Goal: Task Accomplishment & Management: Complete application form

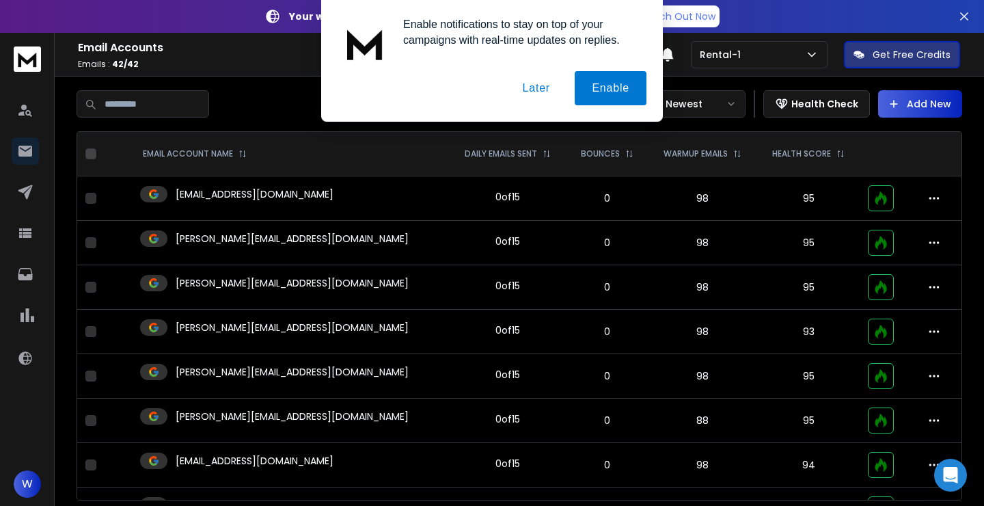
click at [540, 87] on button "Later" at bounding box center [535, 88] width 61 height 34
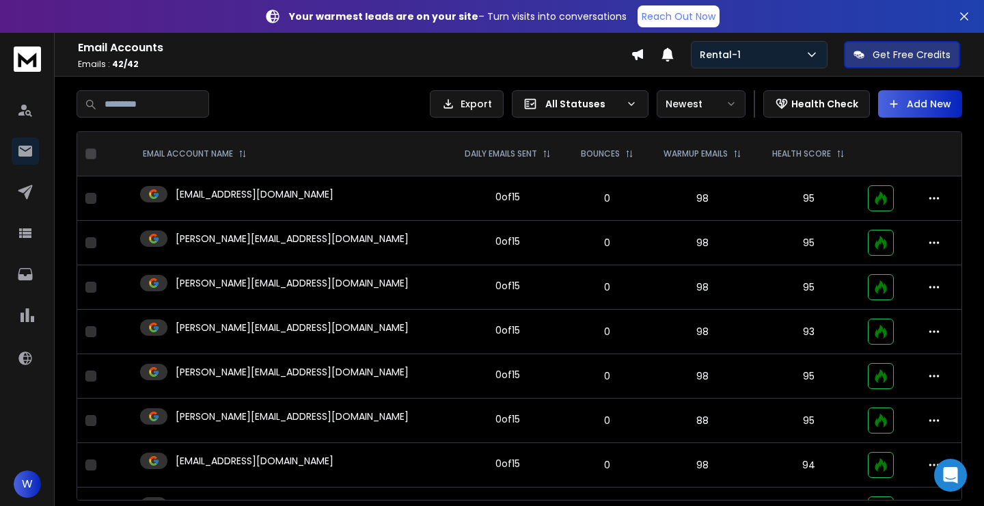
click at [769, 59] on div "Rental-1" at bounding box center [759, 55] width 119 height 14
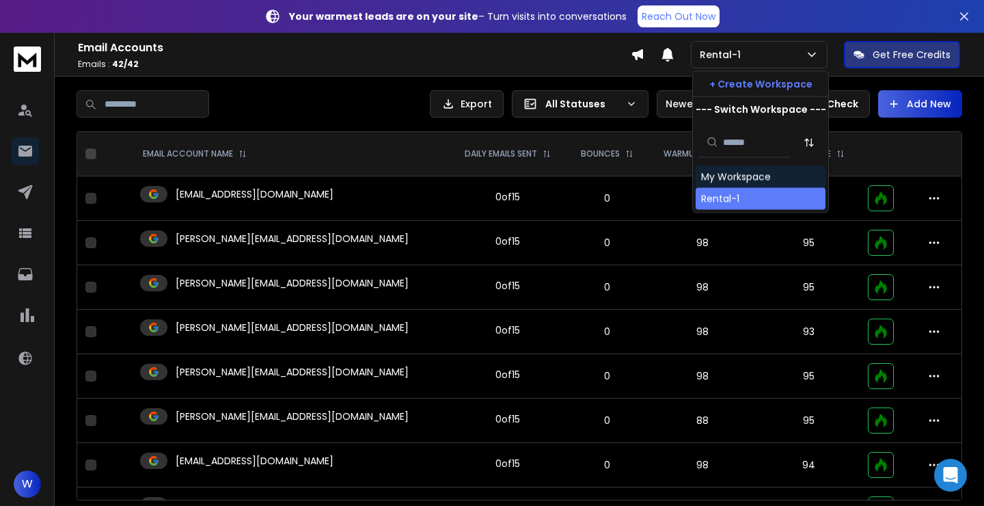
click at [329, 57] on div "Email Accounts Emails : 42 / 42" at bounding box center [354, 55] width 553 height 30
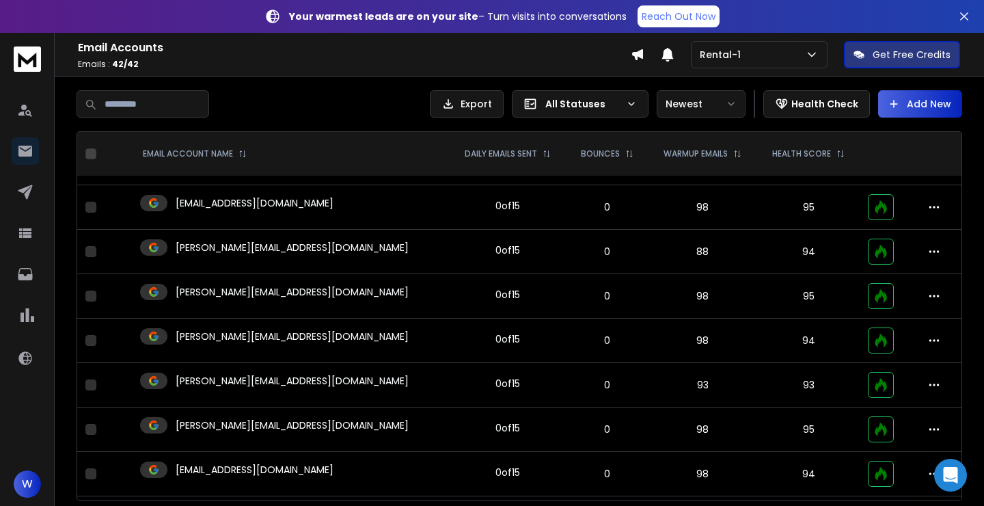
scroll to position [1504, 0]
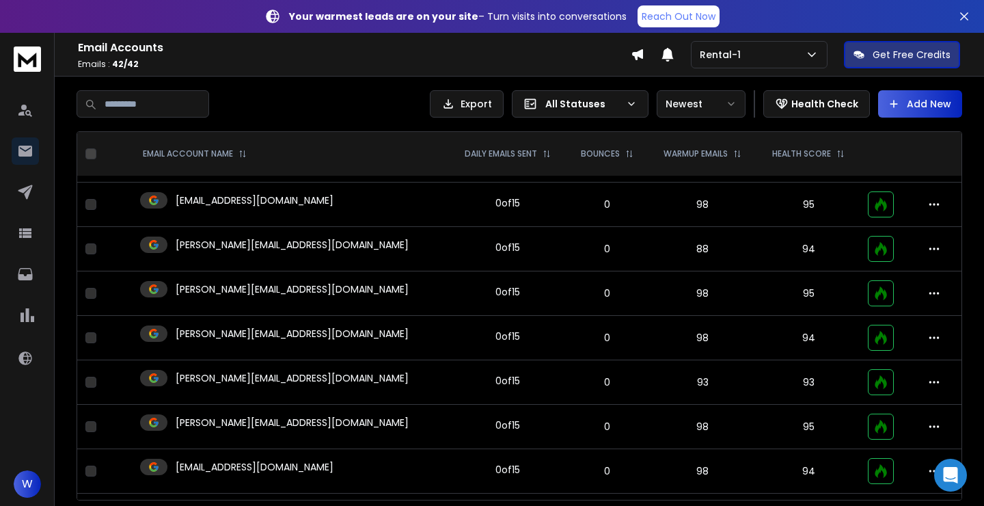
click at [905, 113] on button "Add New" at bounding box center [920, 103] width 84 height 27
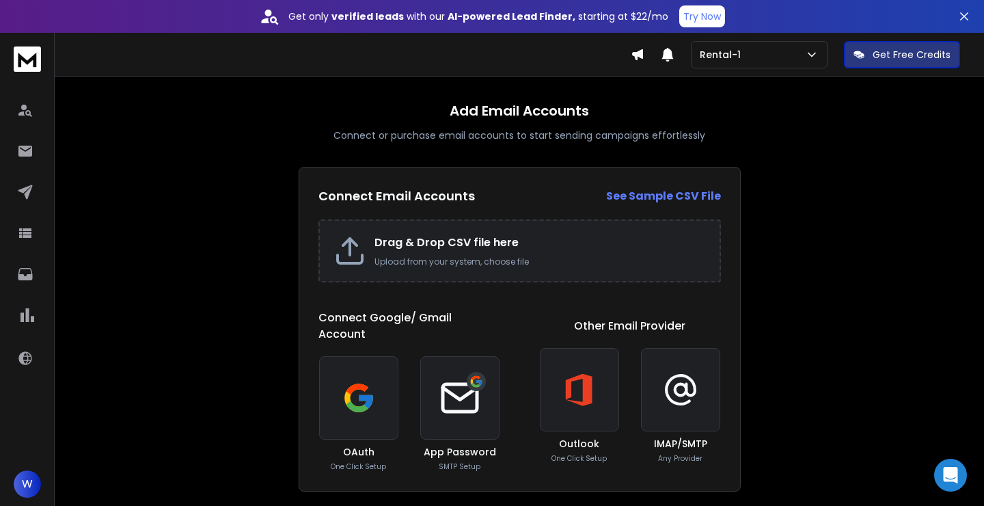
click at [353, 384] on icon at bounding box center [359, 397] width 34 height 41
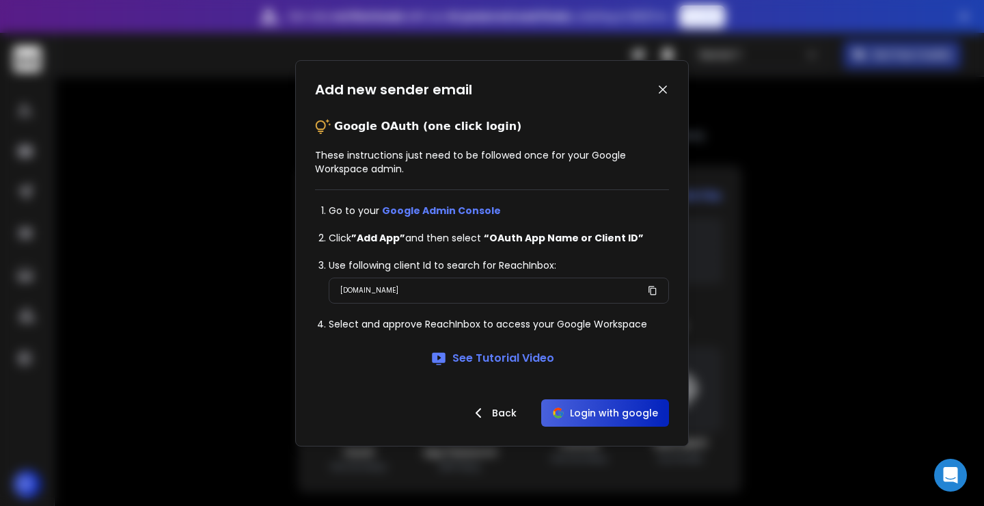
click at [627, 420] on button "Login with google" at bounding box center [605, 412] width 128 height 27
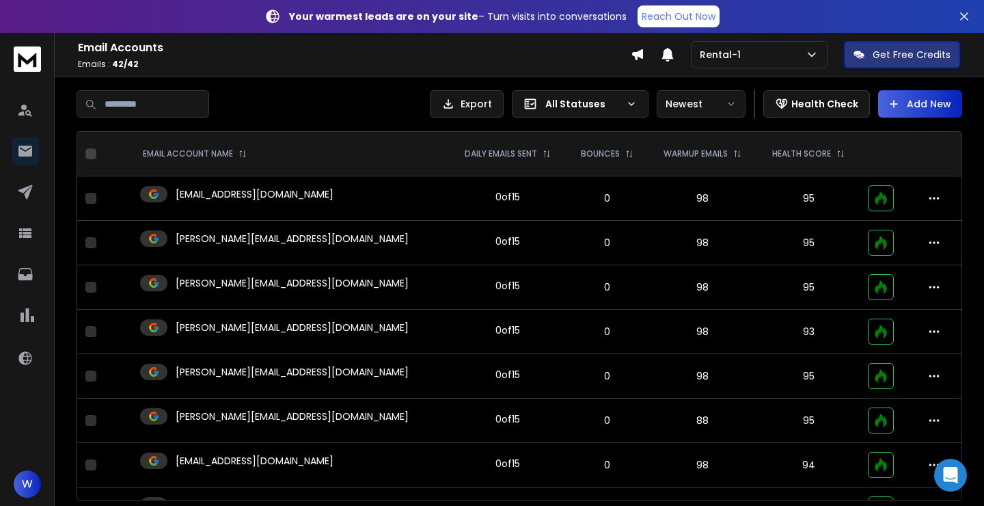
click at [128, 100] on input at bounding box center [143, 103] width 133 height 27
paste input "**********"
type input "**********"
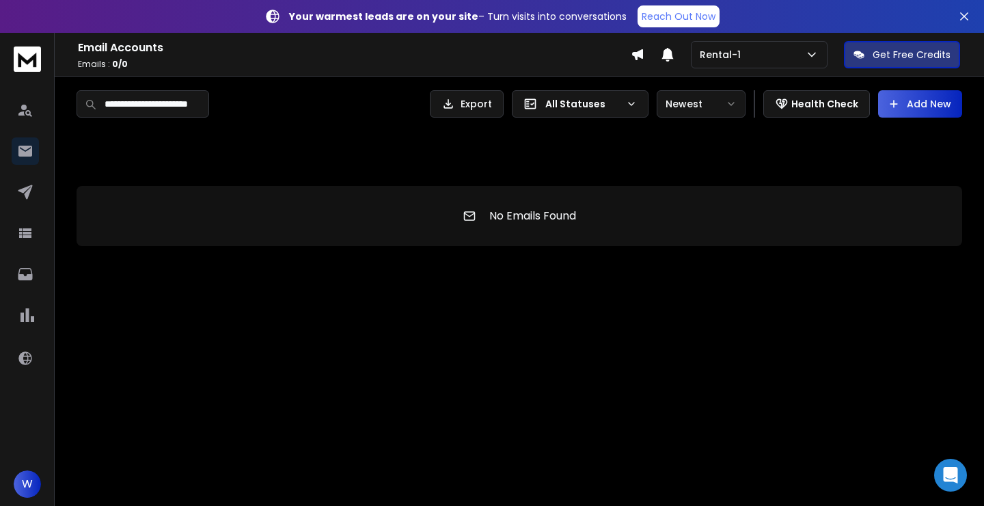
click at [140, 109] on input "**********" at bounding box center [143, 103] width 133 height 27
click at [138, 109] on input "**********" at bounding box center [143, 103] width 133 height 27
click at [137, 109] on input "**********" at bounding box center [143, 103] width 133 height 27
click at [135, 109] on input "*********" at bounding box center [143, 103] width 133 height 27
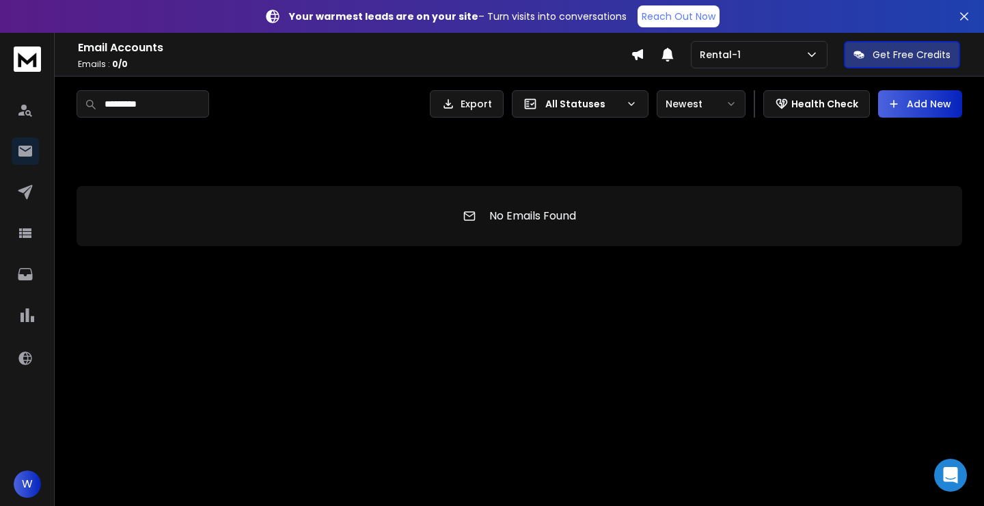
click at [132, 109] on input "*********" at bounding box center [143, 103] width 133 height 27
type input "******"
click at [127, 109] on input "******" at bounding box center [143, 103] width 133 height 27
click at [126, 109] on input "******" at bounding box center [143, 103] width 133 height 27
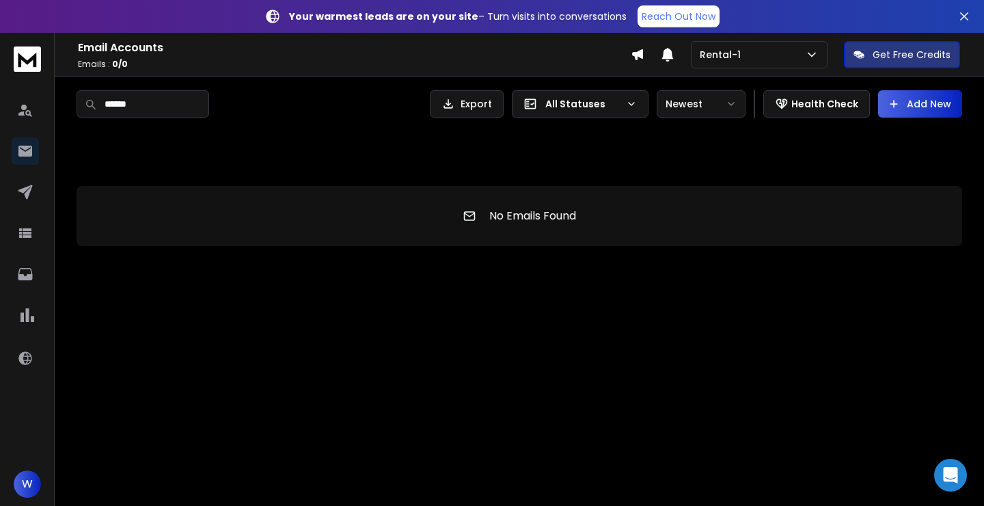
type input "*"
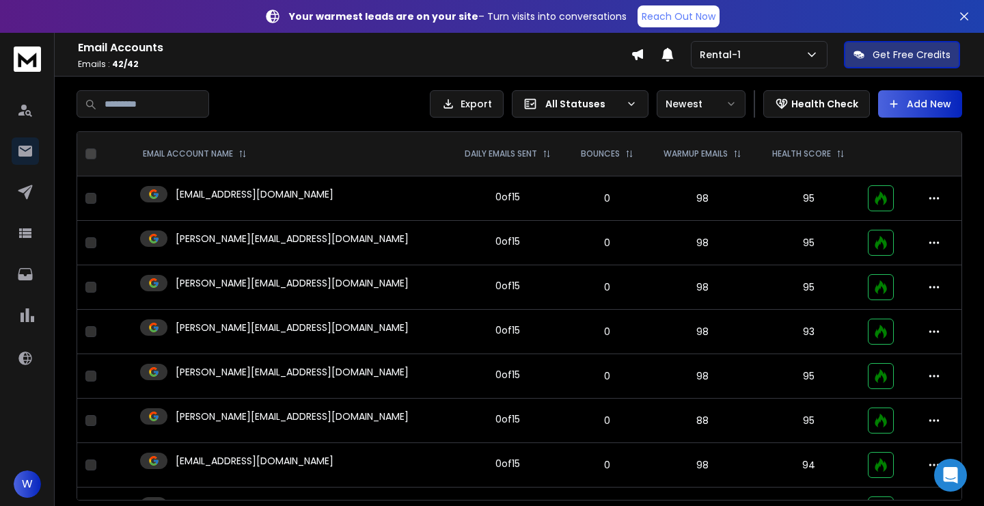
paste input "**********"
type input "**********"
click at [932, 100] on button "Add New" at bounding box center [920, 103] width 84 height 27
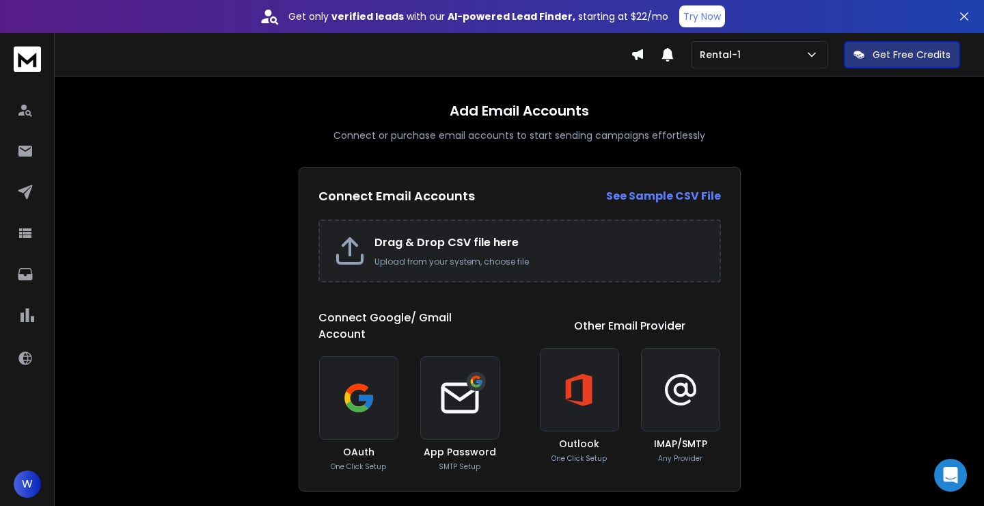
click at [338, 408] on div at bounding box center [358, 397] width 79 height 83
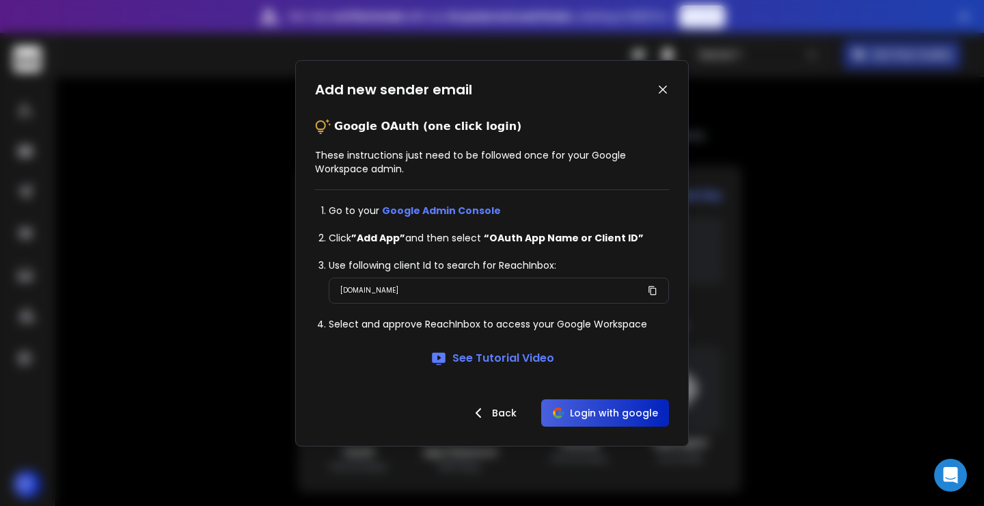
click at [603, 417] on button "Login with google" at bounding box center [605, 412] width 128 height 27
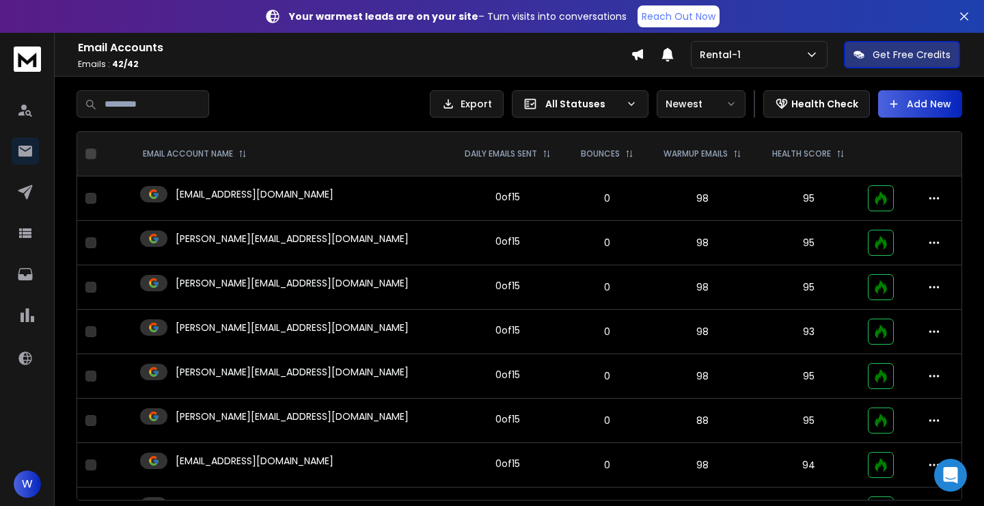
click at [966, 13] on icon at bounding box center [964, 16] width 12 height 12
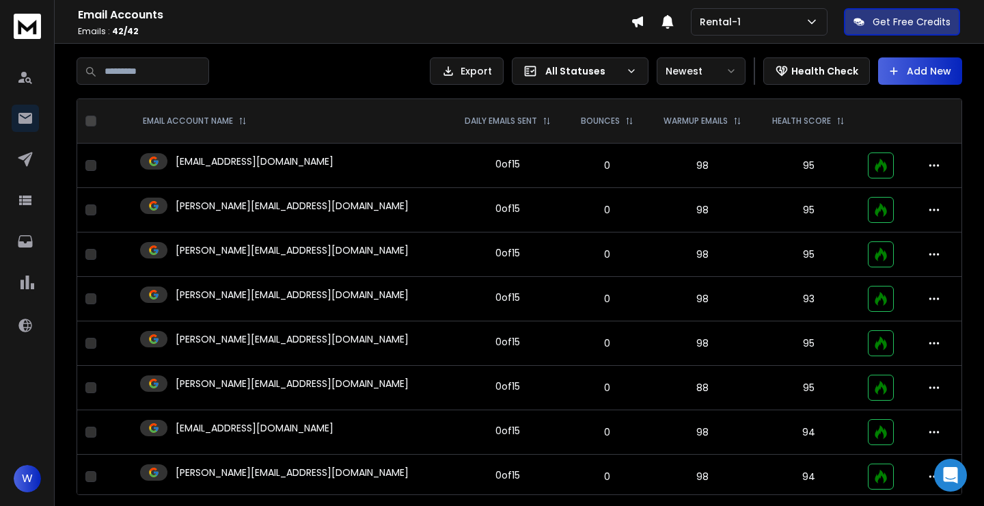
click at [909, 70] on button "Add New" at bounding box center [920, 70] width 84 height 27
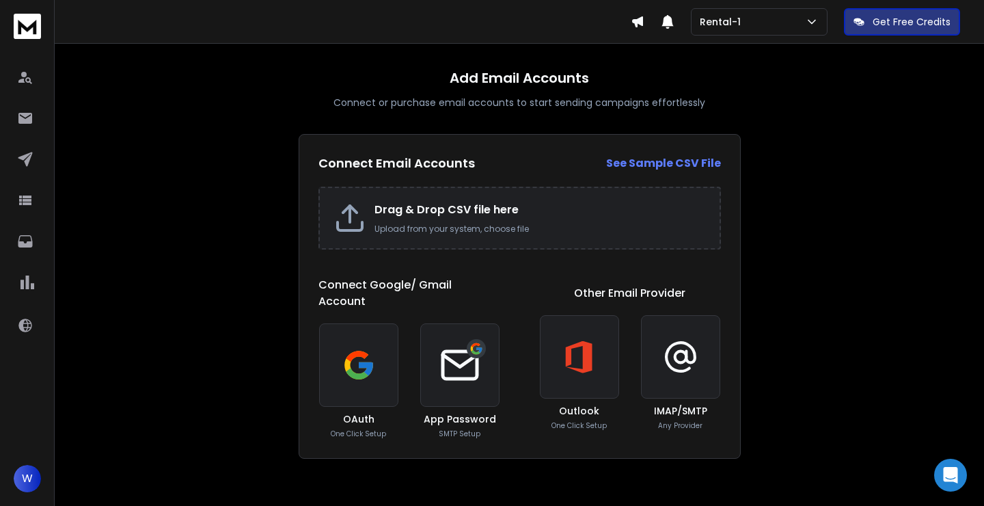
click at [355, 370] on div at bounding box center [358, 364] width 79 height 83
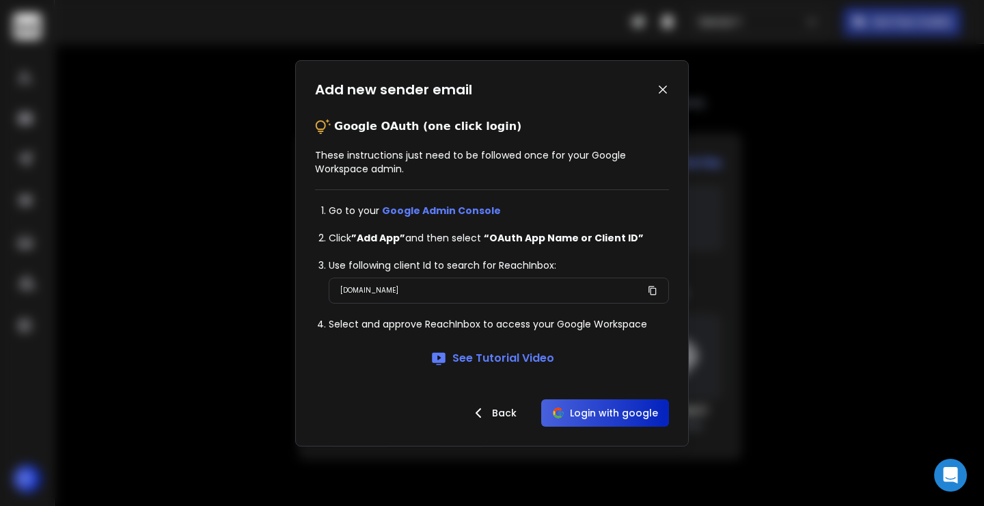
click at [651, 288] on icon at bounding box center [653, 291] width 10 height 10
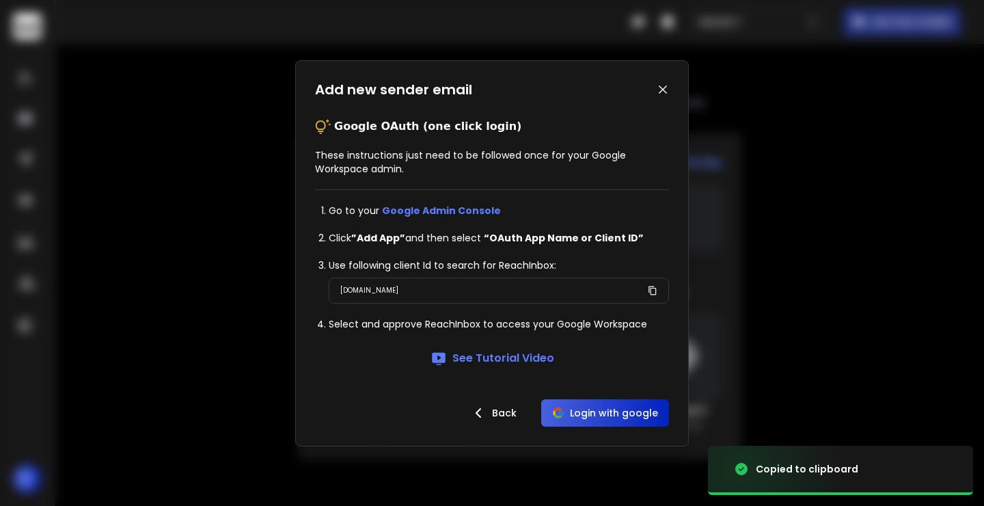
click at [475, 360] on link "See Tutorial Video" at bounding box center [492, 358] width 124 height 16
click at [459, 206] on link "Google Admin Console" at bounding box center [441, 211] width 119 height 14
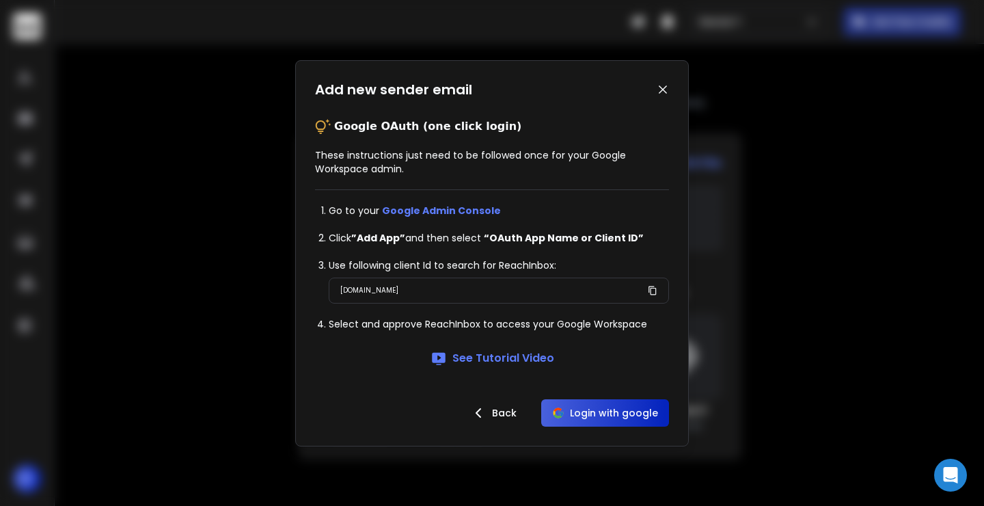
click at [658, 84] on icon at bounding box center [663, 89] width 12 height 12
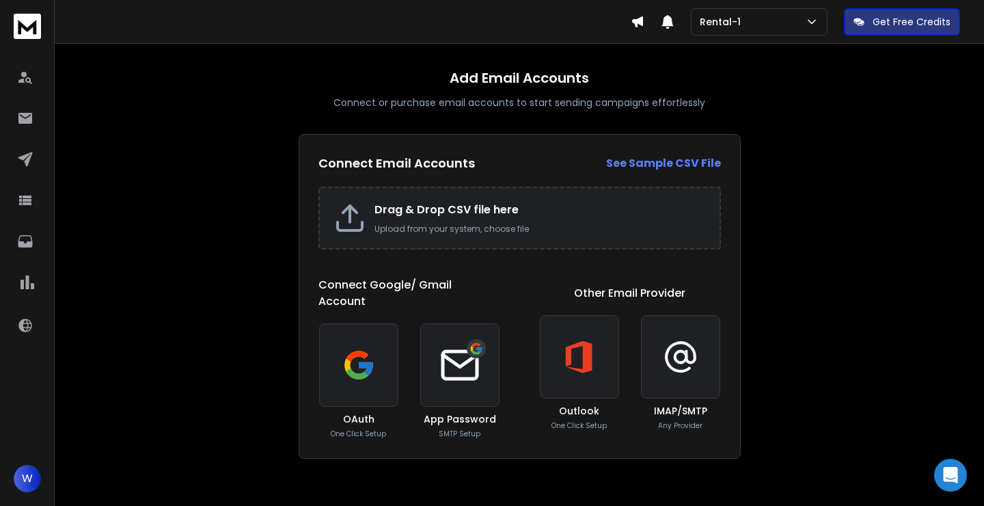
click at [355, 344] on icon at bounding box center [359, 364] width 34 height 41
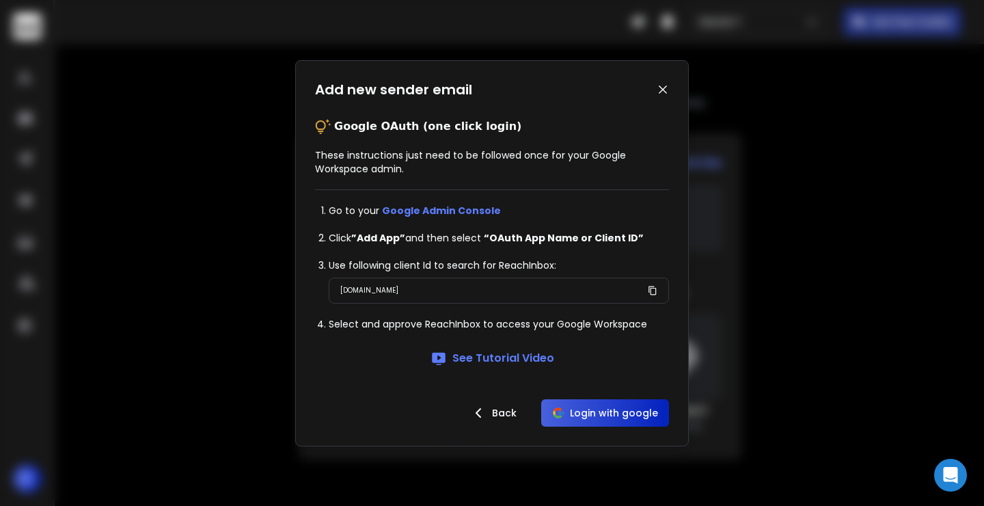
click at [398, 288] on p "[DOMAIN_NAME]" at bounding box center [369, 291] width 58 height 14
click at [573, 403] on button "Login with google" at bounding box center [605, 412] width 128 height 27
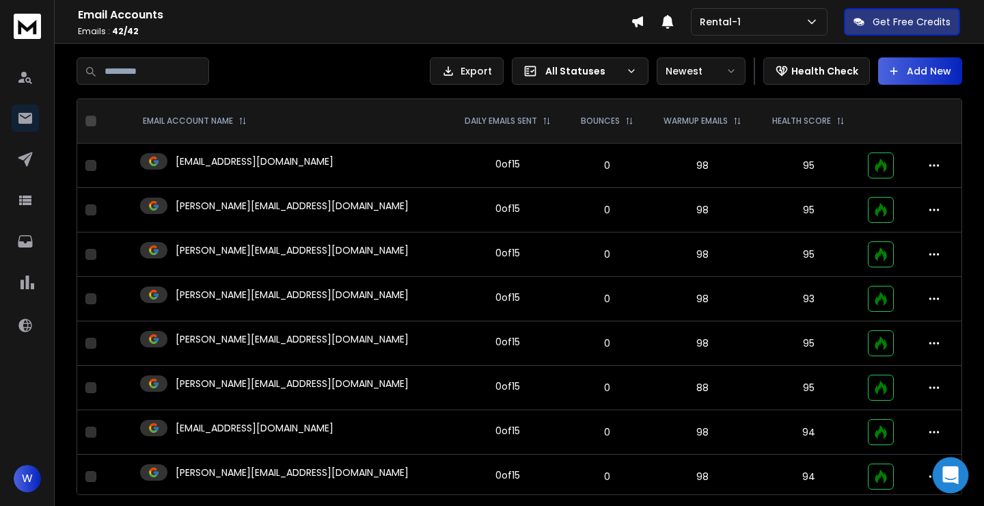
click at [942, 487] on div "Open Intercom Messenger" at bounding box center [951, 475] width 36 height 36
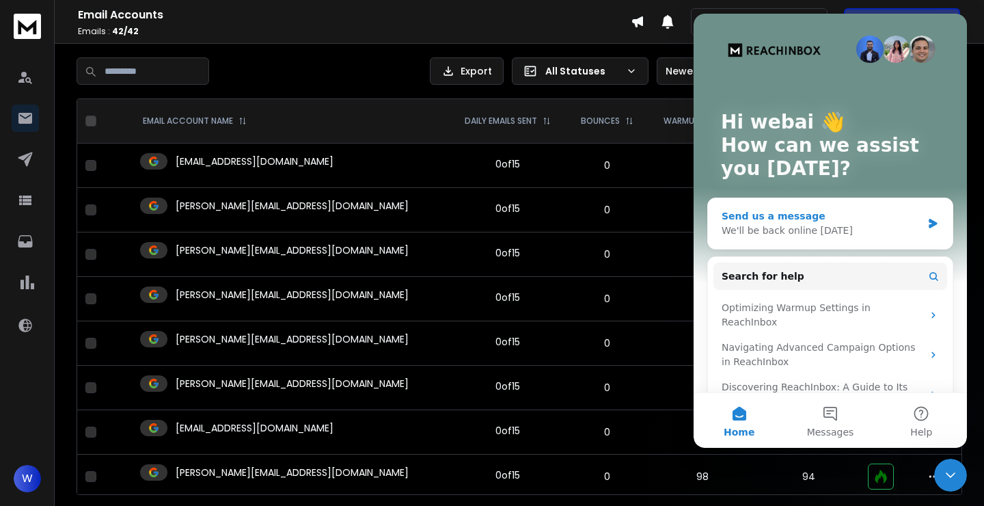
click at [812, 224] on div "We'll be back online tomorrow" at bounding box center [822, 230] width 200 height 14
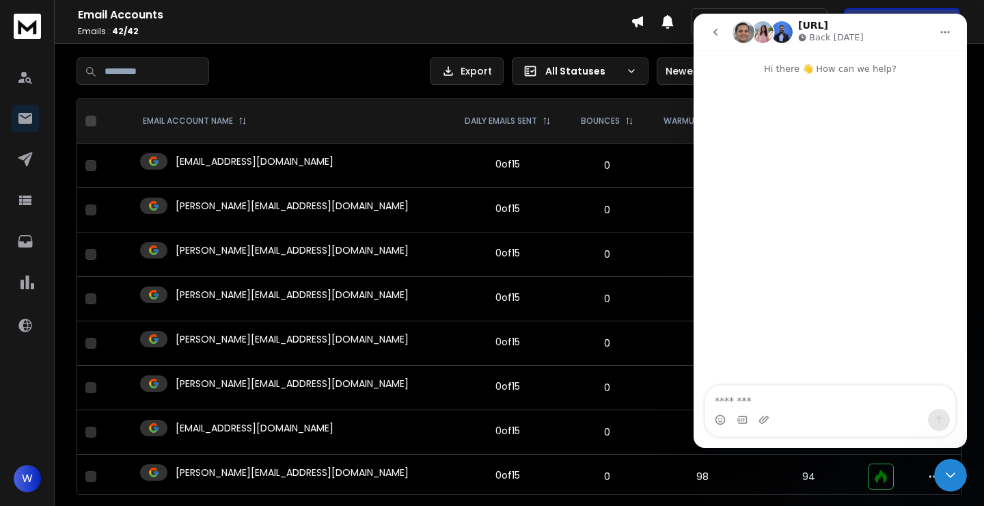
click at [737, 411] on div "Intercom messenger" at bounding box center [742, 420] width 11 height 22
click at [736, 394] on textarea "Message…" at bounding box center [830, 396] width 250 height 23
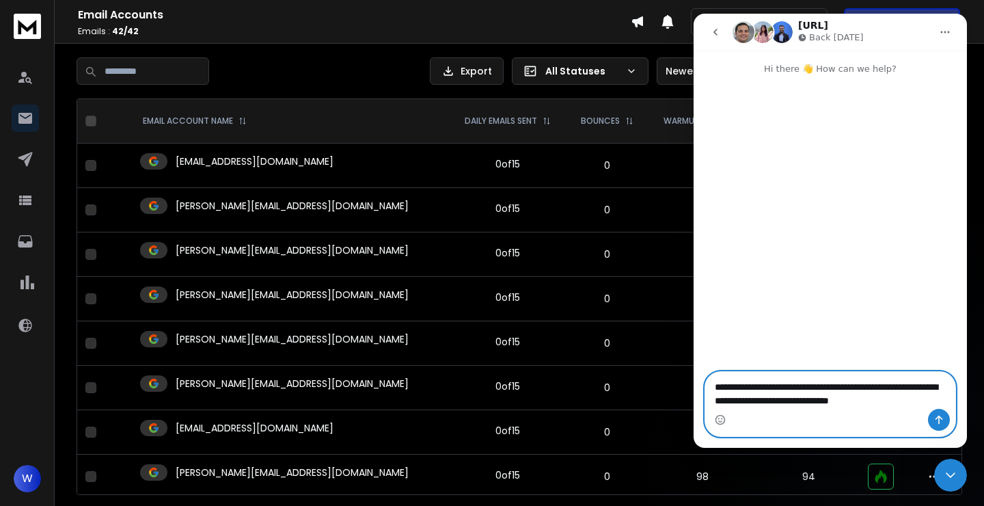
type textarea "**********"
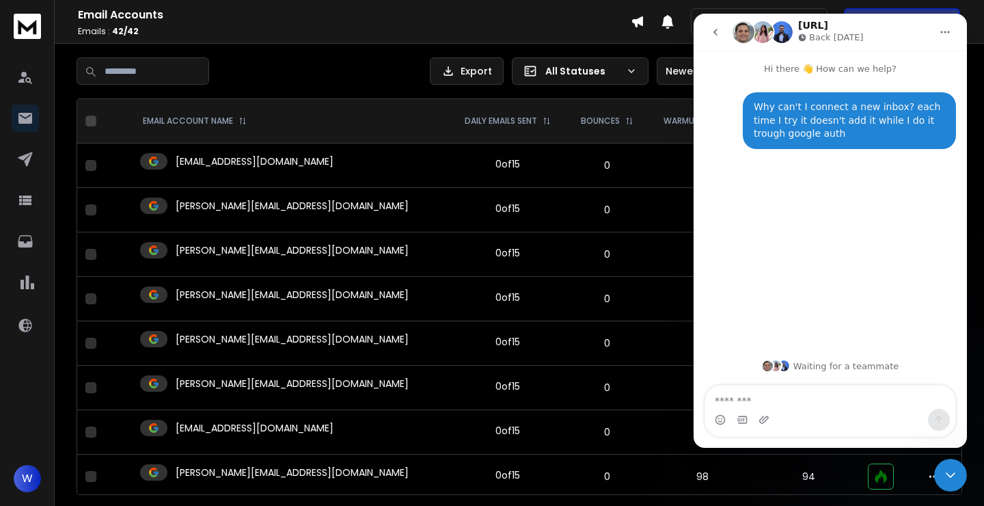
click at [953, 476] on icon "Close Intercom Messenger" at bounding box center [950, 475] width 16 height 16
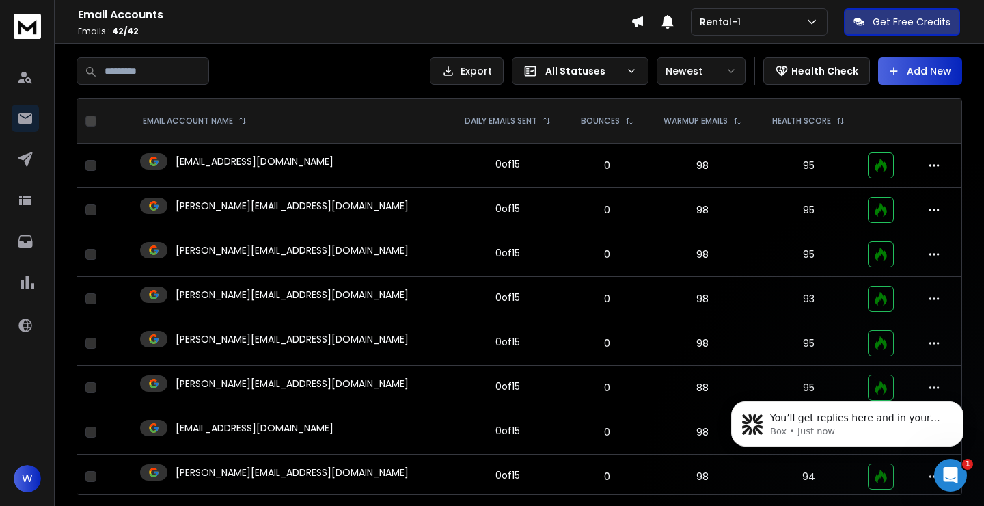
click at [954, 480] on icon "Open Intercom Messenger" at bounding box center [950, 475] width 23 height 23
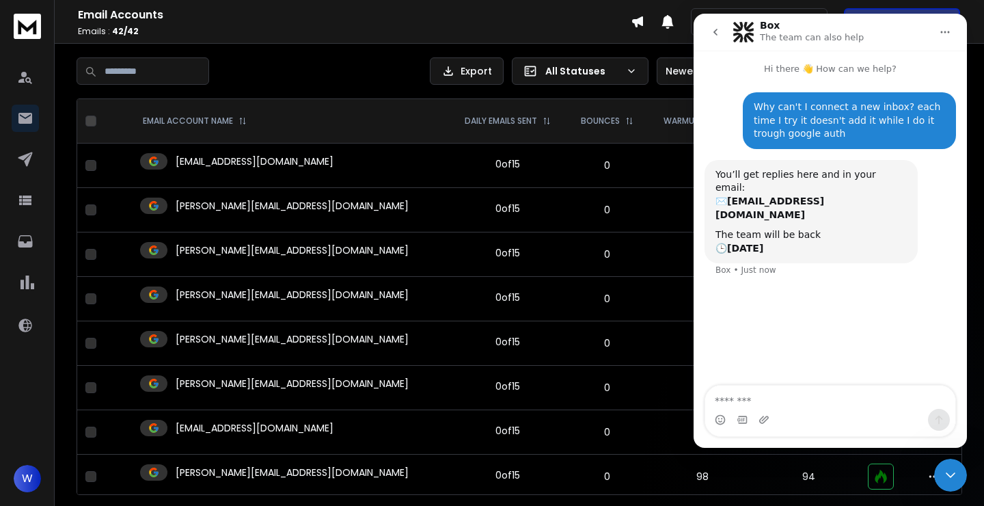
click at [954, 480] on icon "Close Intercom Messenger" at bounding box center [950, 475] width 16 height 16
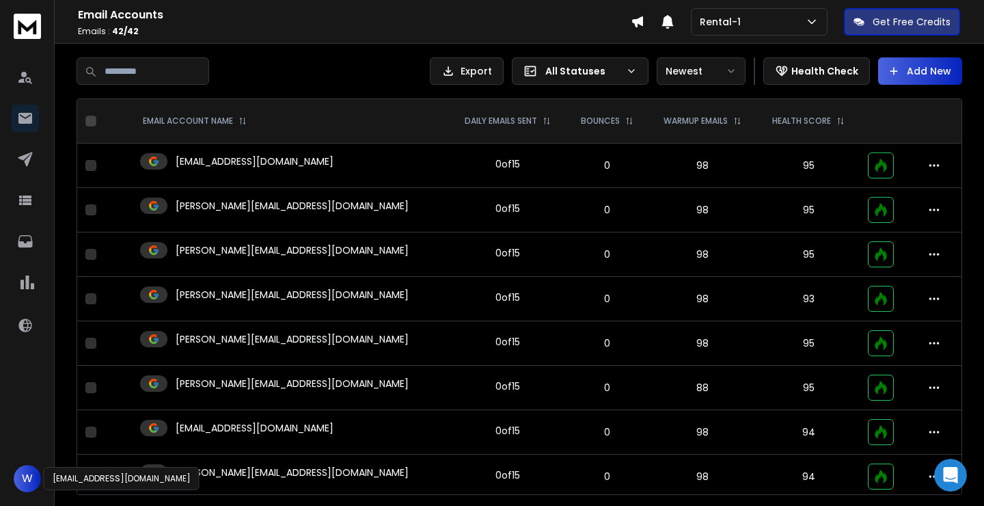
click at [46, 471] on div "Hello@flywebai.com" at bounding box center [122, 478] width 156 height 23
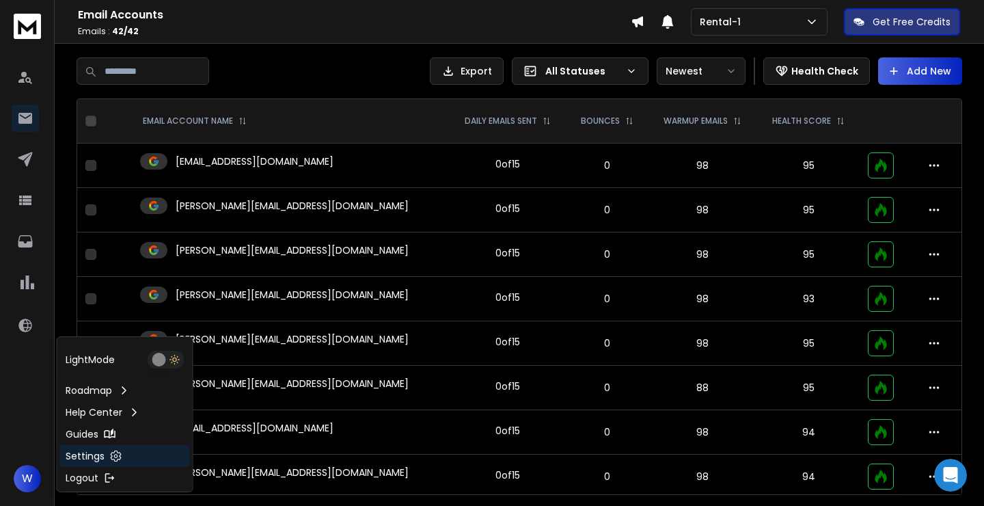
click at [113, 448] on div "Settings" at bounding box center [125, 456] width 130 height 22
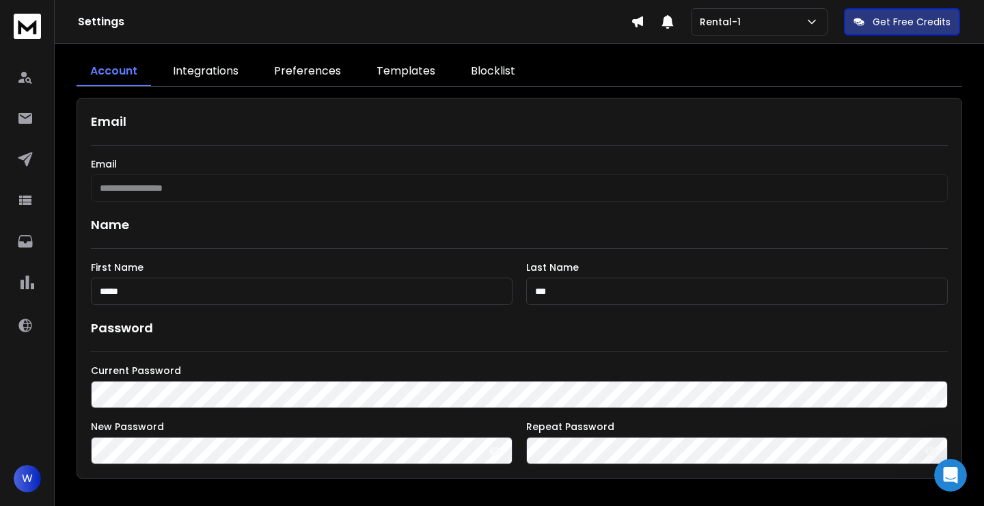
click at [210, 66] on link "Integrations" at bounding box center [205, 71] width 93 height 29
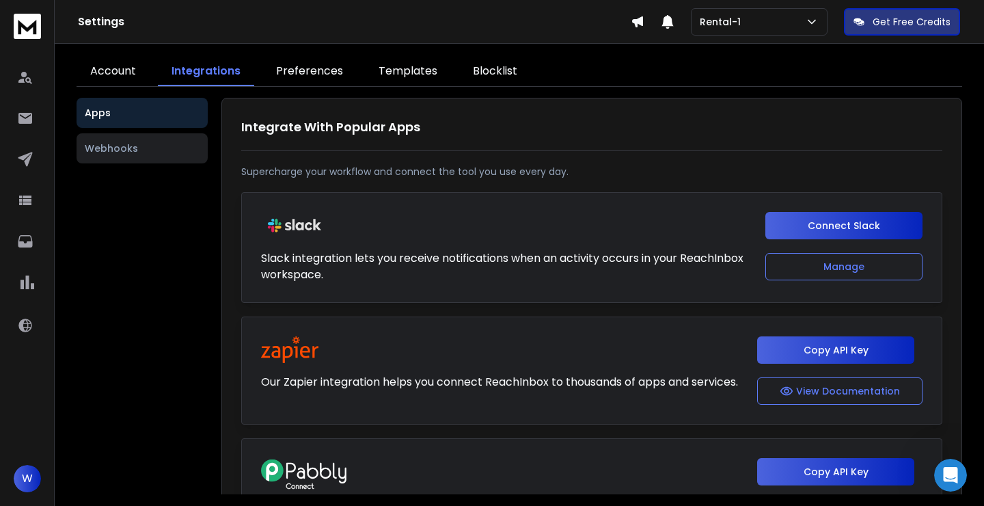
click at [334, 73] on link "Preferences" at bounding box center [309, 71] width 94 height 29
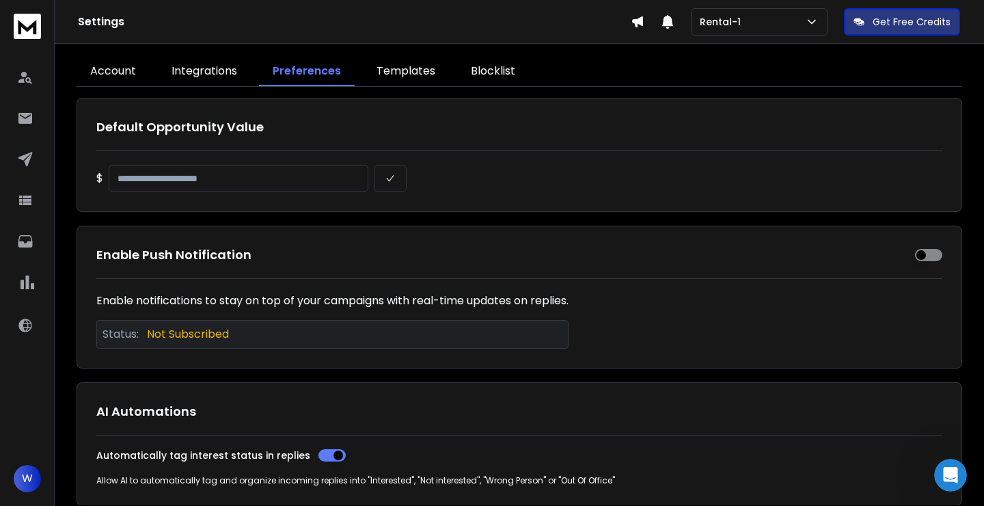
click at [414, 72] on link "Templates" at bounding box center [406, 71] width 86 height 29
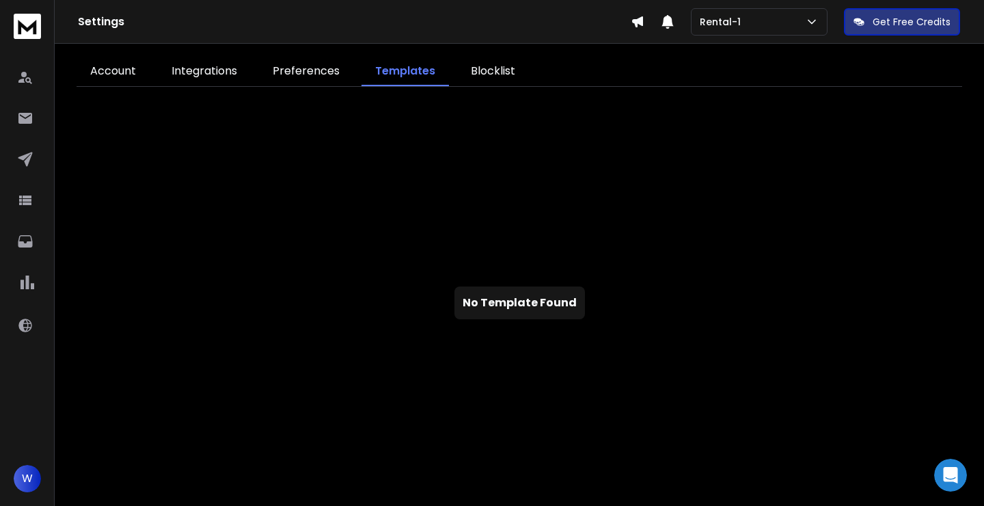
click at [485, 71] on link "Blocklist" at bounding box center [493, 71] width 72 height 29
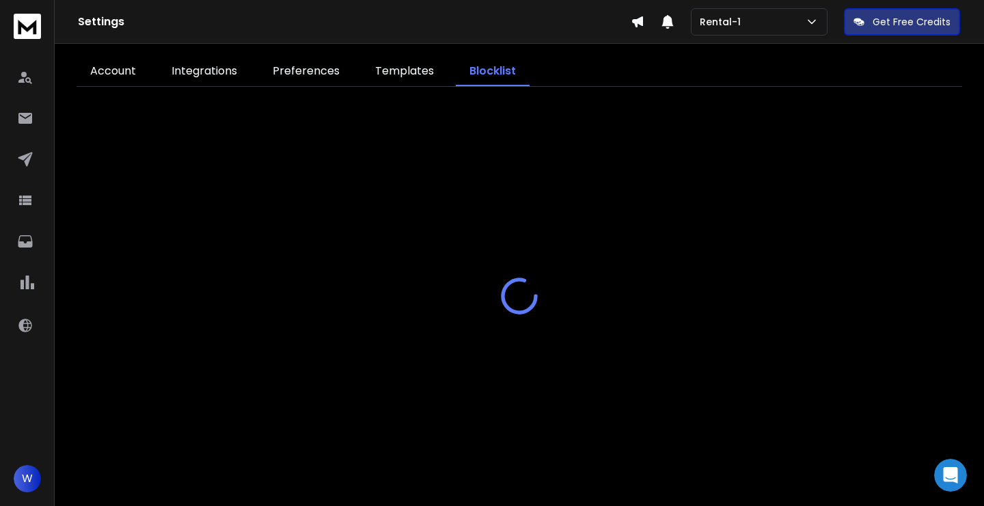
click at [421, 72] on link "Templates" at bounding box center [404, 71] width 86 height 29
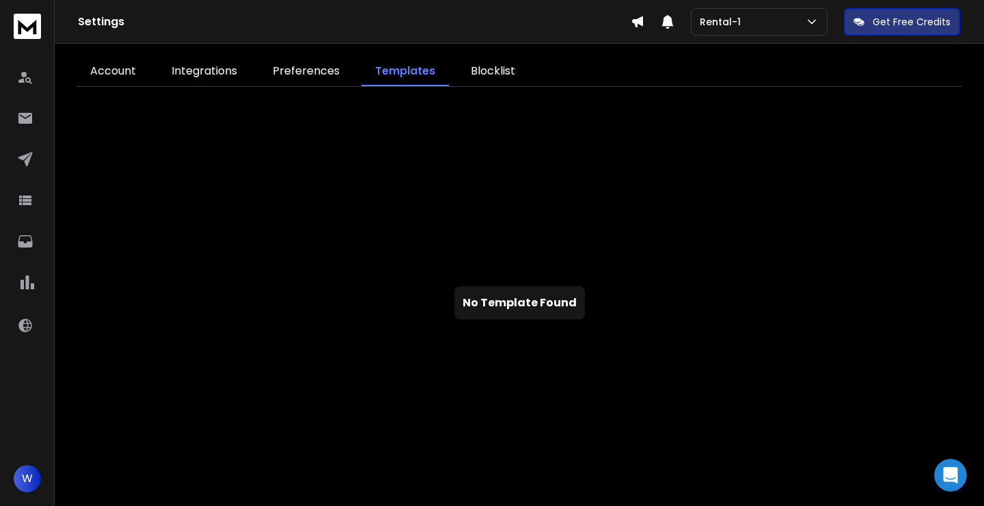
click at [291, 74] on link "Preferences" at bounding box center [306, 71] width 94 height 29
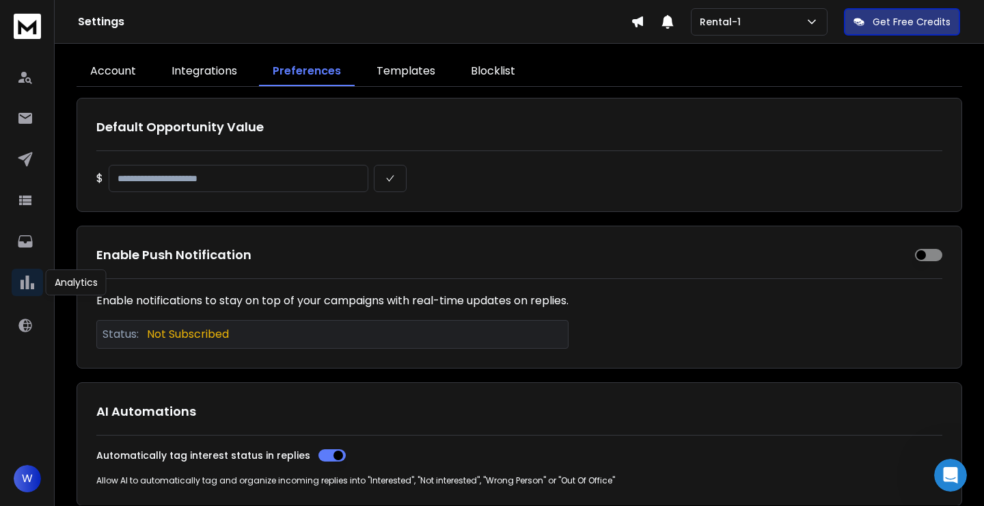
click at [25, 279] on icon at bounding box center [27, 282] width 20 height 20
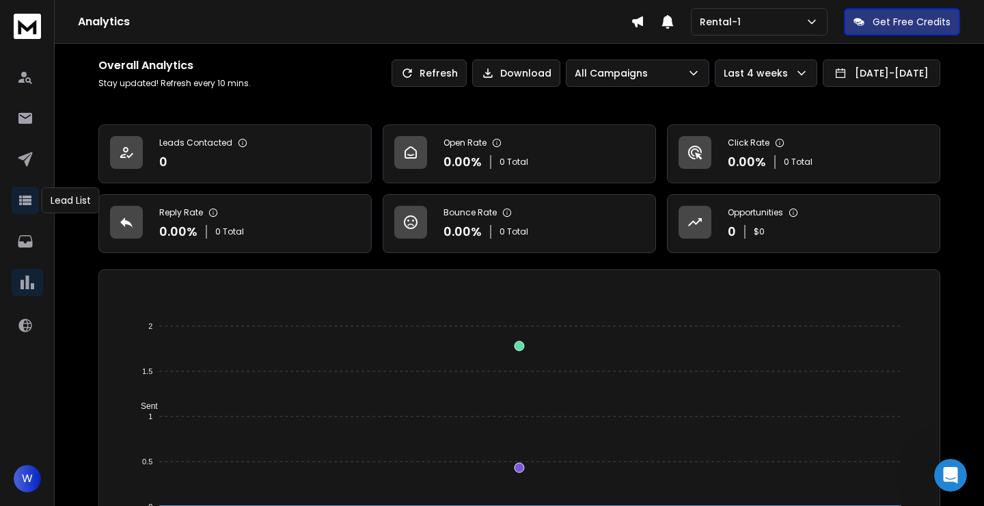
click at [27, 193] on icon at bounding box center [25, 200] width 16 height 16
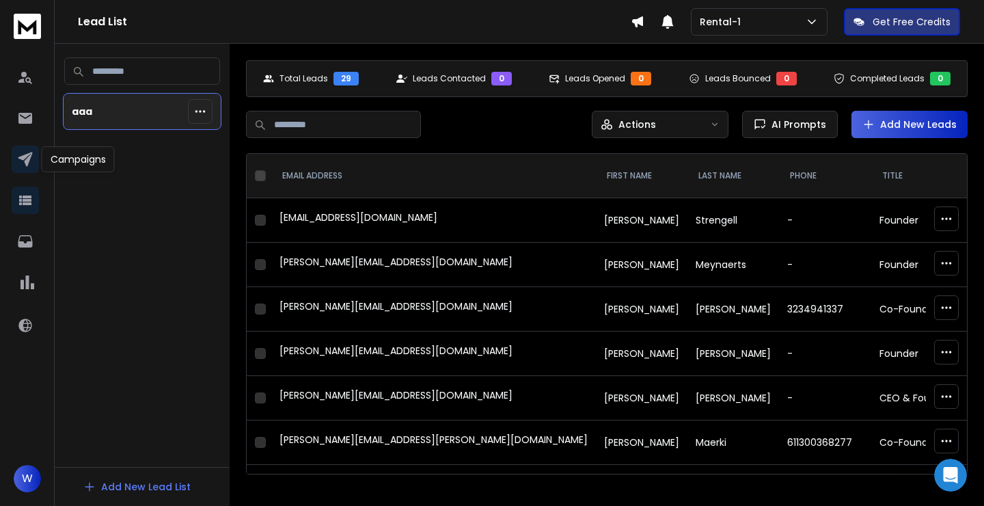
click at [19, 159] on icon at bounding box center [25, 159] width 16 height 16
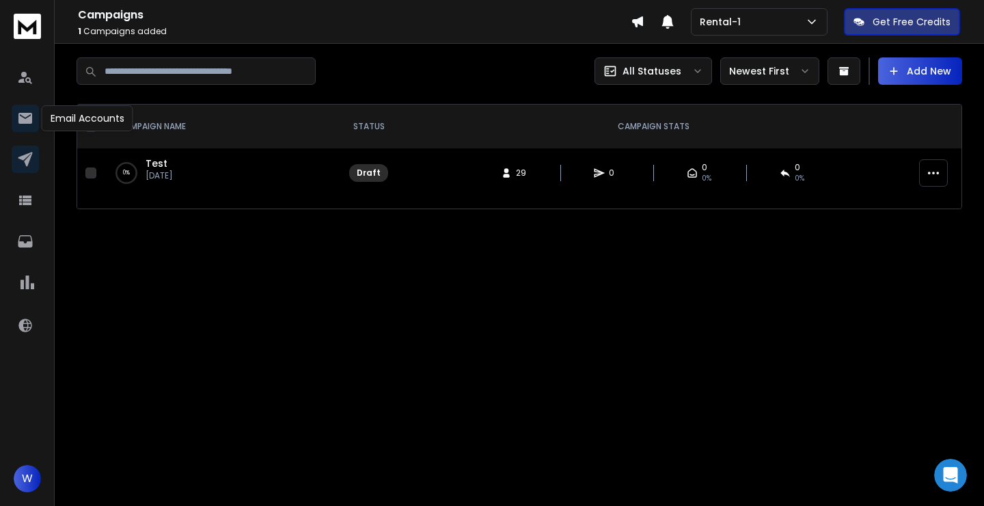
click at [38, 116] on link at bounding box center [25, 118] width 27 height 27
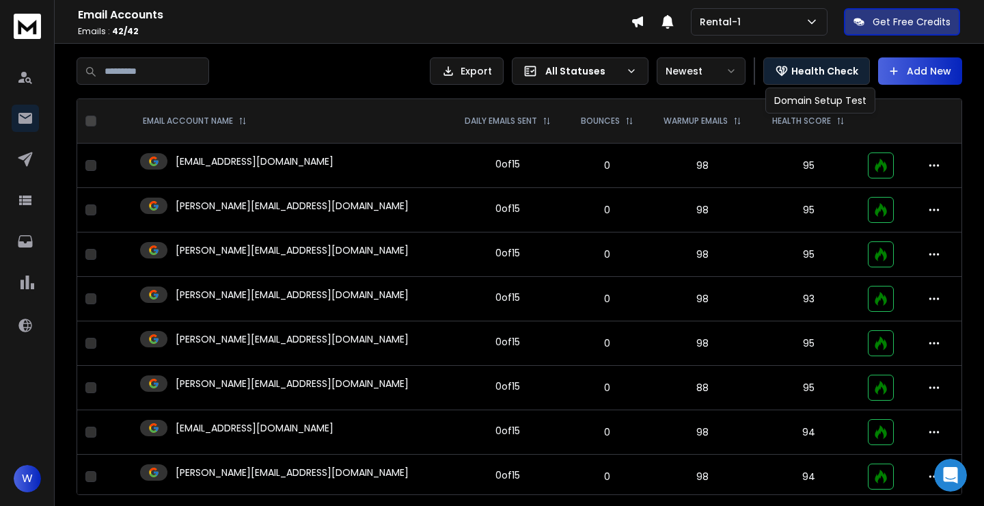
click at [831, 70] on p "Health Check" at bounding box center [824, 71] width 67 height 14
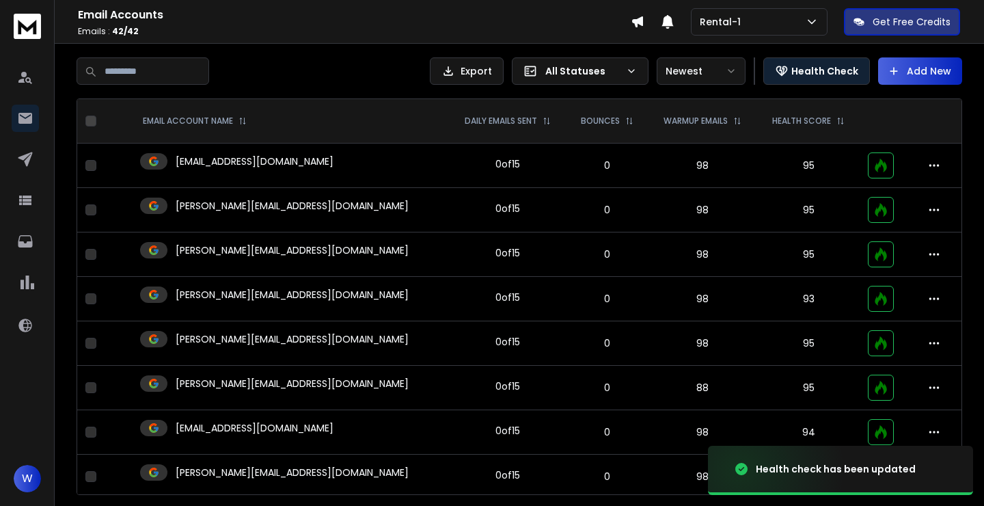
click at [936, 68] on button "Add New" at bounding box center [920, 70] width 84 height 27
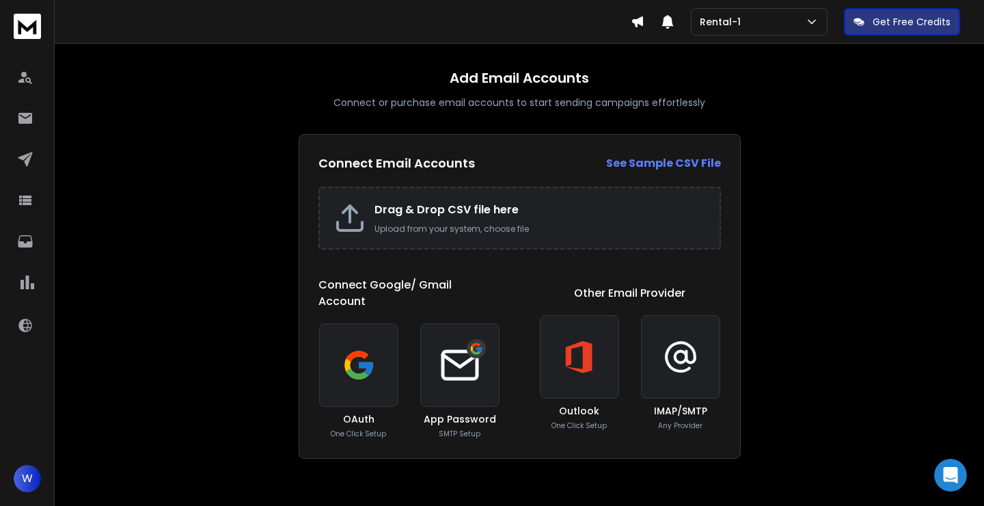
click at [357, 363] on icon at bounding box center [359, 364] width 34 height 41
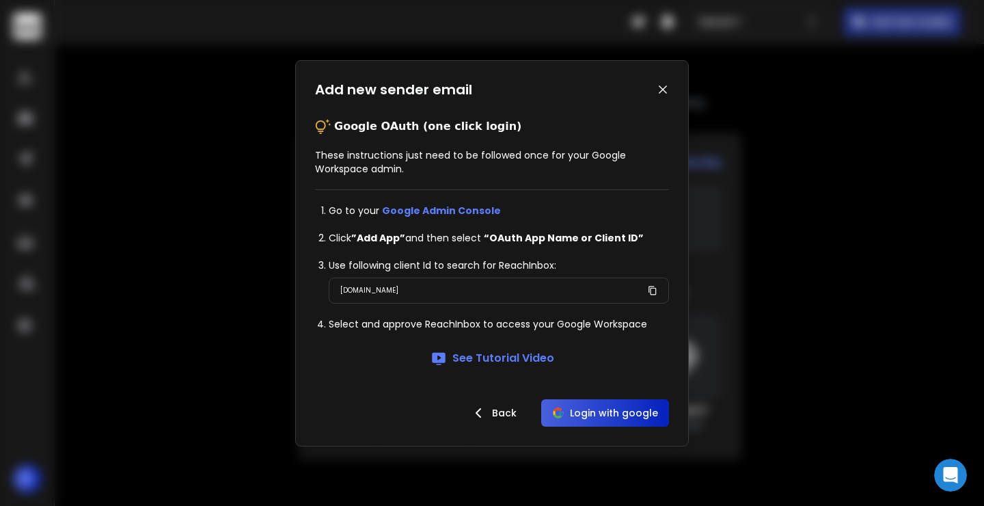
click at [605, 406] on button "Login with google" at bounding box center [605, 412] width 128 height 27
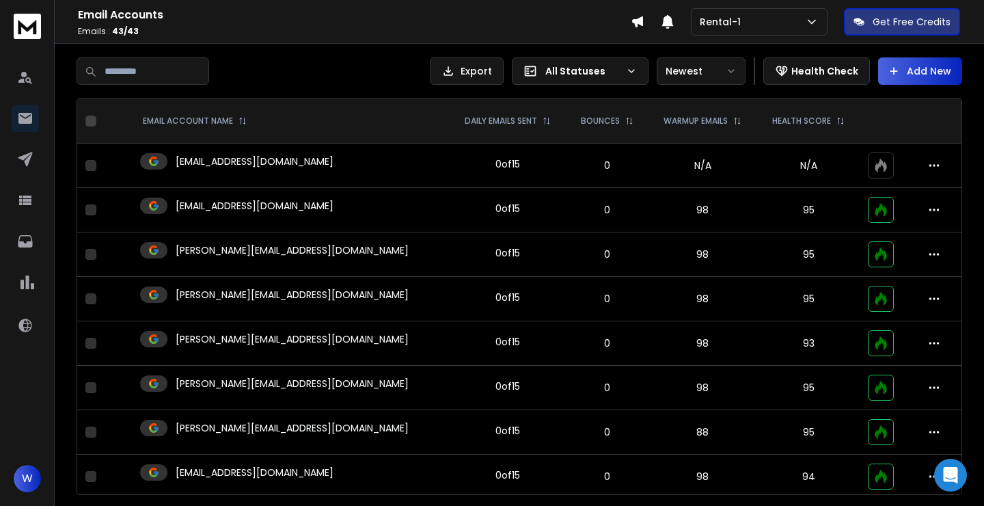
click at [90, 165] on button "button" at bounding box center [90, 165] width 11 height 11
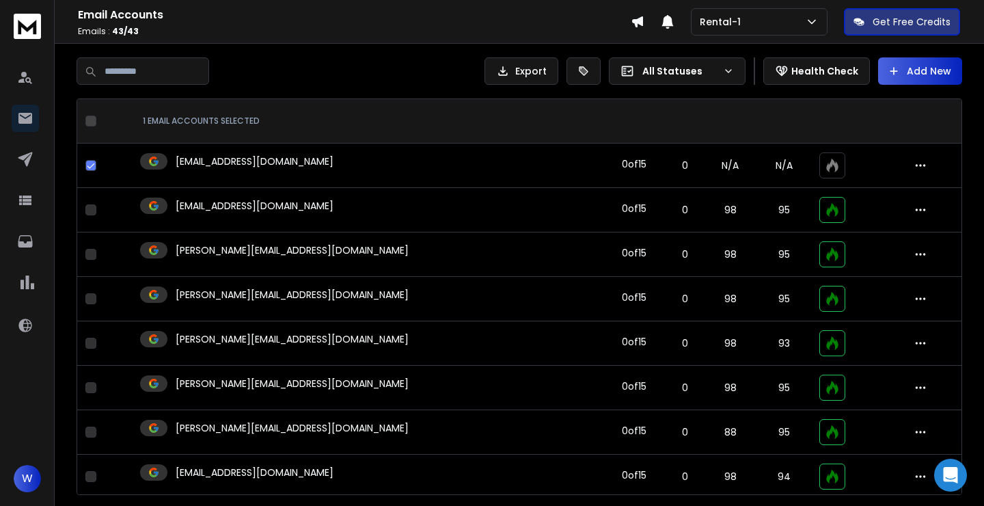
click at [665, 70] on p "All Statuses" at bounding box center [679, 71] width 75 height 14
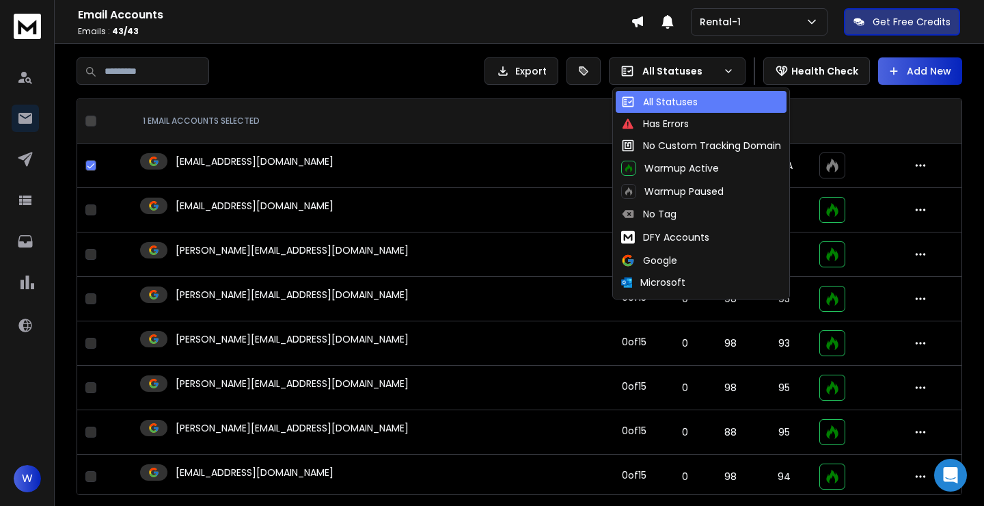
click at [665, 70] on p "All Statuses" at bounding box center [679, 71] width 75 height 14
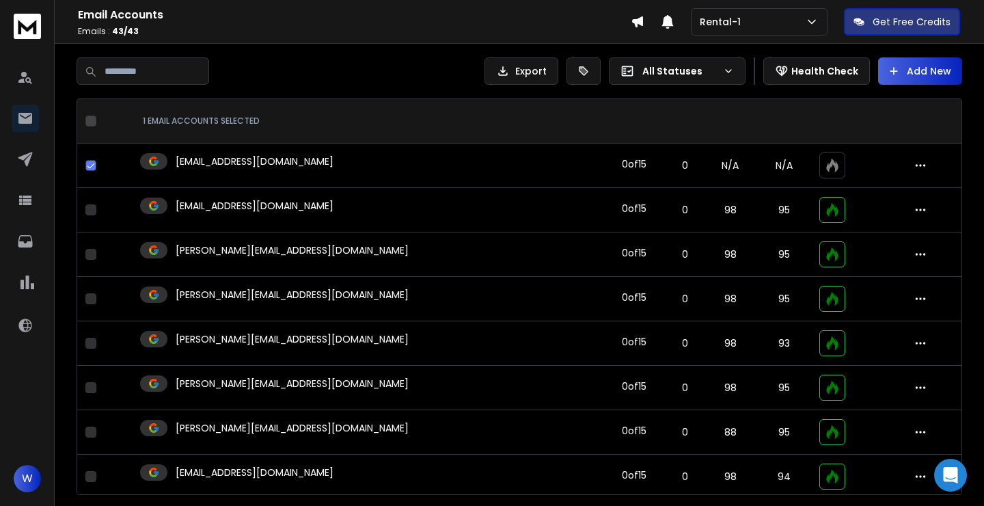
click at [920, 171] on button at bounding box center [921, 165] width 66 height 23
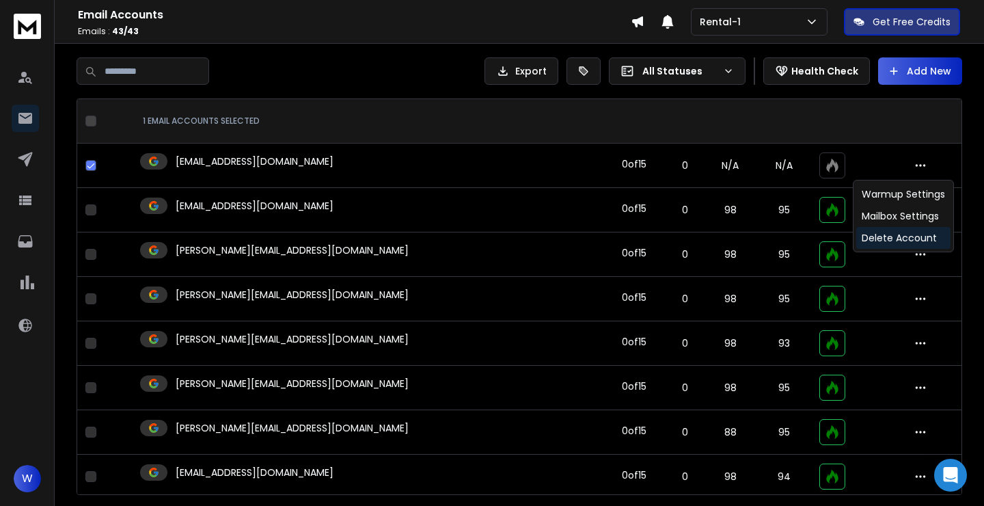
click at [907, 239] on div "Delete Account" at bounding box center [903, 238] width 94 height 22
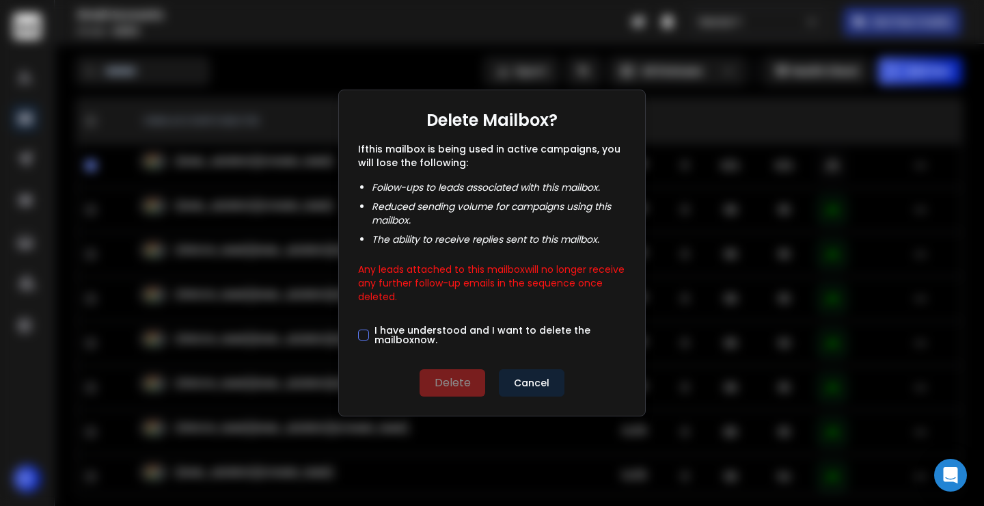
click at [361, 332] on button "I have understood and I want to delete the mailbox now." at bounding box center [363, 334] width 11 height 11
click at [462, 384] on button "Delete" at bounding box center [453, 382] width 66 height 27
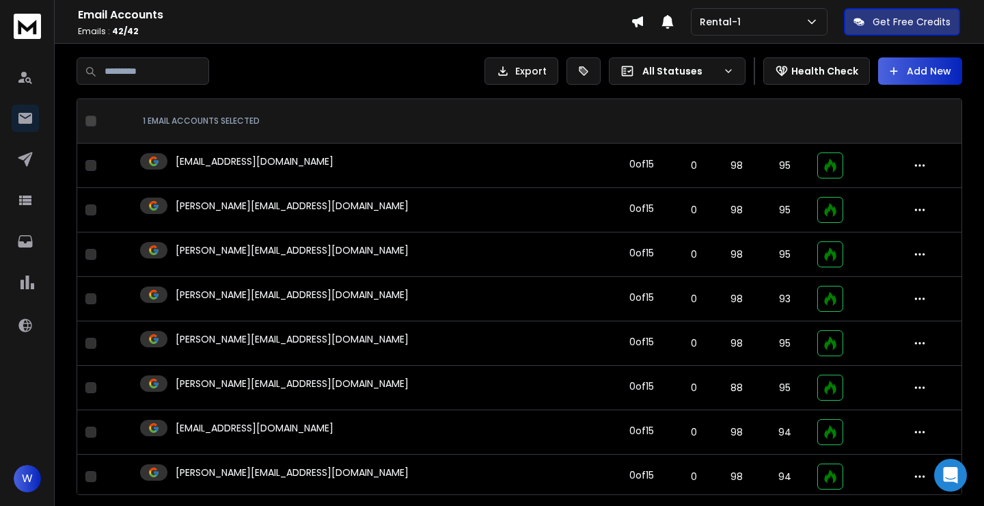
click at [912, 64] on button "Add New" at bounding box center [920, 70] width 84 height 27
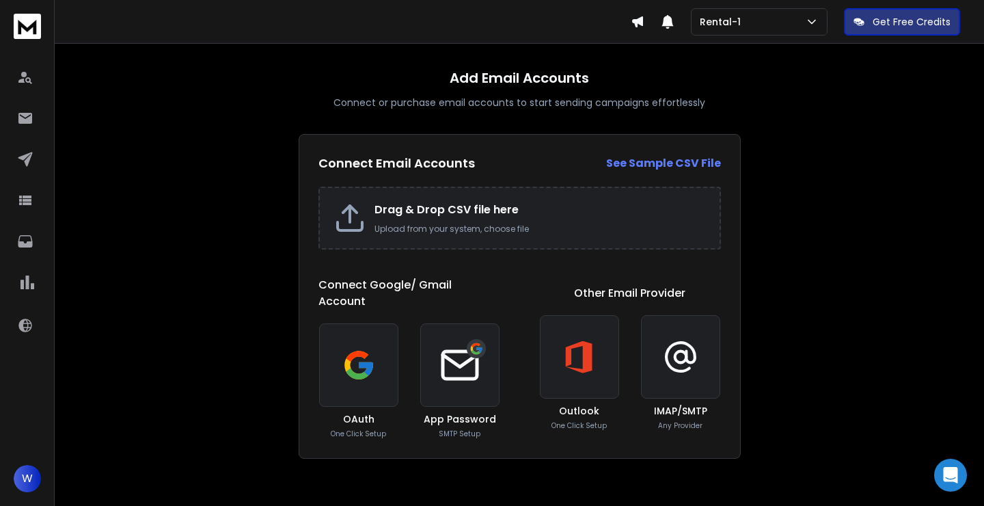
click at [356, 362] on icon at bounding box center [359, 364] width 34 height 41
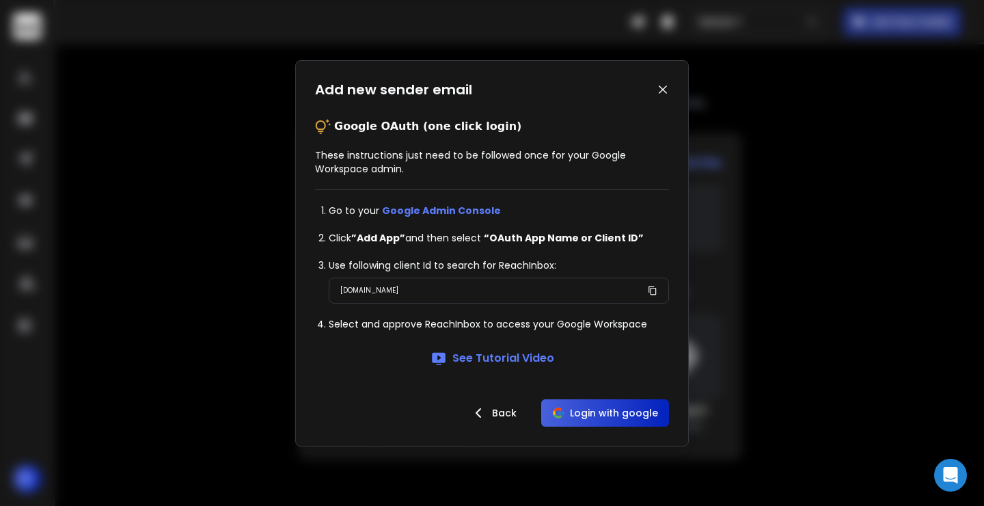
click at [589, 411] on button "Login with google" at bounding box center [605, 412] width 128 height 27
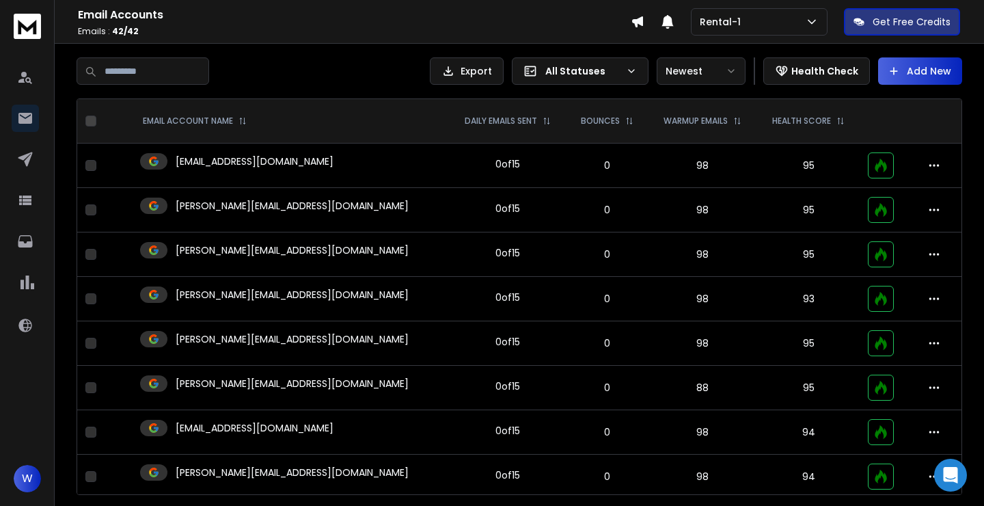
click at [926, 72] on button "Add New" at bounding box center [920, 70] width 84 height 27
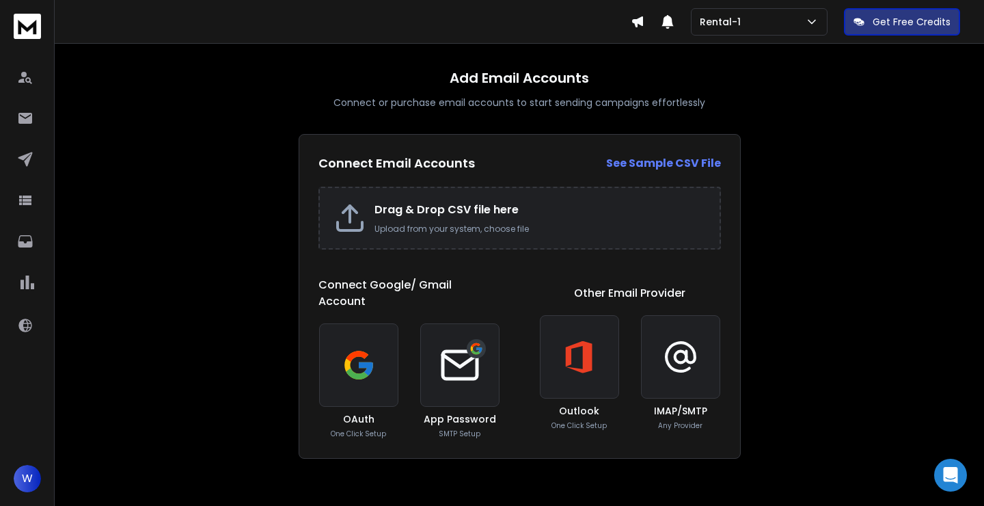
click at [352, 351] on icon at bounding box center [357, 356] width 23 height 11
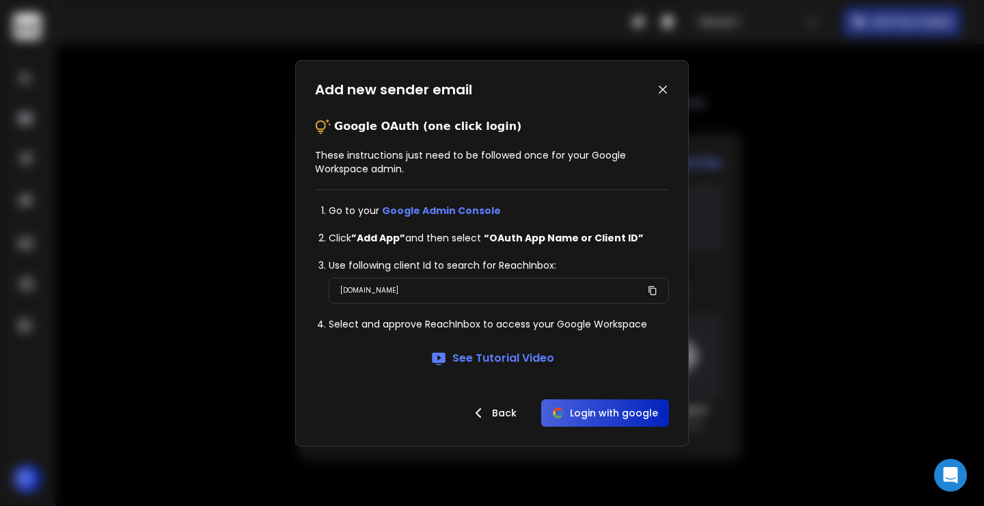
click at [551, 404] on button "Login with google" at bounding box center [605, 412] width 128 height 27
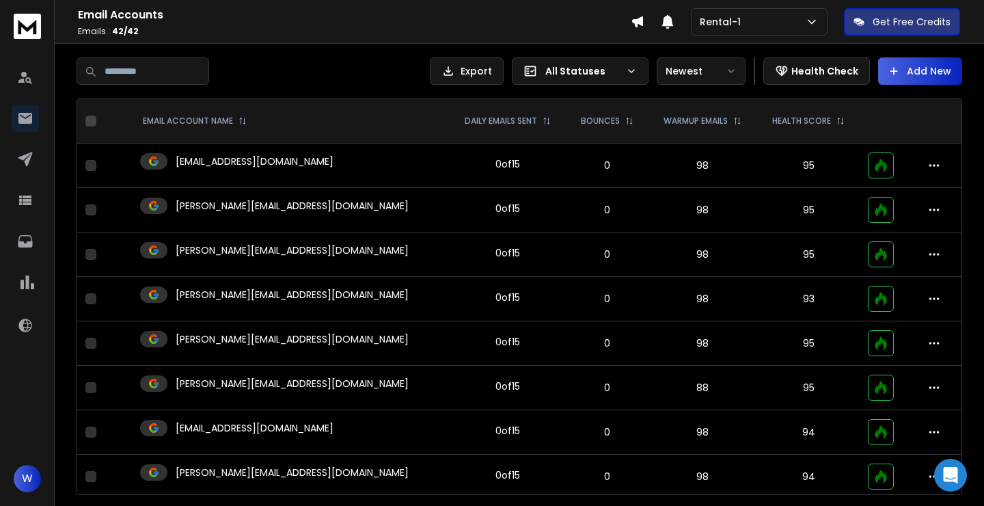
click at [913, 75] on button "Add New" at bounding box center [920, 70] width 84 height 27
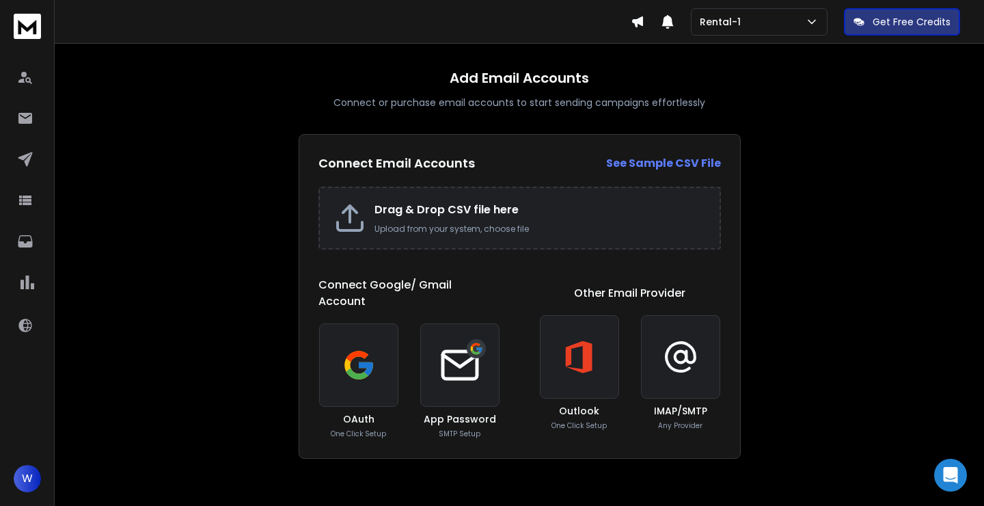
click at [354, 368] on icon at bounding box center [359, 364] width 34 height 41
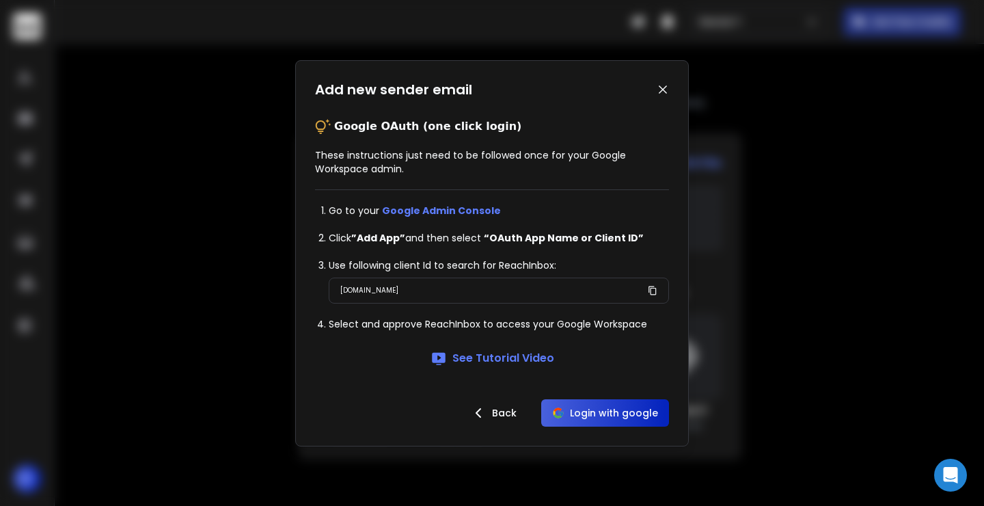
click at [569, 431] on div "Add new sender email Google OAuth (one click login) These instructions just nee…" at bounding box center [492, 253] width 394 height 386
click at [582, 405] on button "Login with google" at bounding box center [605, 412] width 128 height 27
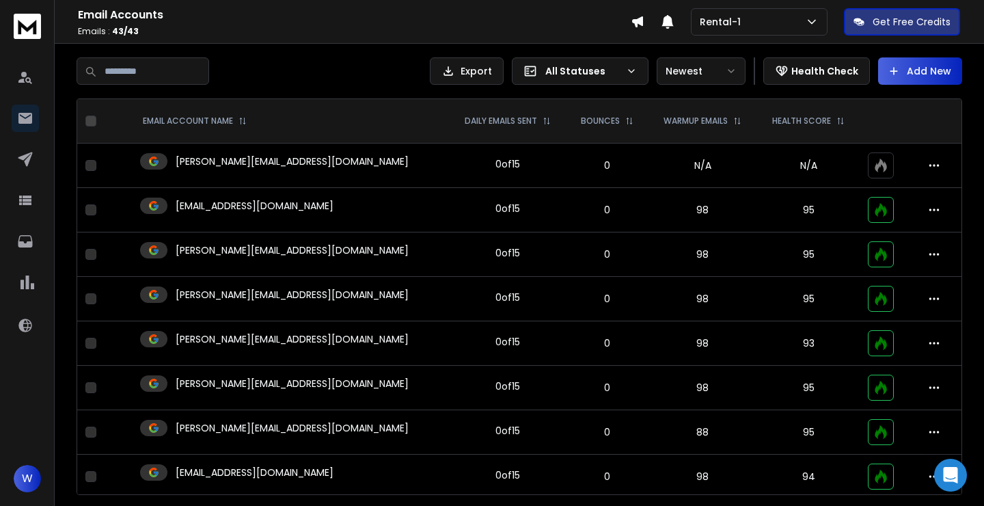
click at [924, 81] on button "Add New" at bounding box center [920, 70] width 84 height 27
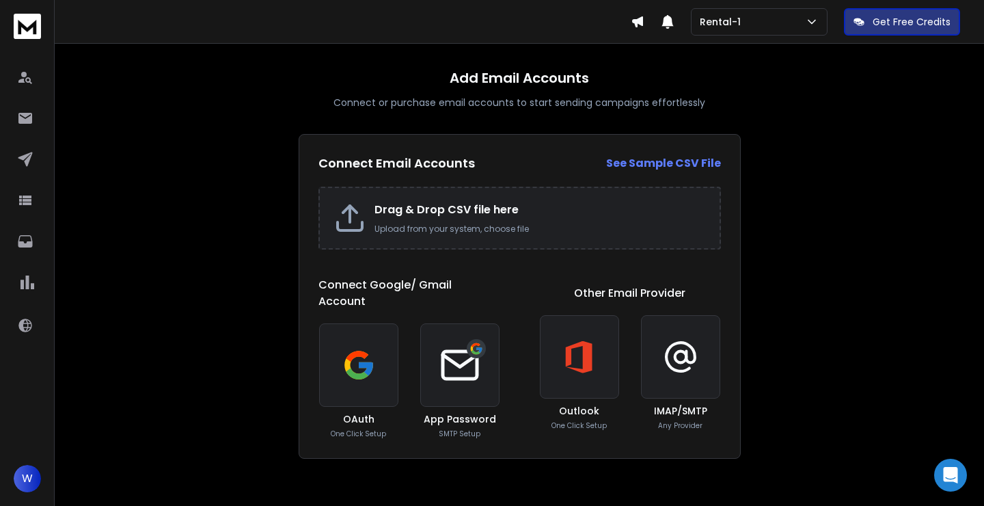
click at [346, 367] on icon at bounding box center [359, 364] width 34 height 41
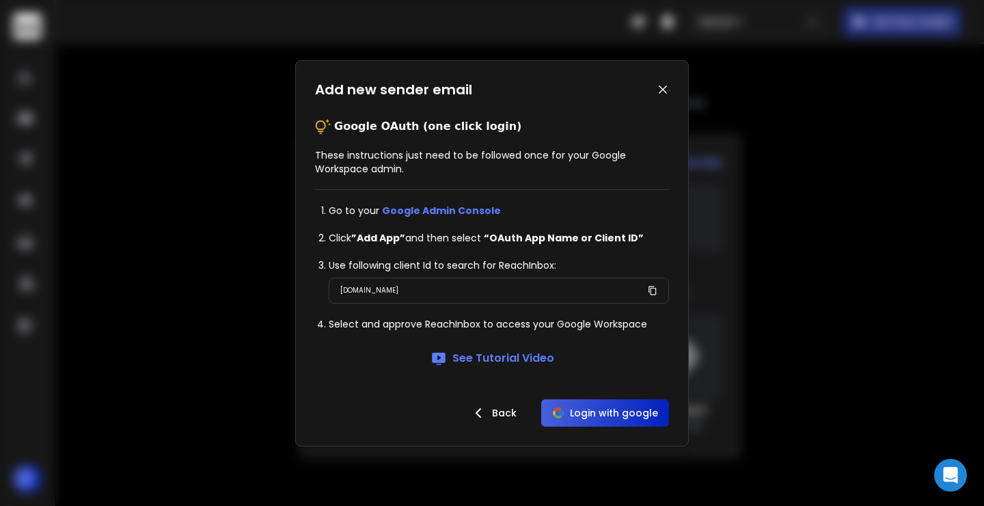
click at [633, 432] on div "Add new sender email Google OAuth (one click login) These instructions just nee…" at bounding box center [492, 253] width 394 height 386
click at [633, 406] on button "Login with google" at bounding box center [605, 412] width 128 height 27
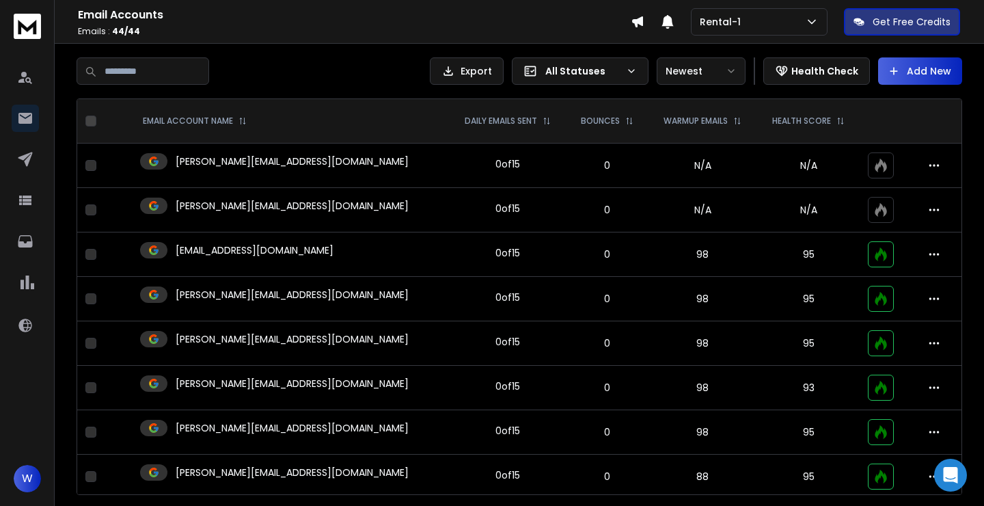
click at [931, 77] on button "Add New" at bounding box center [920, 70] width 84 height 27
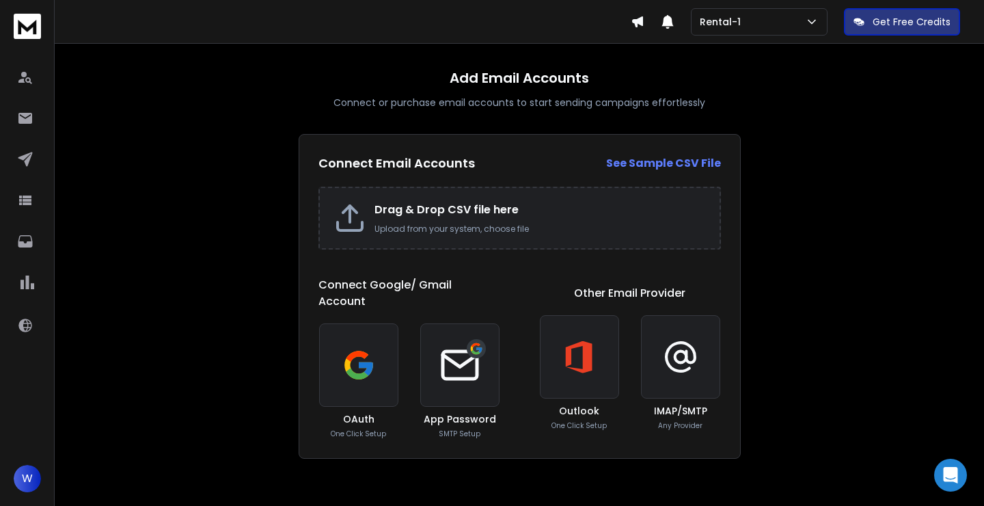
click at [346, 368] on icon at bounding box center [357, 374] width 23 height 12
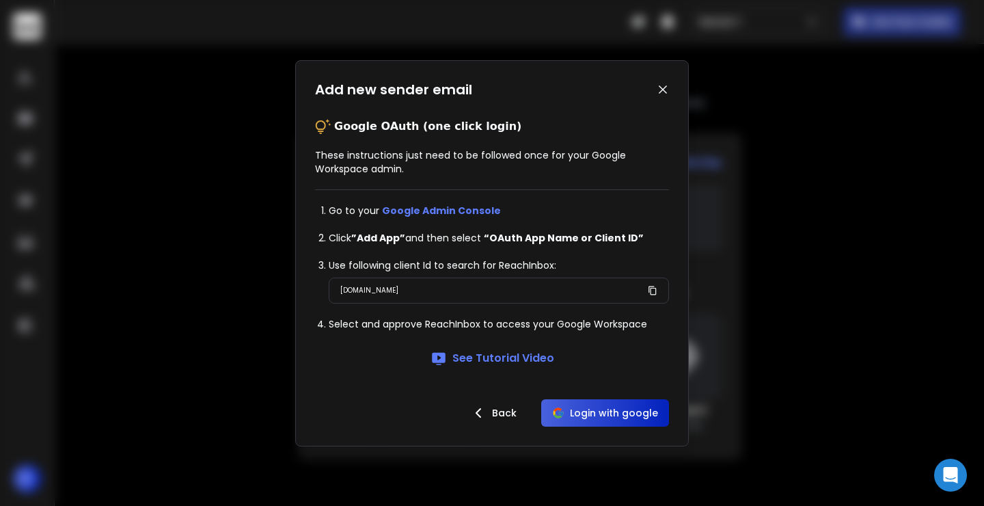
click at [573, 411] on button "Login with google" at bounding box center [605, 412] width 128 height 27
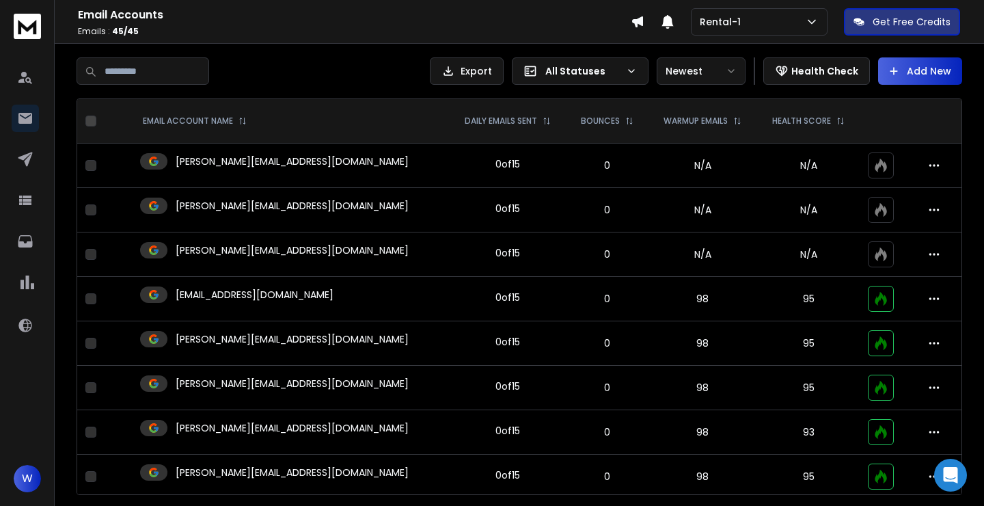
click at [924, 62] on button "Add New" at bounding box center [920, 70] width 84 height 27
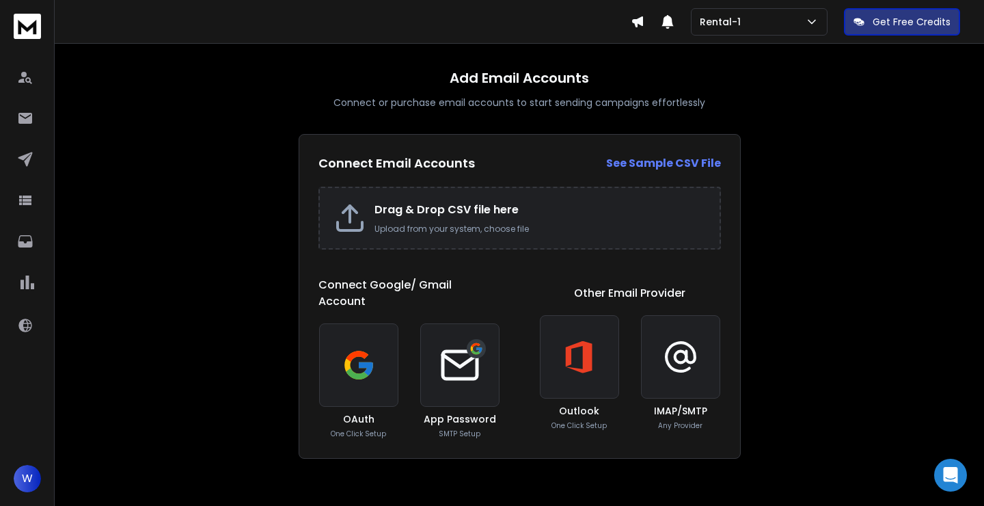
click at [369, 344] on icon at bounding box center [359, 364] width 34 height 41
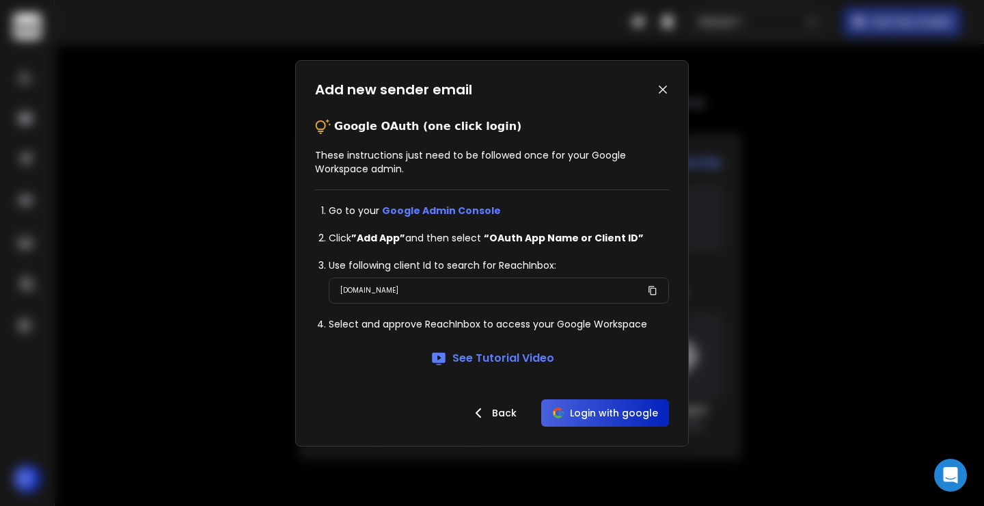
click at [586, 420] on button "Login with google" at bounding box center [605, 412] width 128 height 27
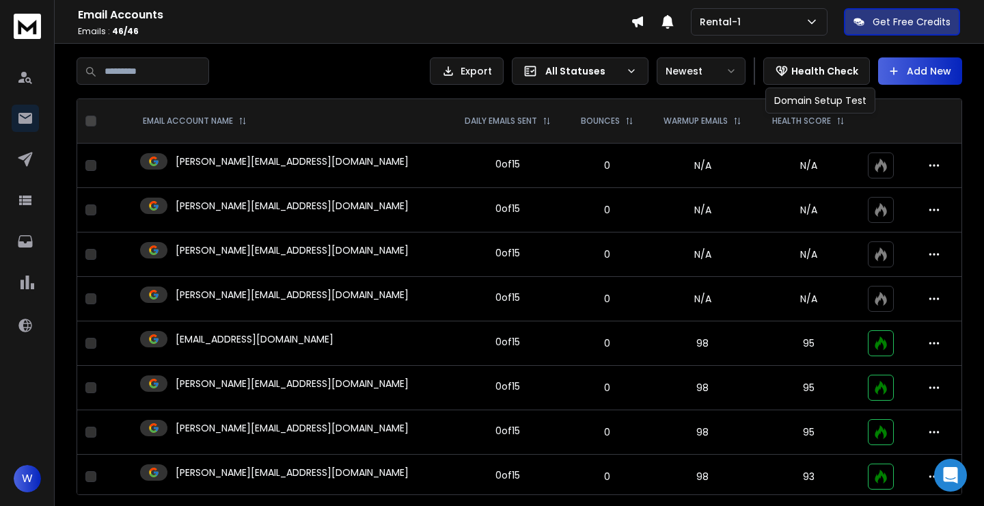
click at [920, 68] on button "Add New" at bounding box center [920, 70] width 84 height 27
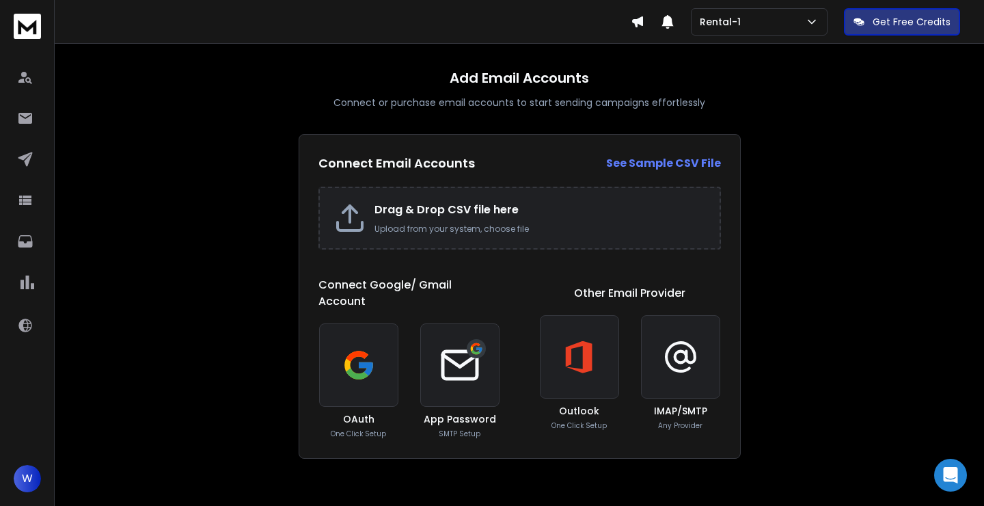
click at [359, 351] on icon at bounding box center [357, 356] width 23 height 11
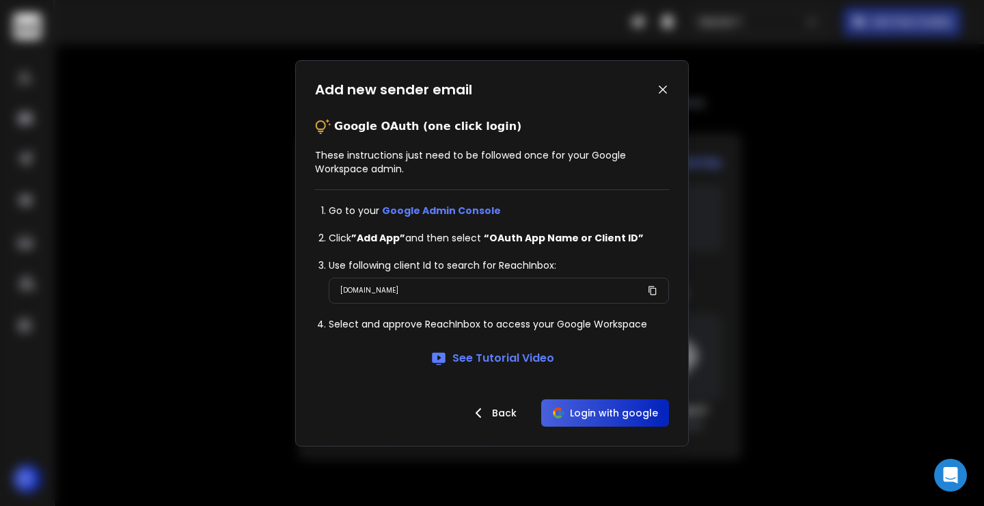
click at [611, 415] on button "Login with google" at bounding box center [605, 412] width 128 height 27
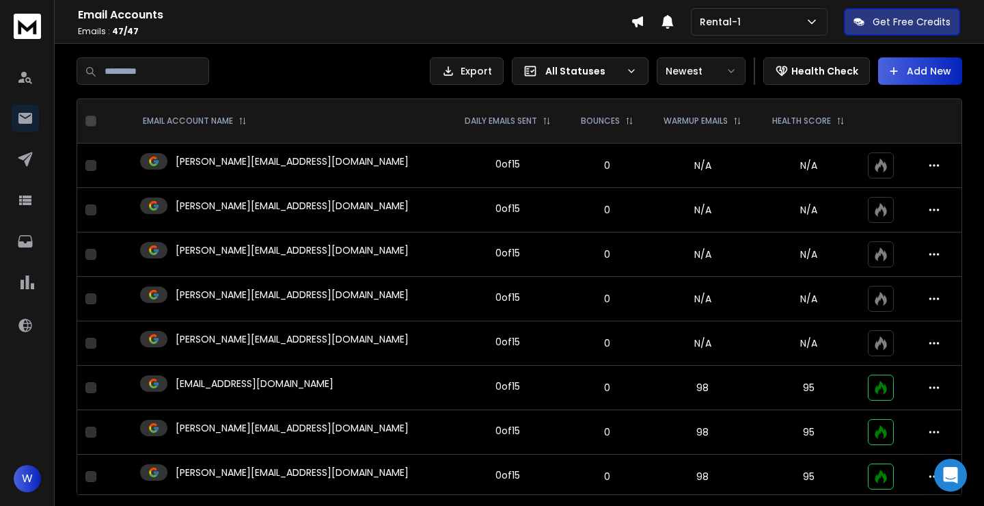
click at [913, 73] on button "Add New" at bounding box center [920, 70] width 84 height 27
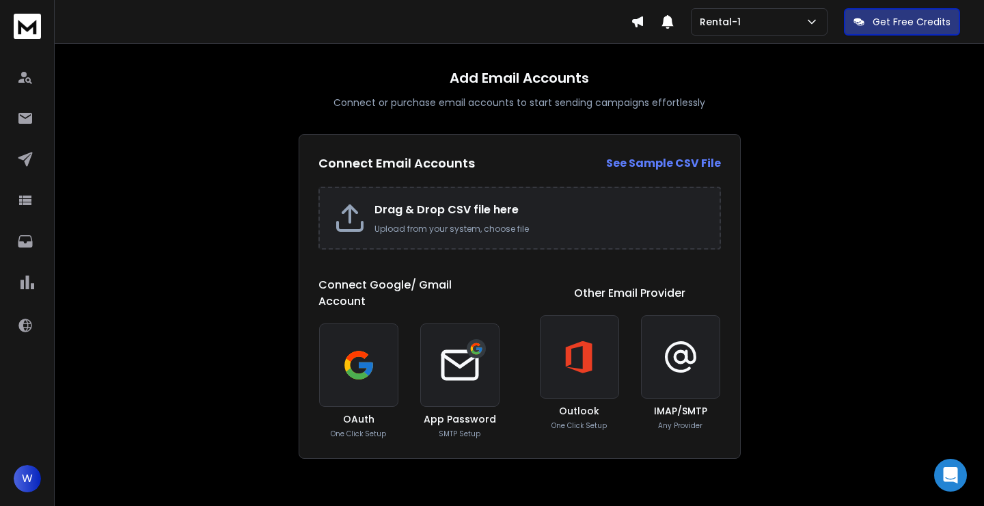
click at [374, 344] on icon at bounding box center [359, 364] width 34 height 41
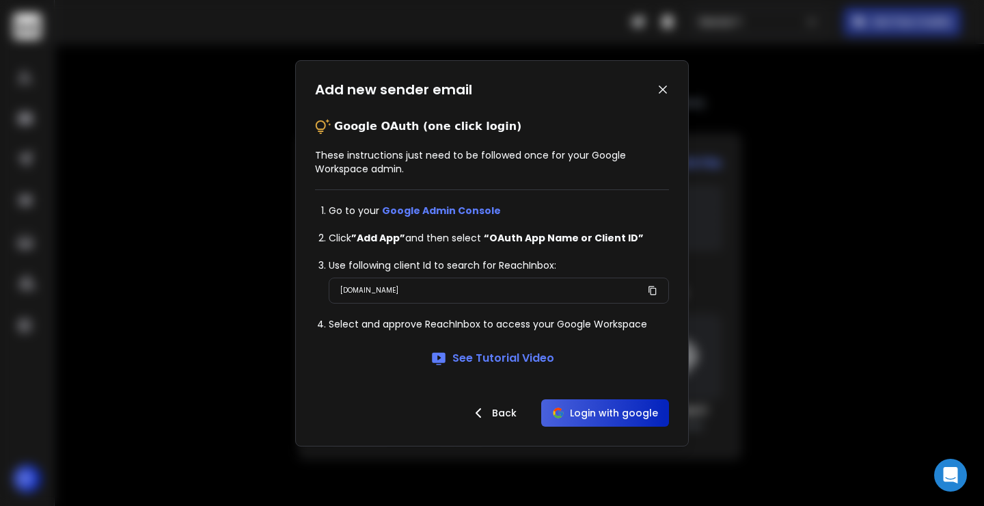
click at [617, 402] on button "Login with google" at bounding box center [605, 412] width 128 height 27
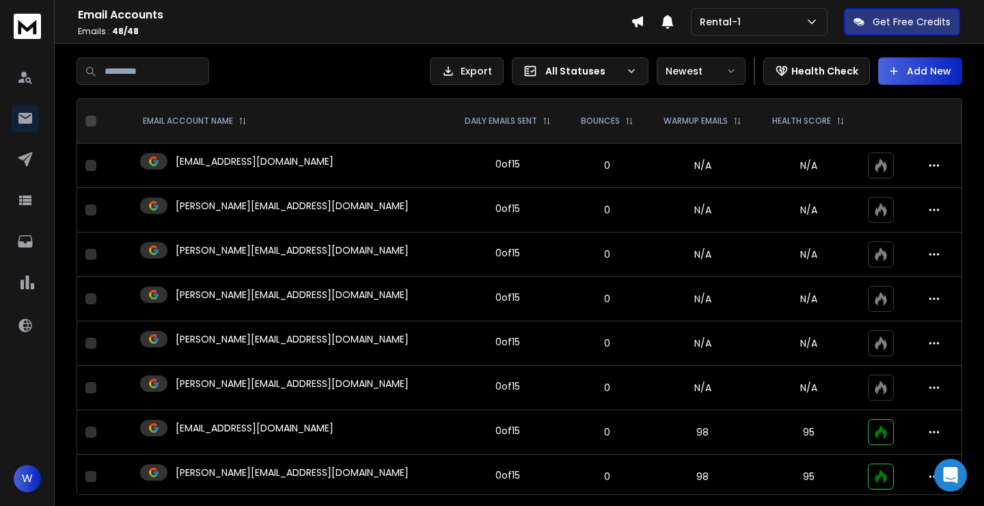
click at [936, 70] on button "Add New" at bounding box center [920, 70] width 84 height 27
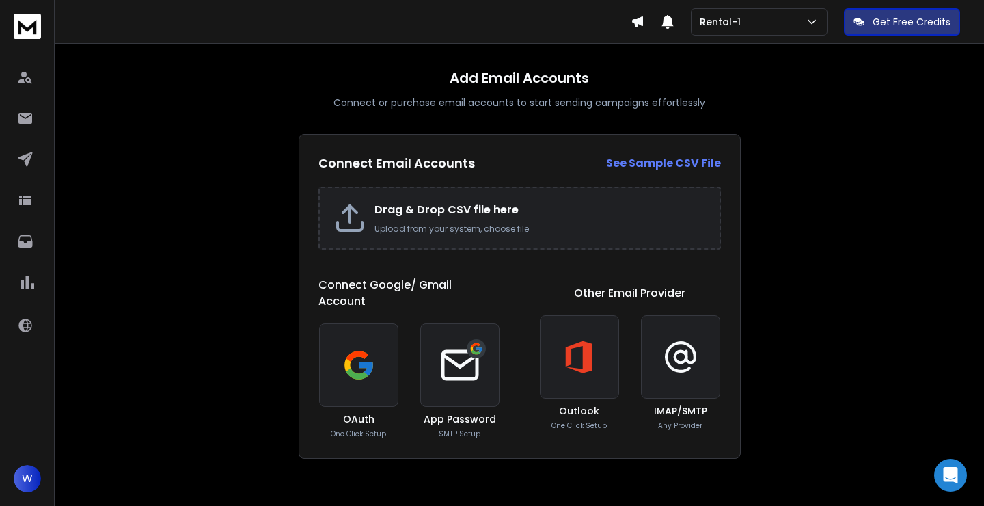
click at [345, 344] on icon at bounding box center [359, 364] width 34 height 41
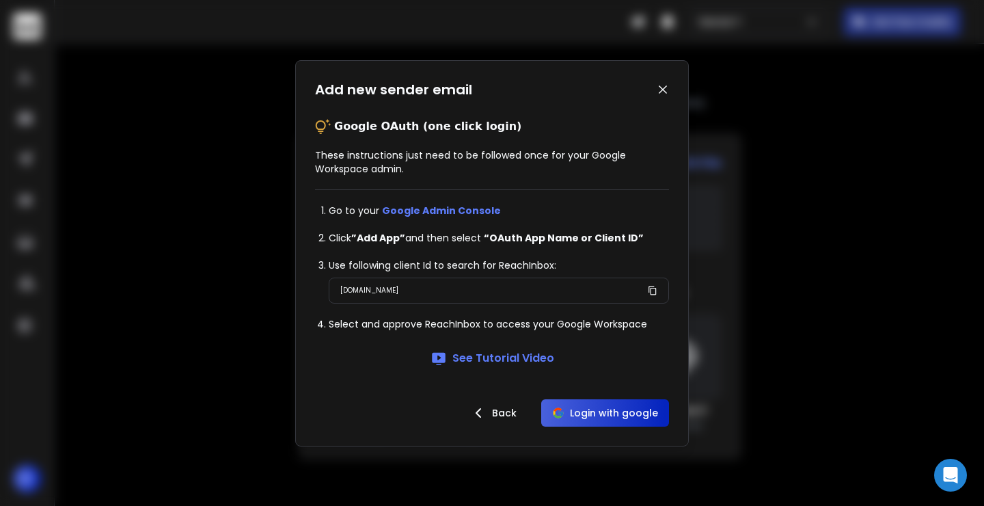
click at [616, 407] on button "Login with google" at bounding box center [605, 412] width 128 height 27
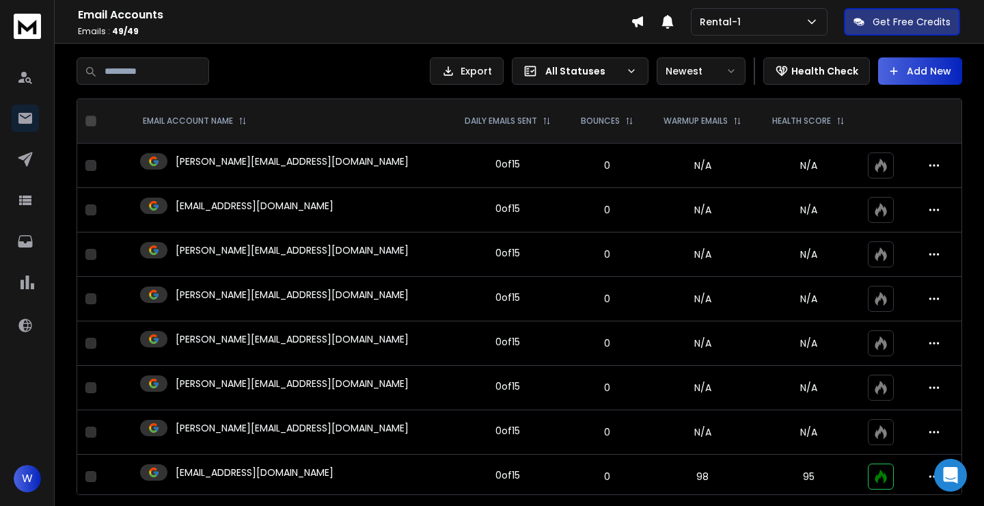
click at [920, 64] on button "Add New" at bounding box center [920, 70] width 84 height 27
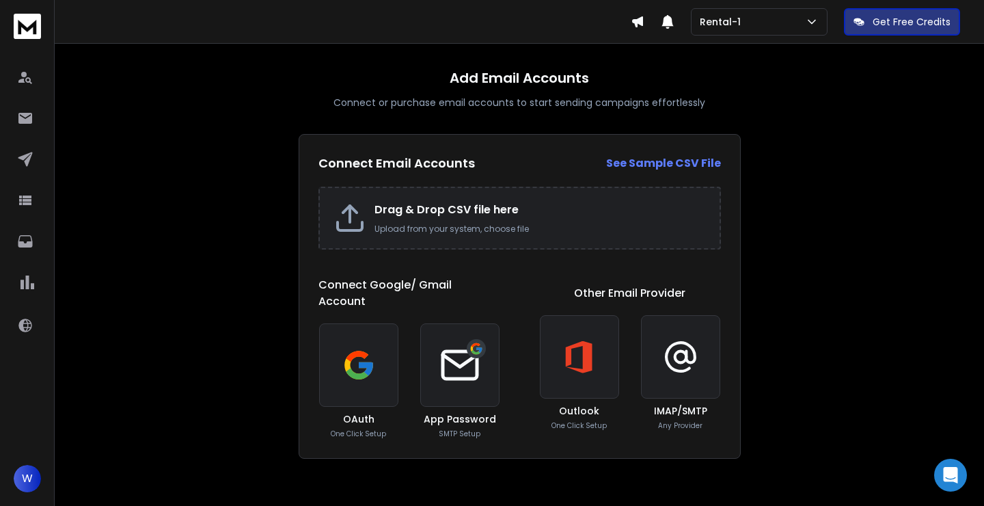
click at [369, 344] on icon at bounding box center [359, 364] width 34 height 41
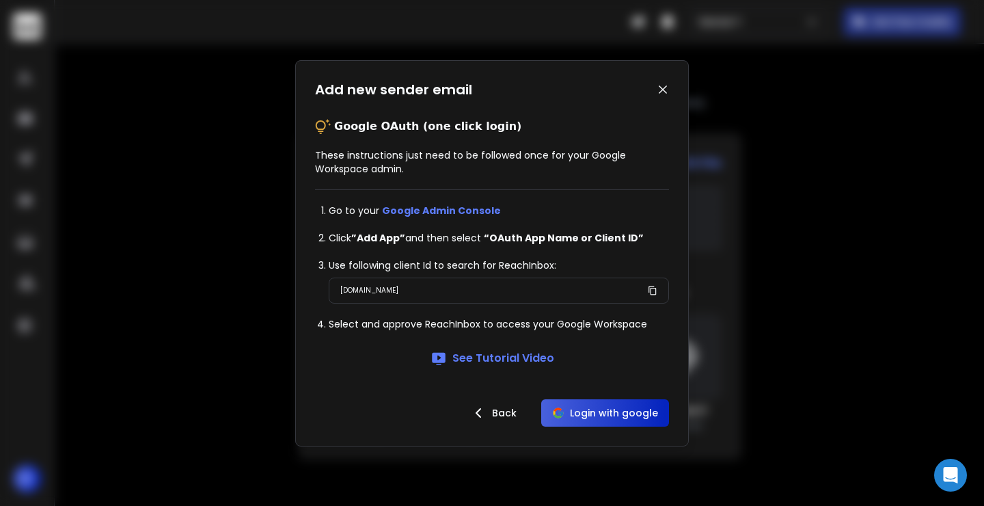
click at [604, 418] on button "Login with google" at bounding box center [605, 412] width 128 height 27
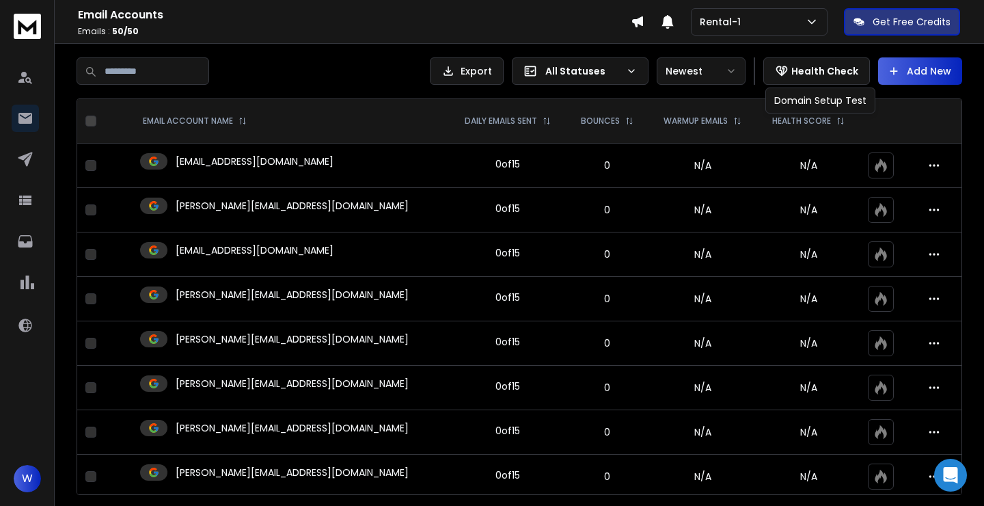
click at [901, 72] on button "Add New" at bounding box center [920, 70] width 84 height 27
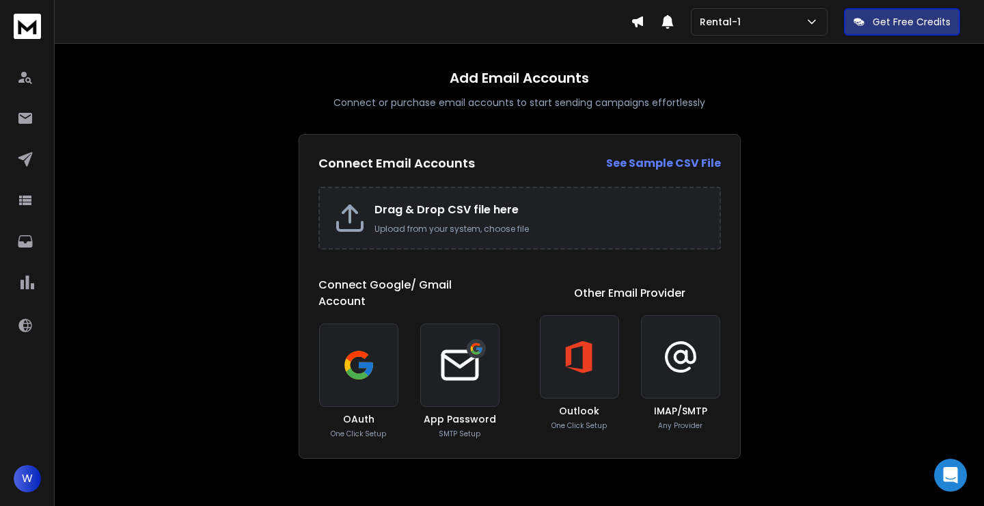
click at [355, 368] on icon at bounding box center [357, 374] width 23 height 12
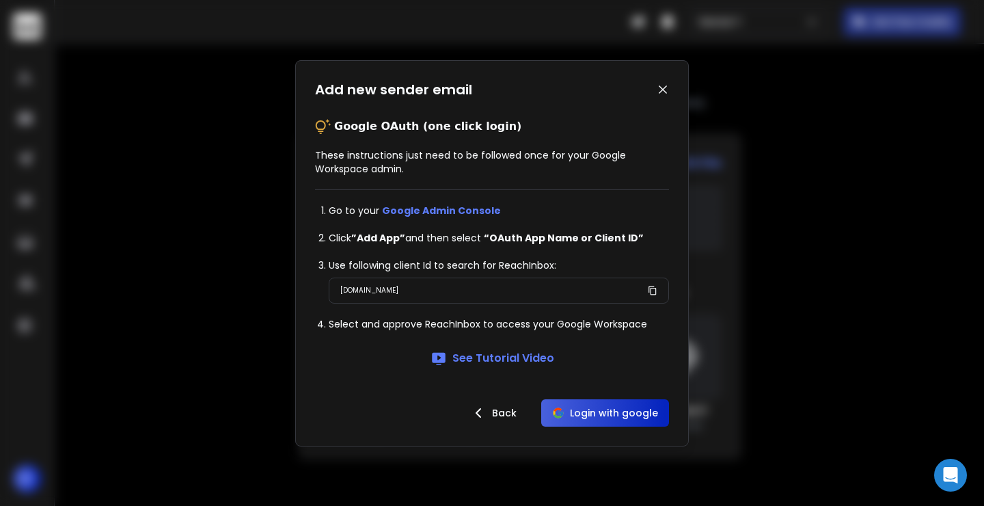
click at [564, 411] on icon at bounding box center [560, 413] width 5 height 5
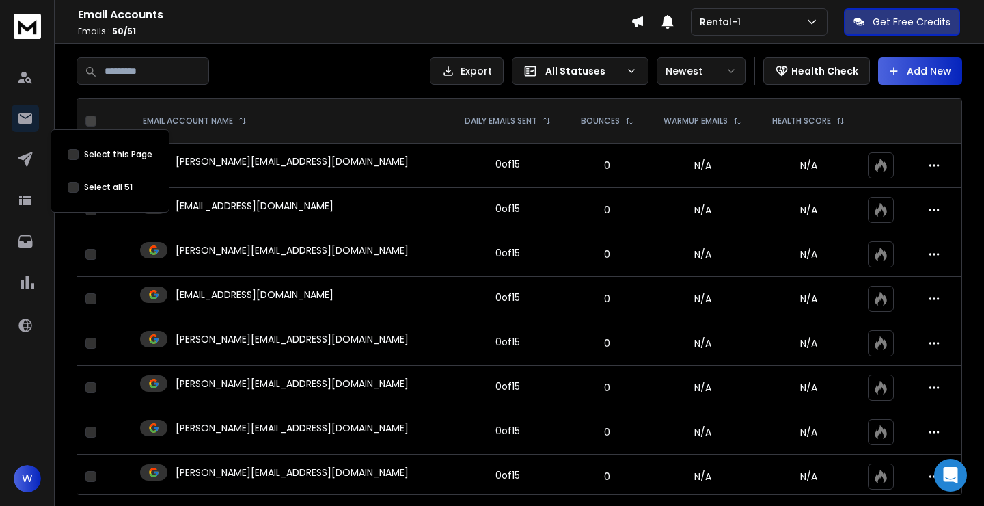
click at [94, 116] on button "Select this Page" at bounding box center [90, 120] width 11 height 11
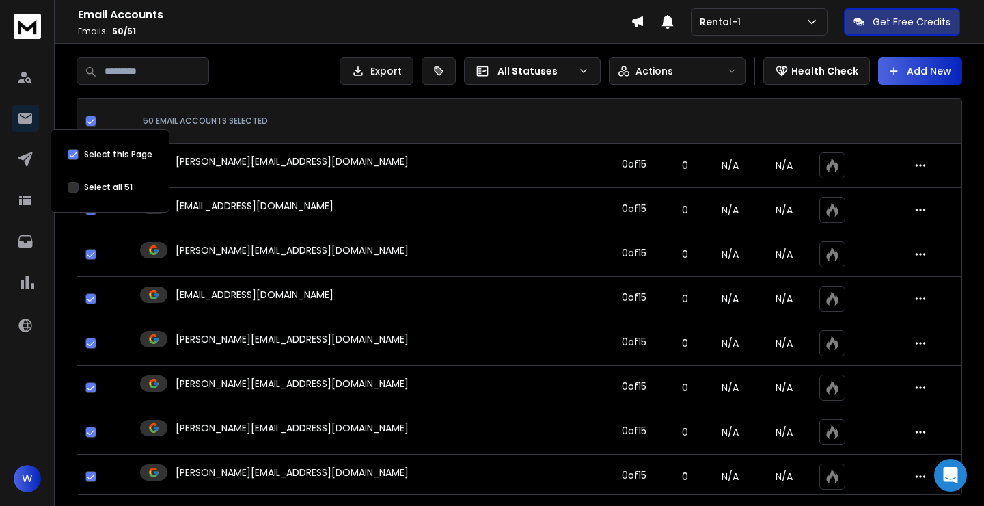
click at [94, 116] on button "Select this Page" at bounding box center [90, 120] width 11 height 11
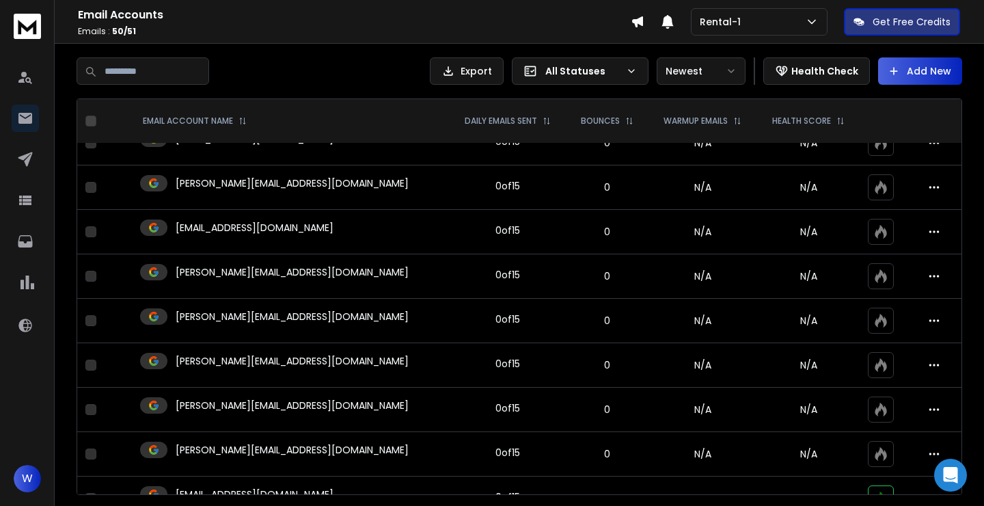
scroll to position [91, 0]
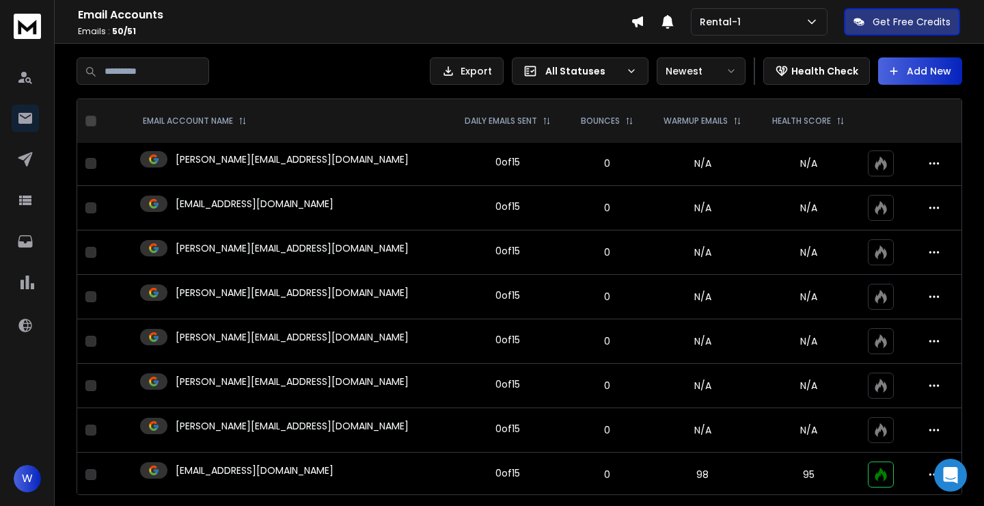
click at [913, 72] on button "Add New" at bounding box center [920, 70] width 84 height 27
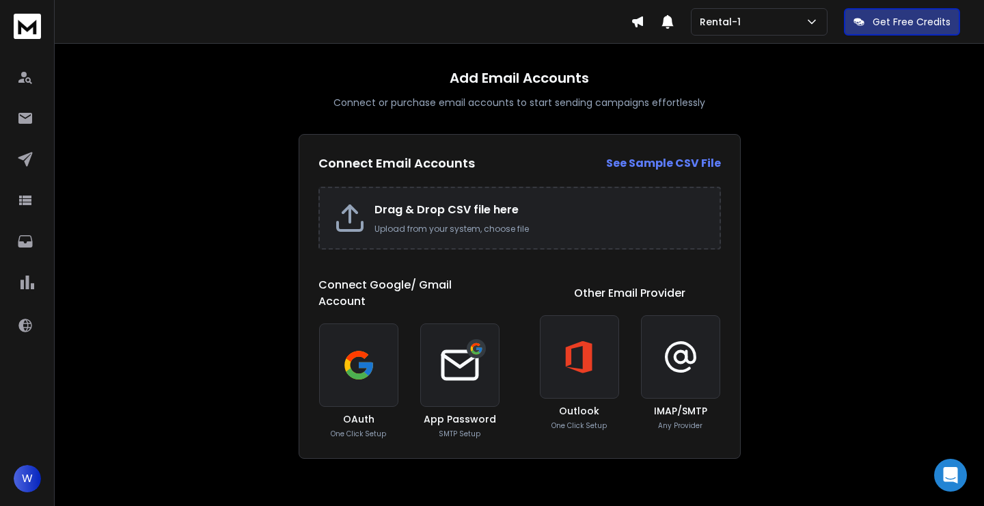
click at [362, 362] on icon at bounding box center [366, 369] width 14 height 14
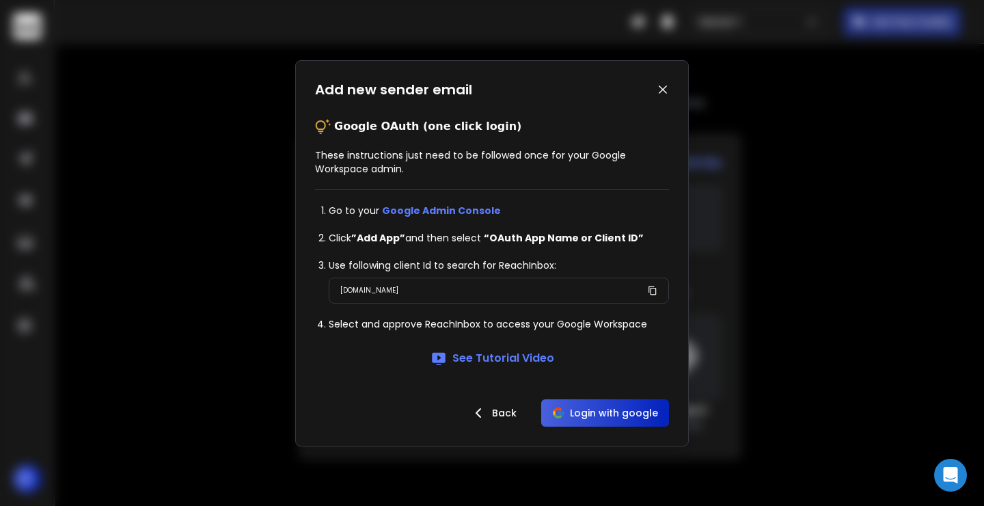
click at [595, 437] on div "Add new sender email Google OAuth (one click login) These instructions just nee…" at bounding box center [492, 253] width 394 height 386
click at [609, 409] on button "Login with google" at bounding box center [605, 412] width 128 height 27
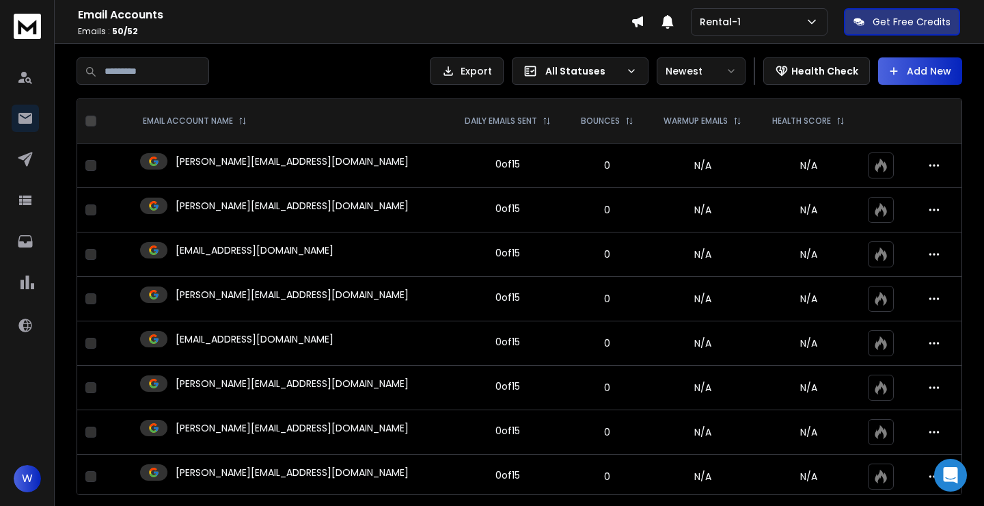
click at [907, 57] on button "Add New" at bounding box center [920, 70] width 84 height 27
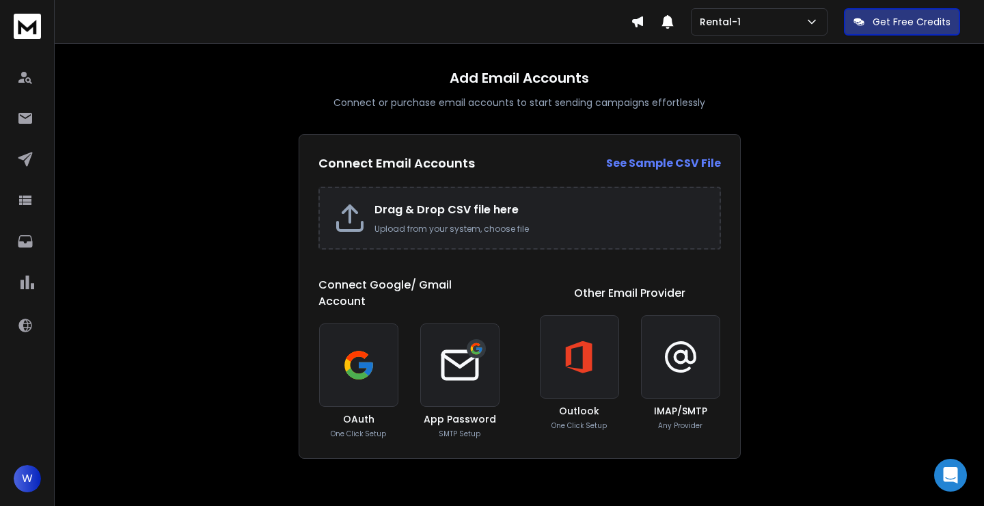
click at [376, 323] on div at bounding box center [358, 364] width 79 height 83
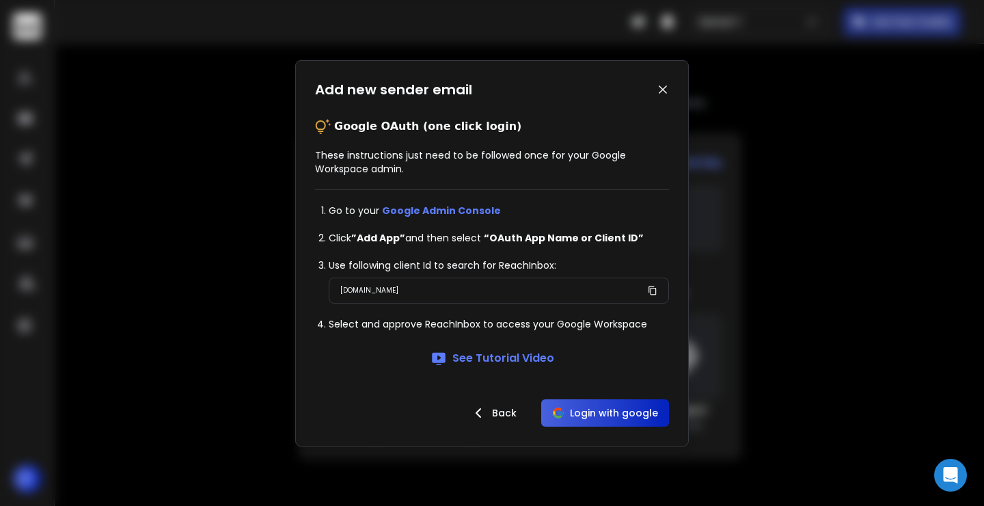
click at [635, 424] on button "Login with google" at bounding box center [605, 412] width 128 height 27
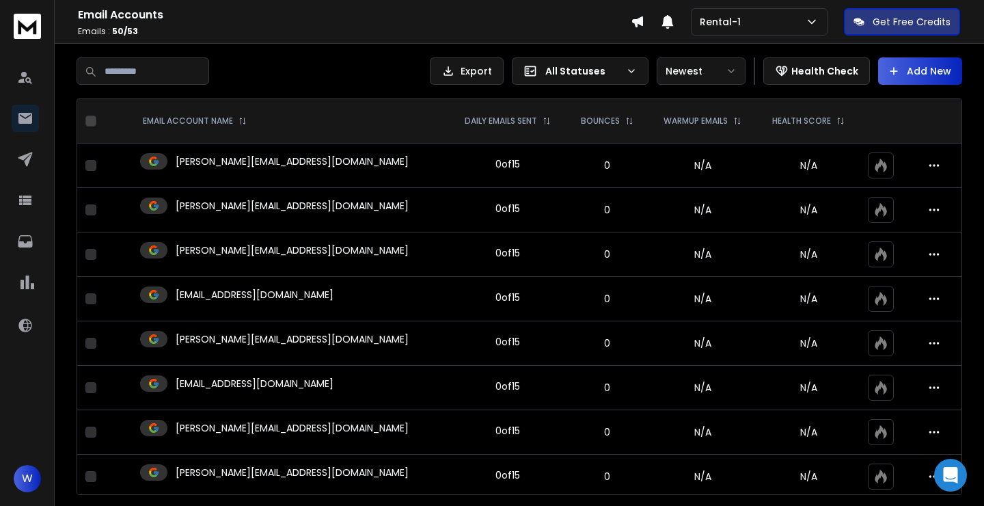
click at [918, 64] on button "Add New" at bounding box center [920, 70] width 84 height 27
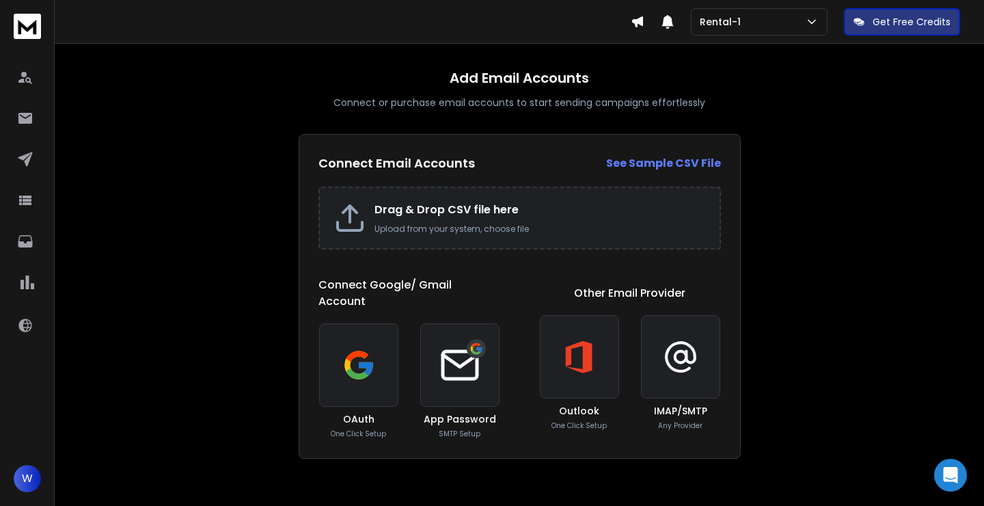
click at [359, 351] on icon at bounding box center [357, 356] width 23 height 11
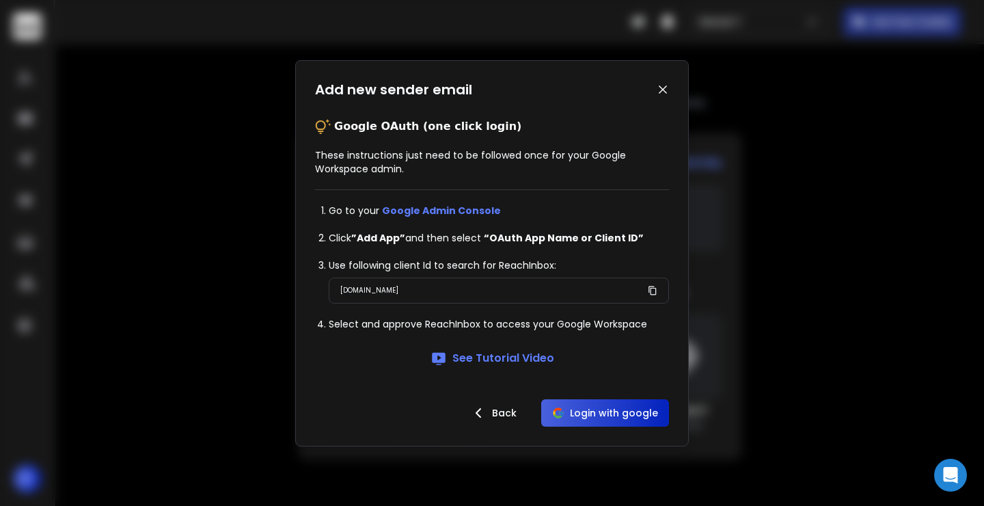
click at [609, 413] on button "Login with google" at bounding box center [605, 412] width 128 height 27
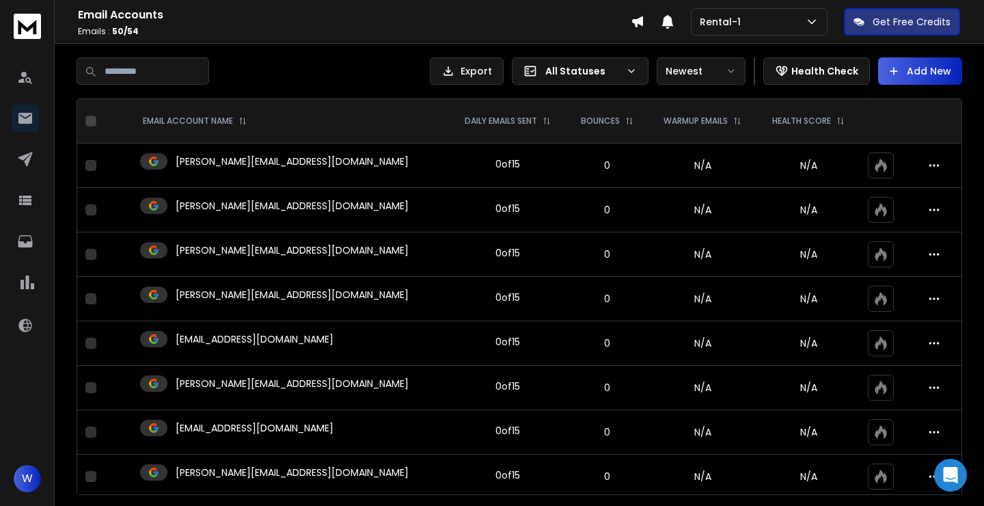
click at [926, 67] on button "Add New" at bounding box center [920, 70] width 84 height 27
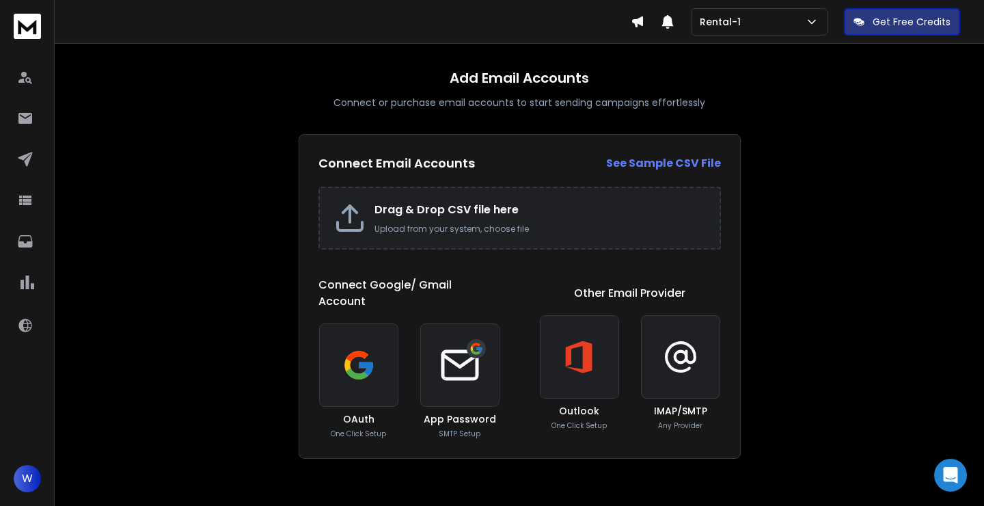
click at [329, 356] on div at bounding box center [358, 364] width 79 height 83
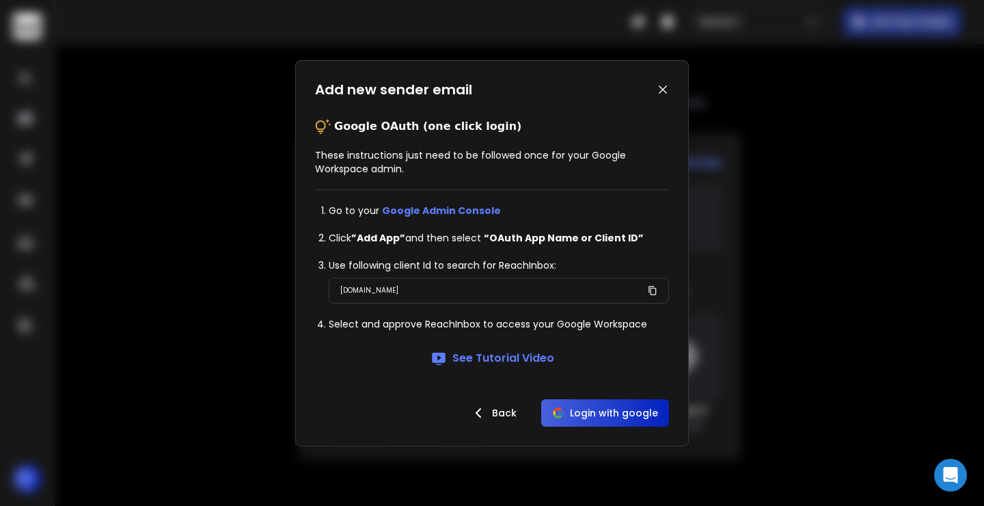
click at [600, 401] on button "Login with google" at bounding box center [605, 412] width 128 height 27
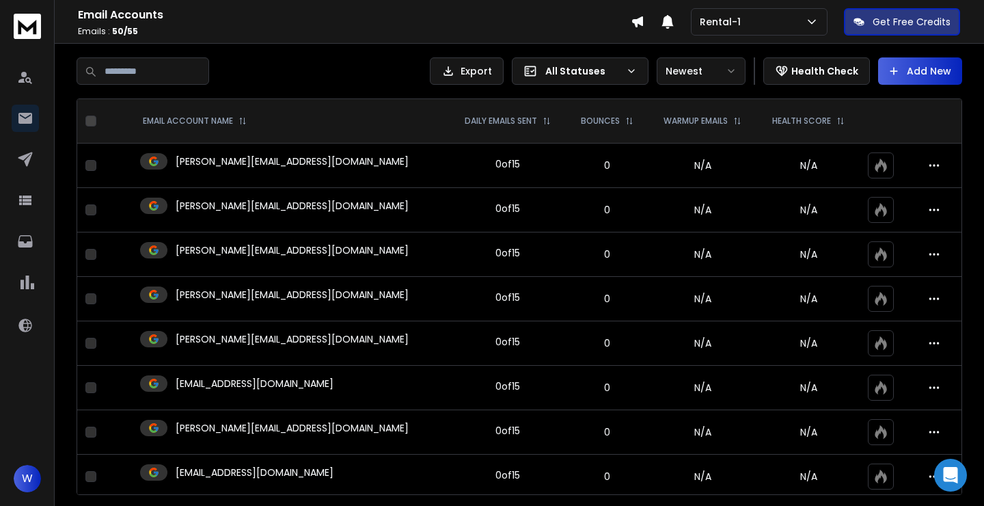
click at [919, 61] on button "Add New" at bounding box center [920, 70] width 84 height 27
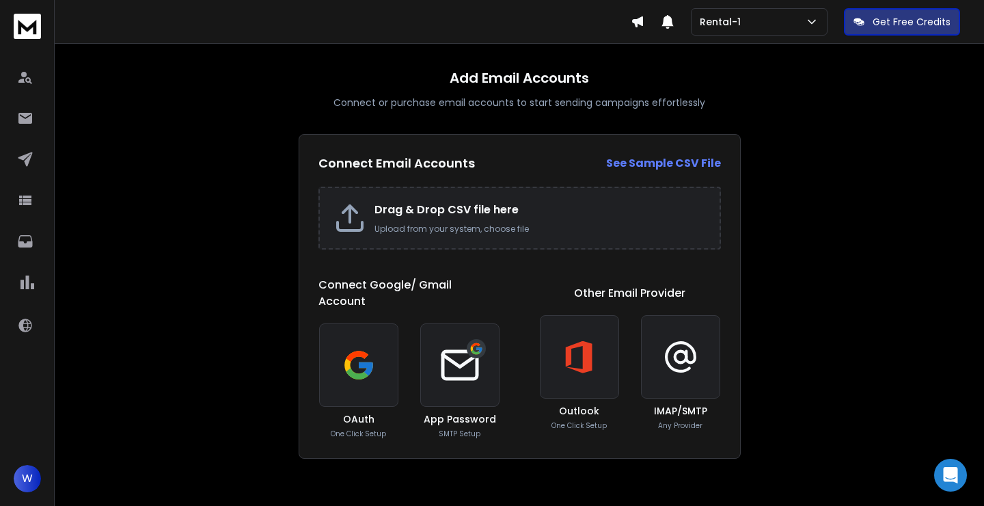
click at [333, 370] on div at bounding box center [358, 364] width 79 height 83
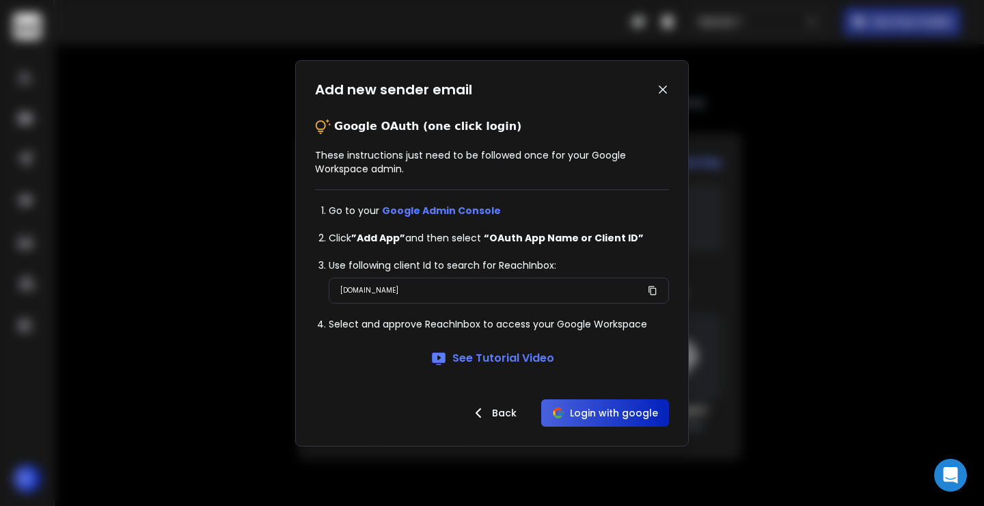
click at [581, 405] on button "Login with google" at bounding box center [605, 412] width 128 height 27
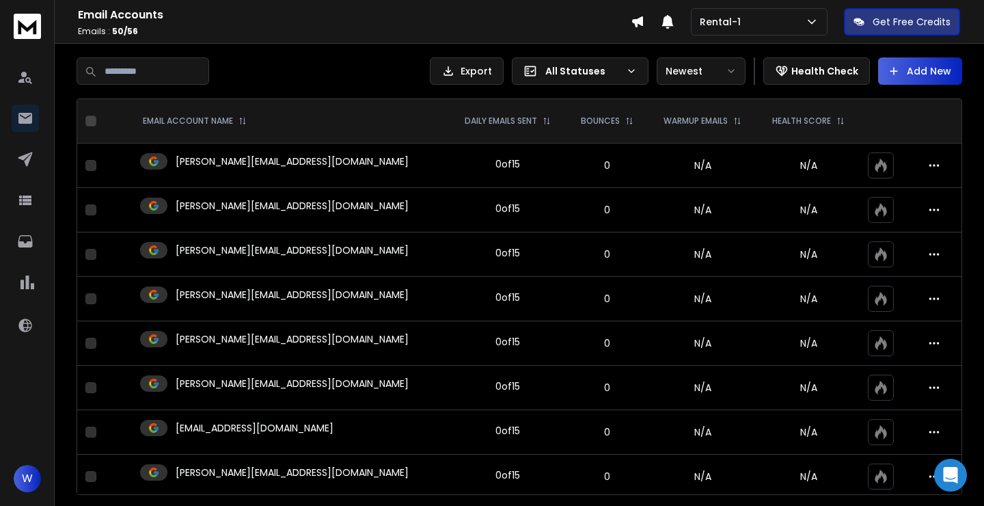
click at [919, 77] on button "Add New" at bounding box center [920, 70] width 84 height 27
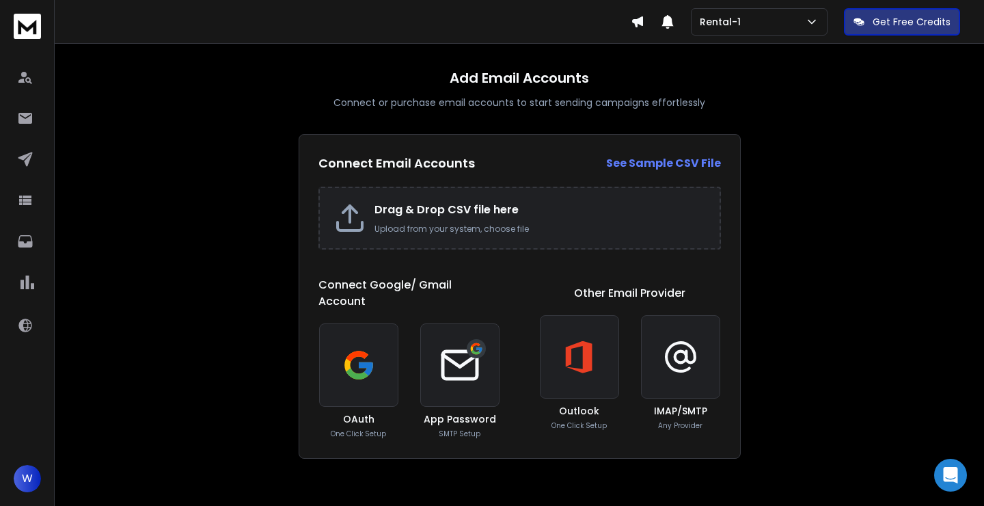
click at [348, 351] on icon at bounding box center [358, 365] width 29 height 29
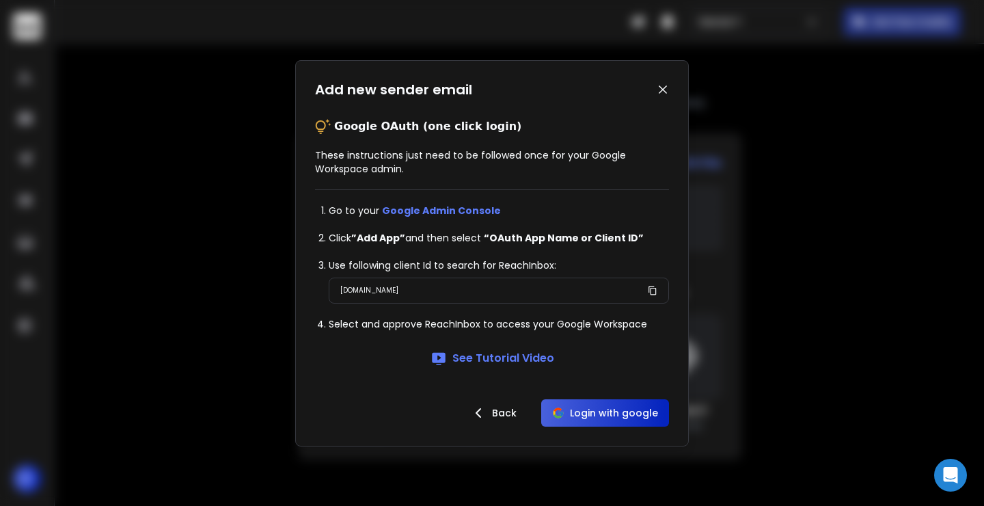
click at [597, 400] on button "Login with google" at bounding box center [605, 412] width 128 height 27
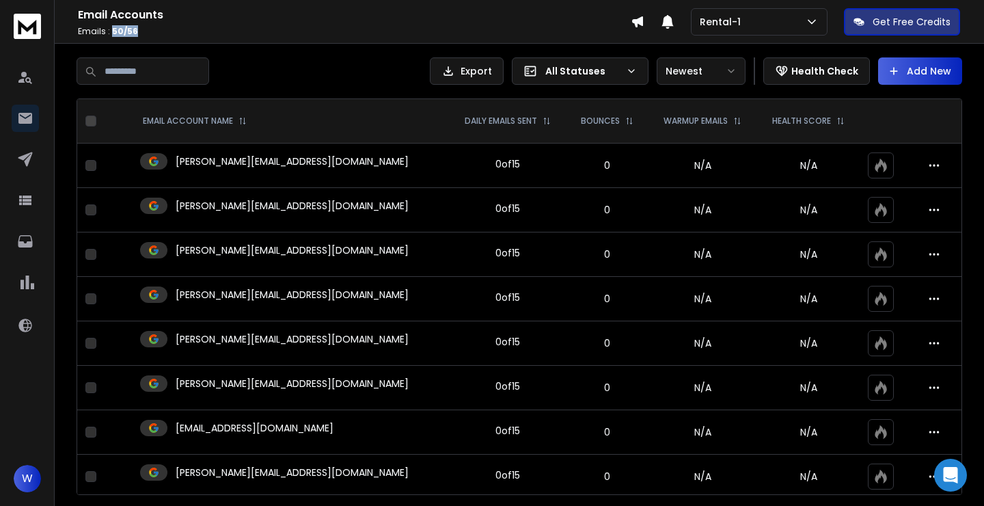
drag, startPoint x: 111, startPoint y: 32, endPoint x: 184, endPoint y: 29, distance: 73.2
click at [184, 31] on p "Emails : 50 / 56" at bounding box center [354, 31] width 553 height 11
click at [184, 29] on p "Emails : 50 / 56" at bounding box center [354, 31] width 553 height 11
click at [929, 61] on button "Add New" at bounding box center [920, 70] width 84 height 27
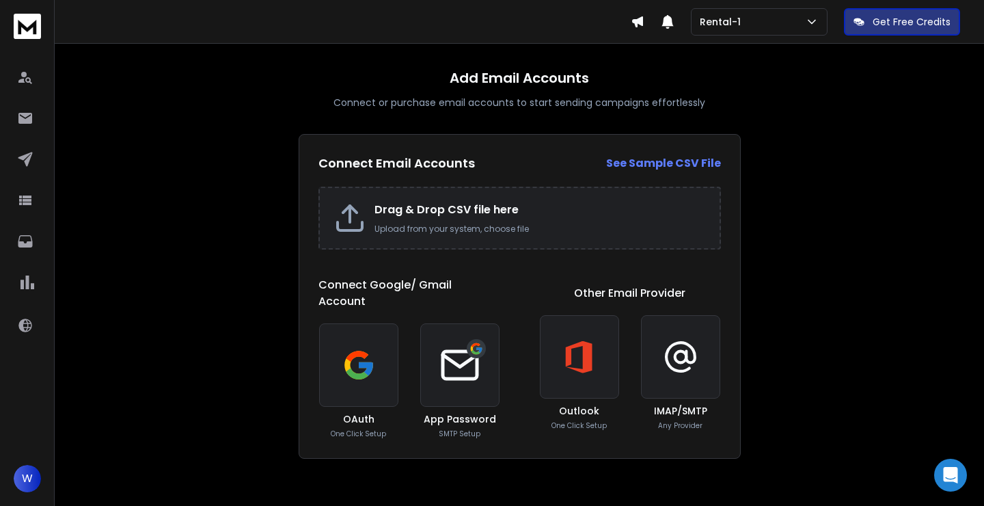
click at [370, 344] on icon at bounding box center [359, 364] width 34 height 41
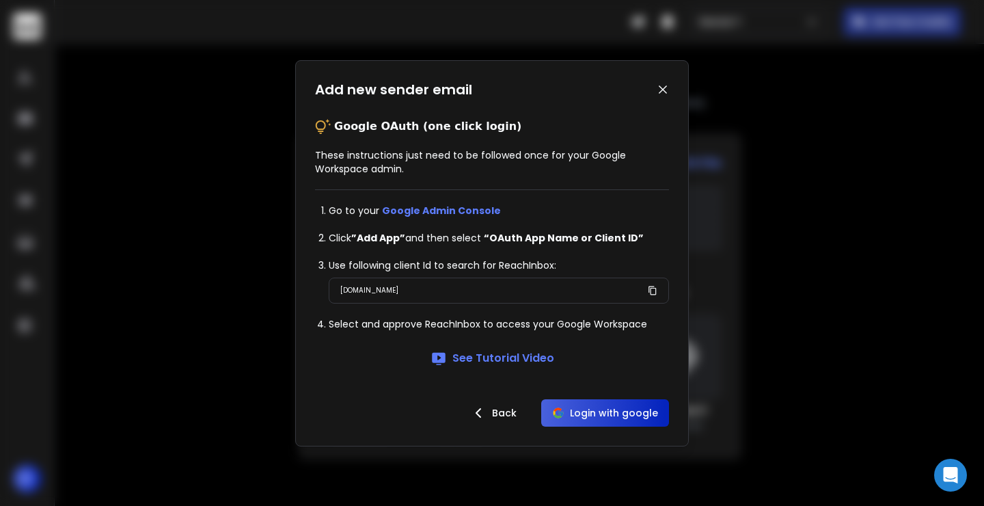
click at [578, 402] on button "Login with google" at bounding box center [605, 412] width 128 height 27
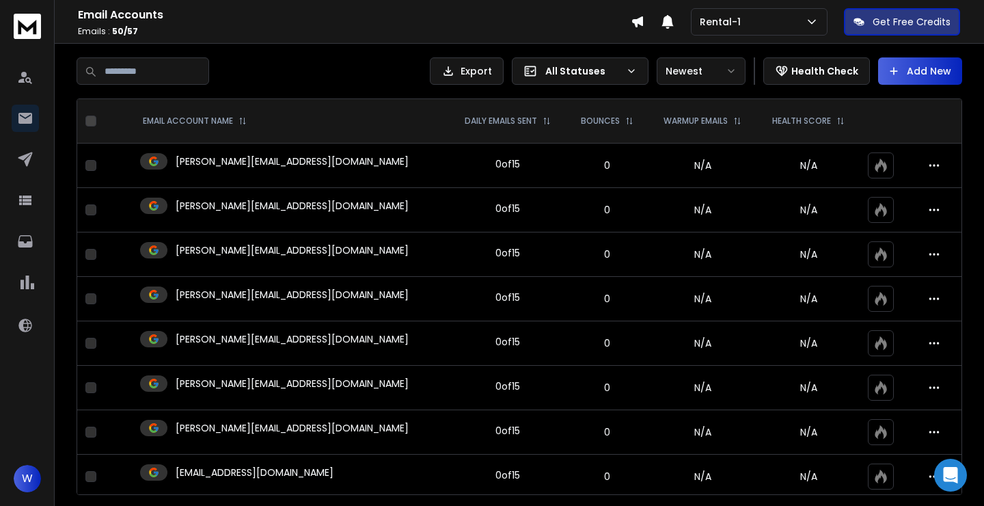
click at [915, 73] on button "Add New" at bounding box center [920, 70] width 84 height 27
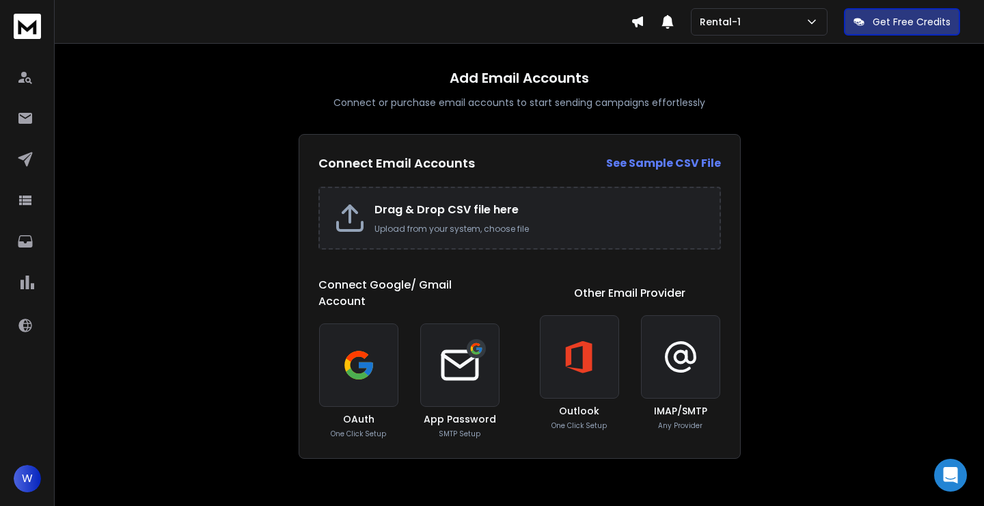
click at [331, 348] on div at bounding box center [358, 364] width 79 height 83
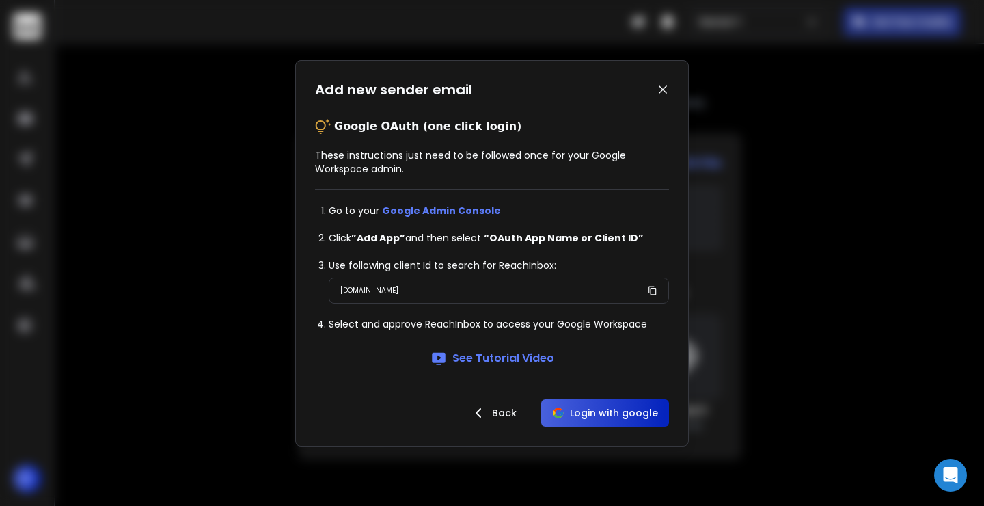
click at [603, 414] on button "Login with google" at bounding box center [605, 412] width 128 height 27
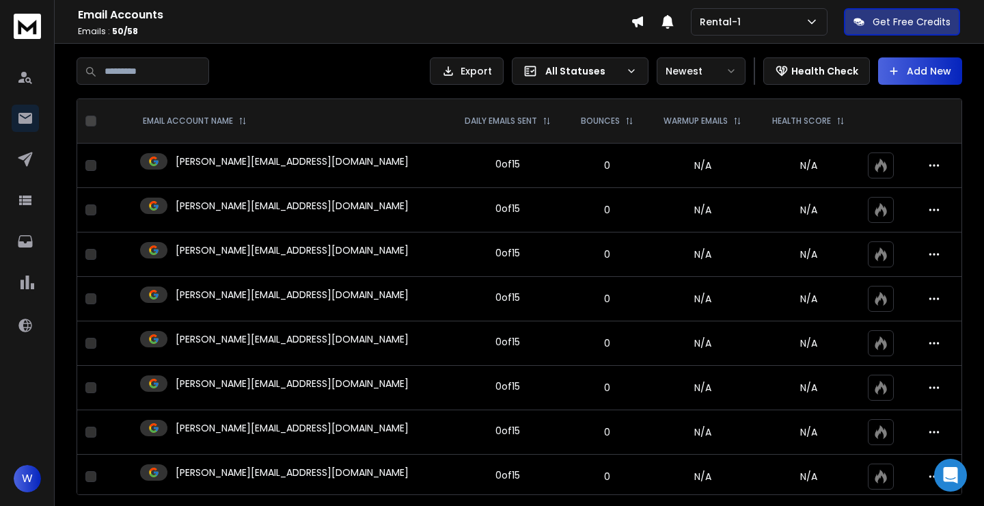
click at [916, 73] on button "Add New" at bounding box center [920, 70] width 84 height 27
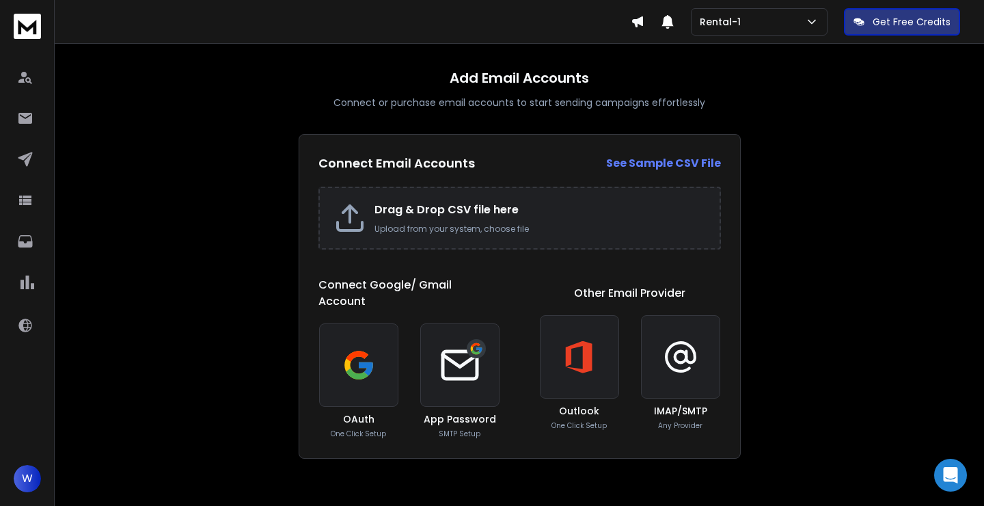
click at [354, 368] on icon at bounding box center [359, 364] width 34 height 41
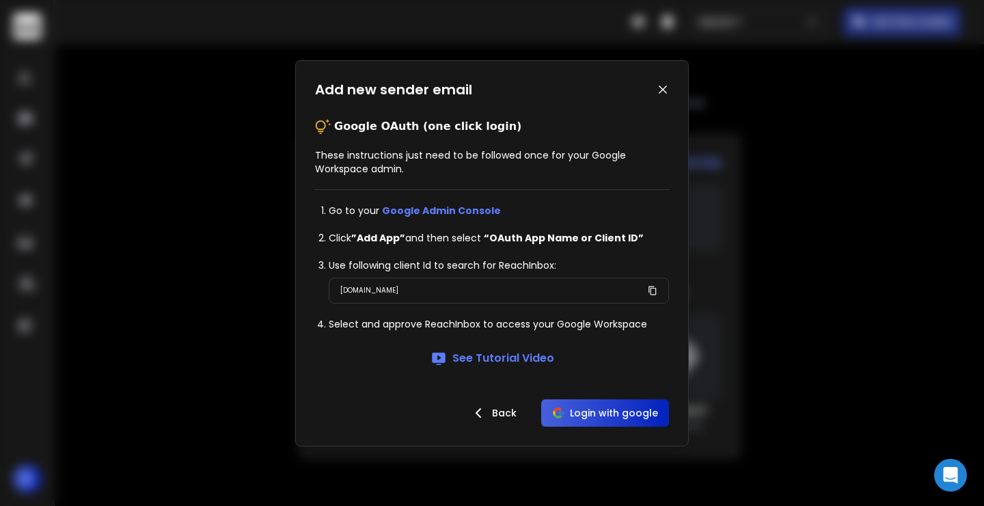
click at [587, 400] on button "Login with google" at bounding box center [605, 412] width 128 height 27
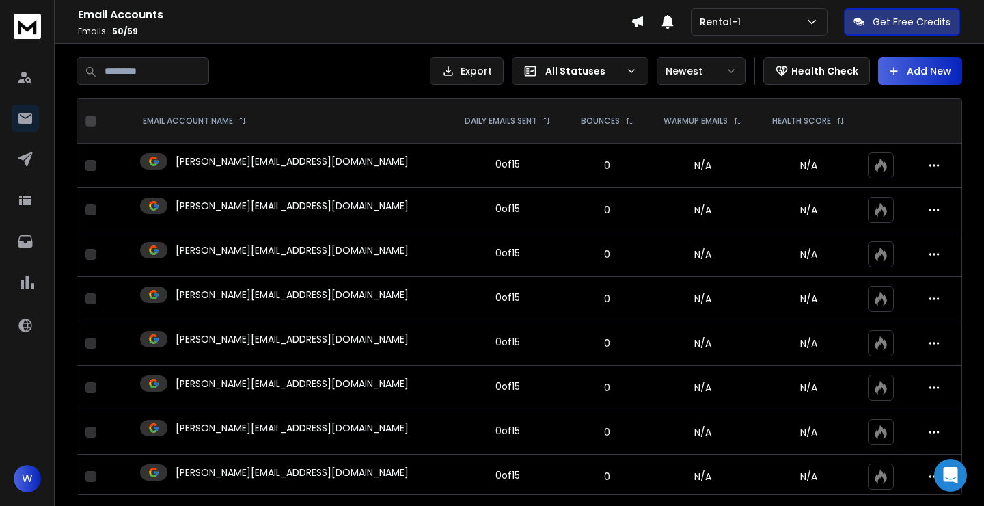
click at [927, 78] on button "Add New" at bounding box center [920, 70] width 84 height 27
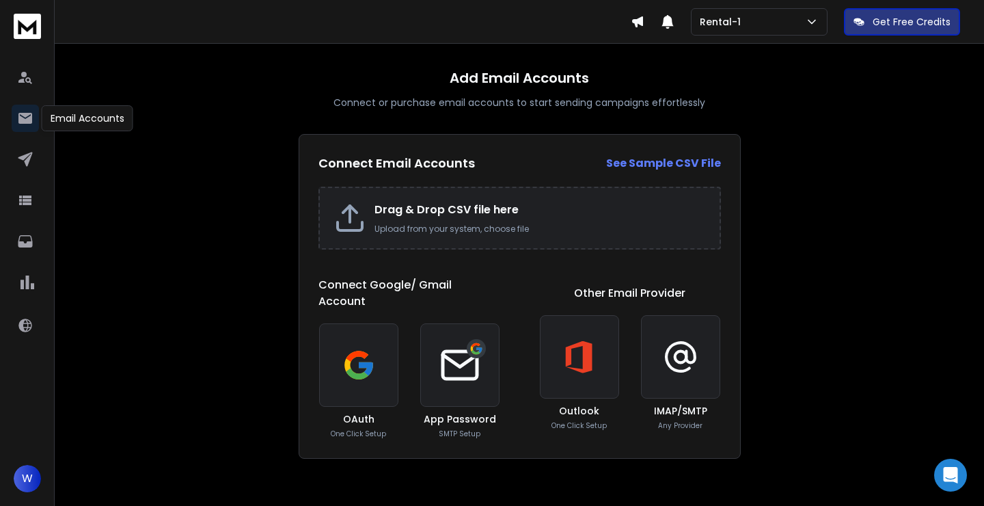
click at [31, 119] on icon at bounding box center [25, 118] width 14 height 11
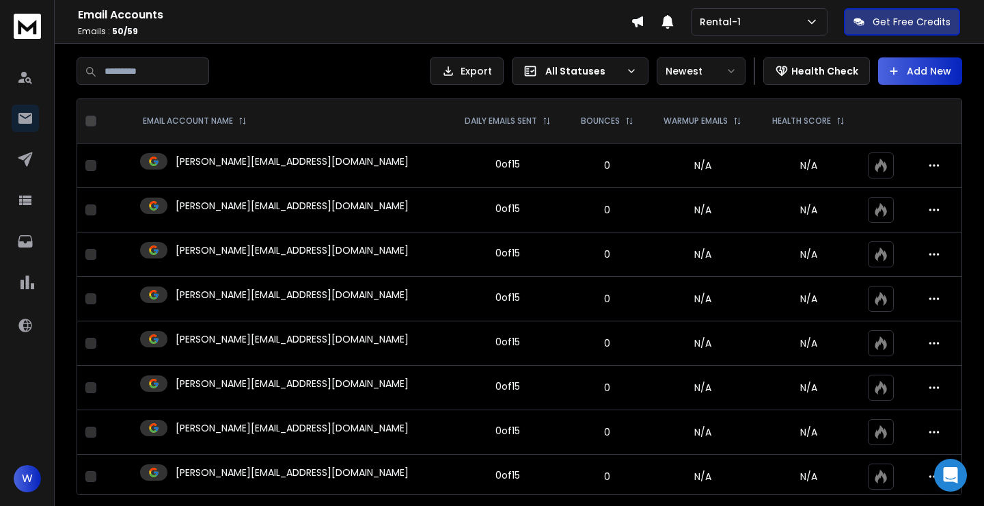
click at [943, 68] on button "Add New" at bounding box center [920, 70] width 84 height 27
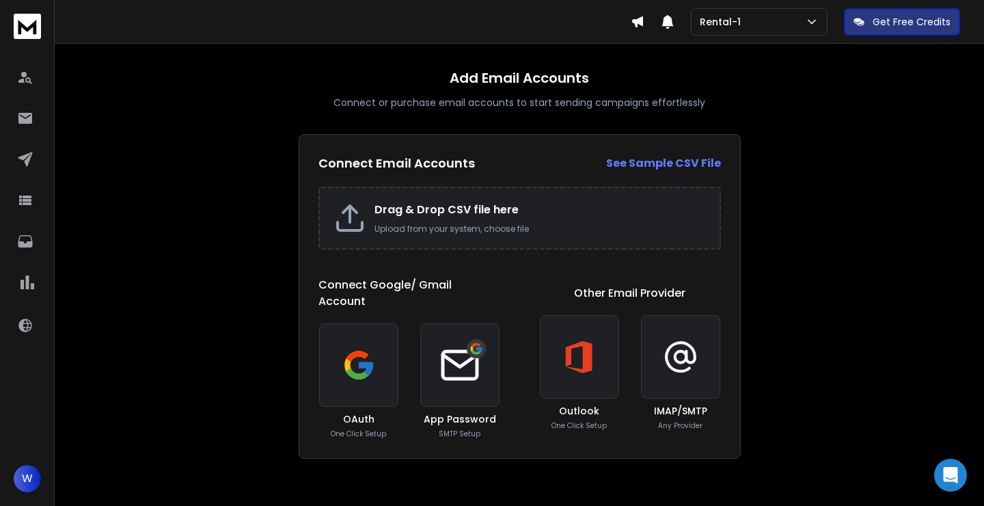
click at [384, 324] on div at bounding box center [358, 364] width 79 height 83
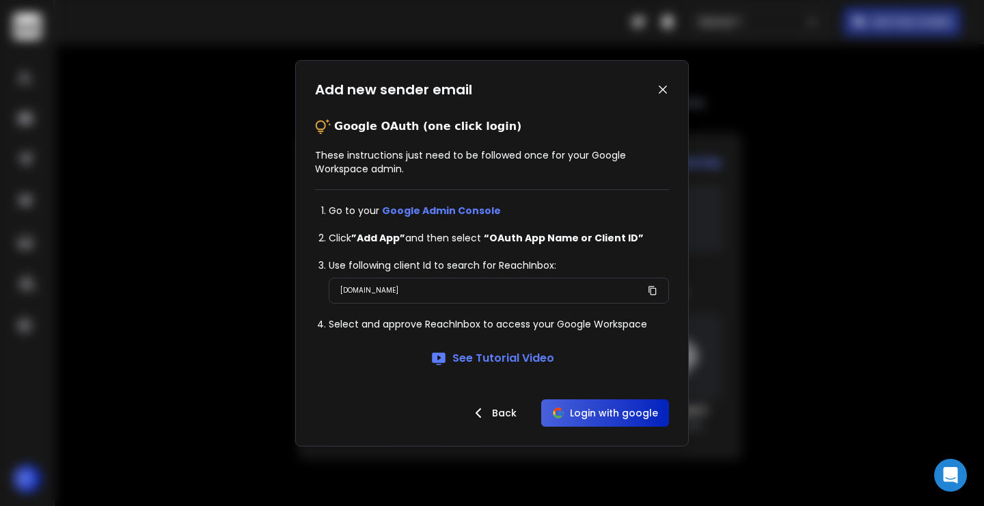
click at [602, 412] on button "Login with google" at bounding box center [605, 412] width 128 height 27
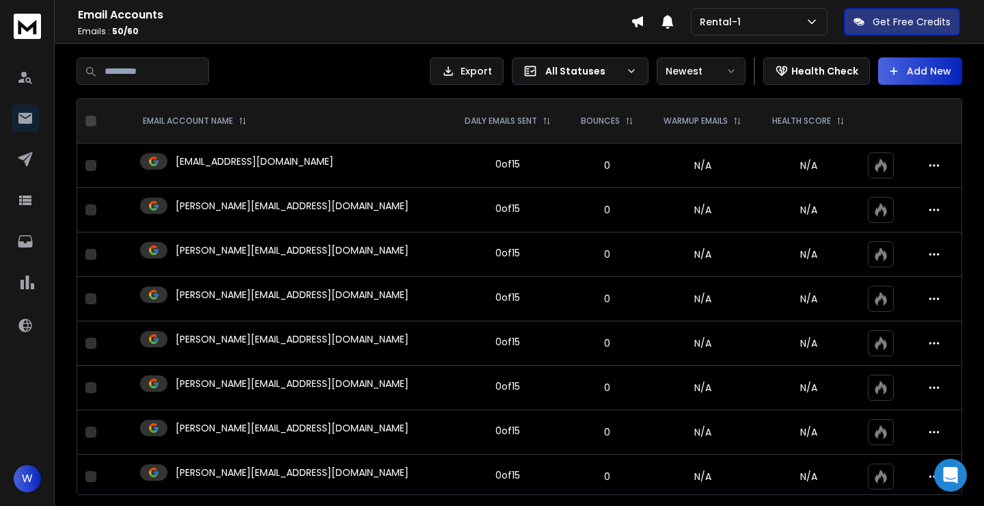
click at [903, 51] on div "Export All Statuses Newest Health Check Add New EMAIL ACCOUNT NAME DAILY EMAILS…" at bounding box center [519, 276] width 929 height 465
click at [903, 83] on button "Add New" at bounding box center [920, 70] width 84 height 27
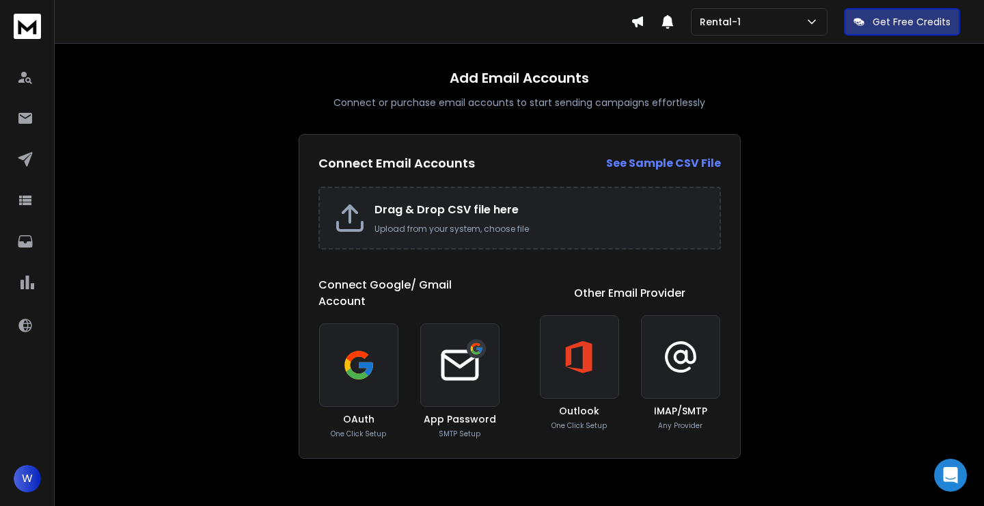
click at [337, 373] on div at bounding box center [358, 364] width 79 height 83
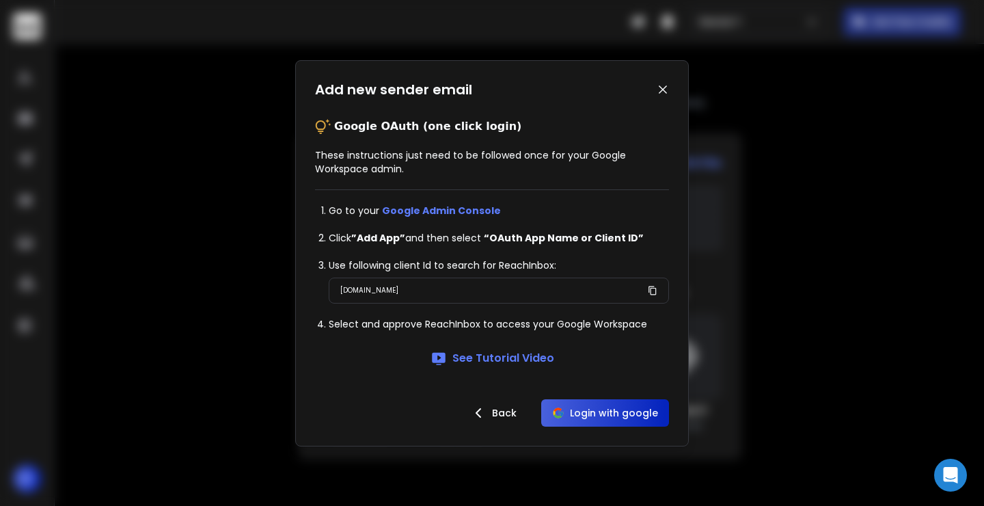
click at [620, 421] on button "Login with google" at bounding box center [605, 412] width 128 height 27
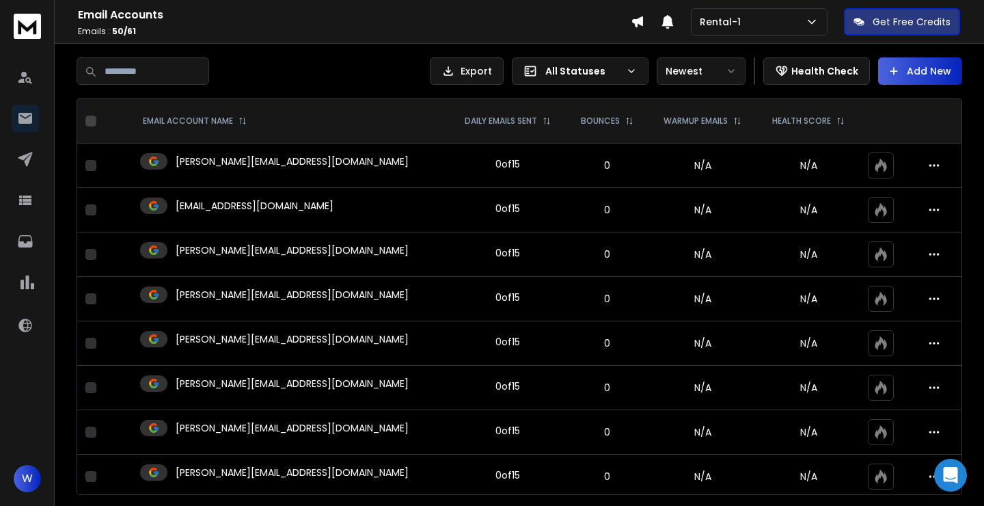
click at [886, 76] on button "Add New" at bounding box center [920, 70] width 84 height 27
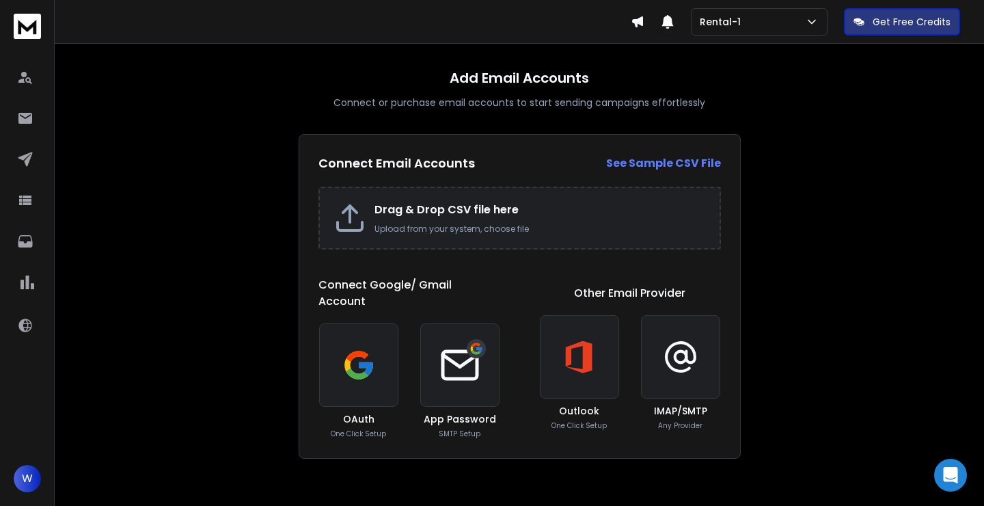
click at [346, 370] on div at bounding box center [358, 364] width 79 height 83
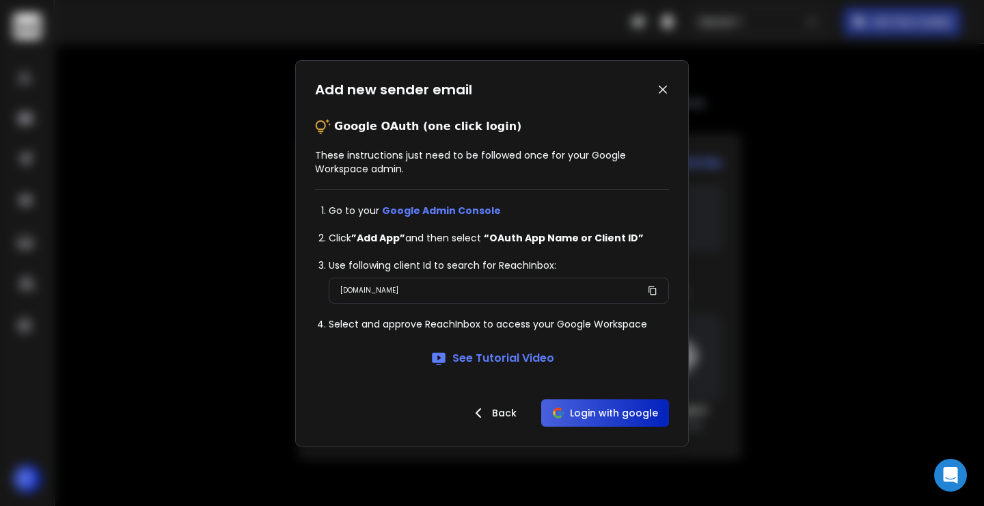
click at [607, 420] on button "Login with google" at bounding box center [605, 412] width 128 height 27
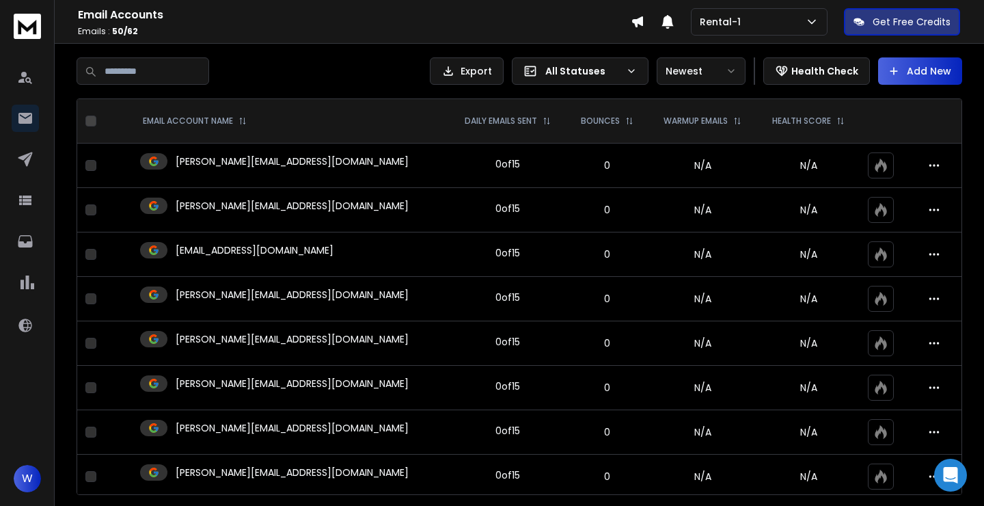
click at [910, 66] on button "Add New" at bounding box center [920, 70] width 84 height 27
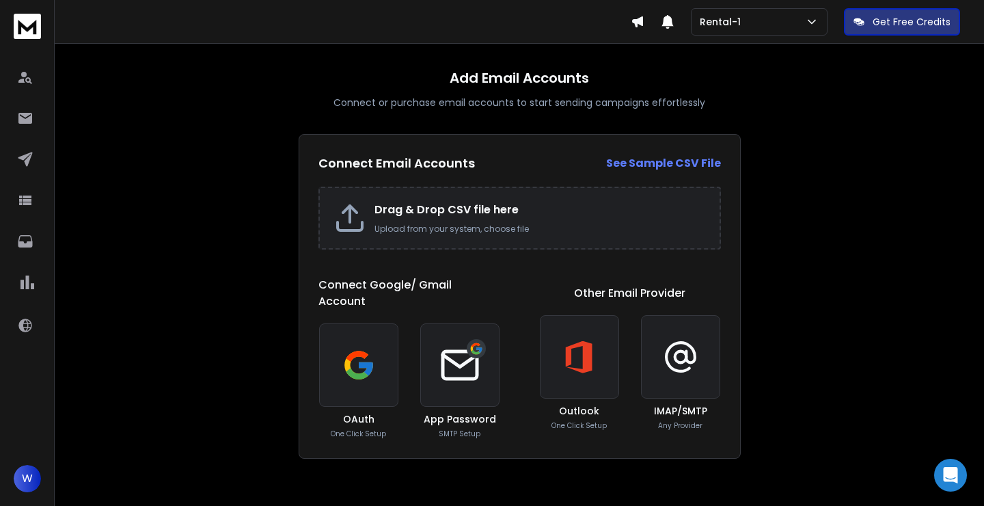
click at [347, 351] on icon at bounding box center [357, 356] width 23 height 11
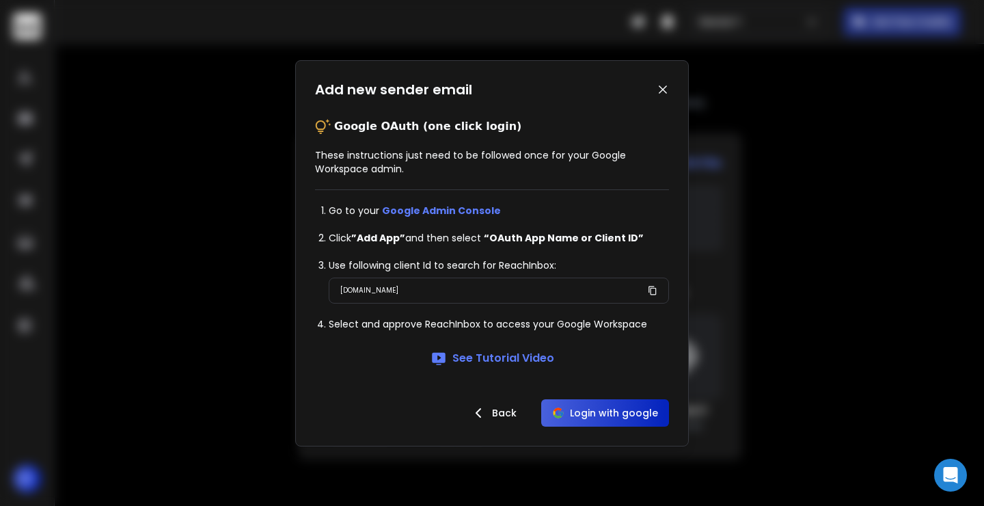
click at [606, 409] on button "Login with google" at bounding box center [605, 412] width 128 height 27
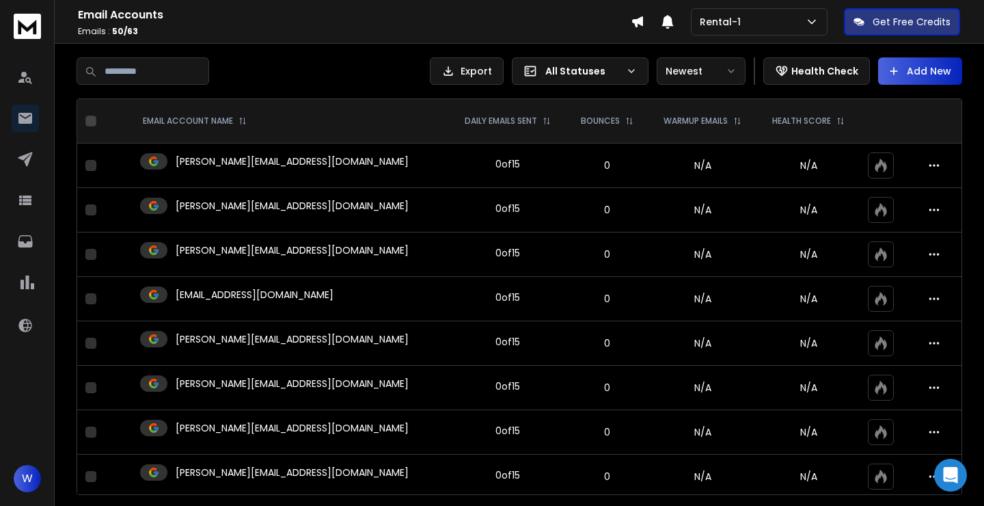
click at [939, 79] on button "Add New" at bounding box center [920, 70] width 84 height 27
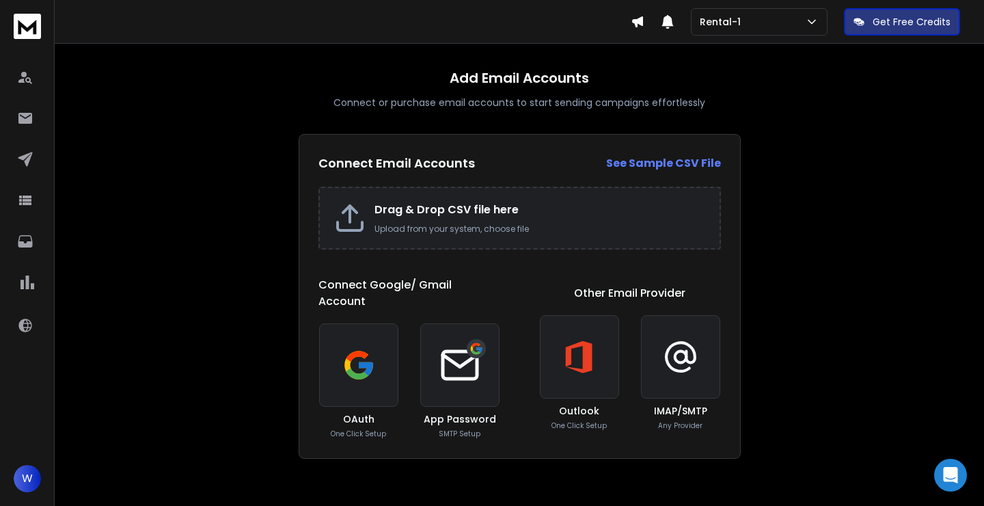
click at [361, 351] on icon at bounding box center [357, 356] width 23 height 11
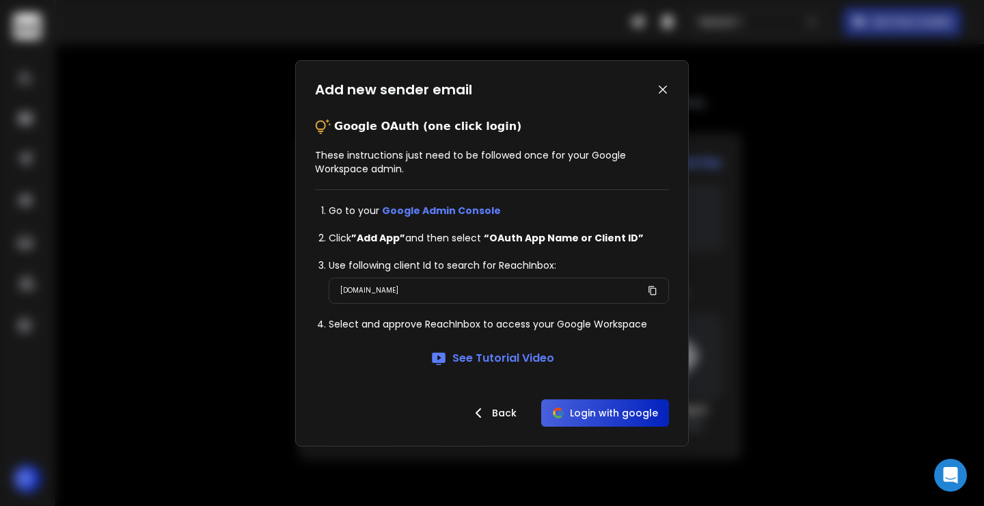
click at [605, 406] on button "Login with google" at bounding box center [605, 412] width 128 height 27
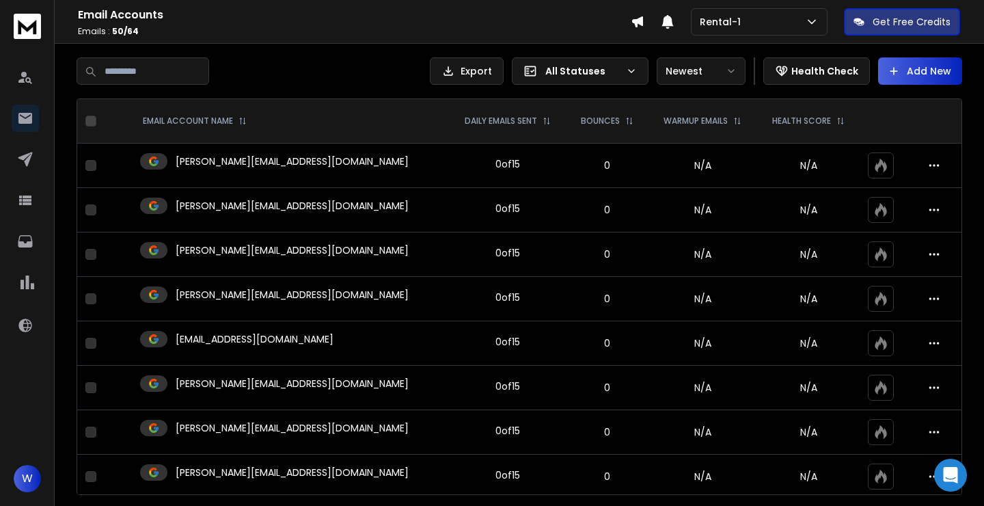
click at [922, 68] on button "Add New" at bounding box center [920, 70] width 84 height 27
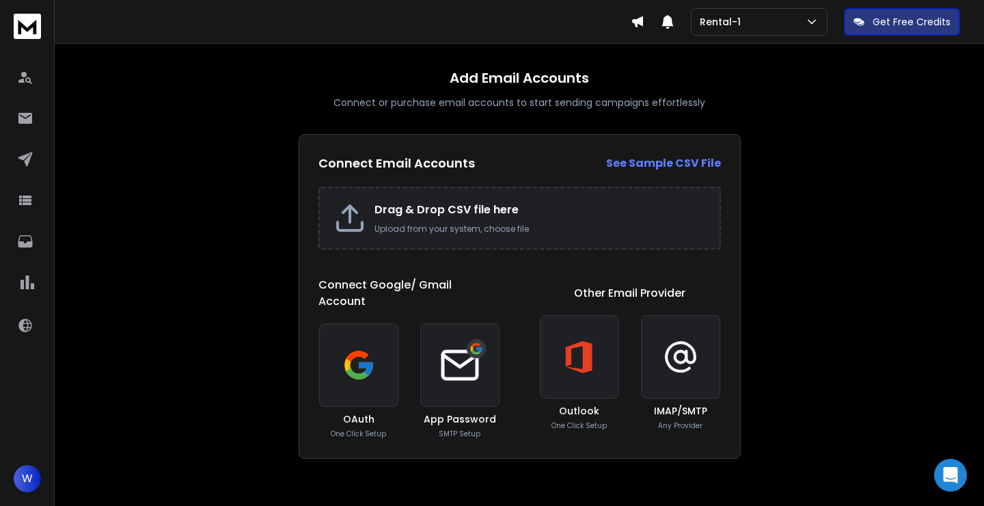
click at [368, 344] on icon at bounding box center [359, 364] width 34 height 41
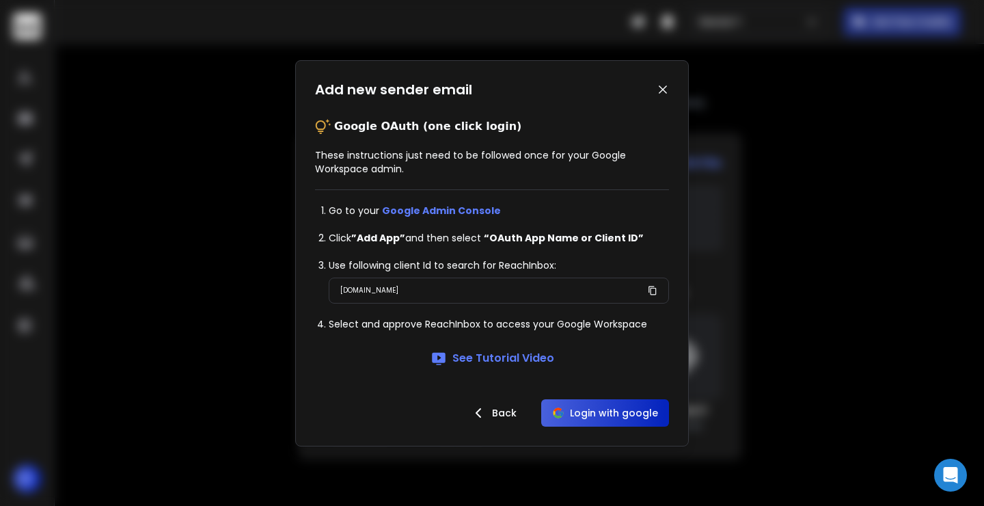
click at [625, 411] on button "Login with google" at bounding box center [605, 412] width 128 height 27
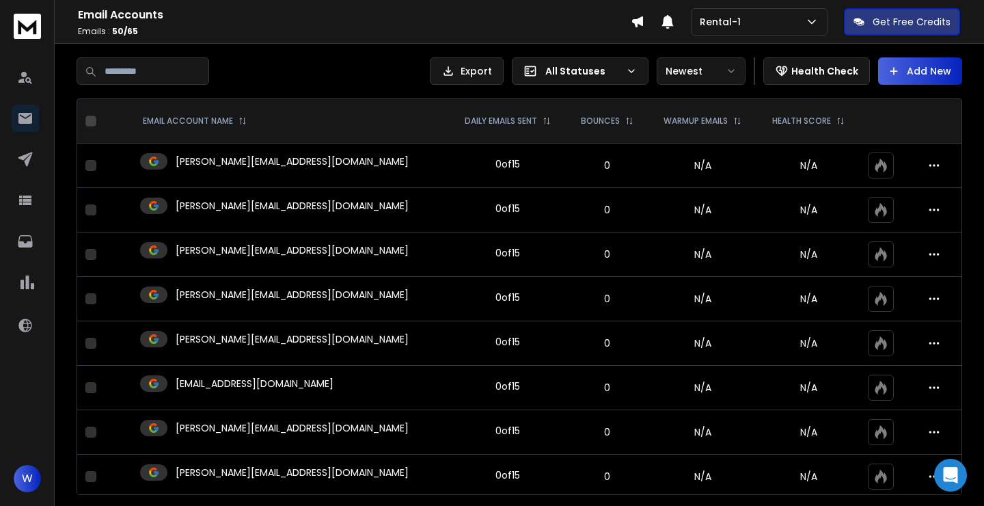
click at [913, 84] on button "Add New" at bounding box center [920, 70] width 84 height 27
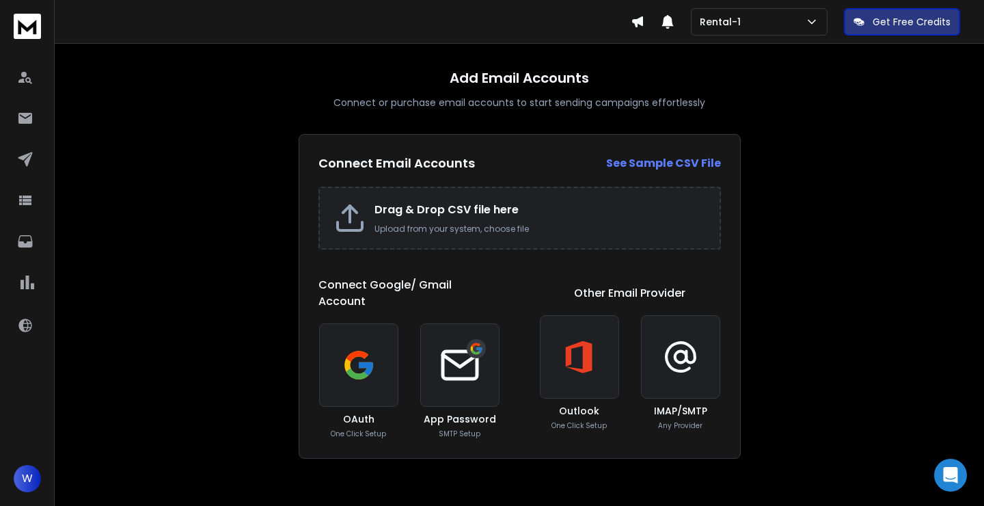
click at [361, 363] on icon at bounding box center [359, 364] width 34 height 41
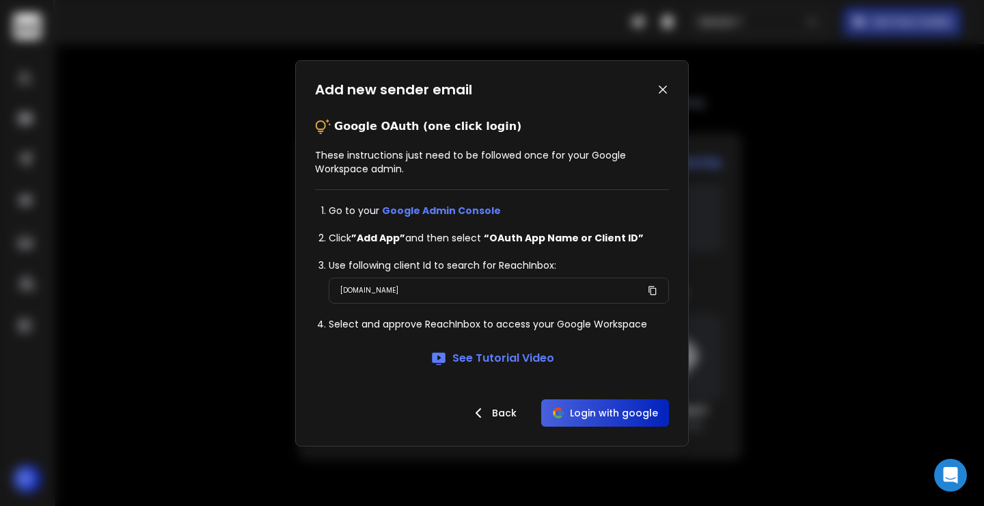
click at [591, 413] on button "Login with google" at bounding box center [605, 412] width 128 height 27
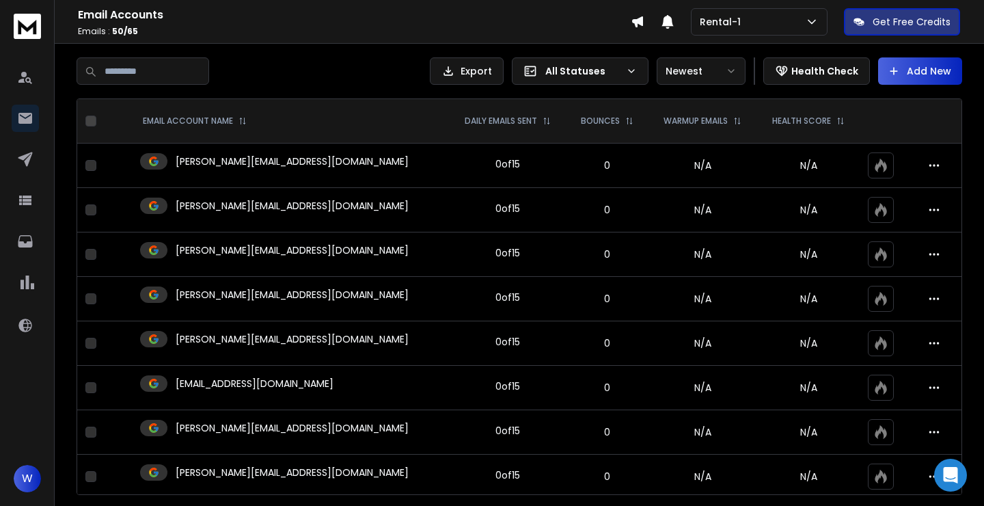
click at [919, 77] on button "Add New" at bounding box center [920, 70] width 84 height 27
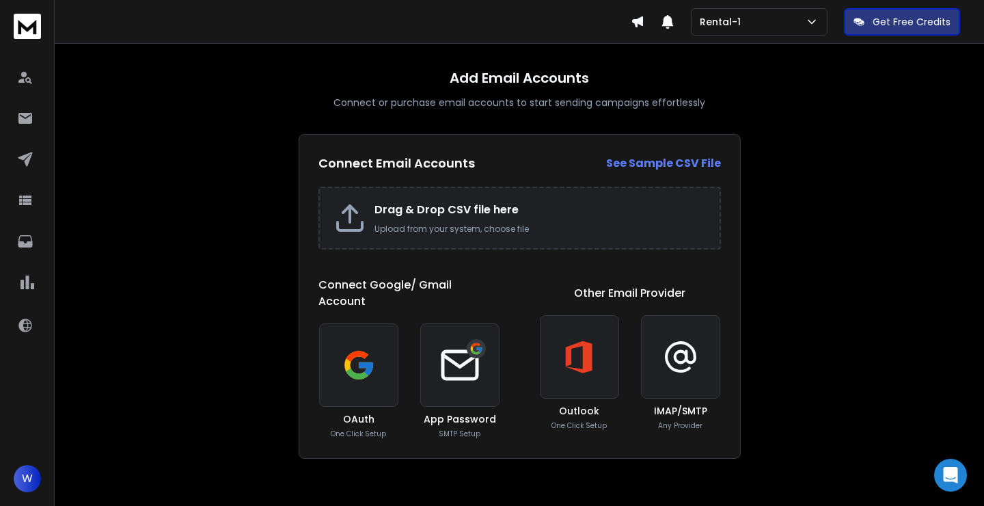
click at [346, 351] on icon at bounding box center [358, 365] width 29 height 29
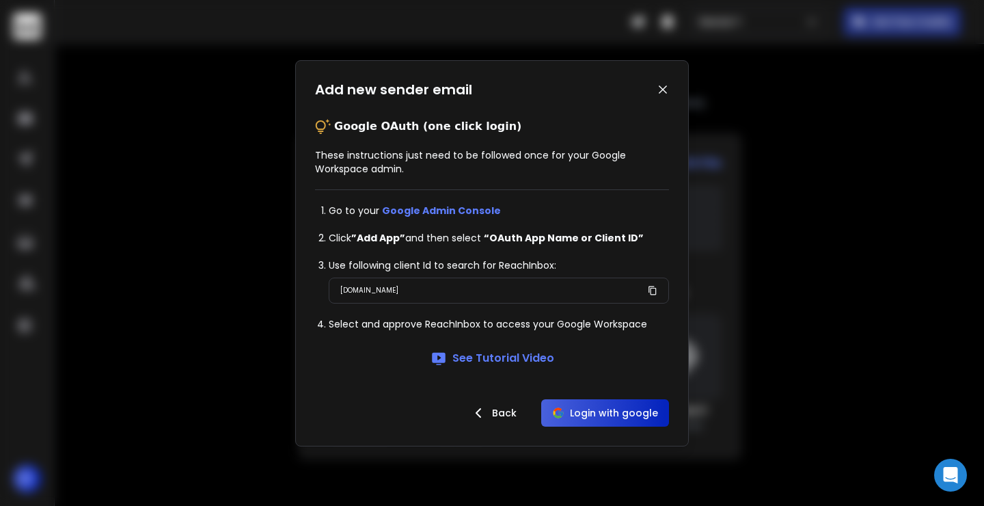
click at [590, 413] on button "Login with google" at bounding box center [605, 412] width 128 height 27
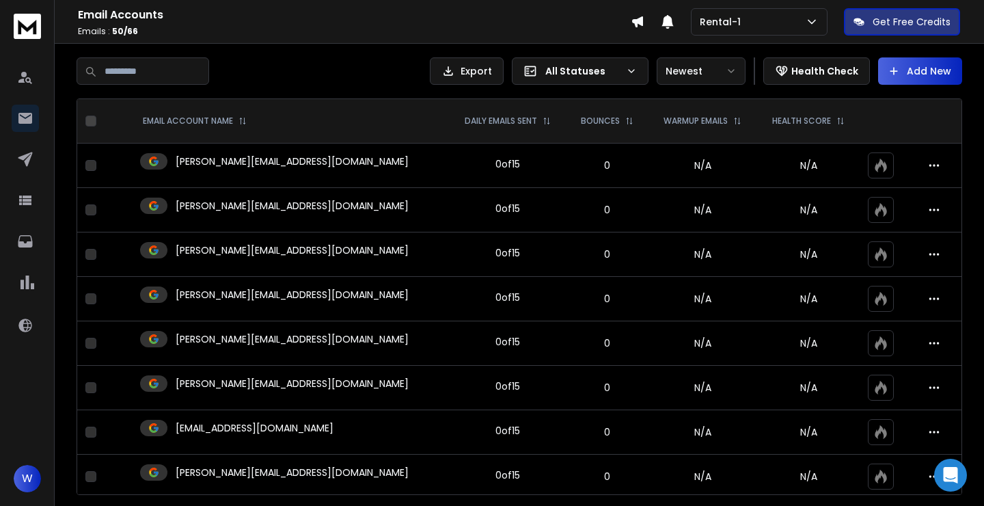
click at [917, 61] on button "Add New" at bounding box center [920, 70] width 84 height 27
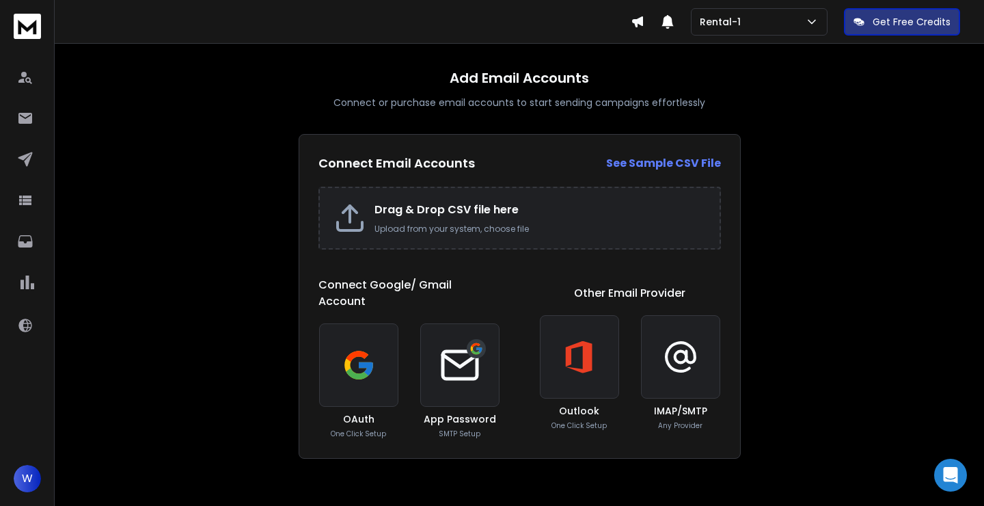
click at [359, 351] on icon at bounding box center [357, 356] width 23 height 11
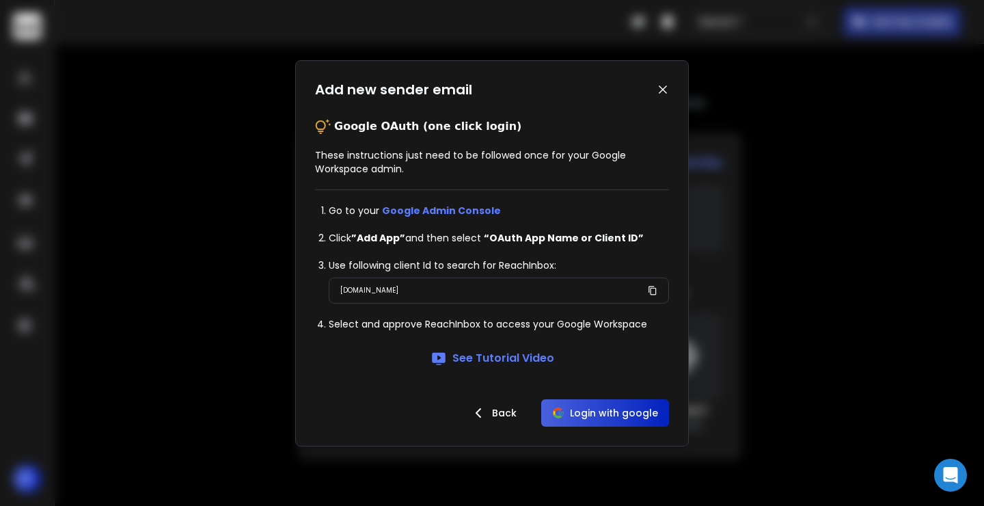
click at [598, 394] on div "Google OAuth (one click login) These instructions just need to be followed once…" at bounding box center [492, 272] width 354 height 308
click at [598, 402] on button "Login with google" at bounding box center [605, 412] width 128 height 27
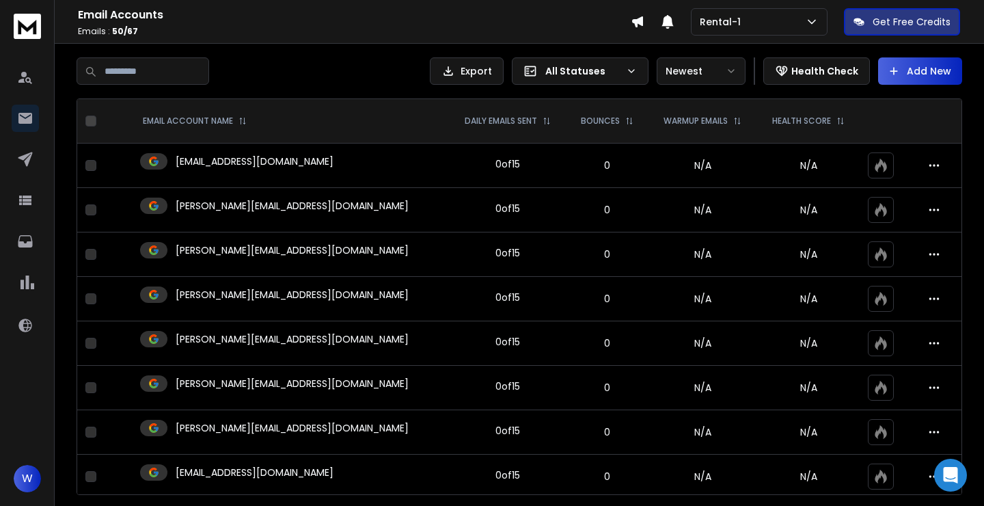
click at [924, 72] on button "Add New" at bounding box center [920, 70] width 84 height 27
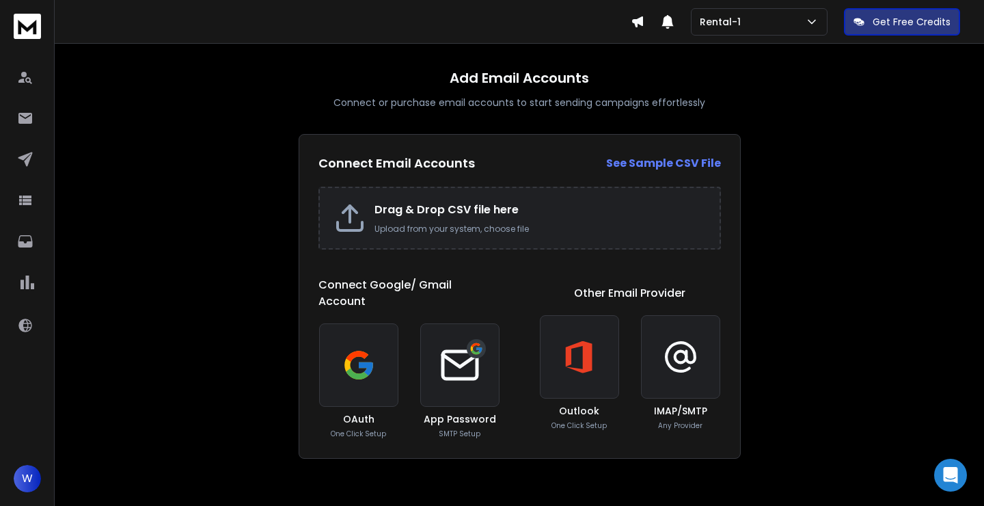
click at [359, 351] on icon at bounding box center [357, 356] width 23 height 11
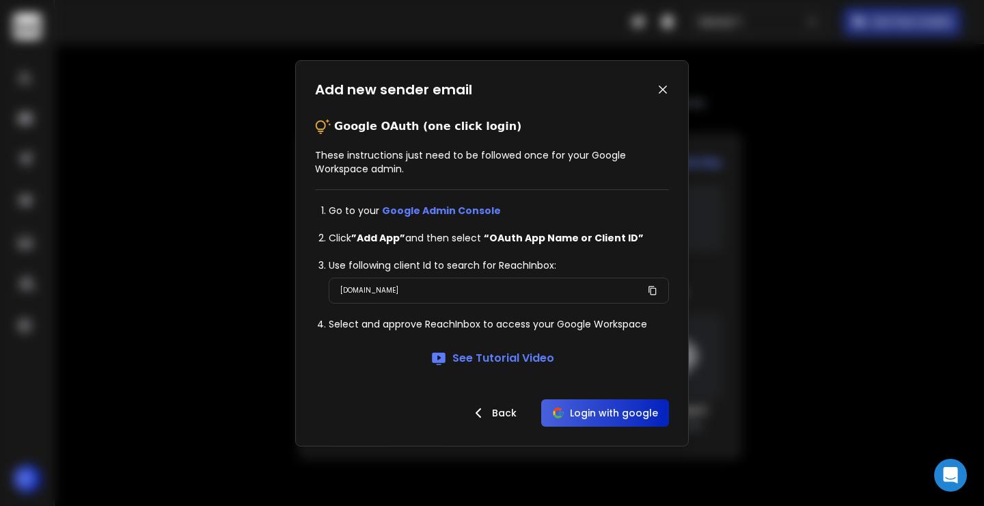
click at [599, 413] on button "Login with google" at bounding box center [605, 412] width 128 height 27
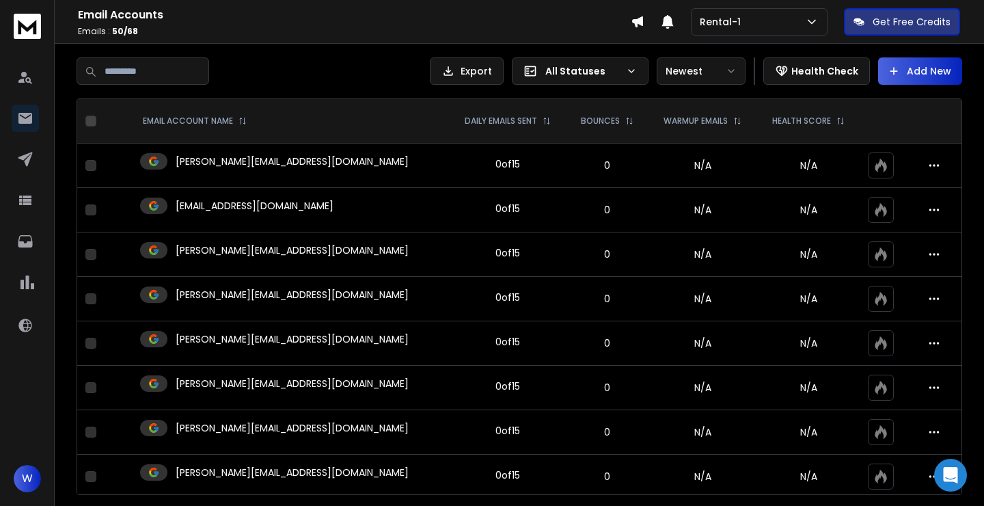
click at [921, 67] on button "Add New" at bounding box center [920, 70] width 84 height 27
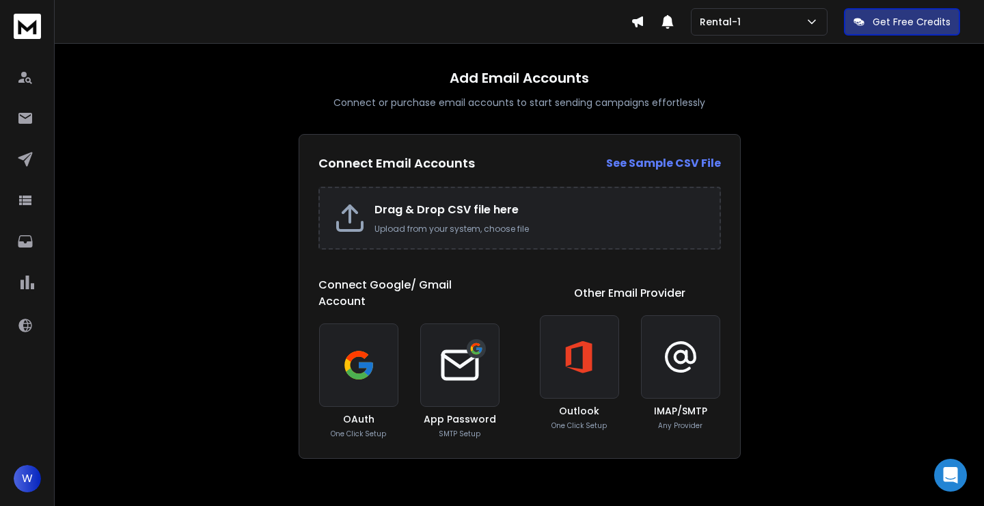
click at [386, 333] on div at bounding box center [358, 364] width 79 height 83
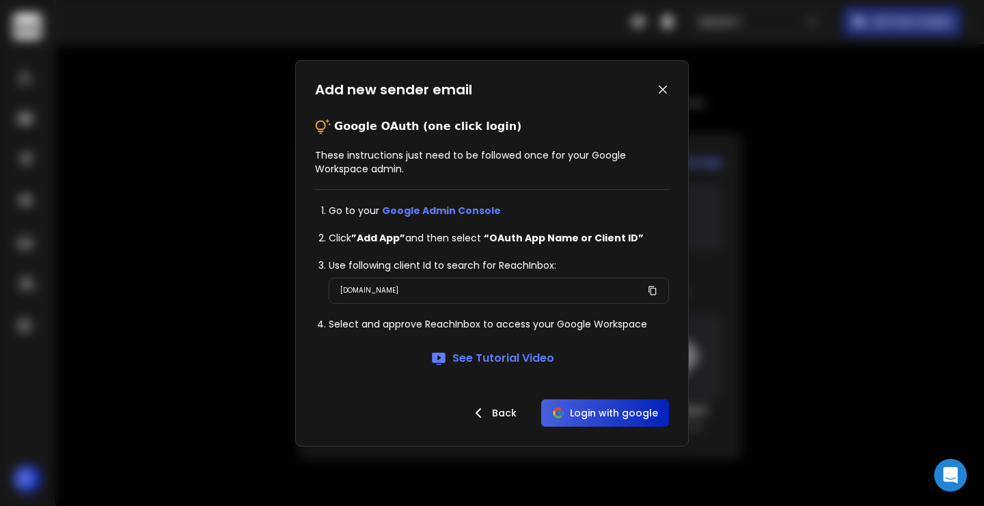
click at [625, 402] on button "Login with google" at bounding box center [605, 412] width 128 height 27
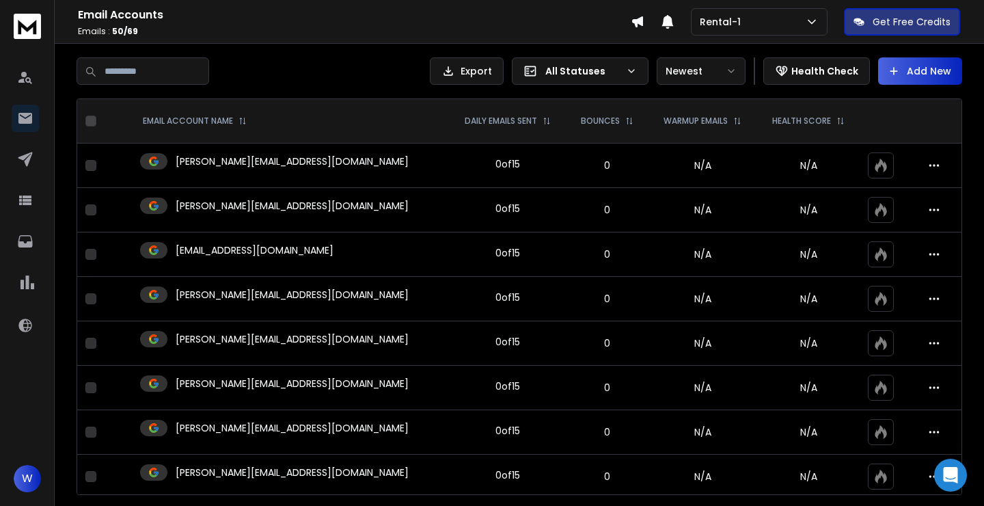
click at [913, 68] on button "Add New" at bounding box center [920, 70] width 84 height 27
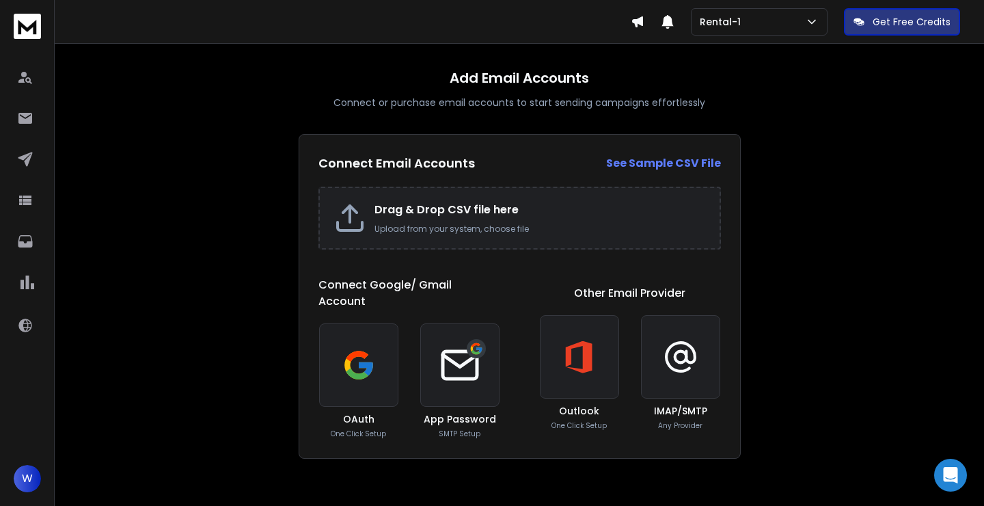
click at [351, 351] on icon at bounding box center [357, 356] width 23 height 11
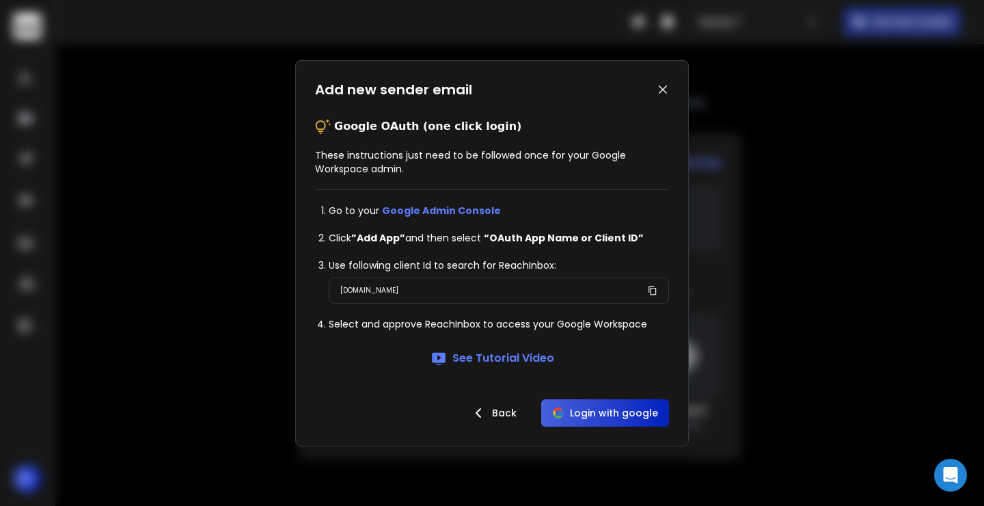
click at [579, 393] on div "Google OAuth (one click login) These instructions just need to be followed once…" at bounding box center [492, 272] width 354 height 308
click at [580, 400] on button "Login with google" at bounding box center [605, 412] width 128 height 27
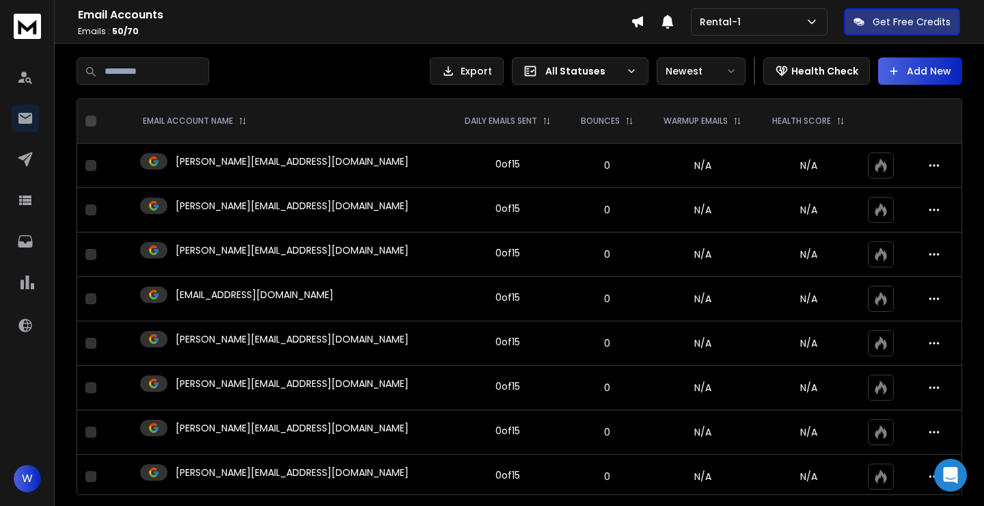
click at [904, 57] on button "Add New" at bounding box center [920, 70] width 84 height 27
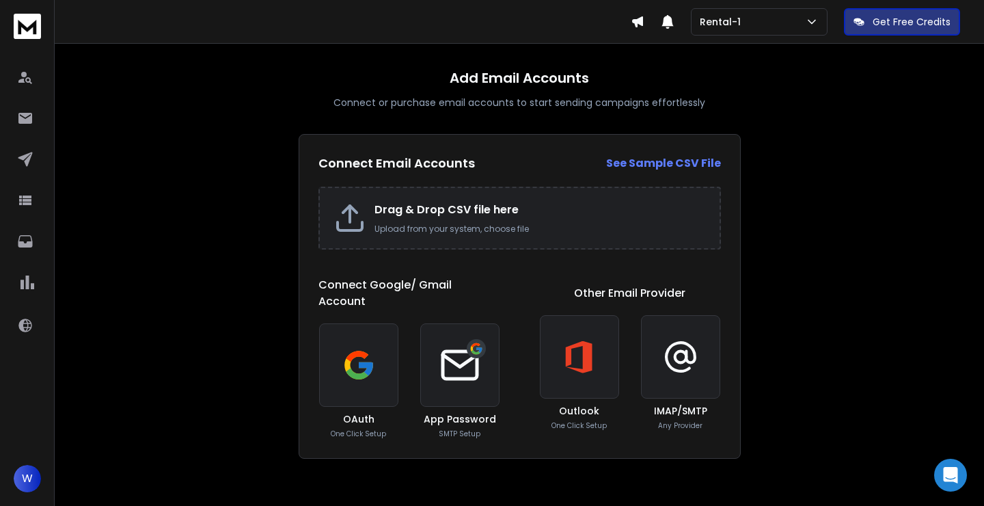
click at [349, 351] on icon at bounding box center [358, 365] width 29 height 29
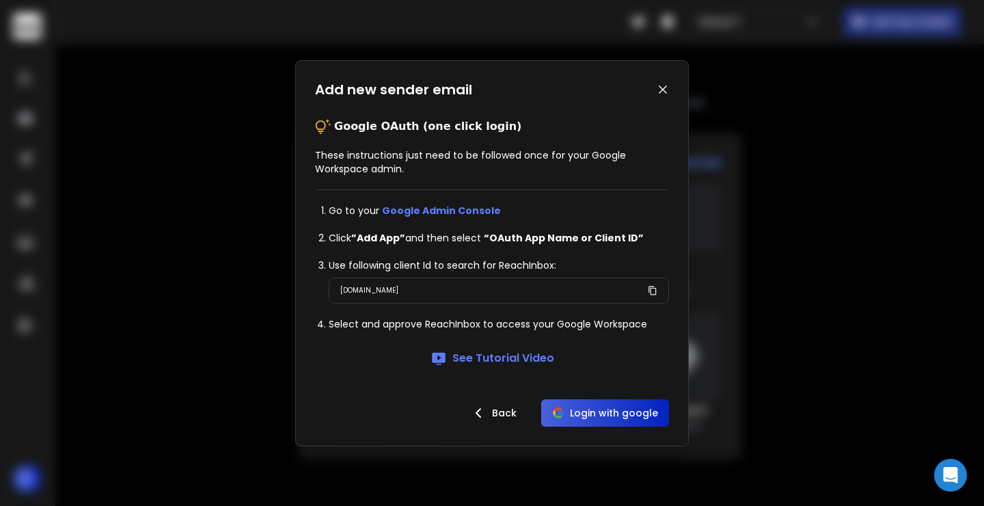
click at [631, 417] on button "Login with google" at bounding box center [605, 412] width 128 height 27
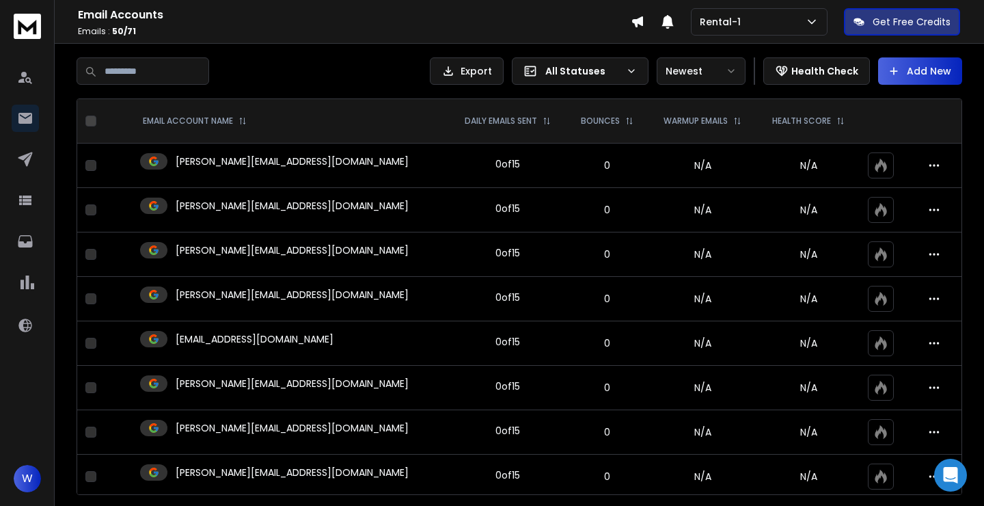
click at [917, 68] on button "Add New" at bounding box center [920, 70] width 84 height 27
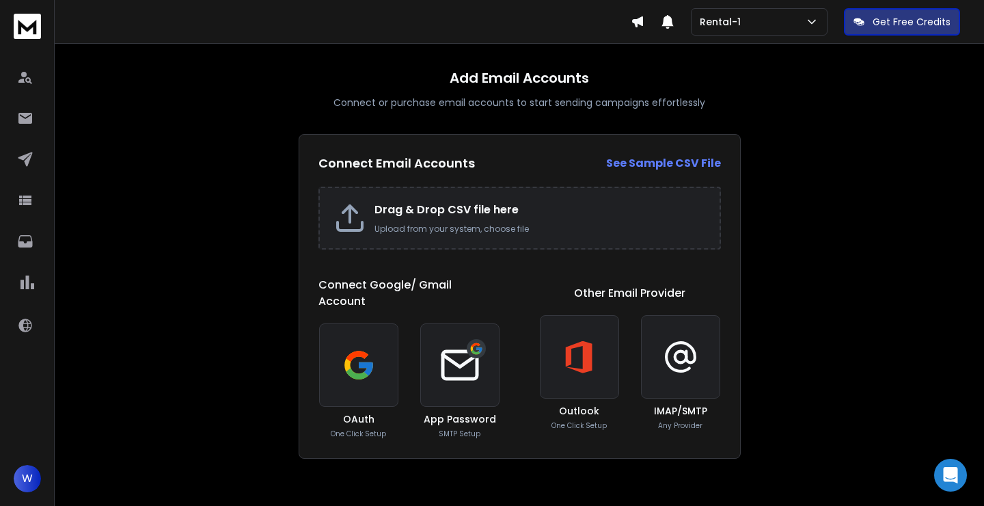
click at [360, 355] on icon at bounding box center [359, 364] width 34 height 41
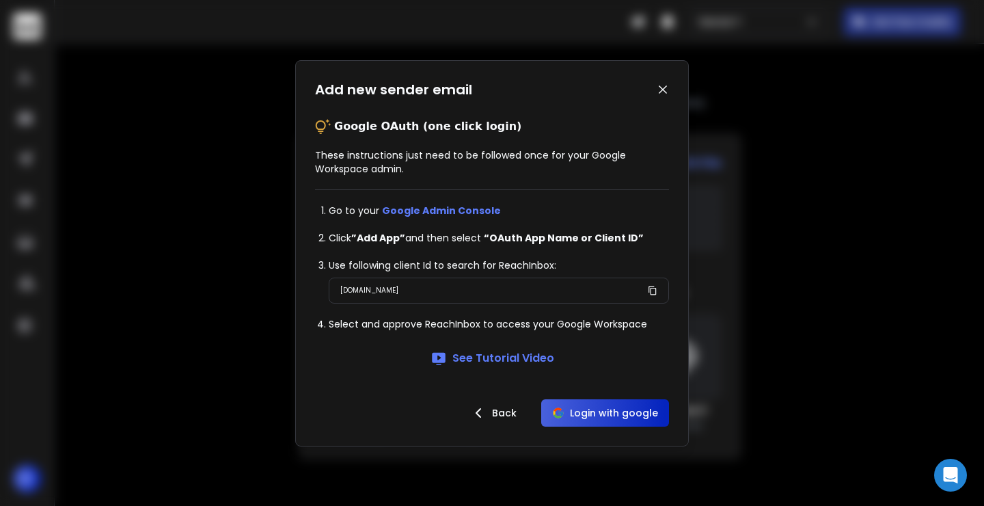
click at [606, 409] on button "Login with google" at bounding box center [605, 412] width 128 height 27
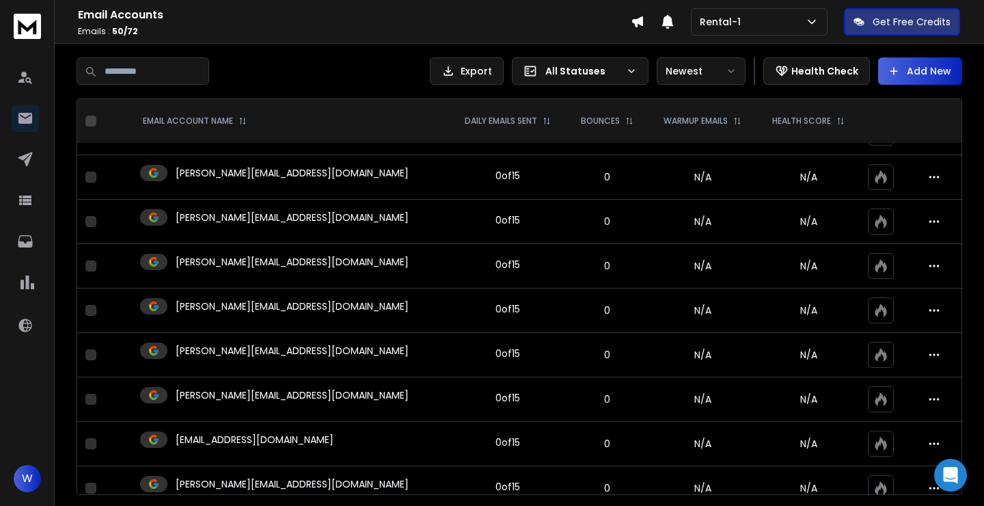
scroll to position [174, 0]
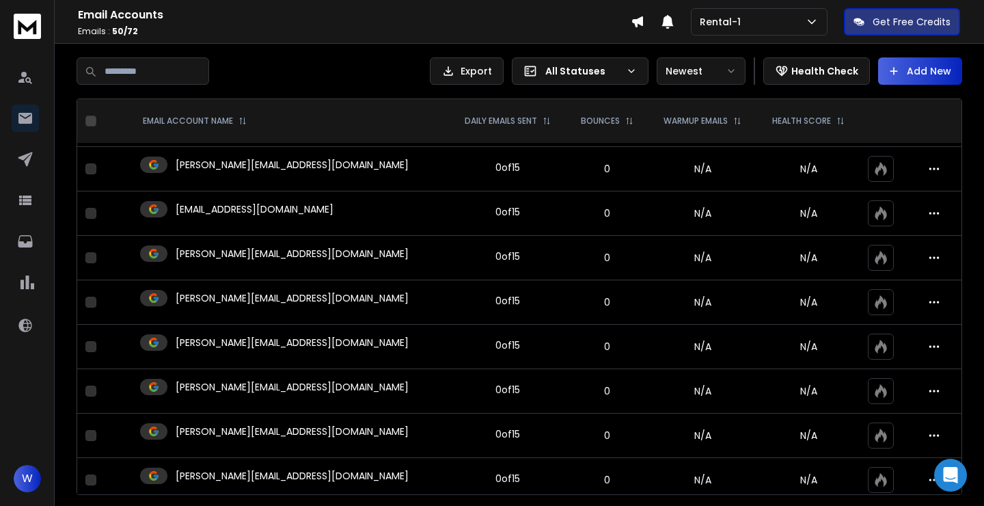
click at [901, 66] on button "Add New" at bounding box center [920, 70] width 84 height 27
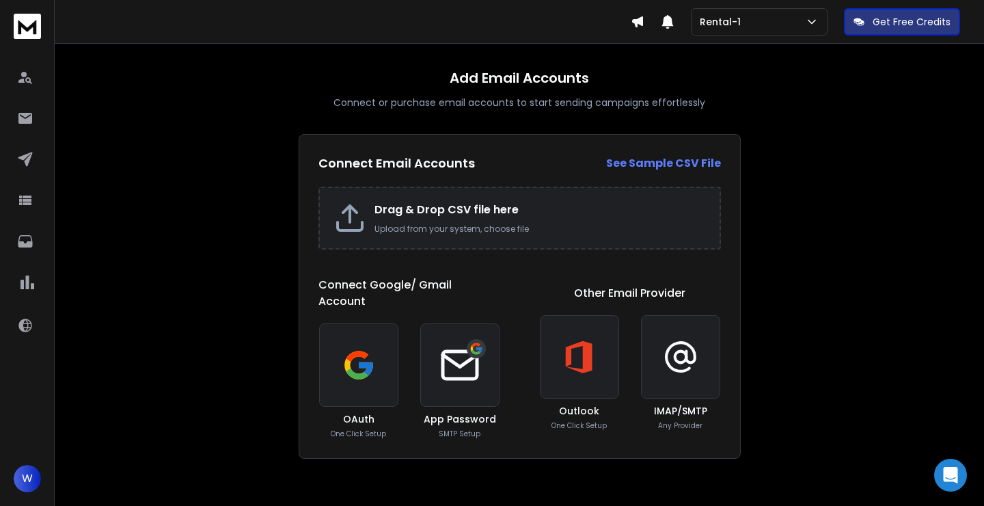
click at [368, 368] on icon at bounding box center [359, 364] width 34 height 41
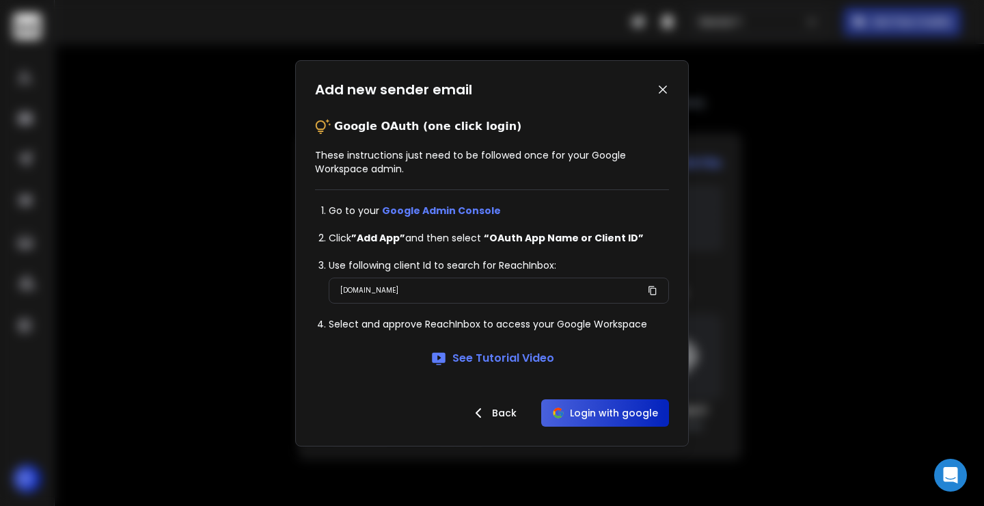
click at [596, 417] on button "Login with google" at bounding box center [605, 412] width 128 height 27
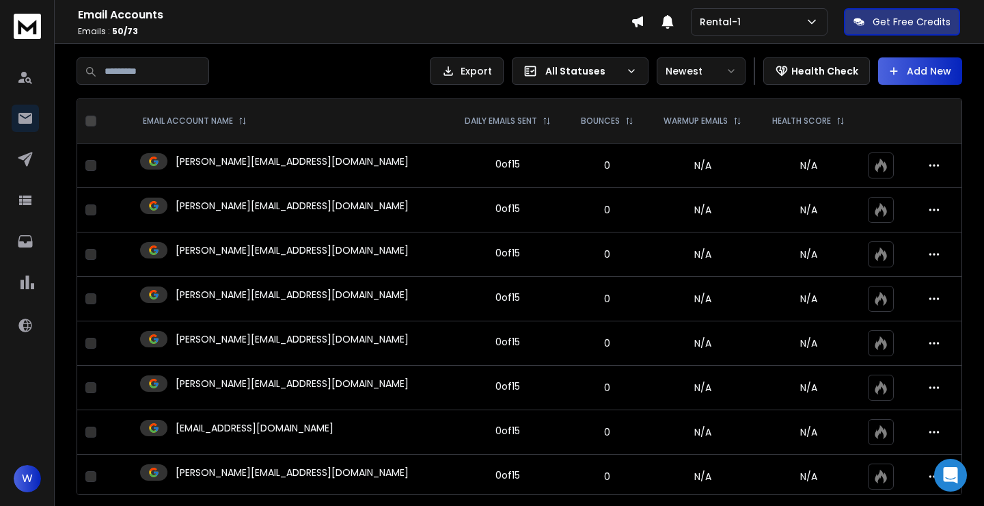
click at [914, 76] on button "Add New" at bounding box center [920, 70] width 84 height 27
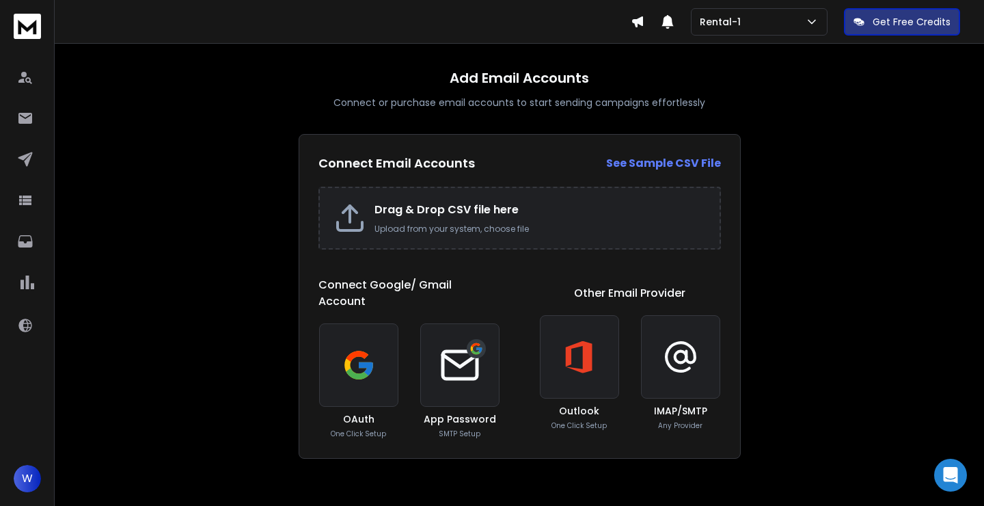
click at [346, 351] on icon at bounding box center [358, 365] width 29 height 29
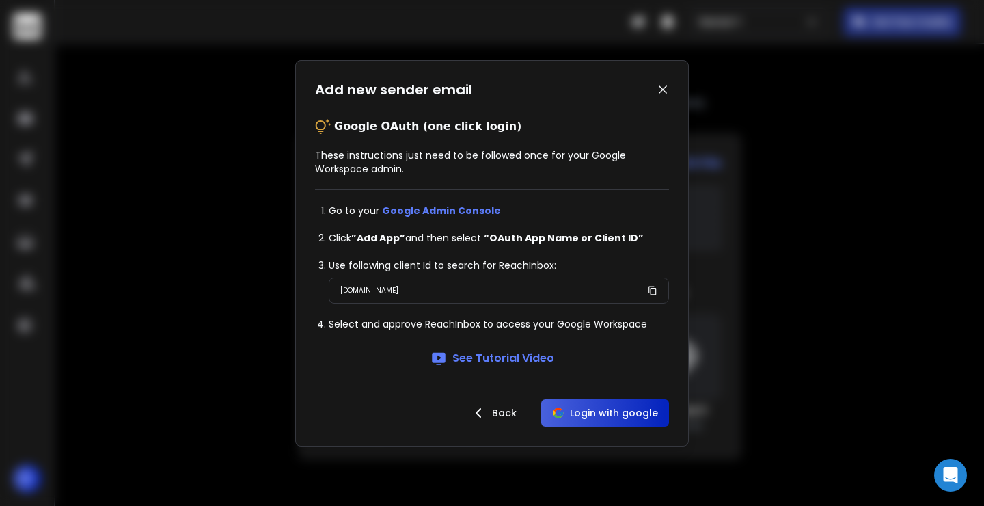
click at [613, 398] on div "Google OAuth (one click login) These instructions just need to be followed once…" at bounding box center [492, 272] width 354 height 308
click at [613, 410] on button "Login with google" at bounding box center [605, 412] width 128 height 27
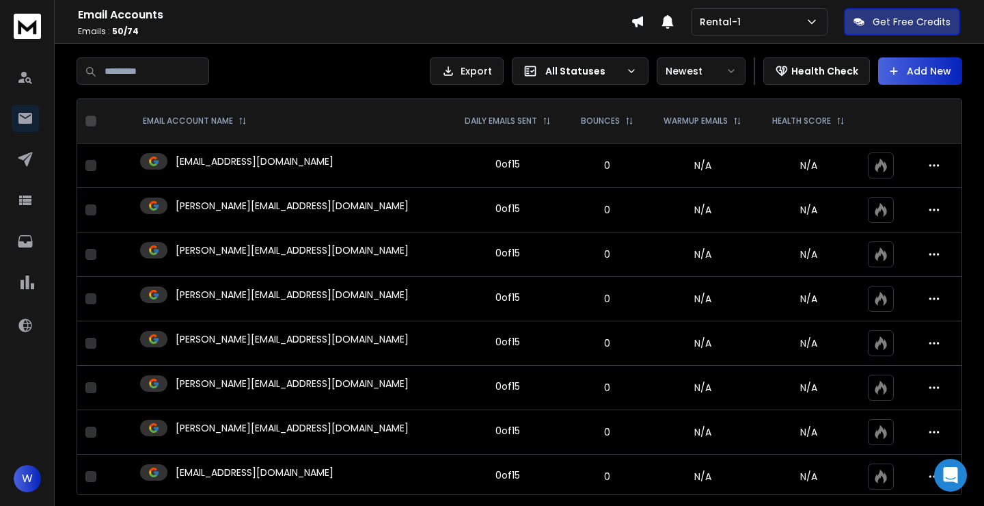
click at [933, 65] on button "Add New" at bounding box center [920, 70] width 84 height 27
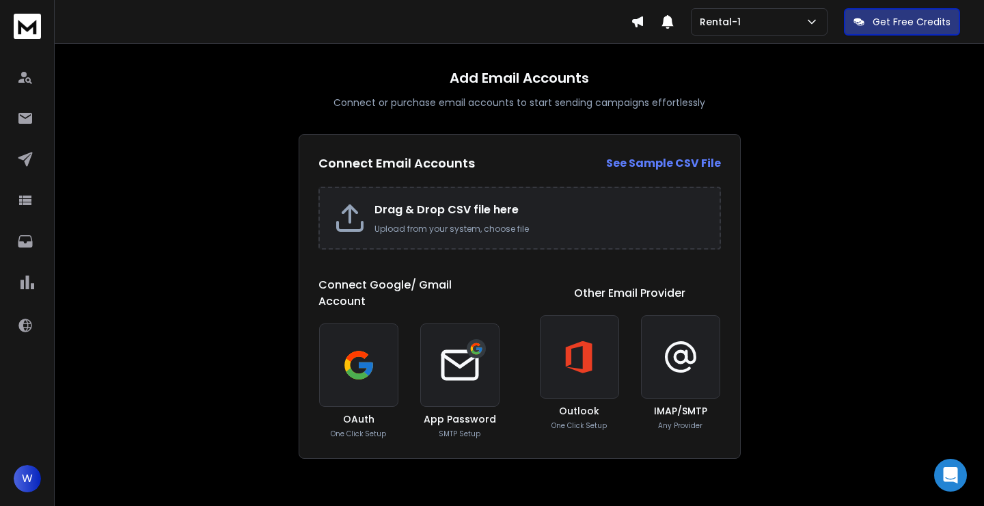
click at [378, 337] on div at bounding box center [358, 364] width 79 height 83
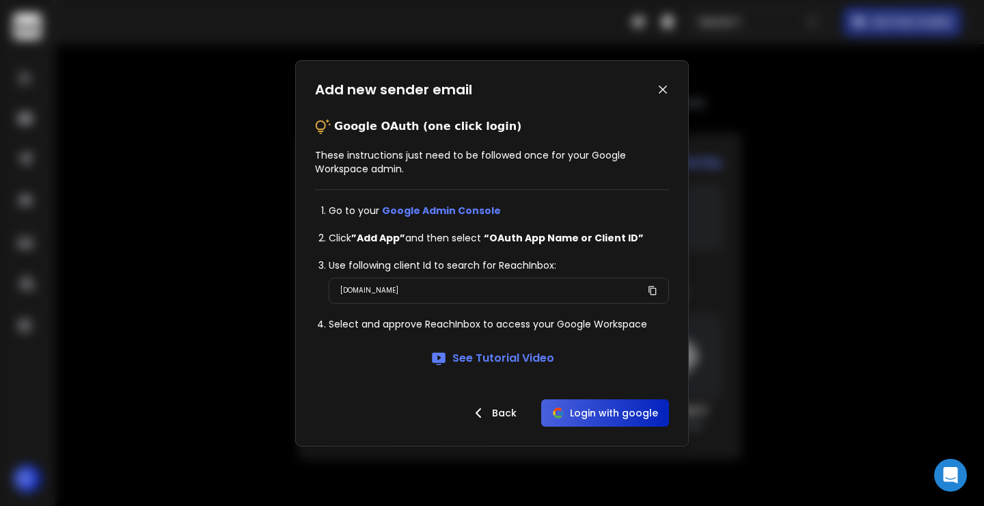
click at [613, 412] on button "Login with google" at bounding box center [605, 412] width 128 height 27
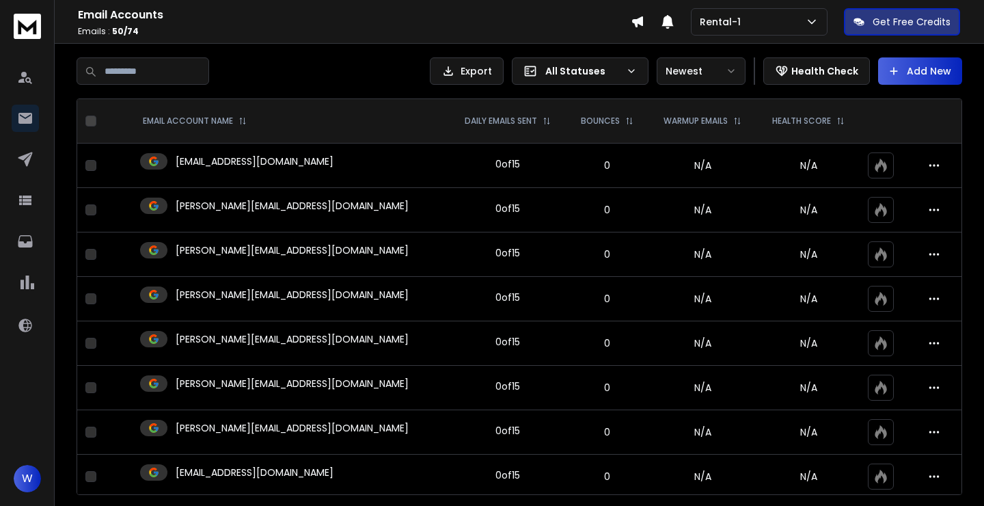
click at [935, 66] on button "Add New" at bounding box center [920, 70] width 84 height 27
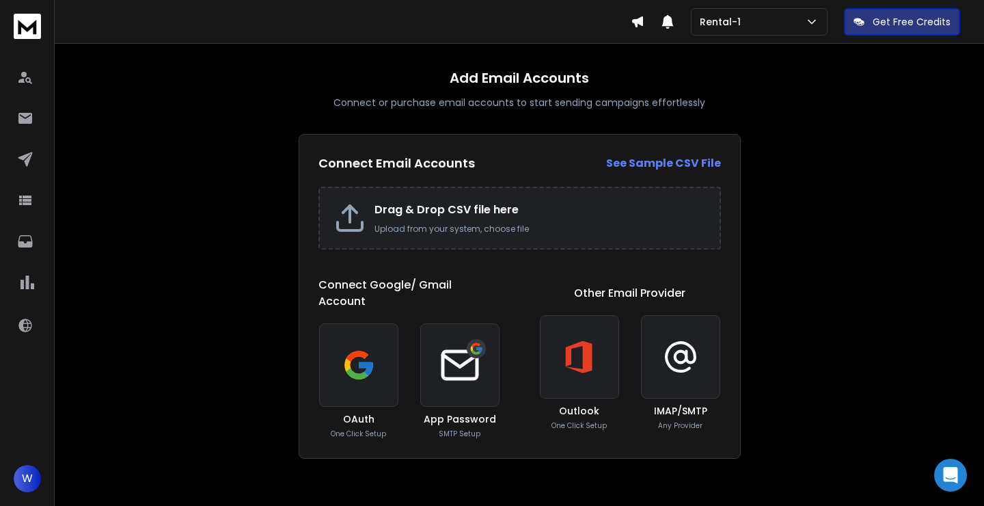
click at [344, 344] on icon at bounding box center [359, 364] width 34 height 41
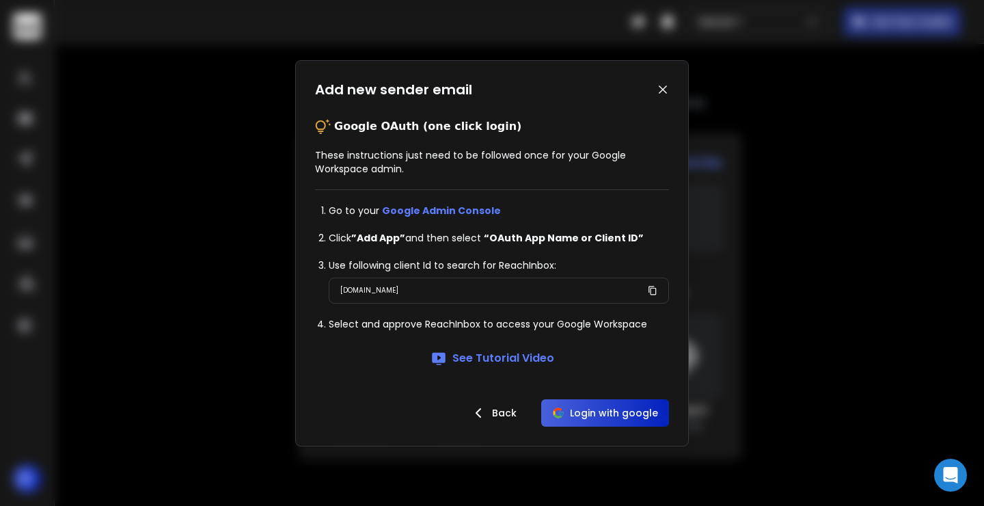
click at [608, 413] on button "Login with google" at bounding box center [605, 412] width 128 height 27
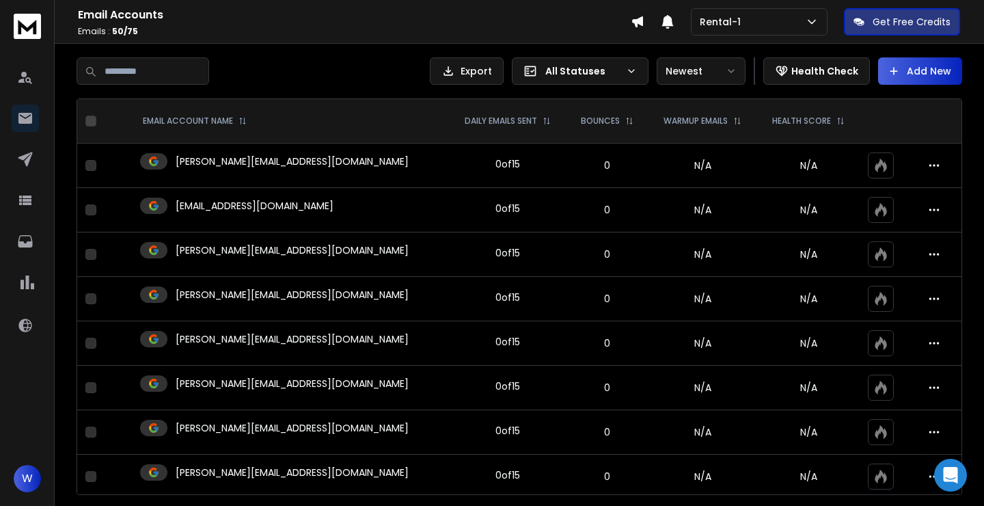
click at [927, 75] on button "Add New" at bounding box center [920, 70] width 84 height 27
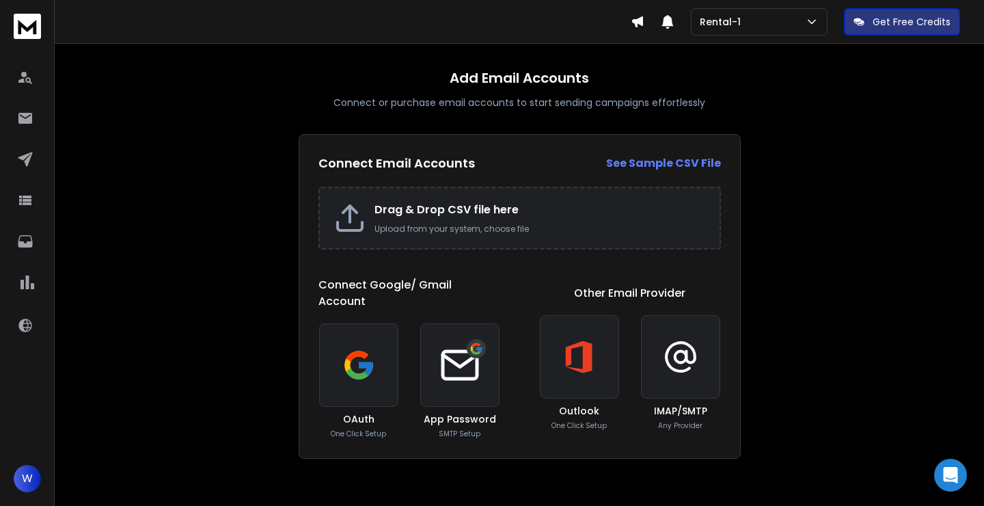
click at [356, 346] on icon at bounding box center [359, 364] width 34 height 41
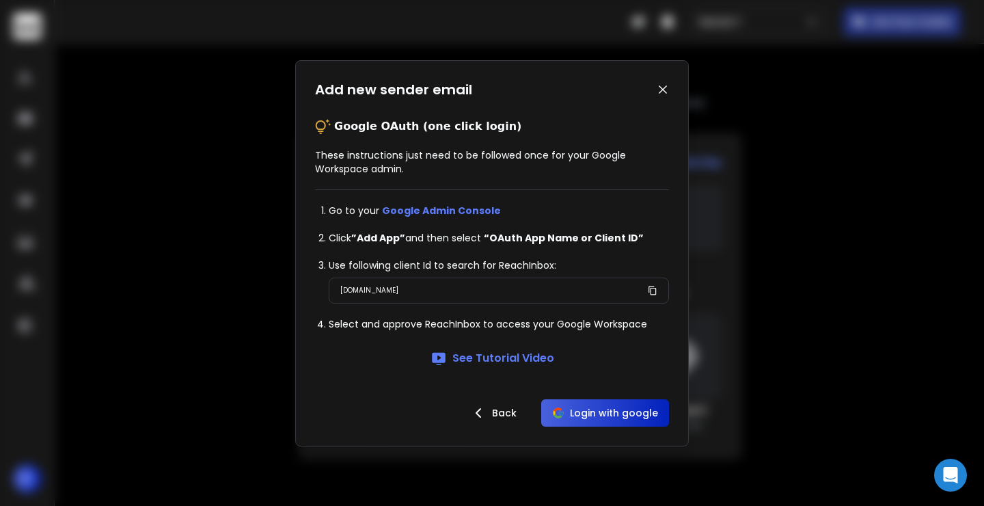
click at [602, 404] on button "Login with google" at bounding box center [605, 412] width 128 height 27
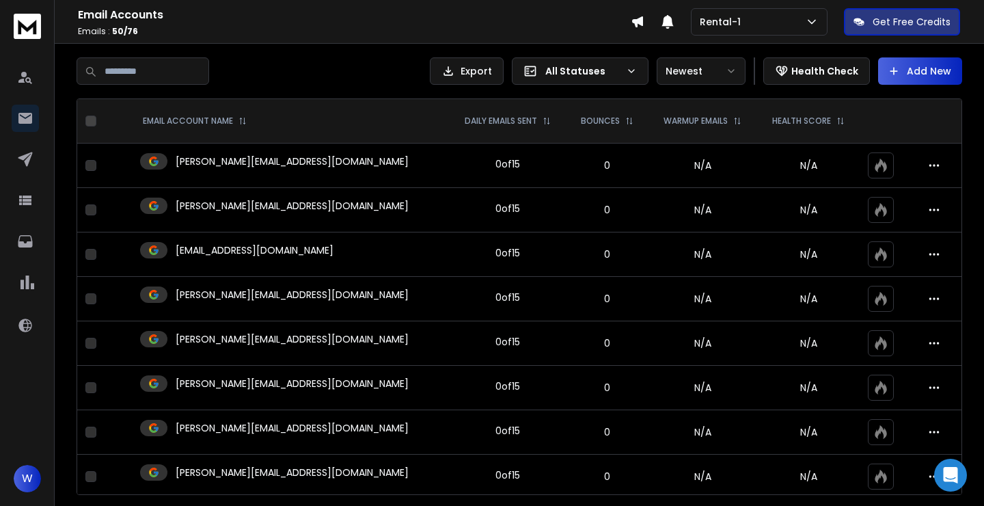
click at [914, 74] on button "Add New" at bounding box center [920, 70] width 84 height 27
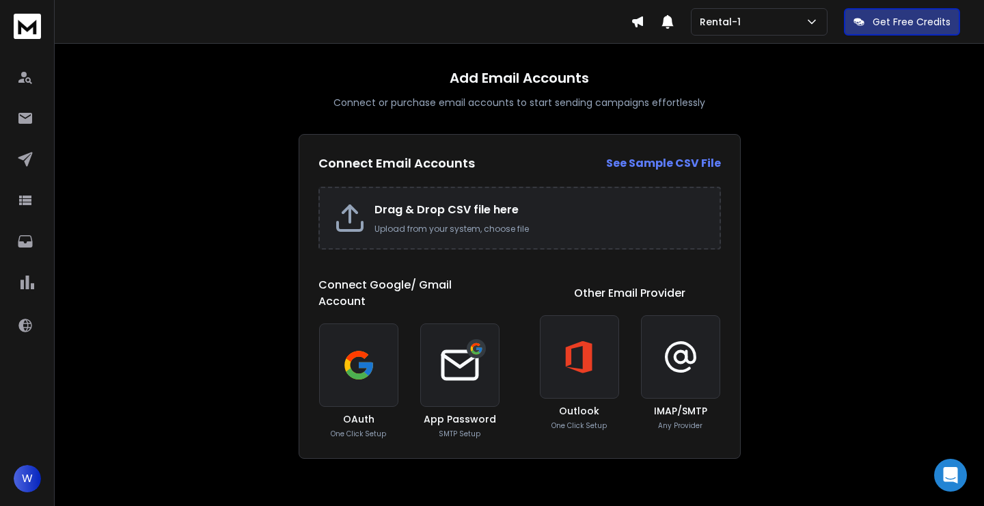
click at [368, 344] on icon at bounding box center [359, 364] width 34 height 41
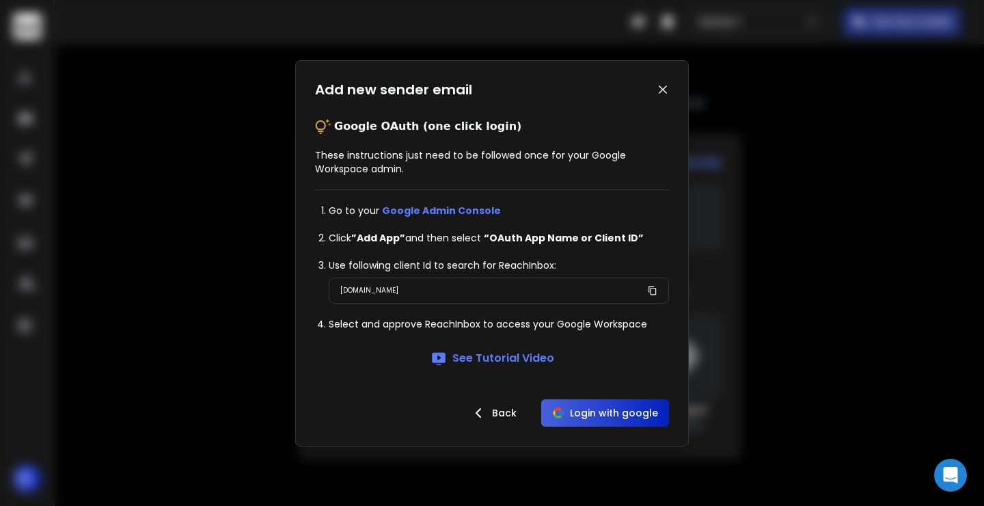
click at [634, 411] on button "Login with google" at bounding box center [605, 412] width 128 height 27
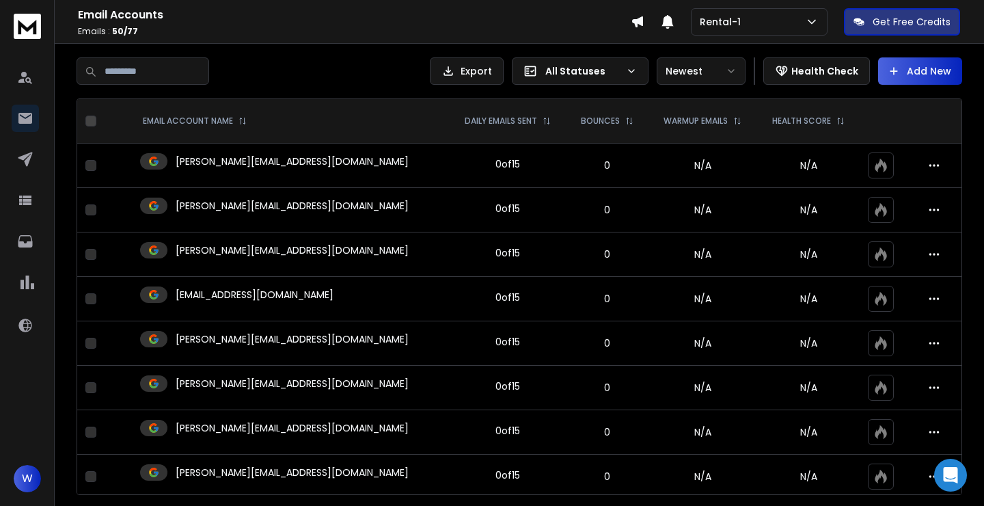
click at [924, 59] on button "Add New" at bounding box center [920, 70] width 84 height 27
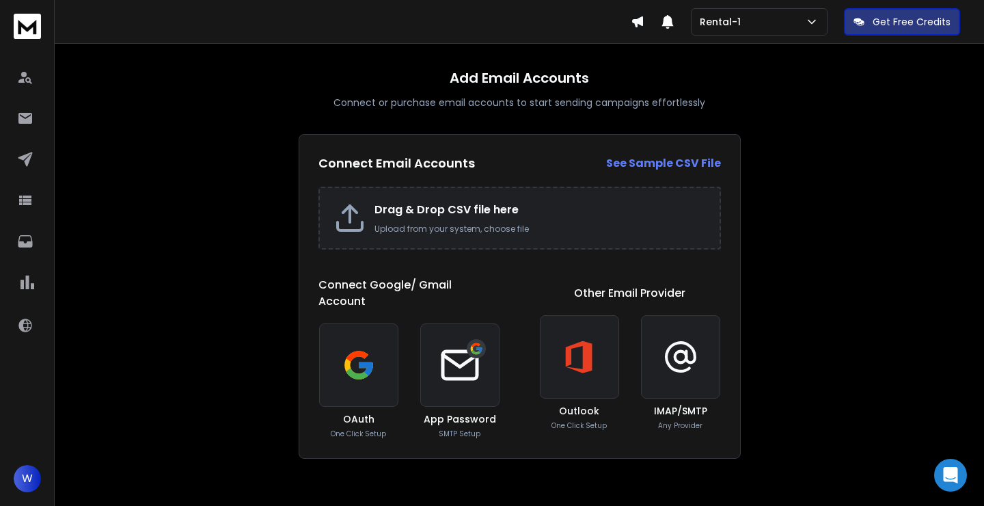
click at [373, 363] on icon at bounding box center [359, 364] width 34 height 41
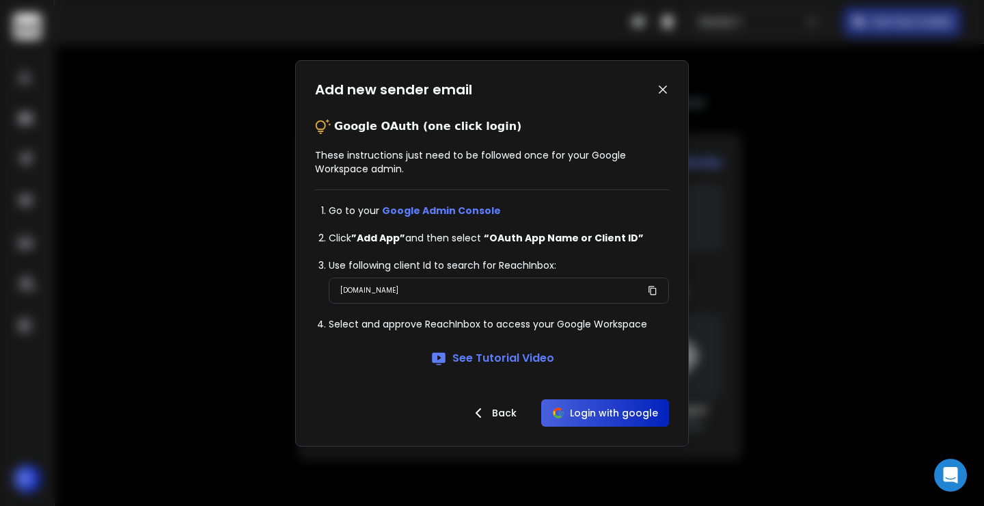
click at [606, 409] on button "Login with google" at bounding box center [605, 412] width 128 height 27
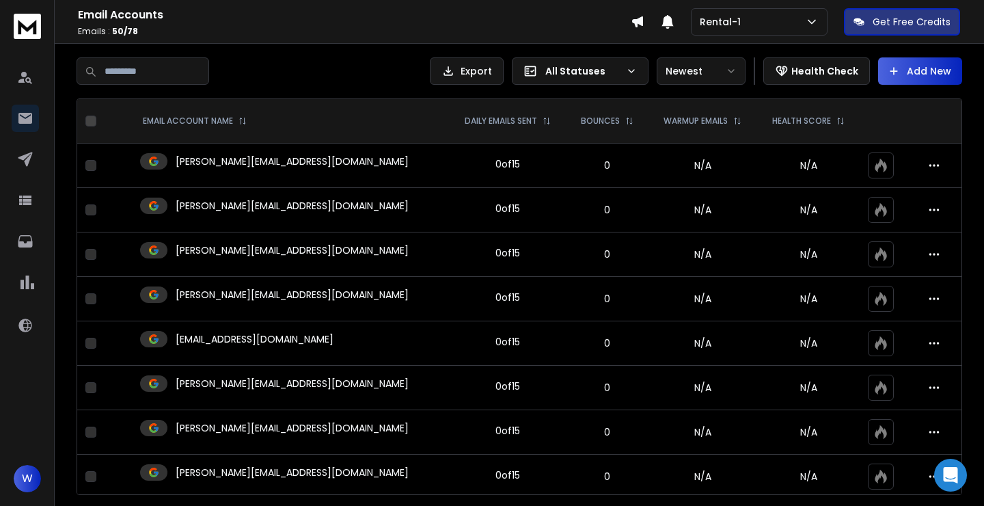
click at [917, 61] on button "Add New" at bounding box center [920, 70] width 84 height 27
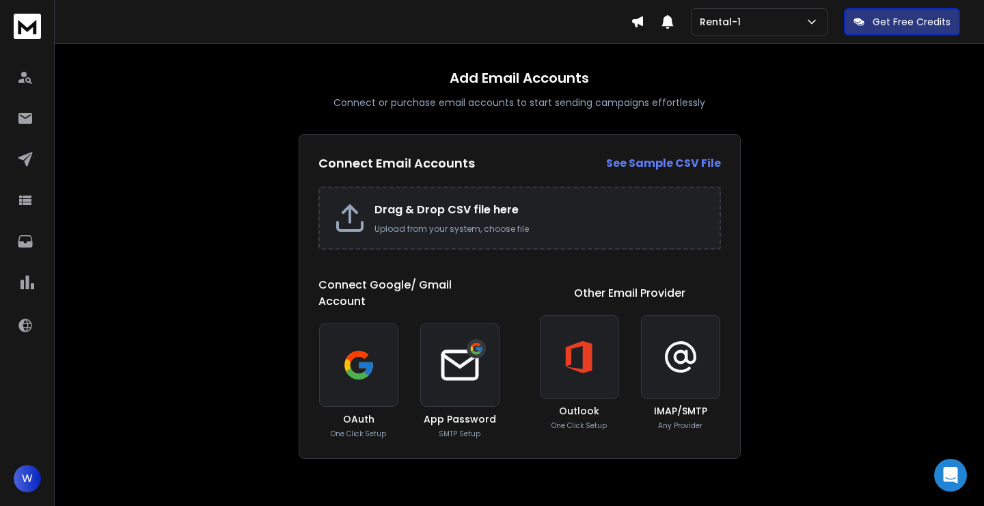
click at [341, 343] on div at bounding box center [358, 364] width 79 height 83
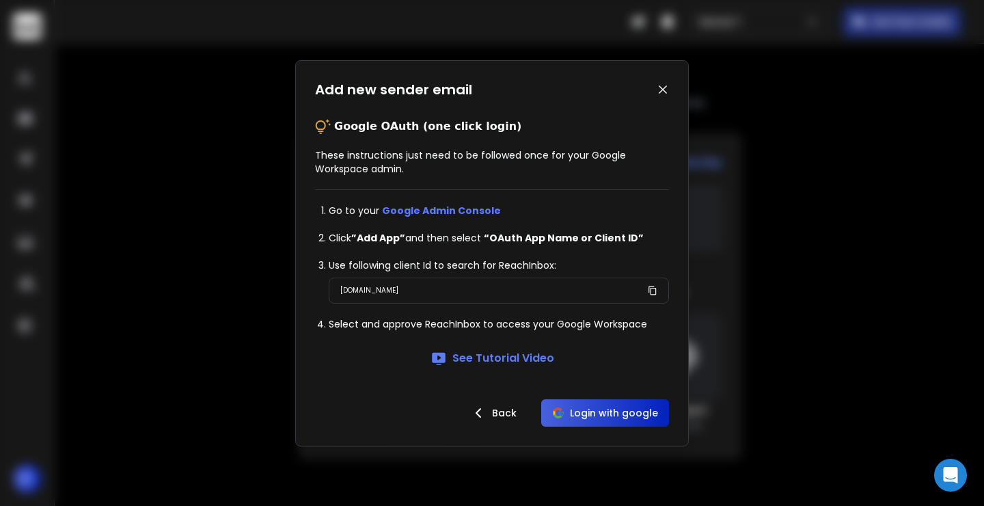
click at [631, 422] on button "Login with google" at bounding box center [605, 412] width 128 height 27
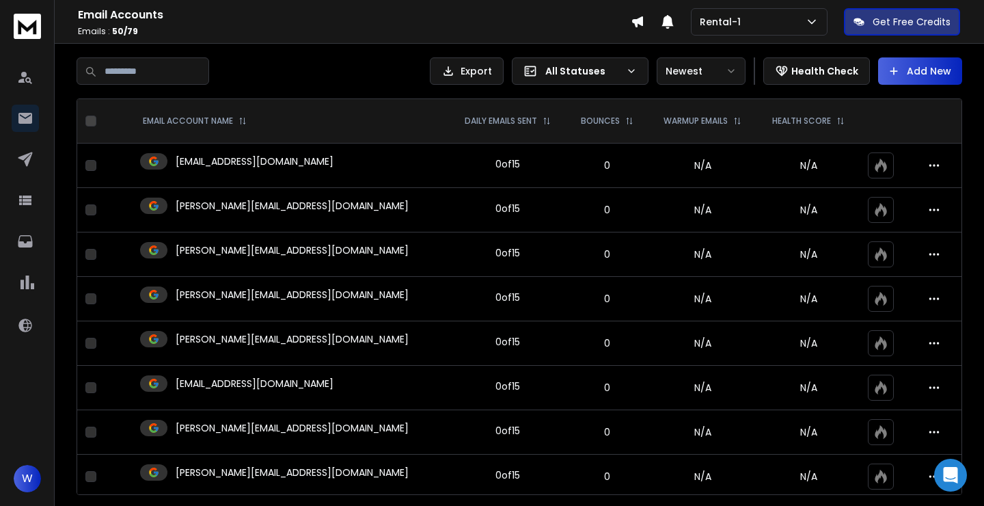
click at [911, 55] on div "Export All Statuses Newest Health Check Add New EMAIL ACCOUNT NAME DAILY EMAILS…" at bounding box center [519, 276] width 929 height 465
click at [910, 63] on button "Add New" at bounding box center [920, 70] width 84 height 27
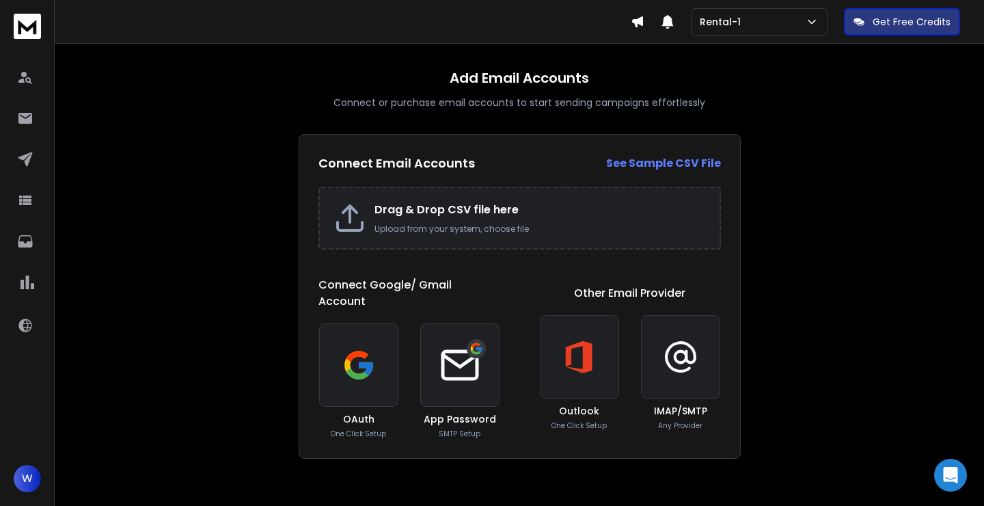
click at [358, 351] on icon at bounding box center [357, 356] width 23 height 11
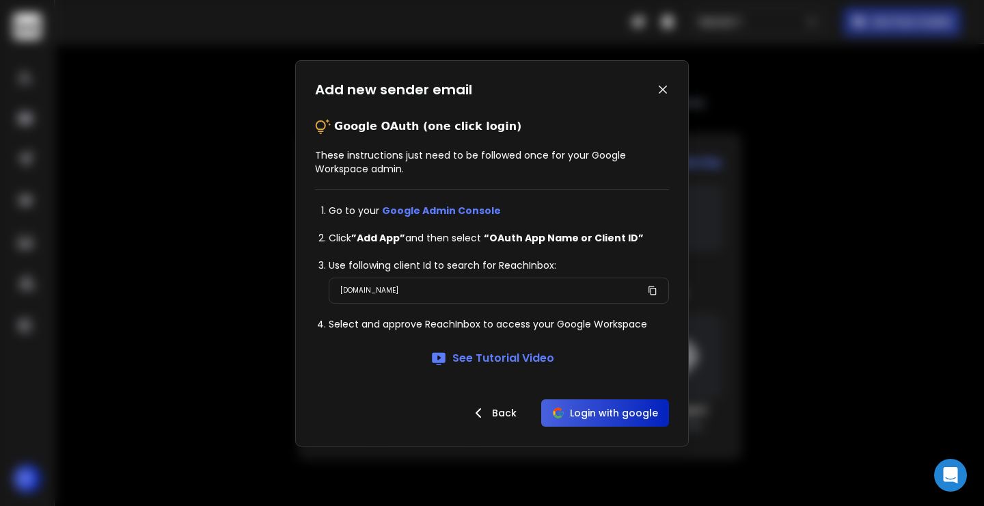
click at [615, 411] on button "Login with google" at bounding box center [605, 412] width 128 height 27
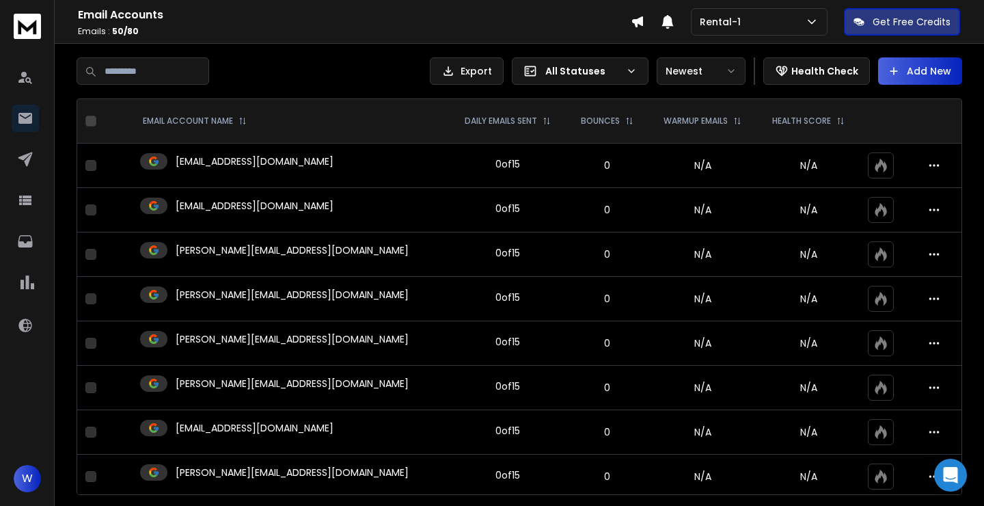
click at [905, 85] on div "Export All Statuses Newest Health Check Add New EMAIL ACCOUNT NAME DAILY EMAILS…" at bounding box center [519, 275] width 885 height 437
click at [906, 83] on button "Add New" at bounding box center [920, 70] width 84 height 27
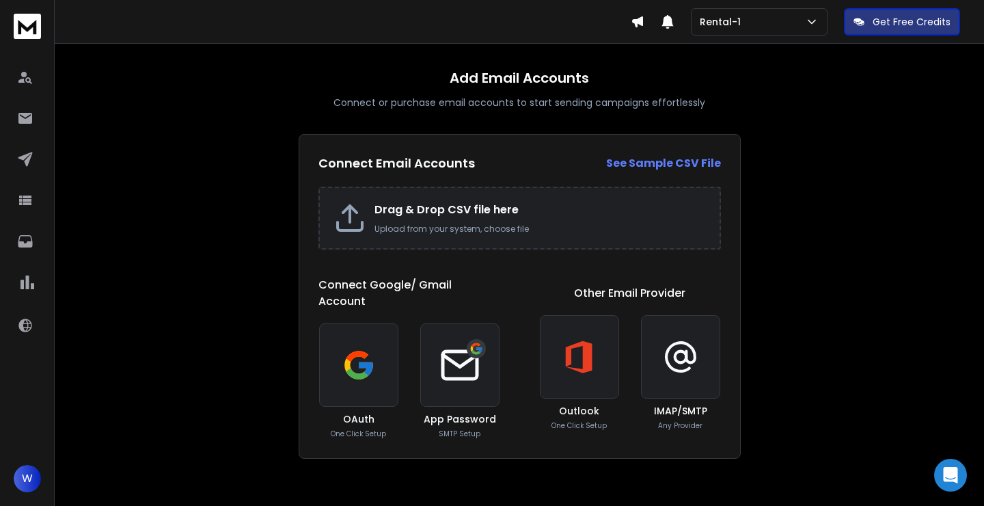
click at [363, 362] on icon at bounding box center [366, 369] width 14 height 14
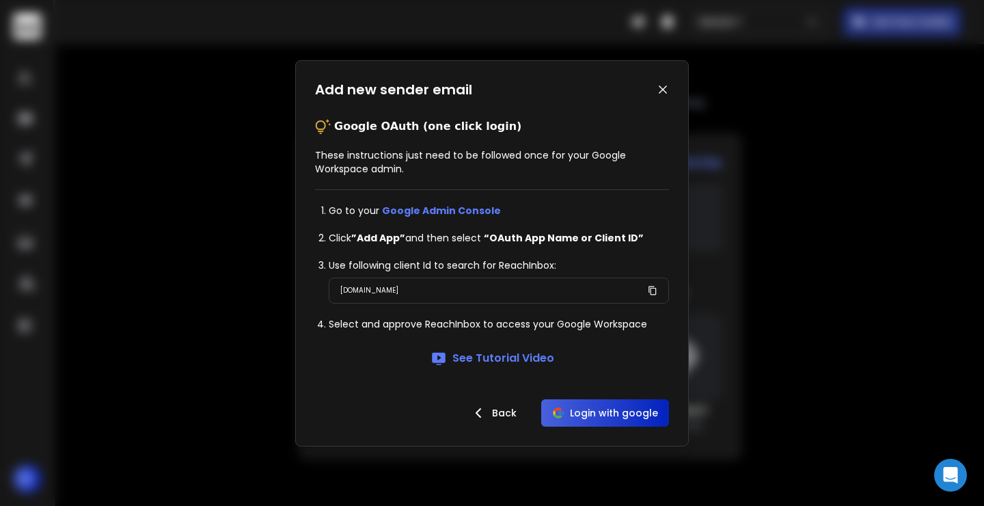
click at [611, 405] on button "Login with google" at bounding box center [605, 412] width 128 height 27
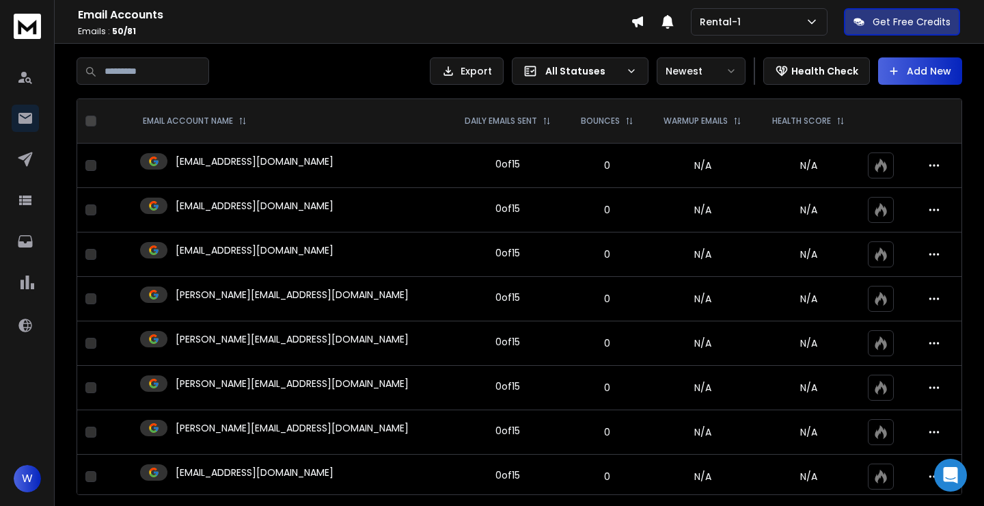
click at [915, 72] on button "Add New" at bounding box center [920, 70] width 84 height 27
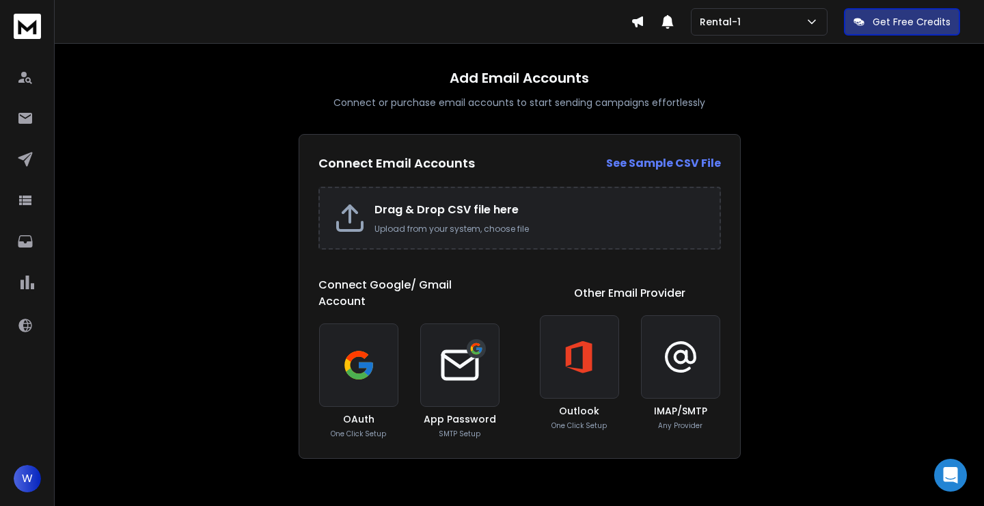
click at [335, 351] on div at bounding box center [358, 364] width 79 height 83
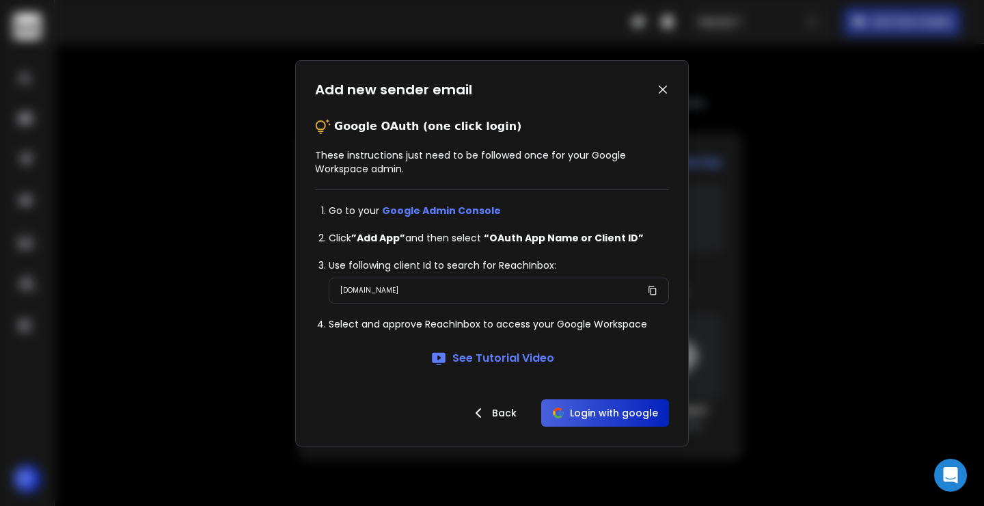
click at [579, 416] on button "Login with google" at bounding box center [605, 412] width 128 height 27
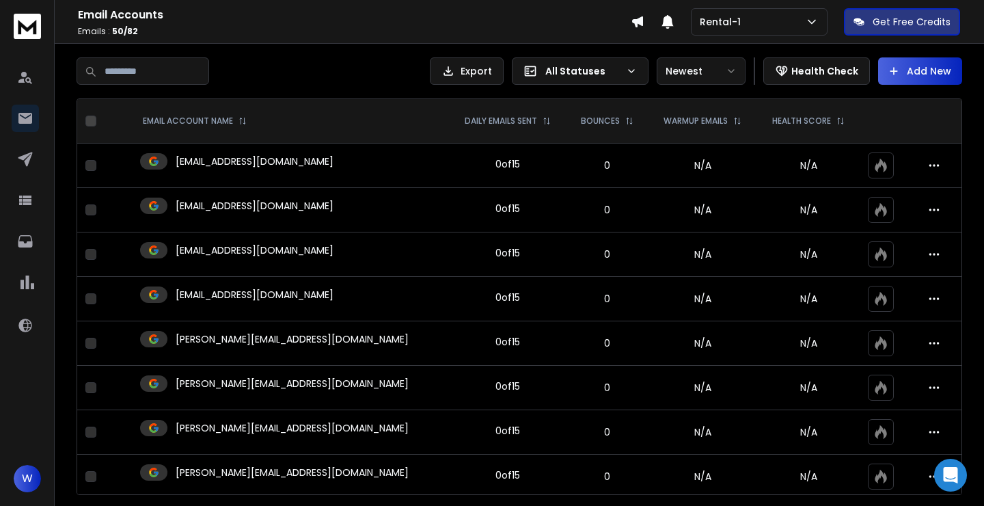
click at [903, 73] on button "Add New" at bounding box center [920, 70] width 84 height 27
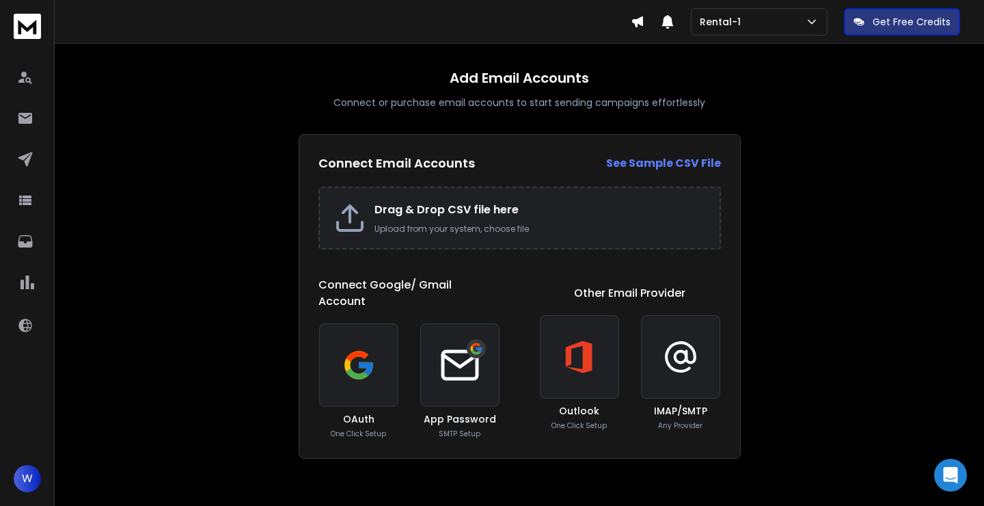
click at [352, 351] on icon at bounding box center [357, 356] width 23 height 11
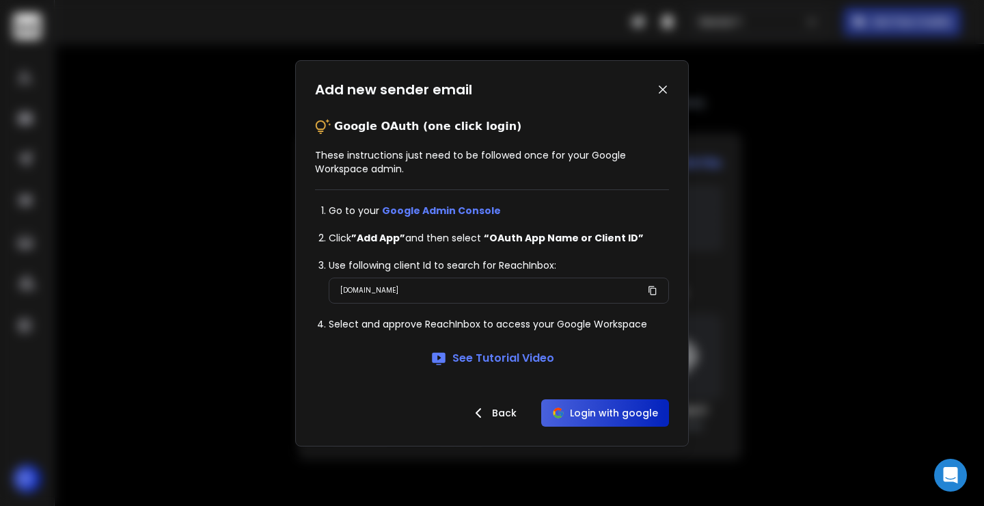
click at [598, 413] on button "Login with google" at bounding box center [605, 412] width 128 height 27
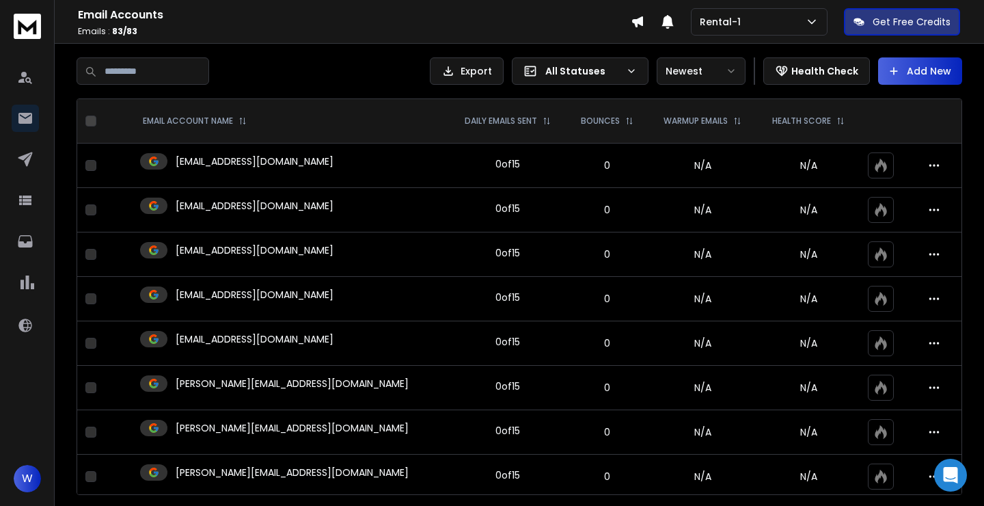
click at [924, 64] on button "Add New" at bounding box center [920, 70] width 84 height 27
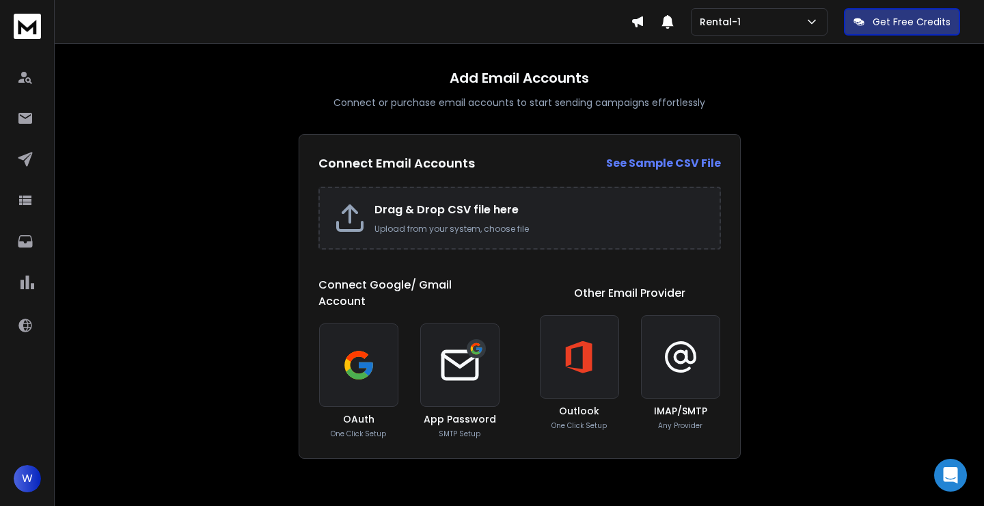
click at [343, 351] on icon at bounding box center [359, 364] width 34 height 41
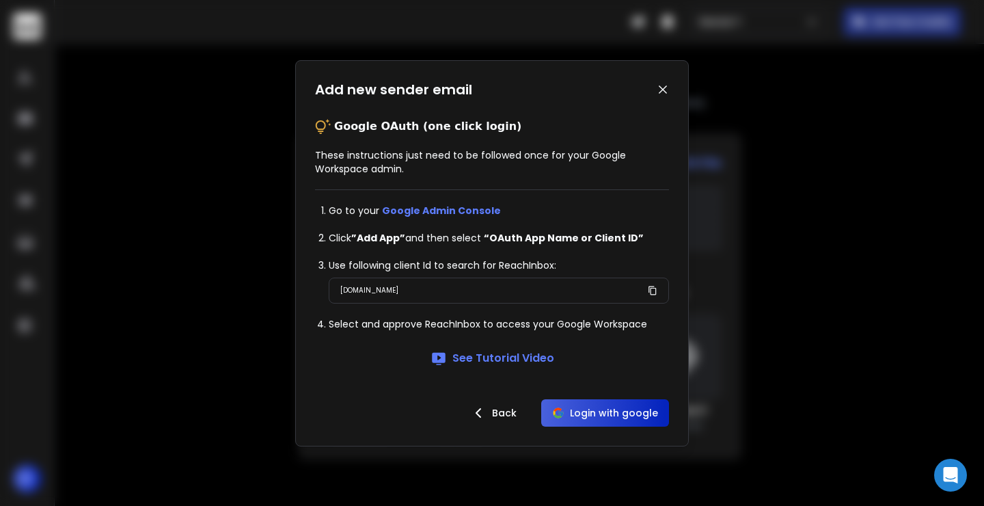
click at [568, 399] on button "Login with google" at bounding box center [605, 412] width 128 height 27
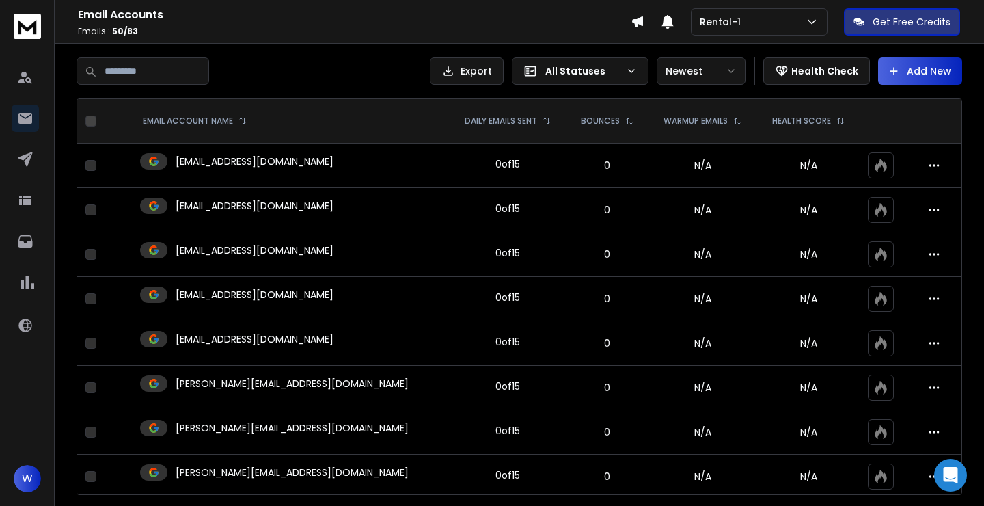
click at [924, 76] on button "Add New" at bounding box center [920, 70] width 84 height 27
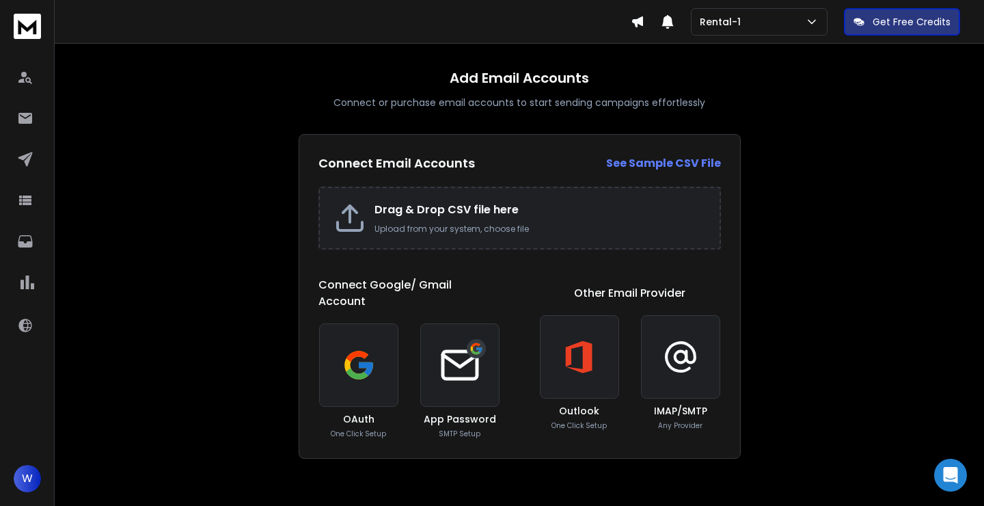
click at [384, 367] on div at bounding box center [358, 364] width 79 height 83
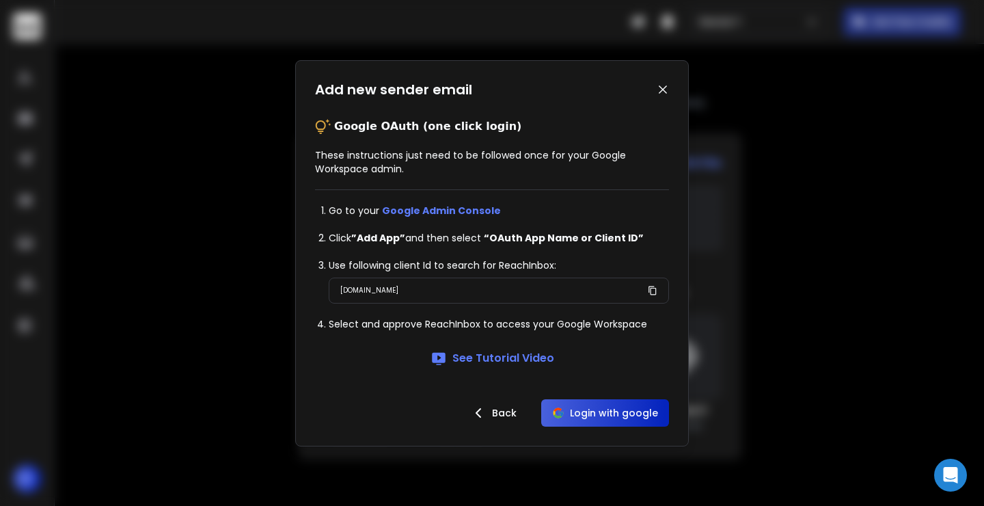
click at [630, 413] on button "Login with google" at bounding box center [605, 412] width 128 height 27
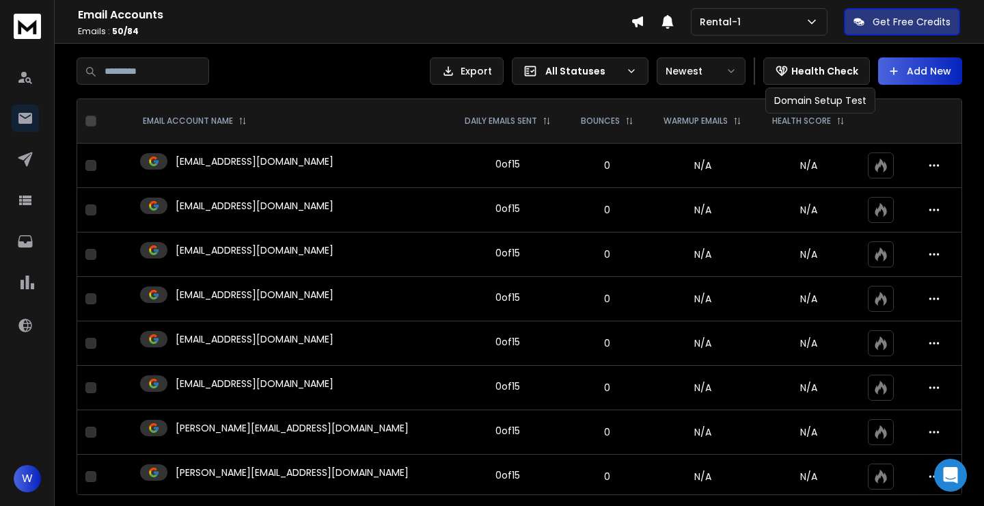
click at [906, 72] on button "Add New" at bounding box center [920, 70] width 84 height 27
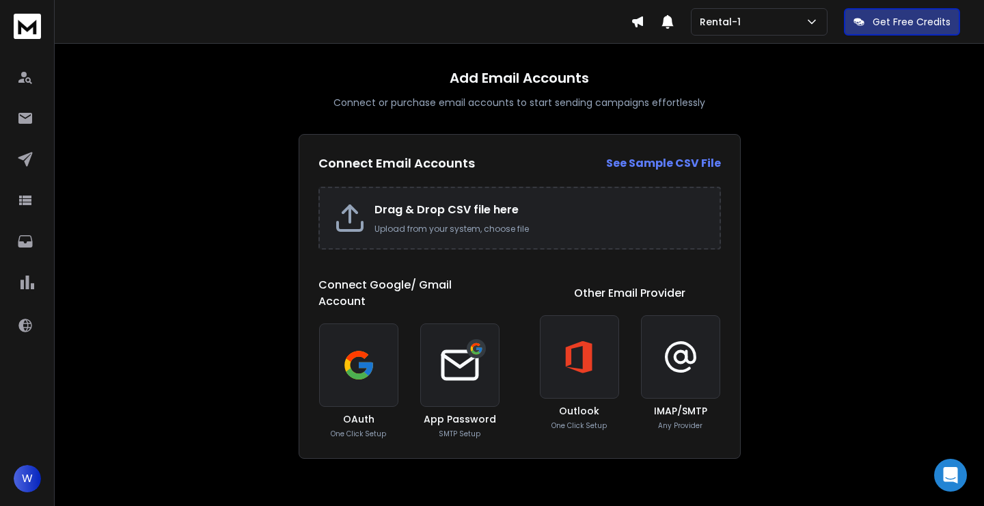
click at [406, 305] on div "Connect Google/ Gmail Account OAuth One Click Setup App Password SMTP Setup" at bounding box center [409, 358] width 182 height 162
click at [361, 362] on icon at bounding box center [366, 369] width 14 height 14
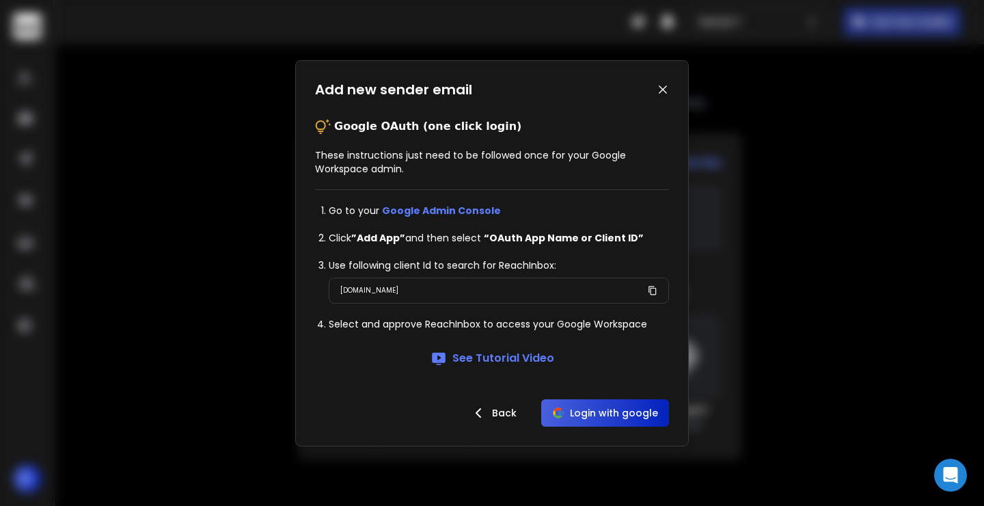
click at [619, 418] on button "Login with google" at bounding box center [605, 412] width 128 height 27
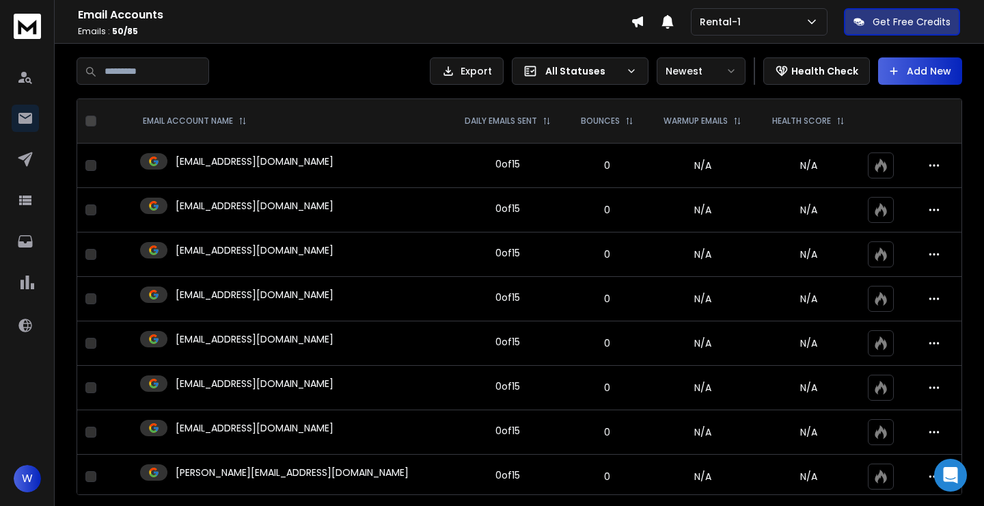
click at [903, 74] on button "Add New" at bounding box center [920, 70] width 84 height 27
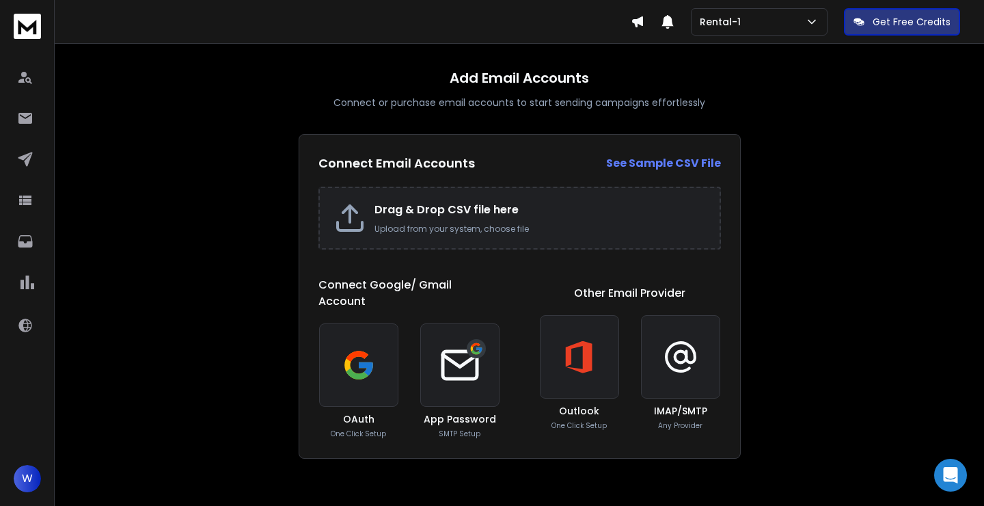
click at [357, 351] on icon at bounding box center [357, 356] width 23 height 11
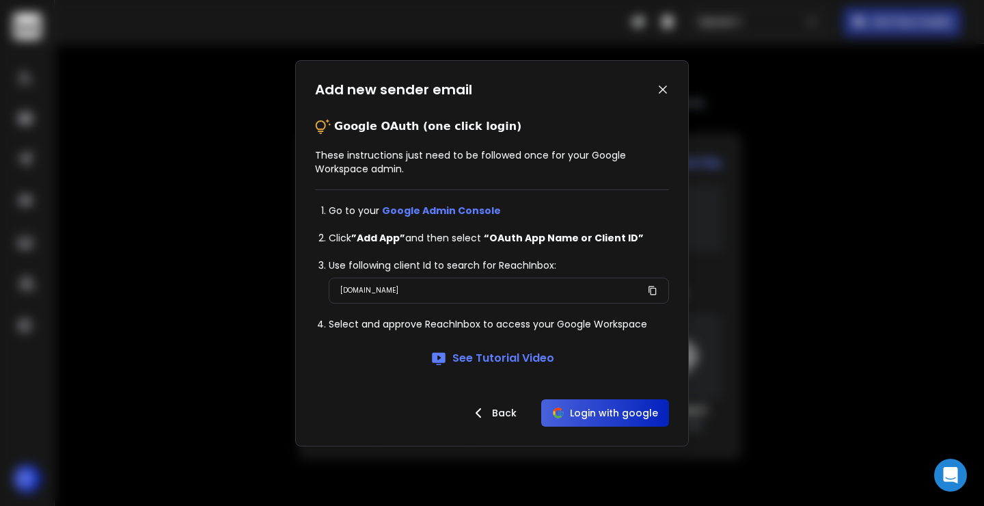
click at [602, 404] on button "Login with google" at bounding box center [605, 412] width 128 height 27
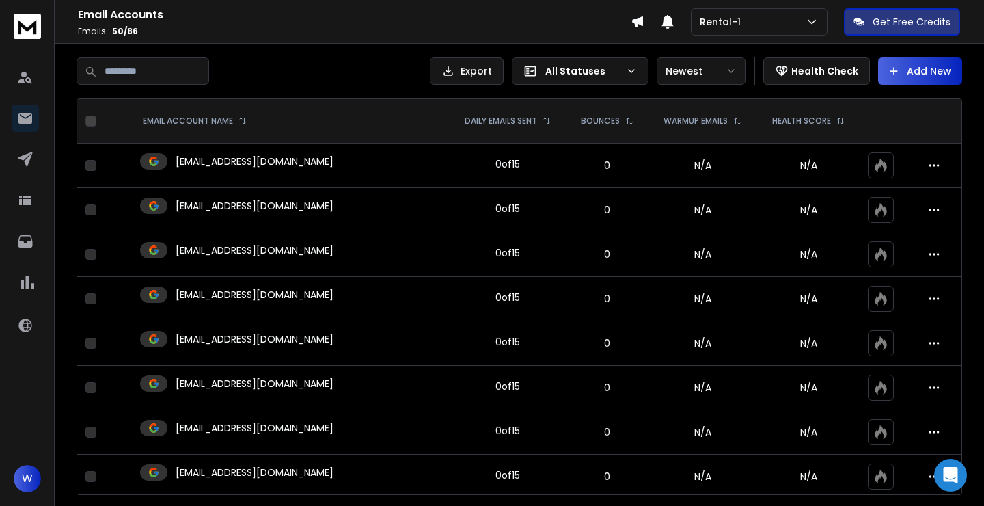
click at [920, 77] on button "Add New" at bounding box center [920, 70] width 84 height 27
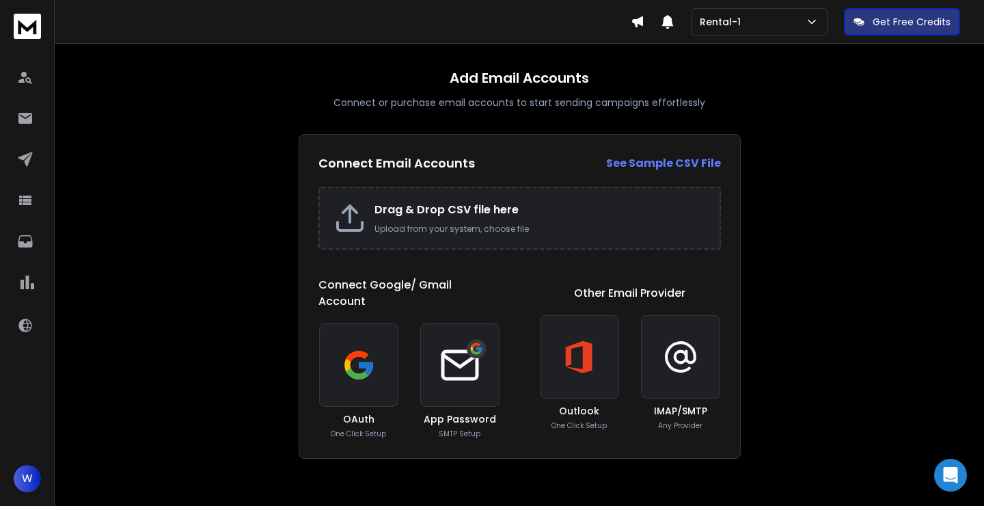
click at [357, 370] on div at bounding box center [358, 364] width 79 height 83
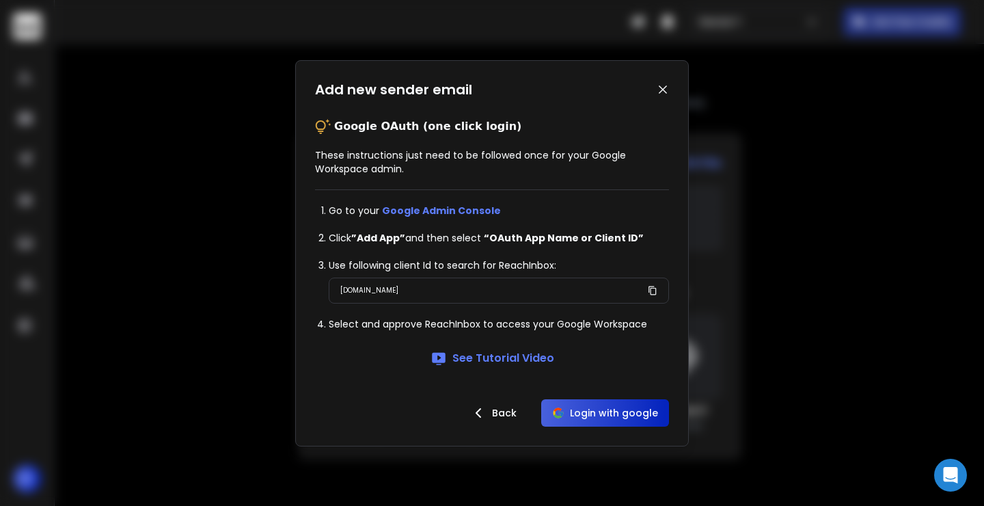
click at [618, 402] on button "Login with google" at bounding box center [605, 412] width 128 height 27
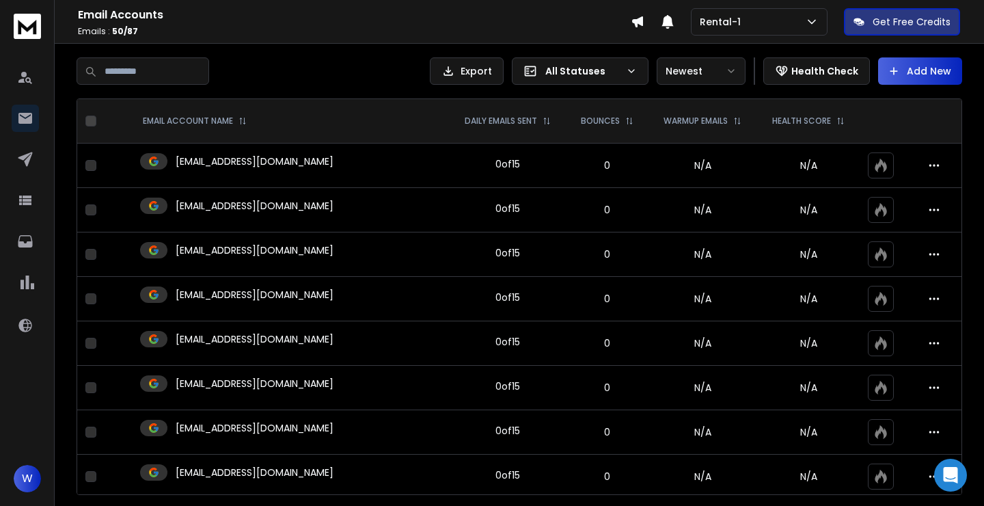
click at [903, 75] on button "Add New" at bounding box center [920, 70] width 84 height 27
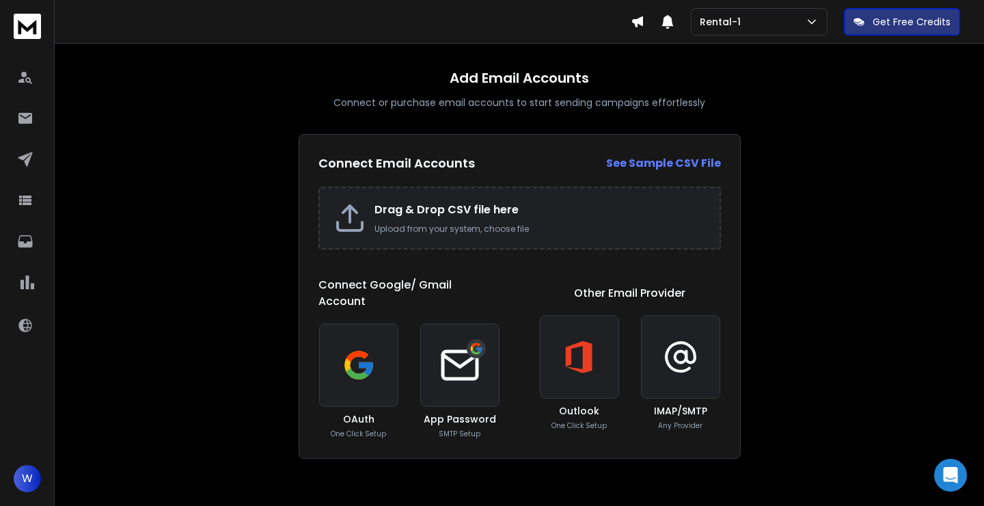
click at [359, 351] on icon at bounding box center [357, 356] width 23 height 11
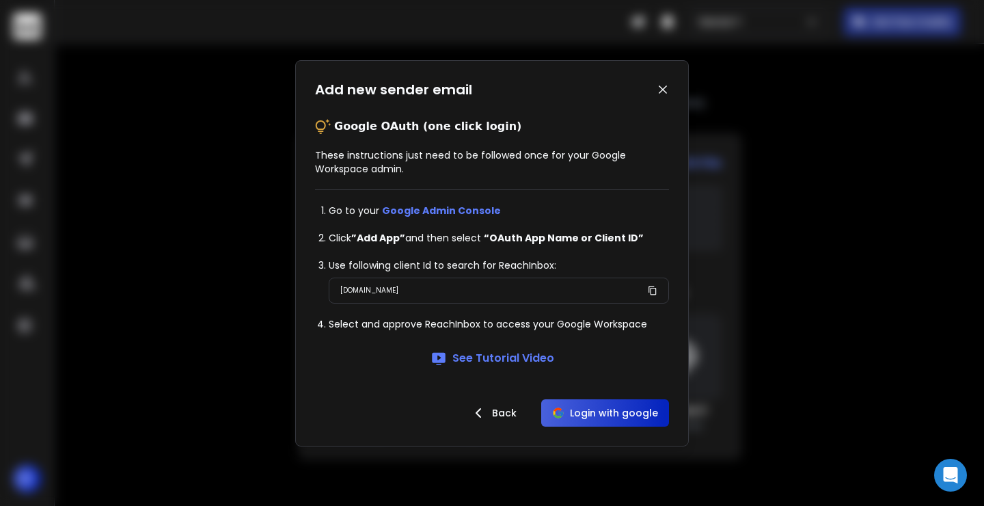
click at [591, 409] on button "Login with google" at bounding box center [605, 412] width 128 height 27
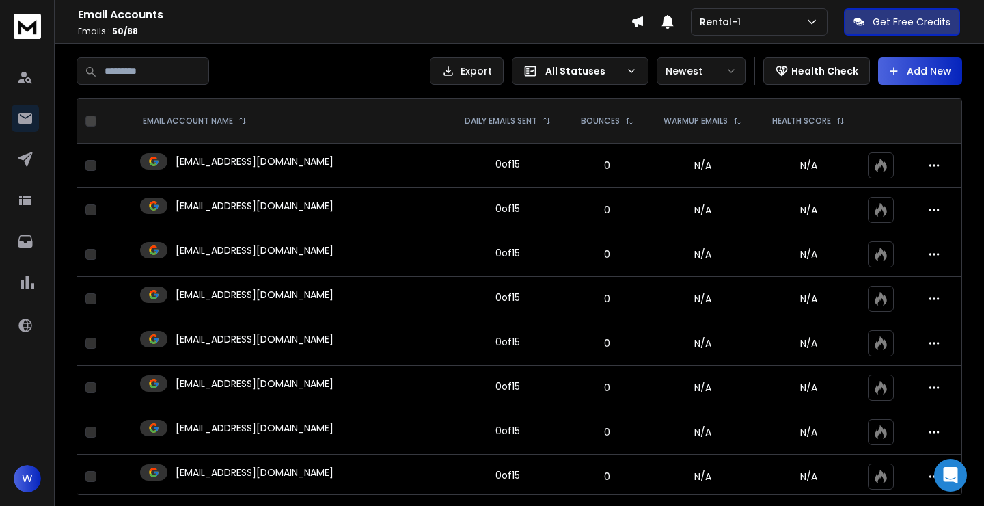
click at [930, 66] on button "Add New" at bounding box center [920, 70] width 84 height 27
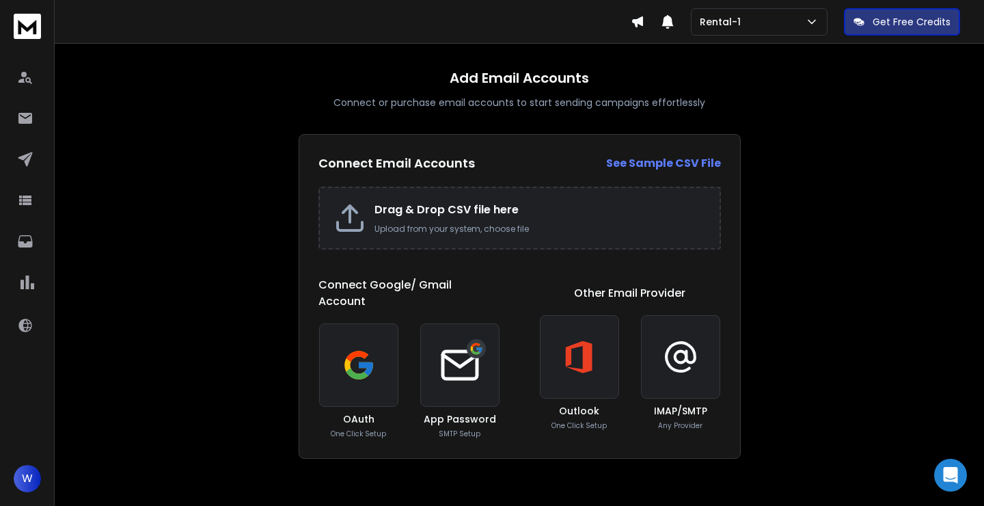
click at [353, 348] on icon at bounding box center [359, 364] width 34 height 41
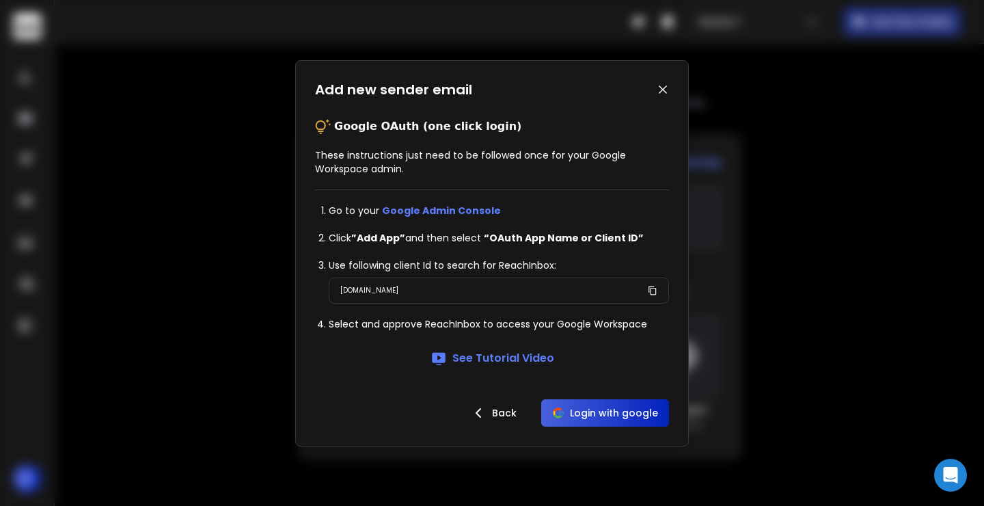
click at [600, 400] on button "Login with google" at bounding box center [605, 412] width 128 height 27
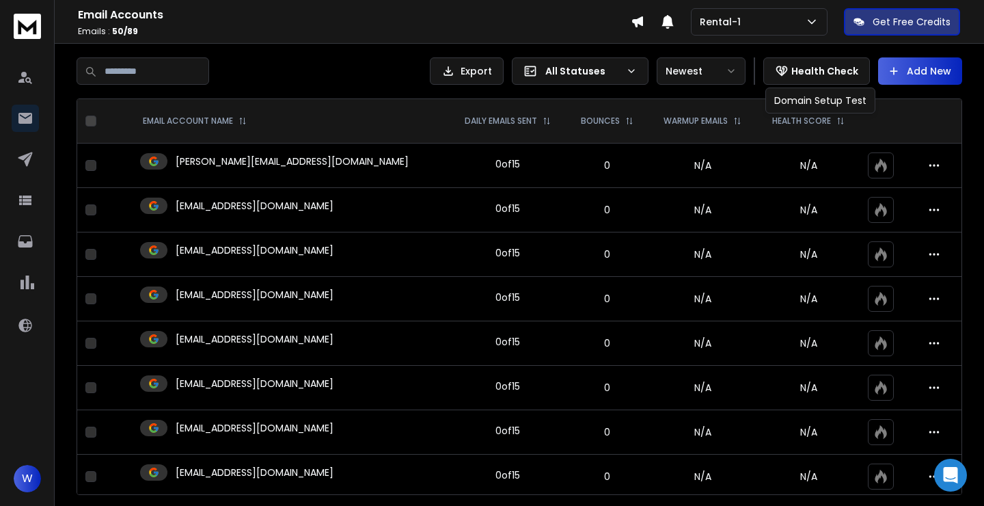
click at [914, 83] on button "Add New" at bounding box center [920, 70] width 84 height 27
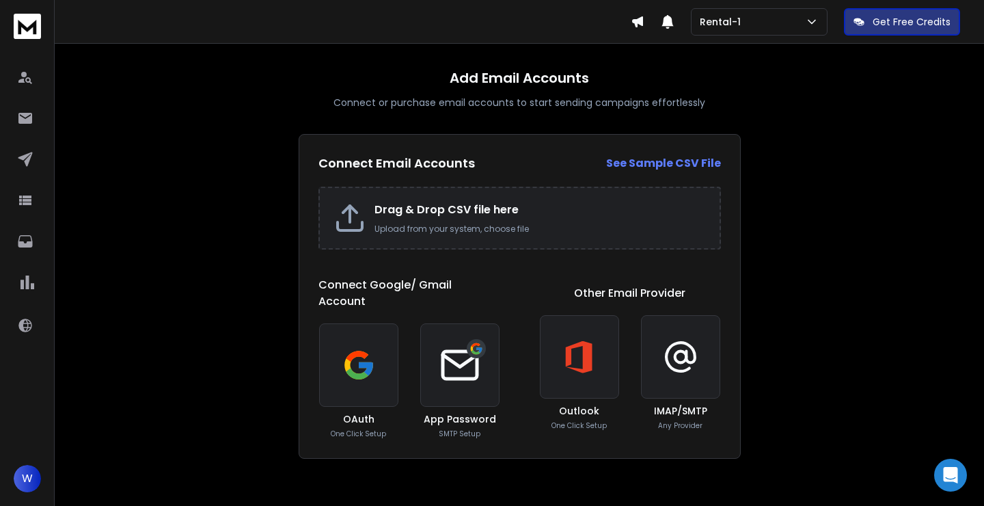
click at [347, 368] on icon at bounding box center [359, 364] width 34 height 41
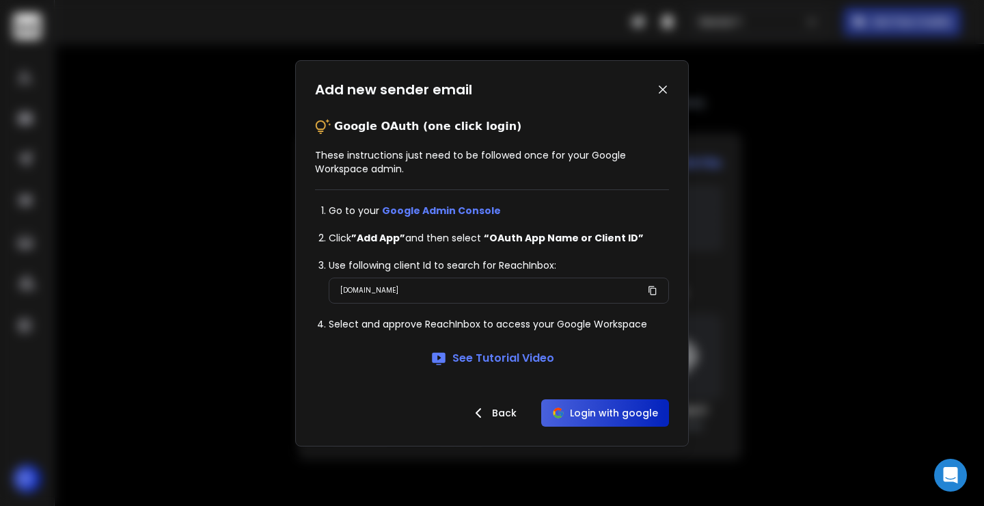
click at [620, 413] on button "Login with google" at bounding box center [605, 412] width 128 height 27
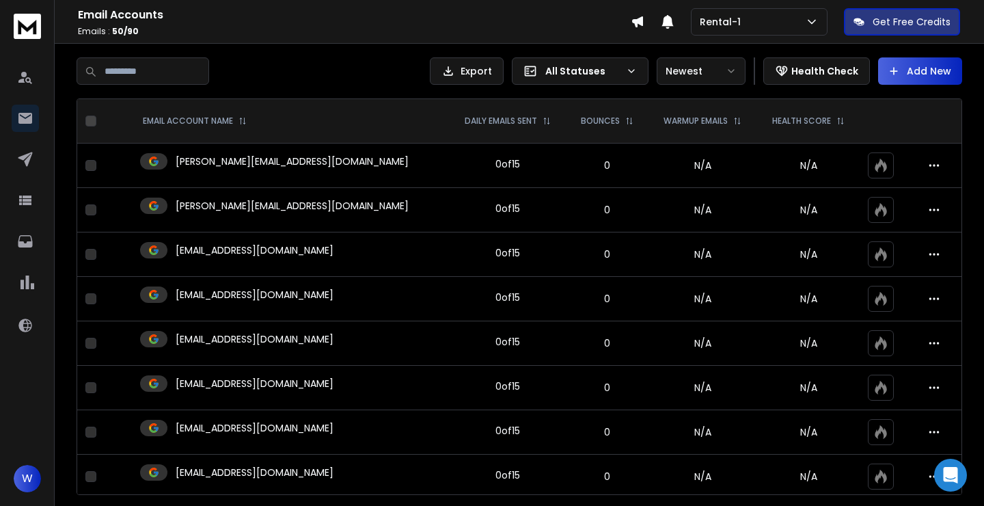
click at [904, 65] on button "Add New" at bounding box center [920, 70] width 84 height 27
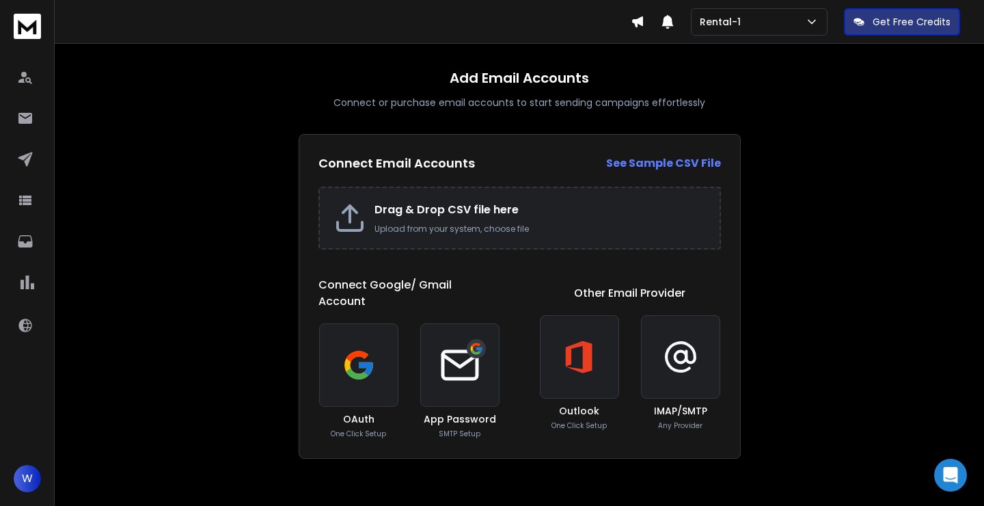
click at [353, 361] on icon at bounding box center [359, 364] width 34 height 41
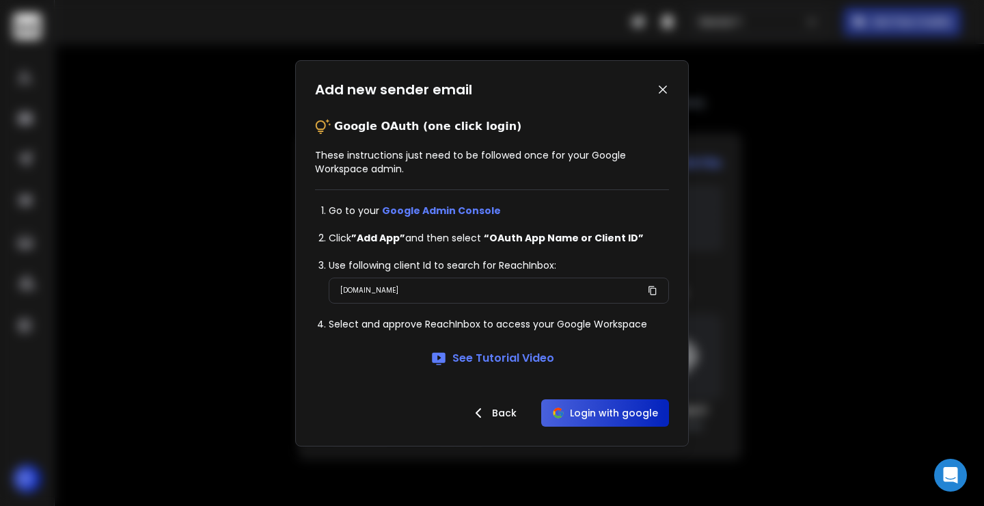
click at [622, 417] on button "Login with google" at bounding box center [605, 412] width 128 height 27
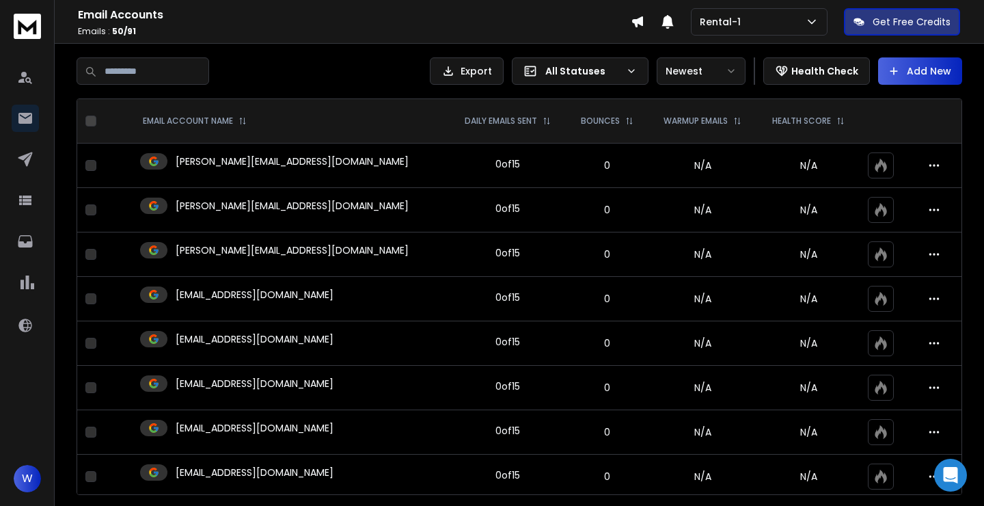
click at [905, 72] on button "Add New" at bounding box center [920, 70] width 84 height 27
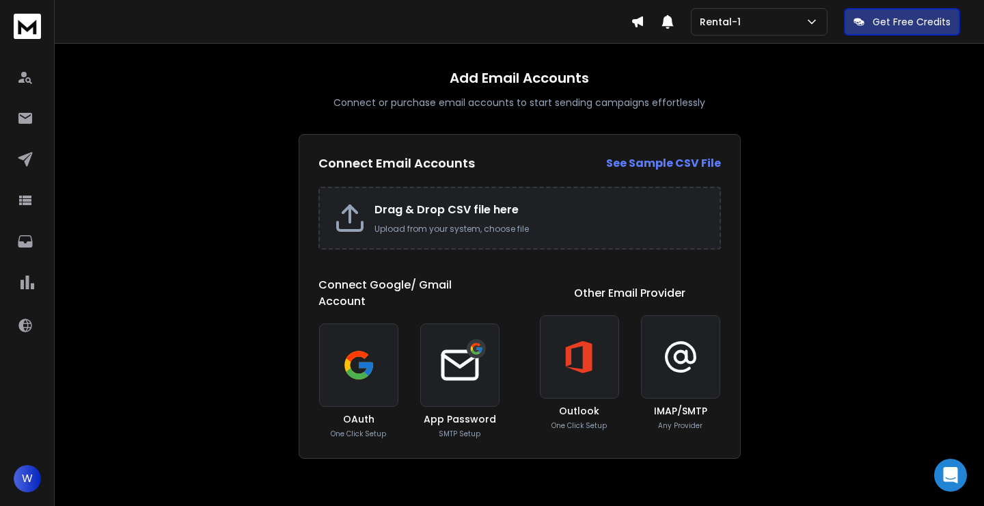
click at [362, 366] on icon at bounding box center [359, 364] width 34 height 41
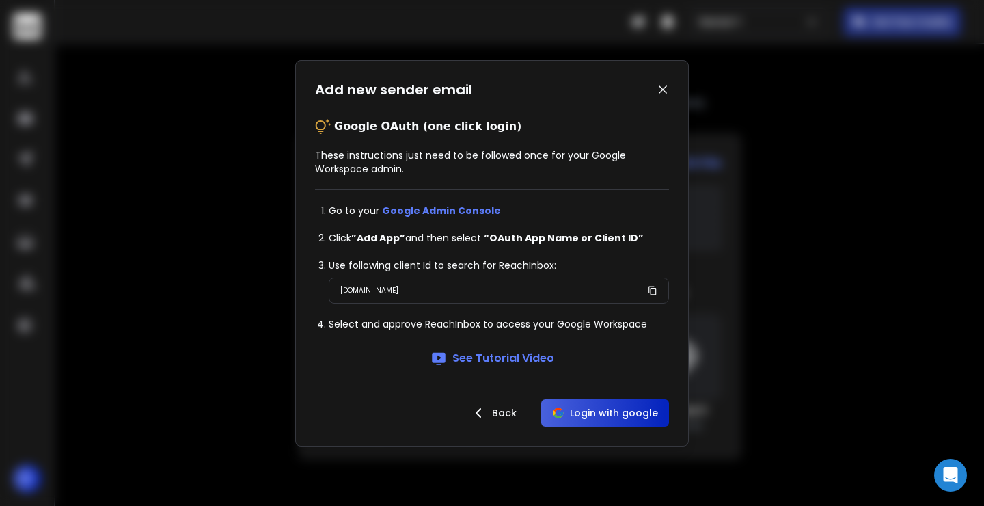
click at [574, 409] on button "Login with google" at bounding box center [605, 412] width 128 height 27
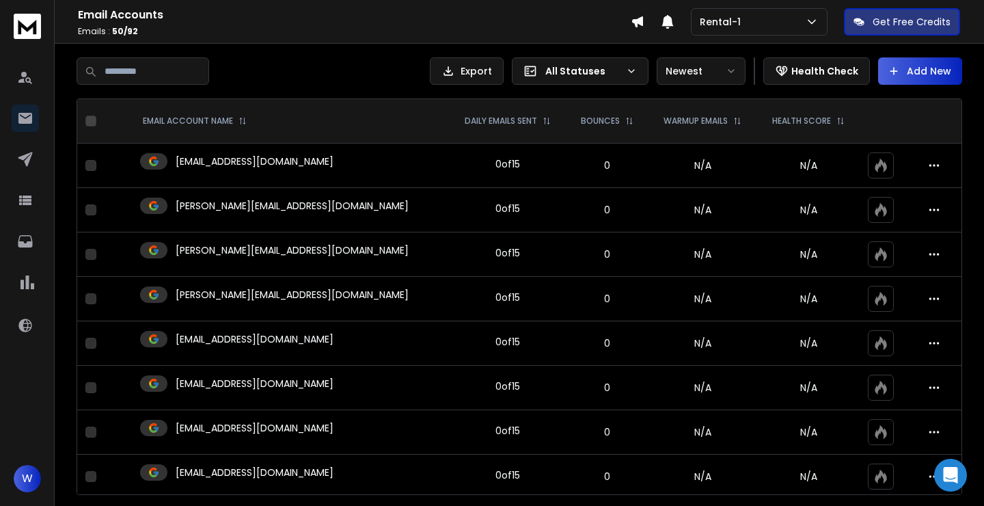
click at [952, 57] on button "Add New" at bounding box center [920, 70] width 84 height 27
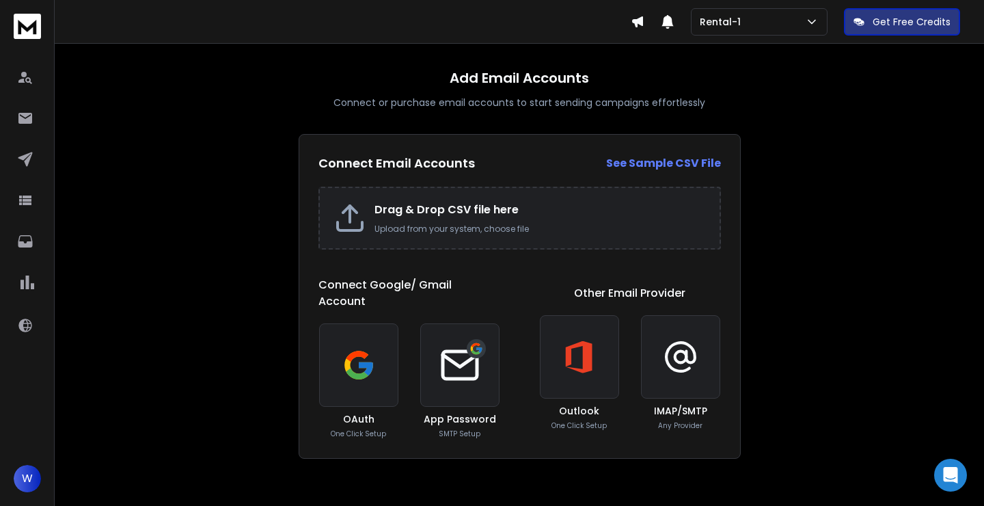
click at [376, 344] on icon at bounding box center [359, 364] width 34 height 41
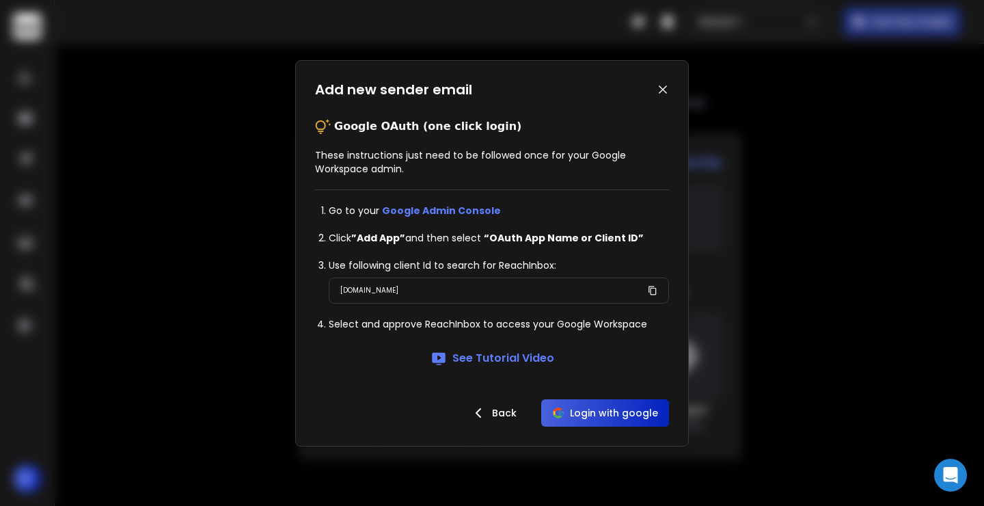
click at [554, 416] on button "Login with google" at bounding box center [605, 412] width 128 height 27
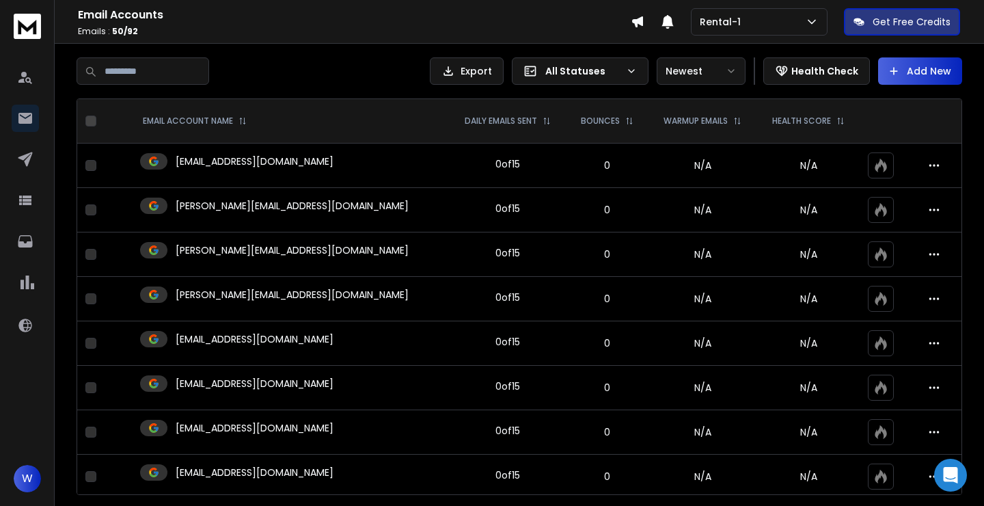
click at [907, 65] on button "Add New" at bounding box center [920, 70] width 84 height 27
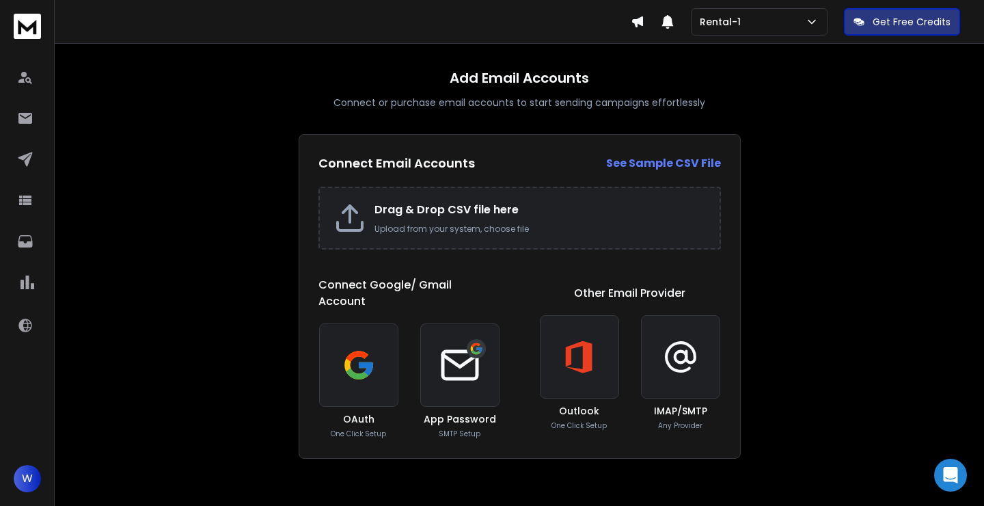
click at [360, 363] on icon at bounding box center [359, 364] width 34 height 41
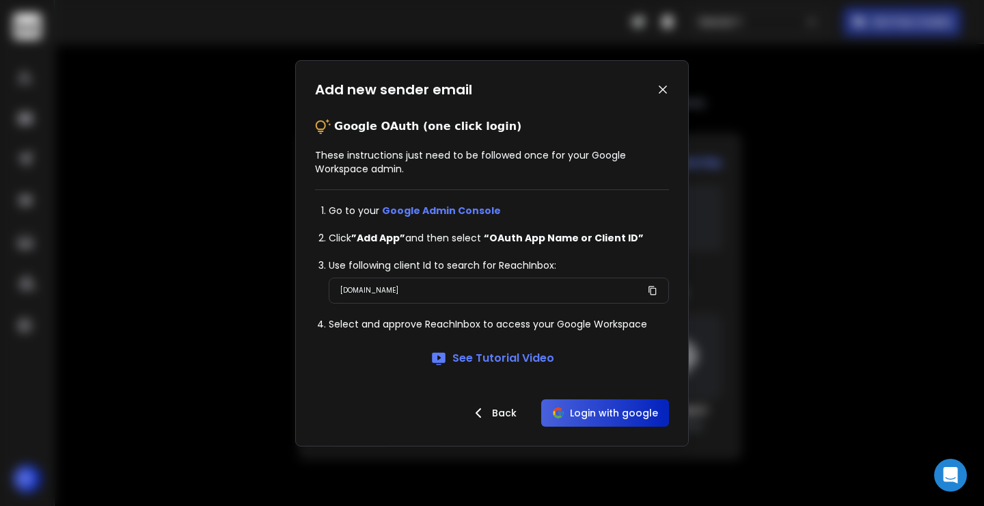
click at [577, 410] on button "Login with google" at bounding box center [605, 412] width 128 height 27
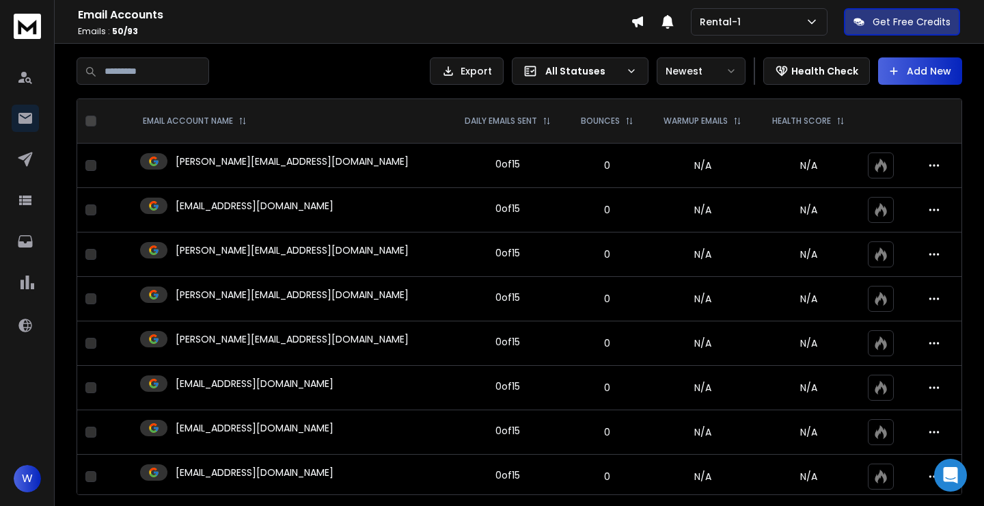
click at [922, 72] on button "Add New" at bounding box center [920, 70] width 84 height 27
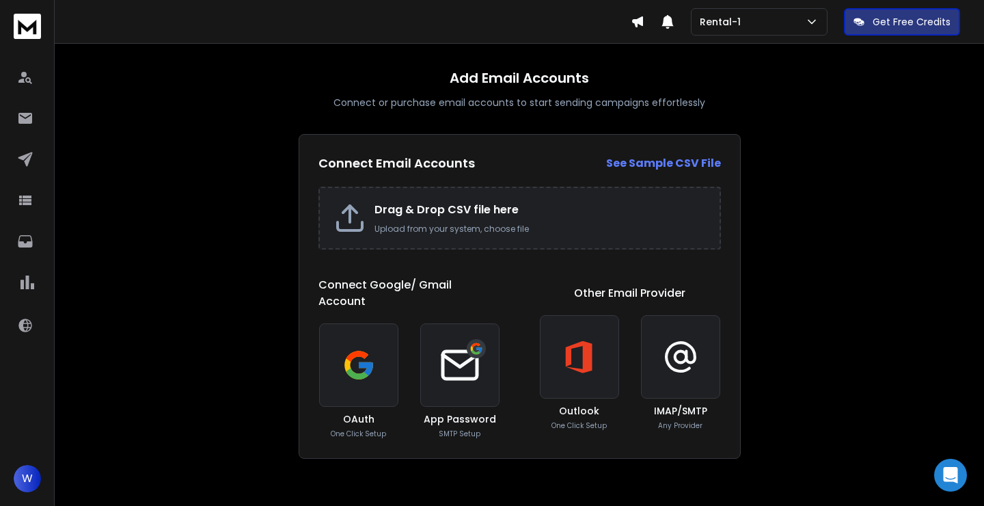
click at [359, 362] on icon at bounding box center [366, 369] width 14 height 14
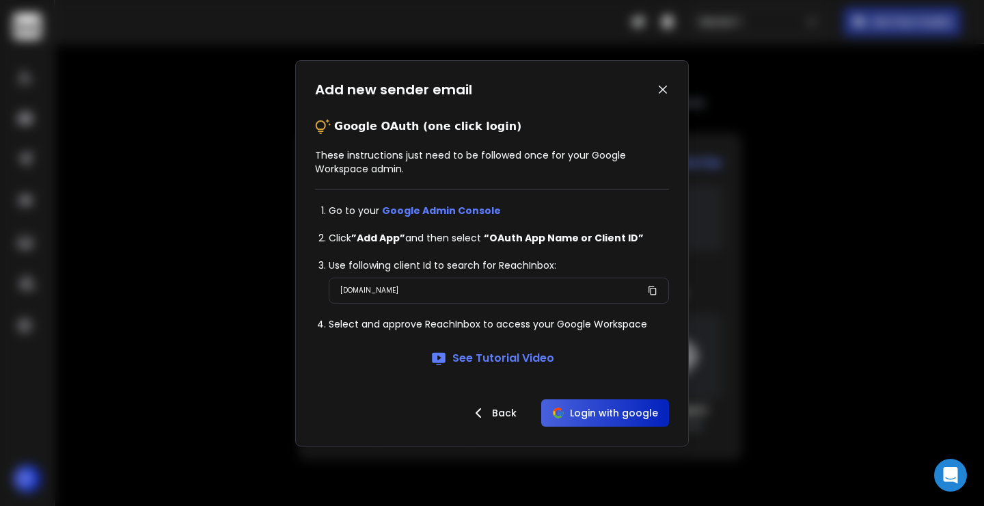
click at [588, 417] on button "Login with google" at bounding box center [605, 412] width 128 height 27
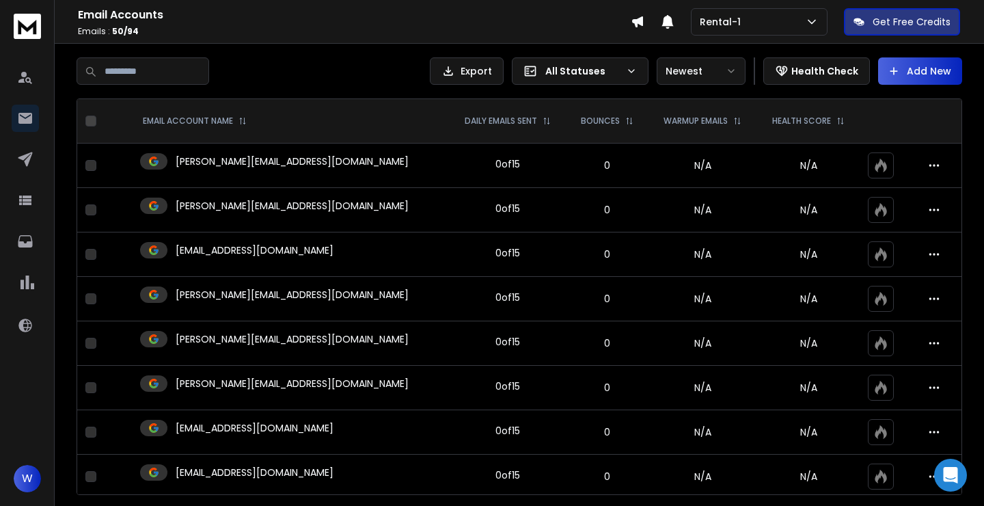
click at [908, 75] on button "Add New" at bounding box center [920, 70] width 84 height 27
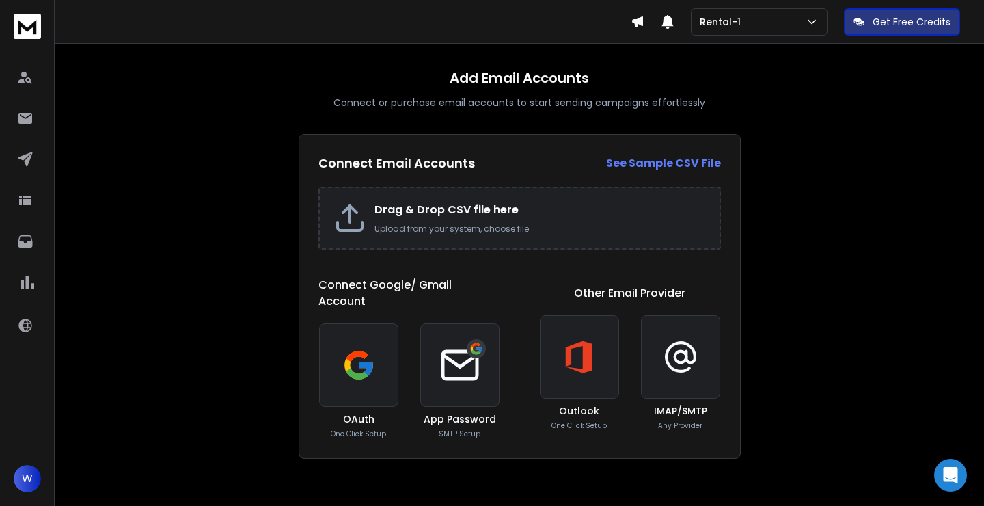
click at [357, 363] on icon at bounding box center [359, 364] width 34 height 41
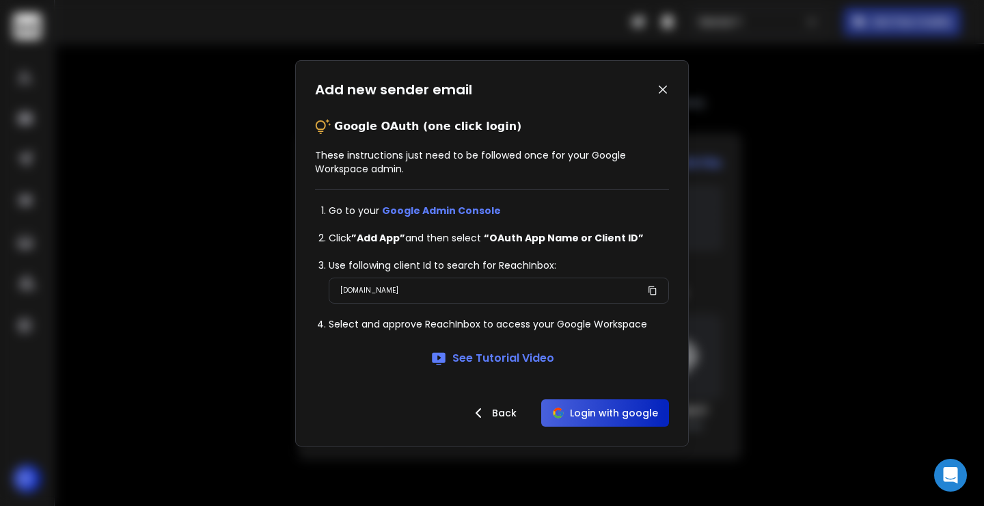
click at [623, 413] on button "Login with google" at bounding box center [605, 412] width 128 height 27
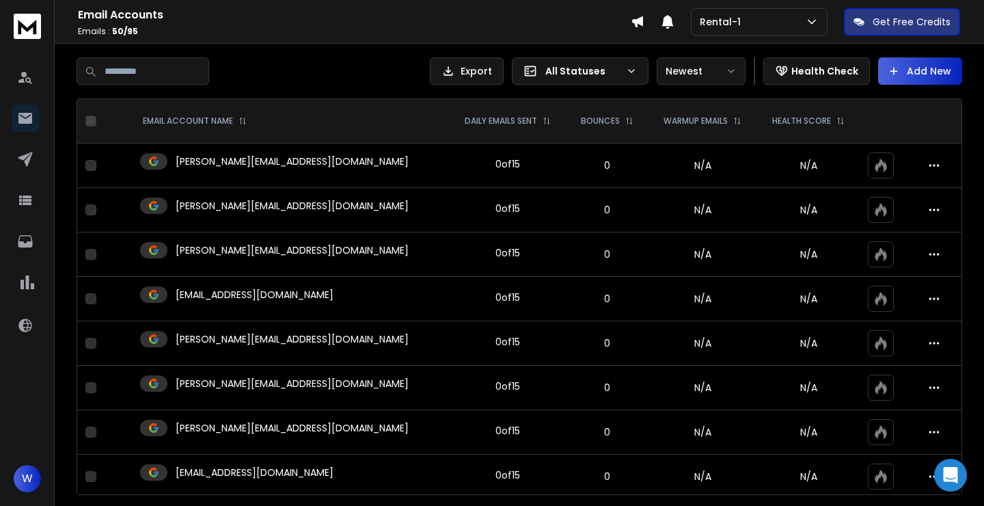
click at [911, 85] on div "Export All Statuses Newest Health Check Add New EMAIL ACCOUNT NAME DAILY EMAILS…" at bounding box center [519, 275] width 885 height 437
click at [913, 71] on button "Add New" at bounding box center [920, 70] width 84 height 27
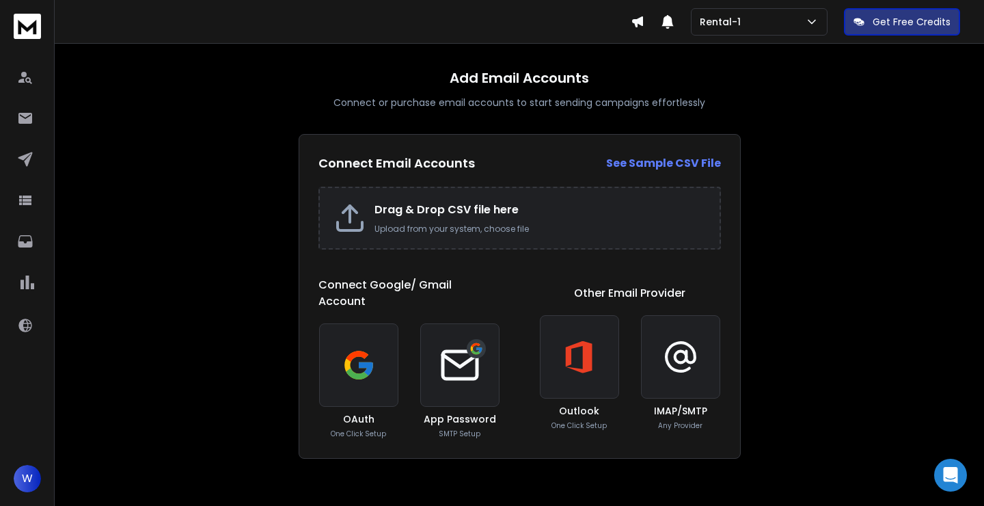
click at [354, 368] on icon at bounding box center [357, 374] width 23 height 12
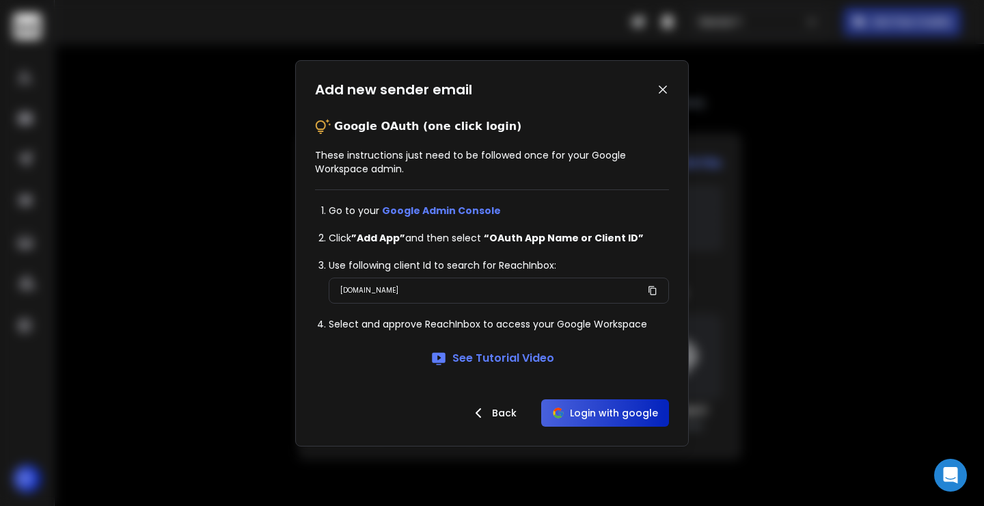
click at [604, 407] on button "Login with google" at bounding box center [605, 412] width 128 height 27
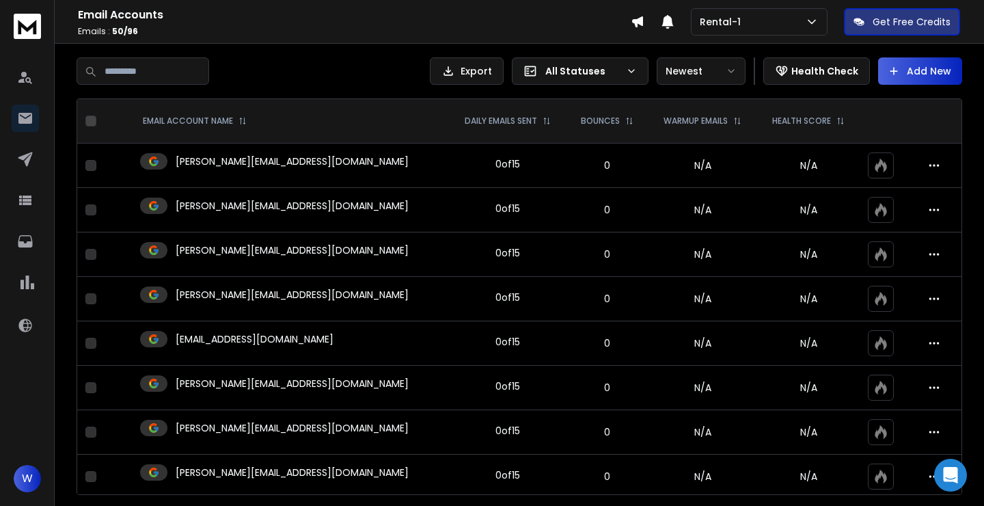
click at [897, 84] on button "Add New" at bounding box center [920, 70] width 84 height 27
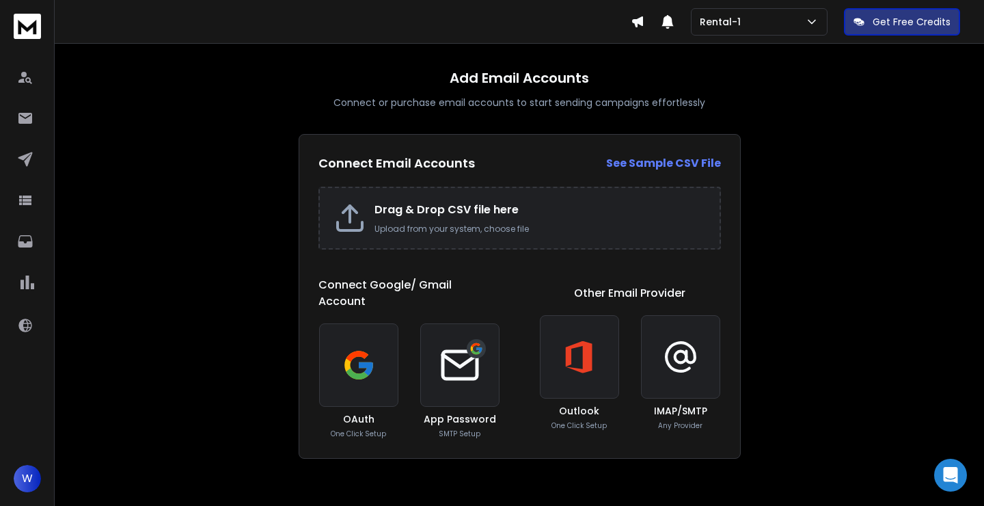
click at [354, 372] on div at bounding box center [358, 364] width 79 height 83
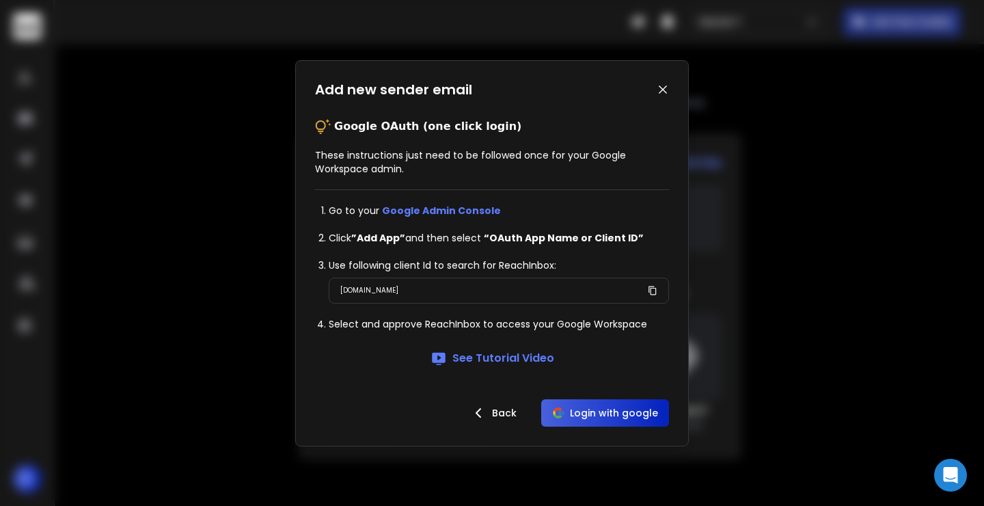
click at [614, 415] on button "Login with google" at bounding box center [605, 412] width 128 height 27
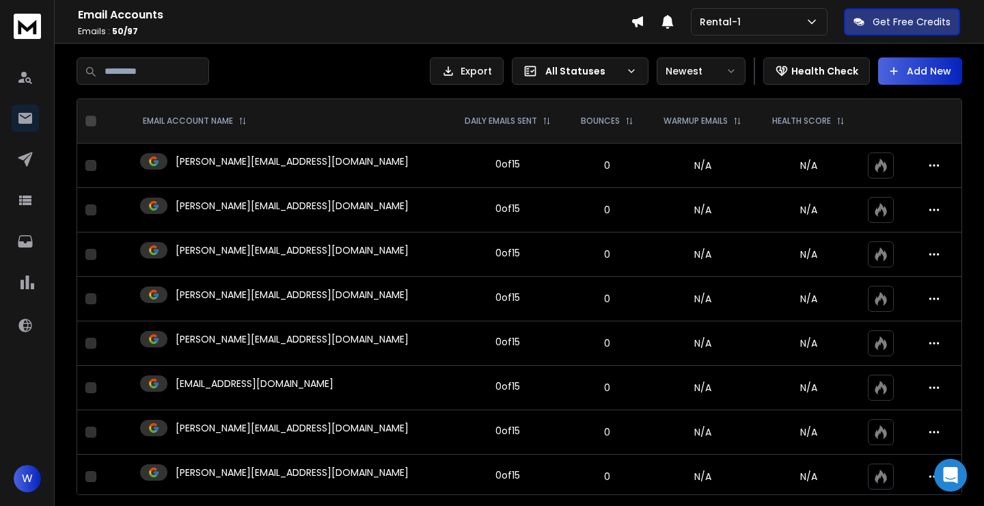
click at [915, 81] on button "Add New" at bounding box center [920, 70] width 84 height 27
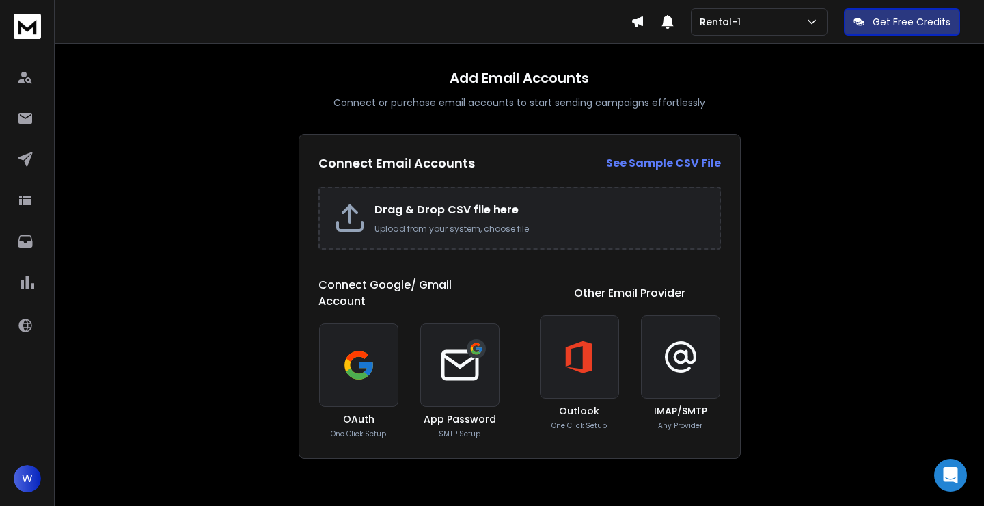
click at [331, 341] on div at bounding box center [358, 364] width 79 height 83
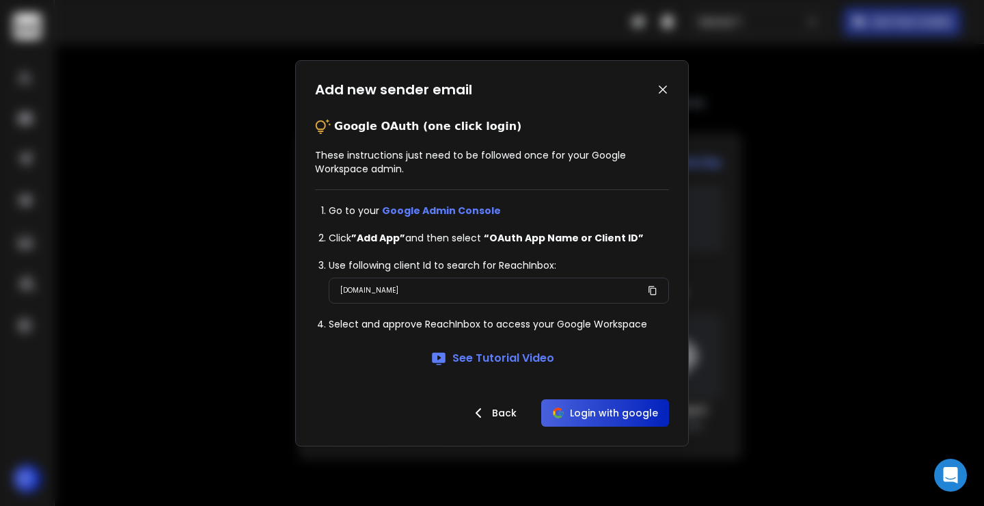
click at [604, 409] on button "Login with google" at bounding box center [605, 412] width 128 height 27
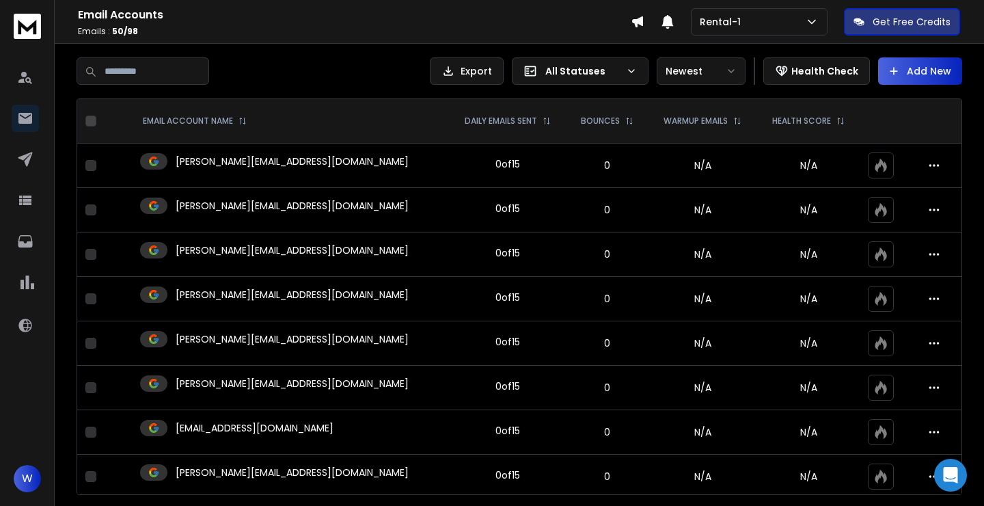
click at [911, 68] on button "Add New" at bounding box center [920, 70] width 84 height 27
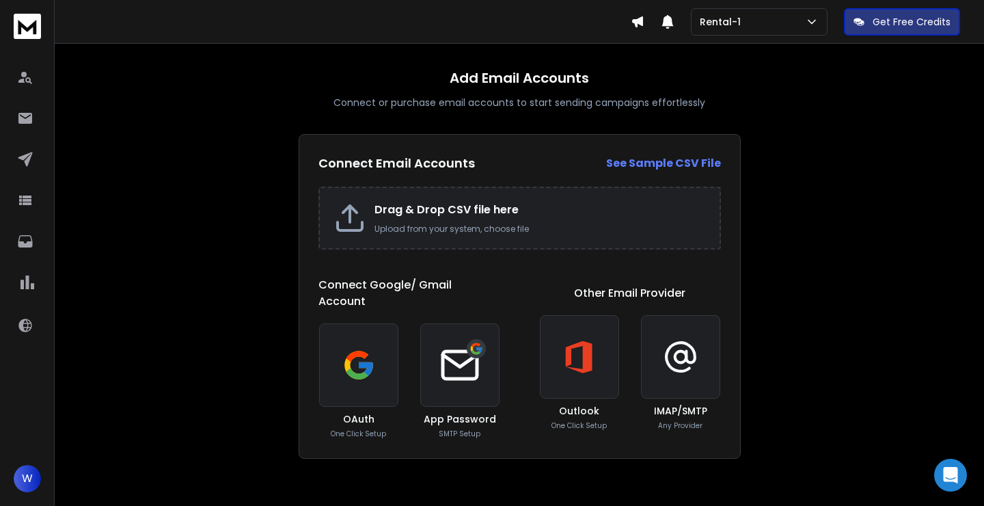
click at [349, 359] on icon at bounding box center [359, 364] width 34 height 41
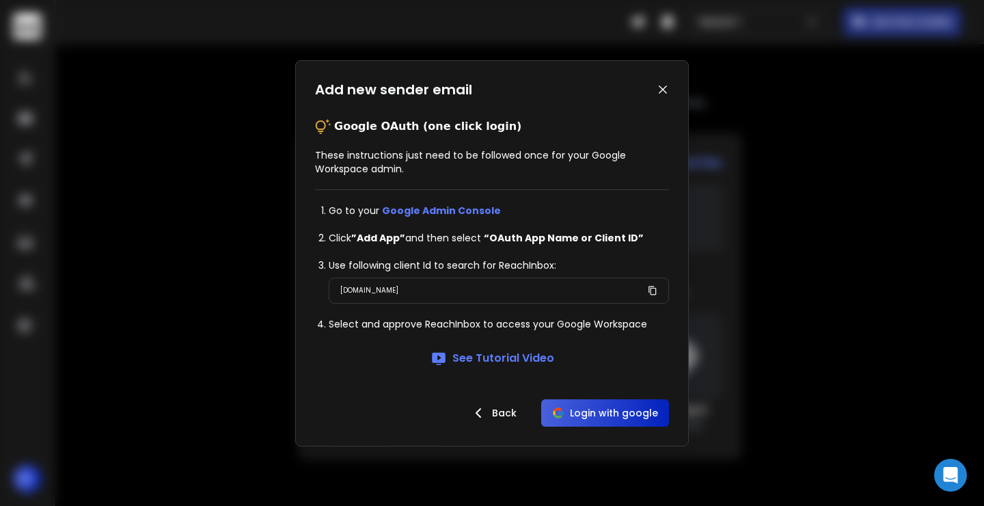
click at [132, 98] on div "Add new sender email Google OAuth (one click login) These instructions just nee…" at bounding box center [492, 252] width 984 height 413
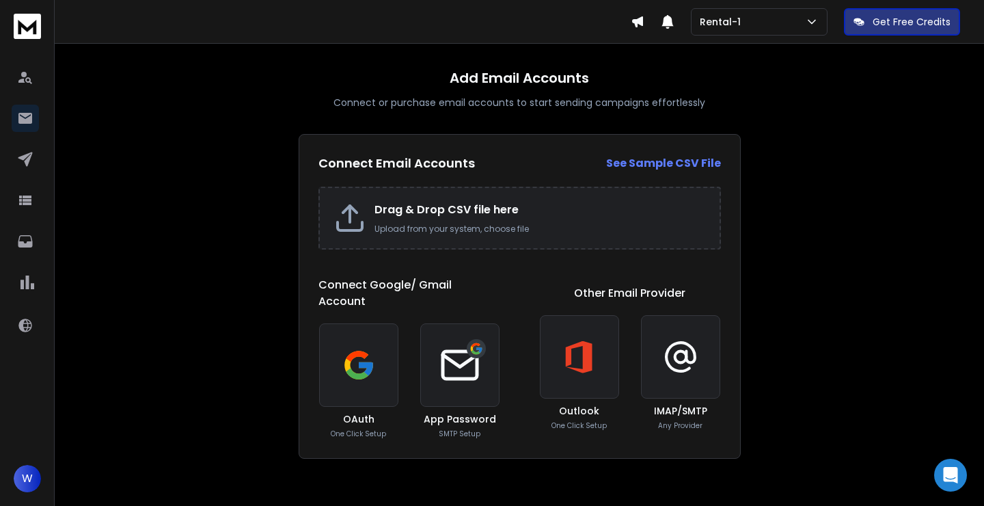
click at [21, 116] on icon at bounding box center [25, 118] width 16 height 16
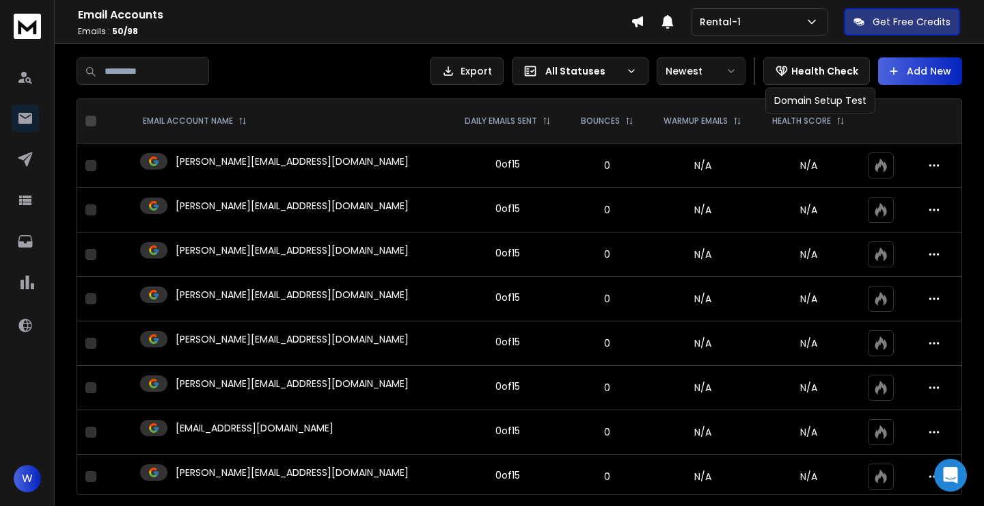
click at [899, 56] on div "Export All Statuses Newest Health Check Add New EMAIL ACCOUNT NAME DAILY EMAILS…" at bounding box center [519, 276] width 929 height 465
click at [904, 69] on button "Add New" at bounding box center [920, 70] width 84 height 27
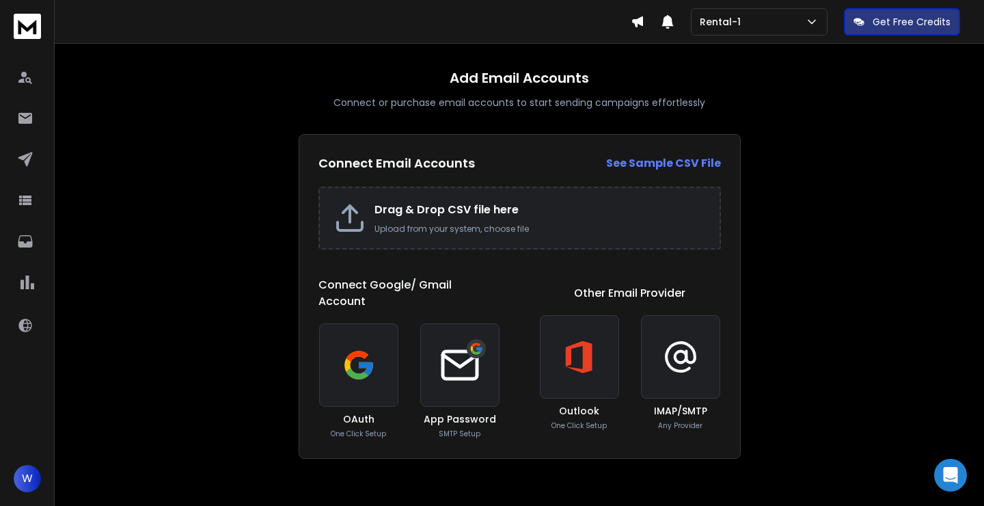
click at [351, 361] on icon at bounding box center [359, 364] width 34 height 41
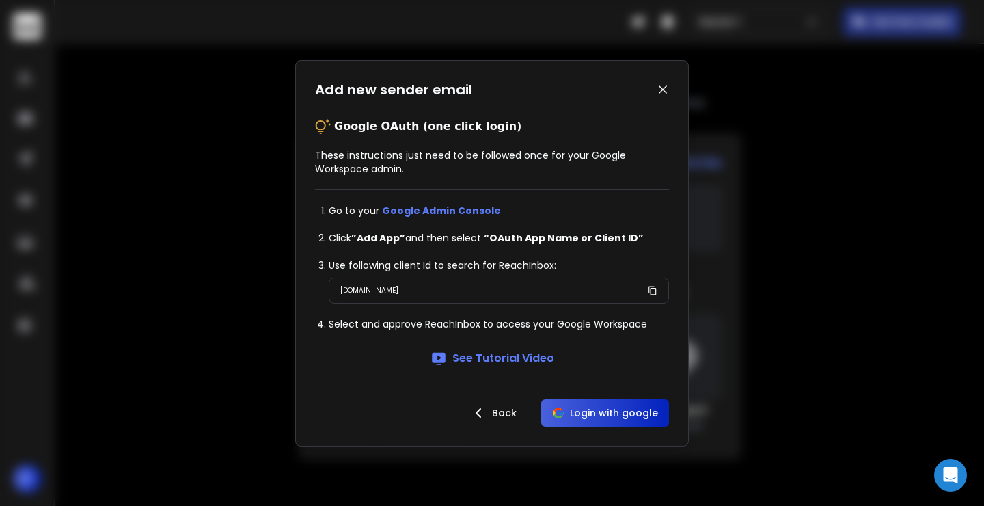
click at [607, 413] on button "Login with google" at bounding box center [605, 412] width 128 height 27
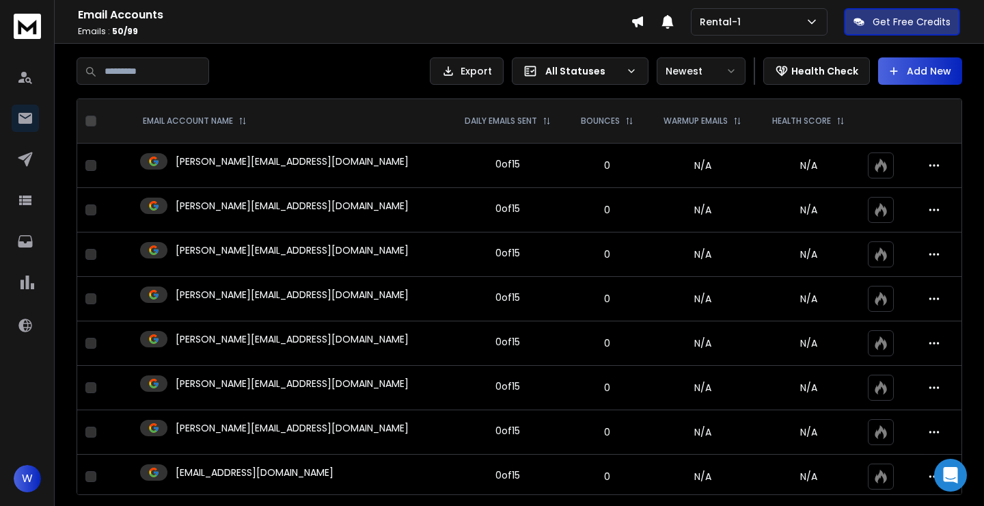
click at [916, 63] on button "Add New" at bounding box center [920, 70] width 84 height 27
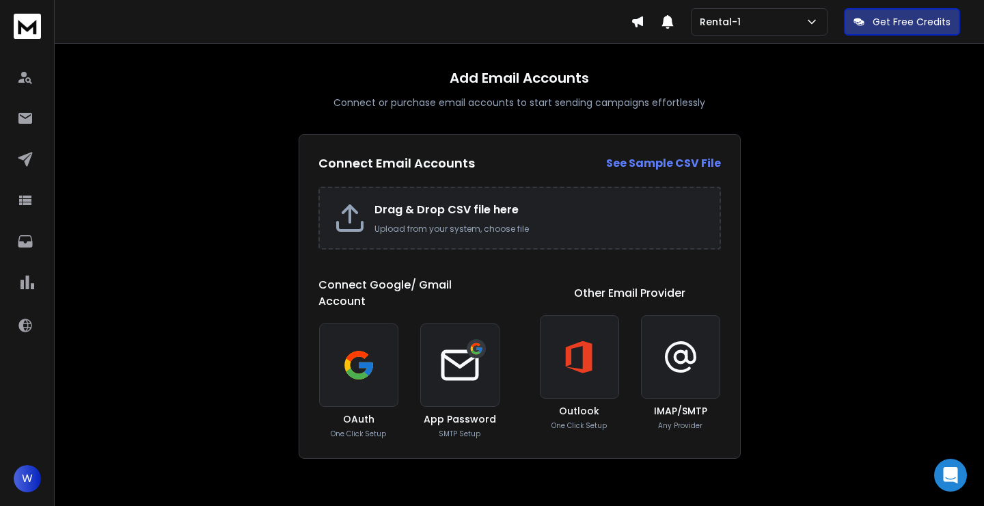
click at [359, 357] on icon at bounding box center [359, 364] width 34 height 41
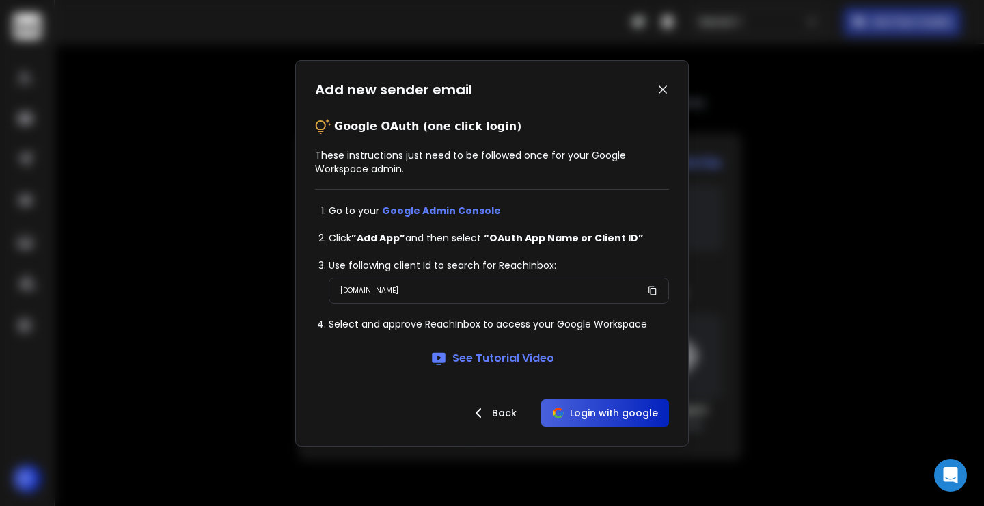
click at [610, 402] on button "Login with google" at bounding box center [605, 412] width 128 height 27
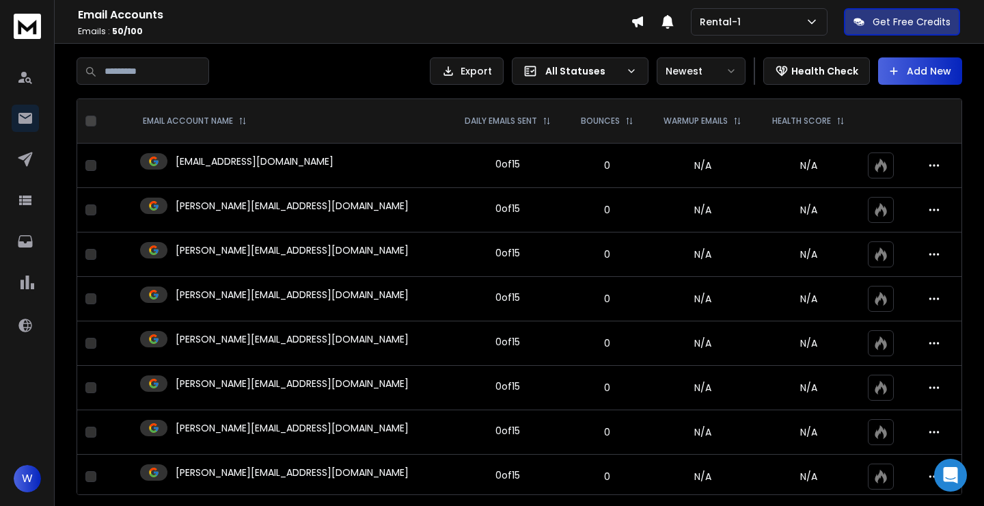
click at [934, 77] on button "Add New" at bounding box center [920, 70] width 84 height 27
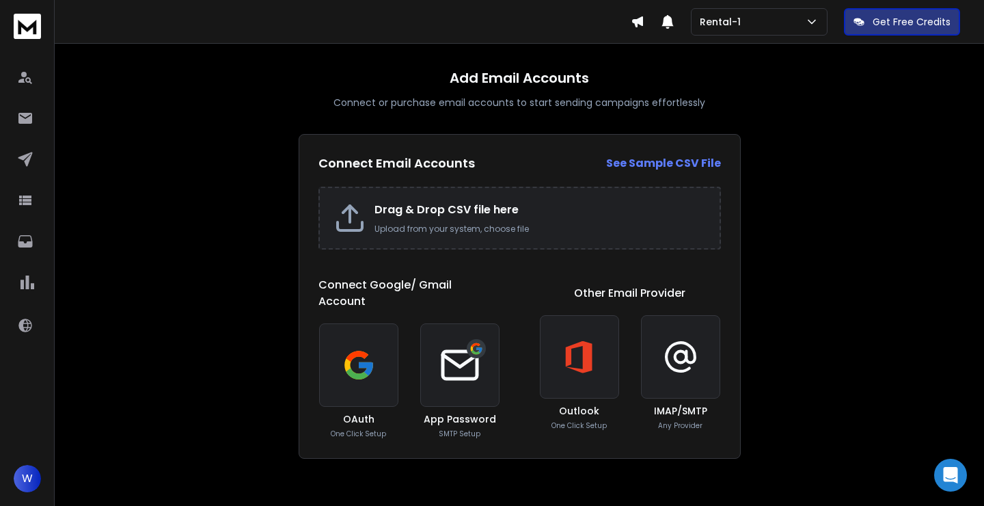
click at [375, 344] on icon at bounding box center [359, 364] width 34 height 41
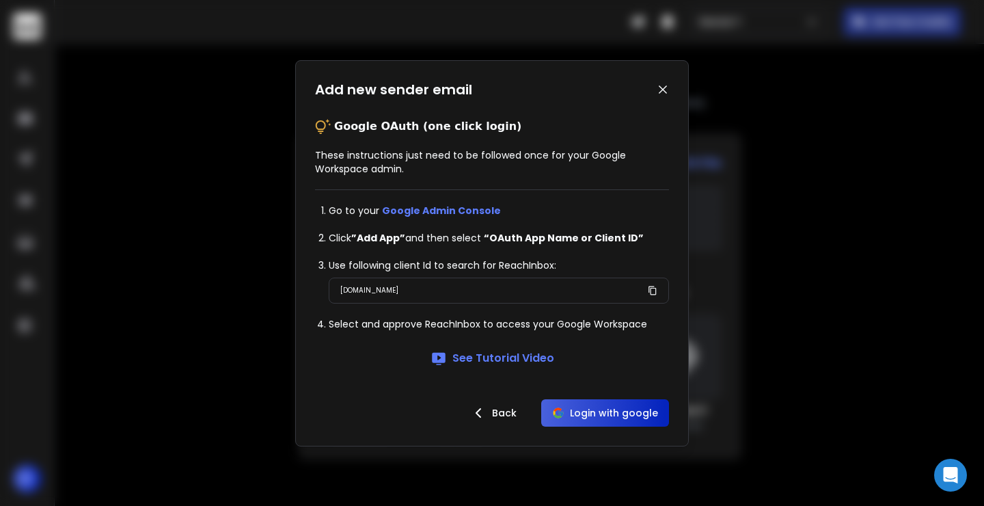
click at [618, 407] on button "Login with google" at bounding box center [605, 412] width 128 height 27
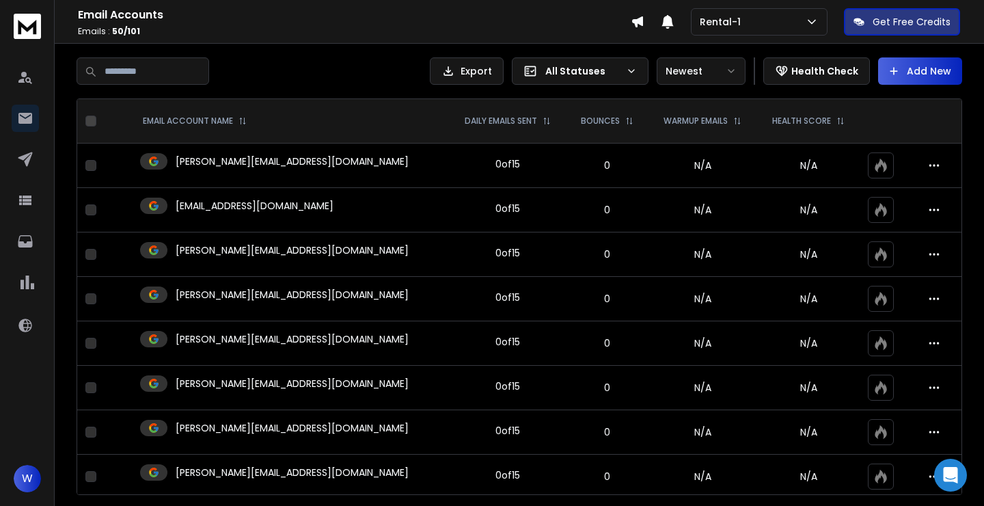
click at [915, 71] on button "Add New" at bounding box center [920, 70] width 84 height 27
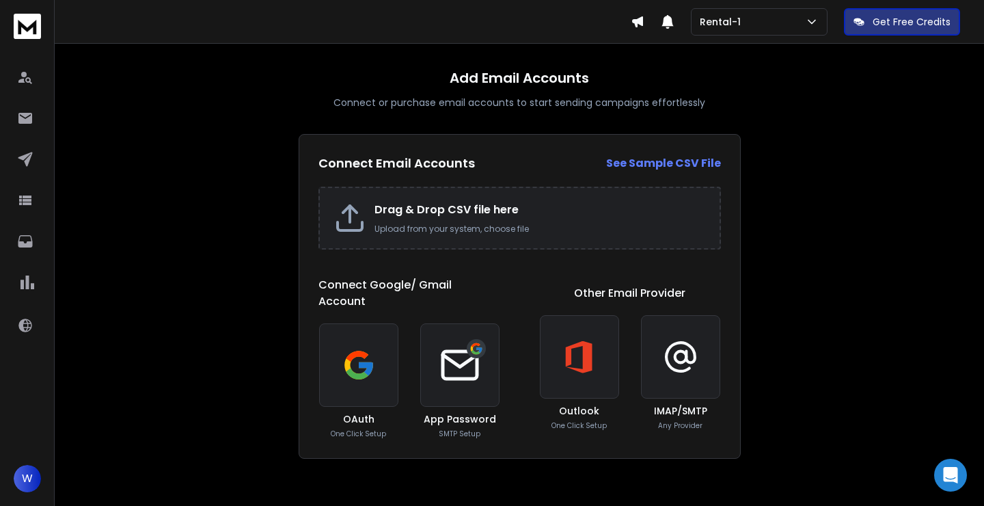
click at [369, 344] on icon at bounding box center [359, 364] width 34 height 41
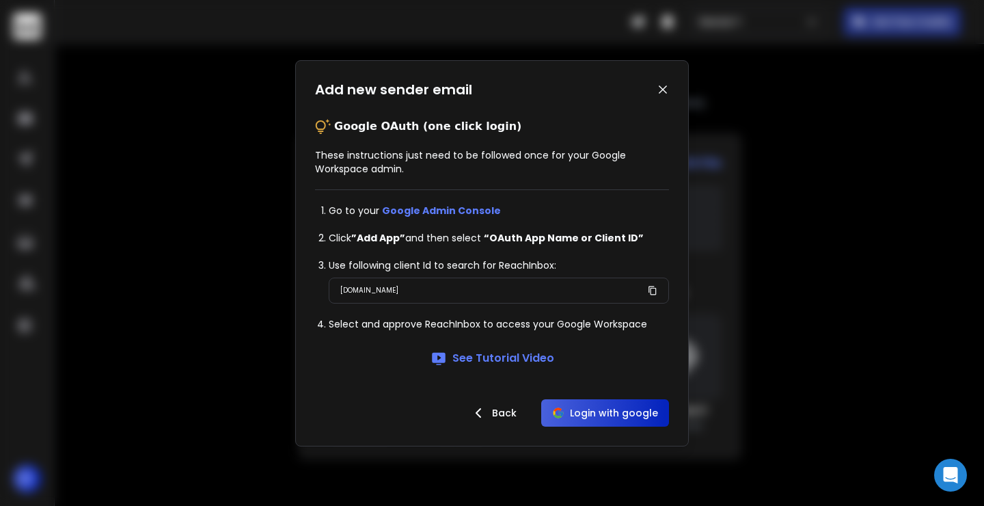
click at [583, 415] on button "Login with google" at bounding box center [605, 412] width 128 height 27
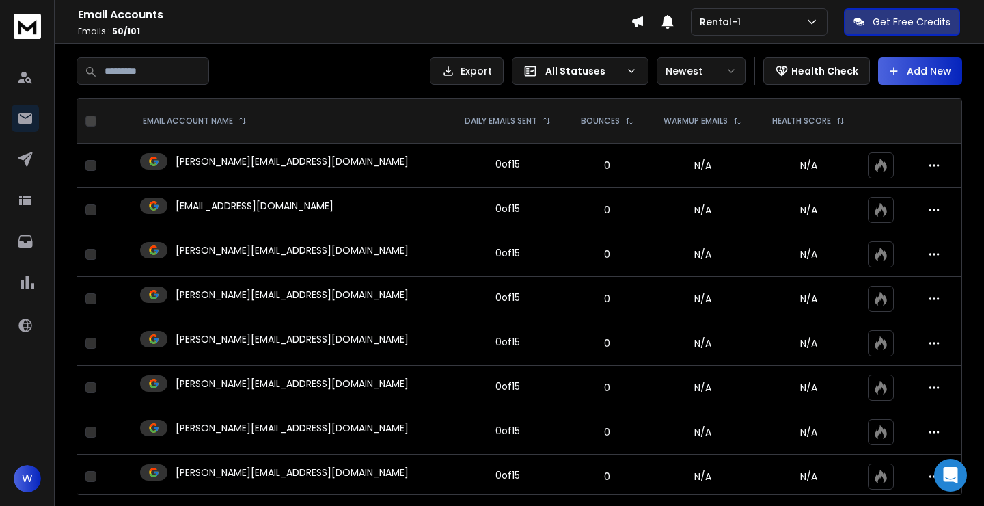
click at [919, 73] on button "Add New" at bounding box center [920, 70] width 84 height 27
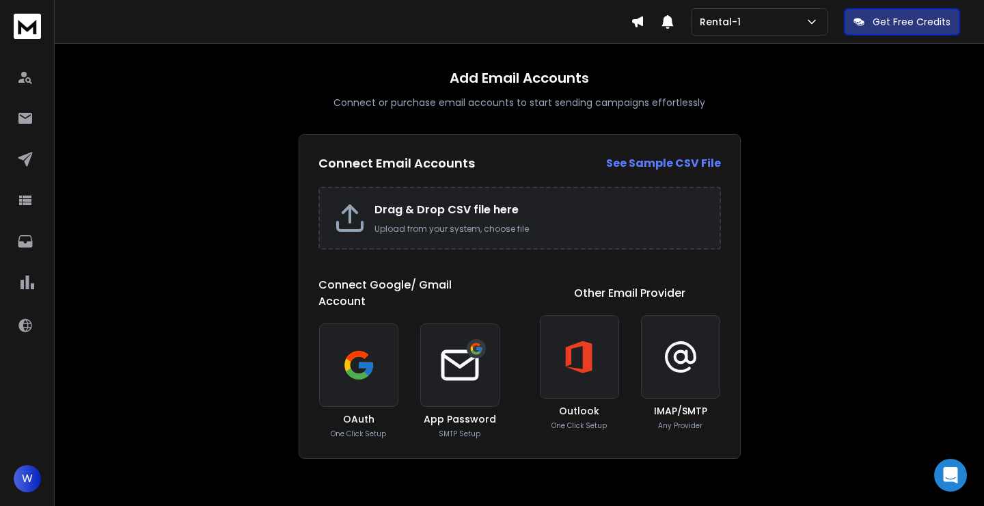
click at [366, 369] on div at bounding box center [358, 364] width 79 height 83
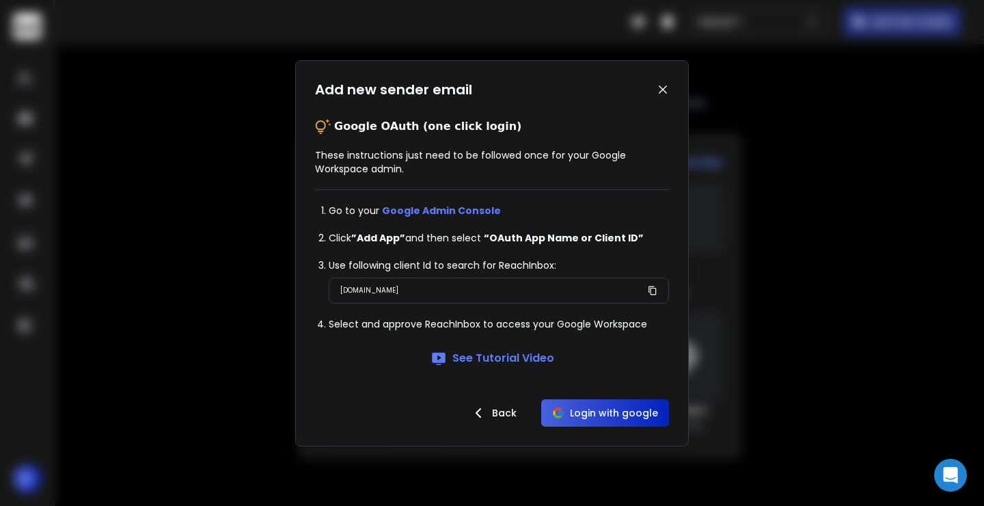
click at [626, 397] on div "Google OAuth (one click login) These instructions just need to be followed once…" at bounding box center [492, 272] width 354 height 308
click at [626, 412] on button "Login with google" at bounding box center [605, 412] width 128 height 27
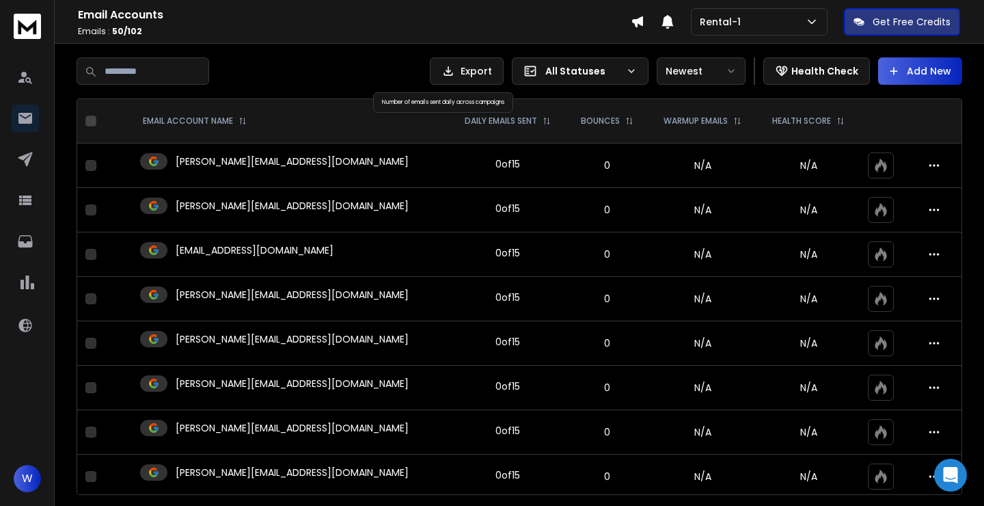
click at [895, 63] on button "Add New" at bounding box center [920, 70] width 84 height 27
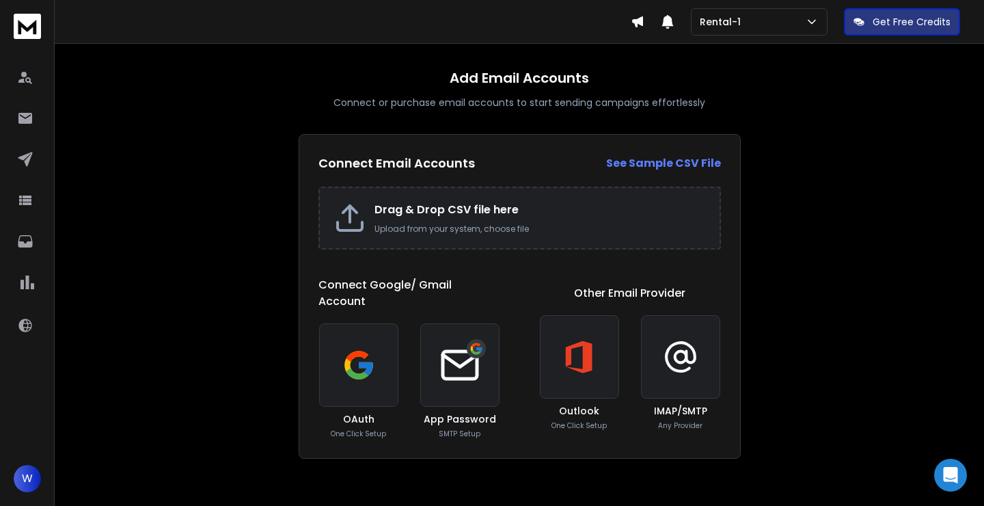
click at [361, 323] on div at bounding box center [358, 364] width 79 height 83
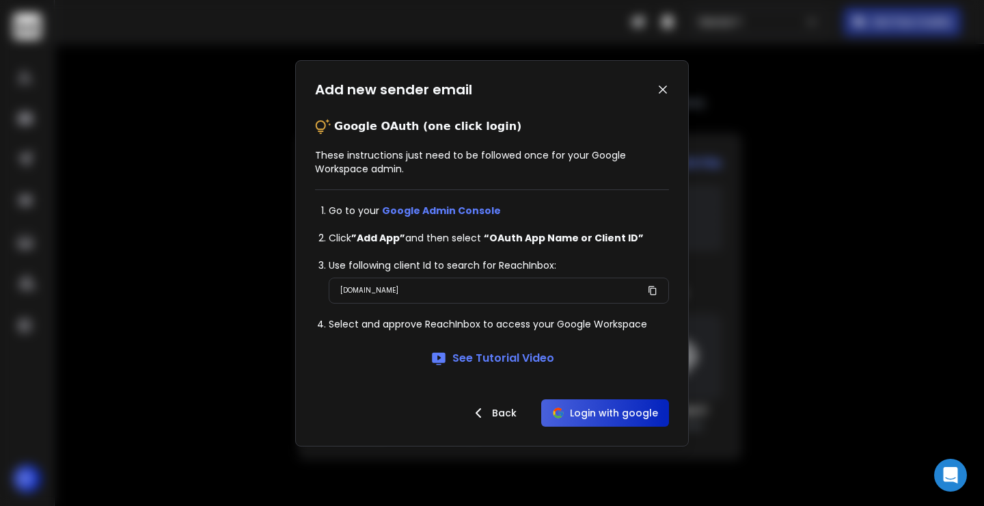
click at [600, 407] on button "Login with google" at bounding box center [605, 412] width 128 height 27
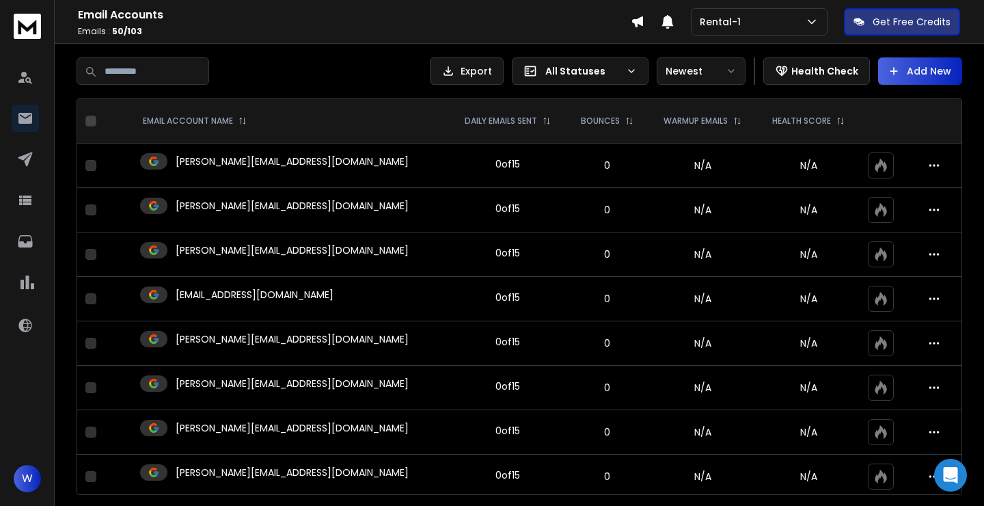
click at [898, 72] on icon at bounding box center [894, 71] width 10 height 10
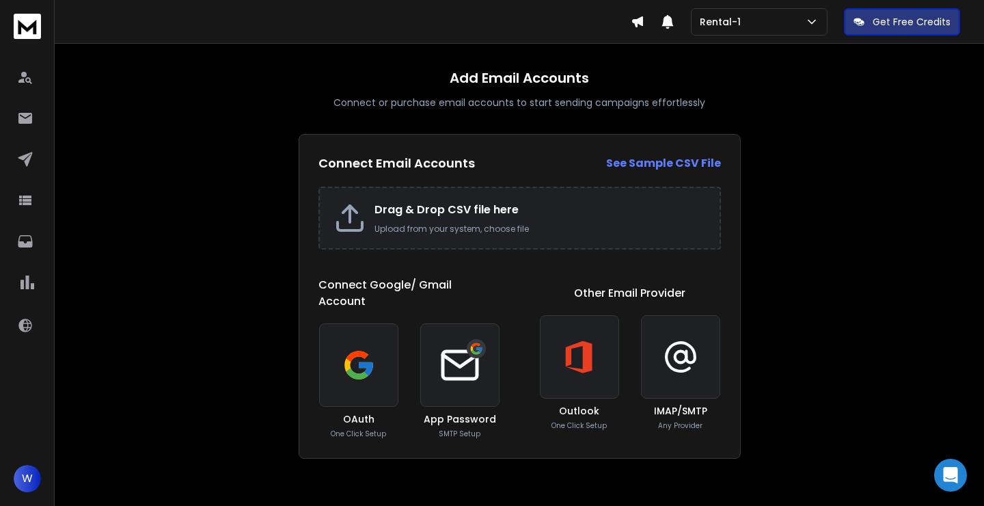
click at [365, 362] on icon at bounding box center [366, 369] width 14 height 14
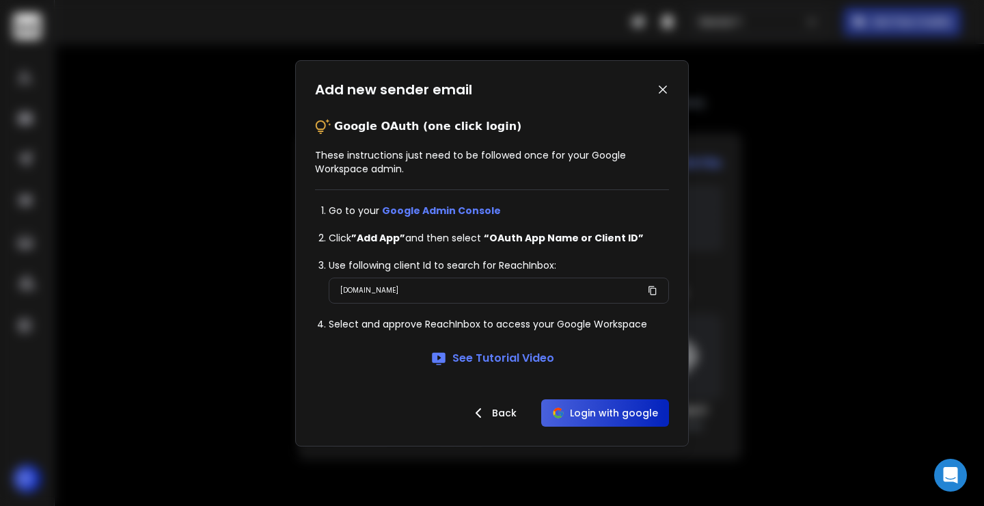
click at [625, 411] on button "Login with google" at bounding box center [605, 412] width 128 height 27
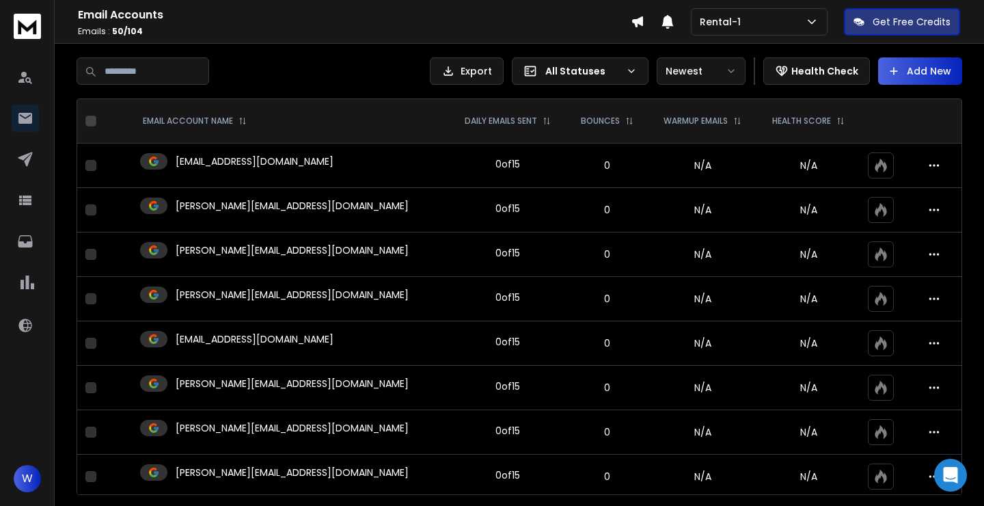
click at [920, 68] on button "Add New" at bounding box center [920, 70] width 84 height 27
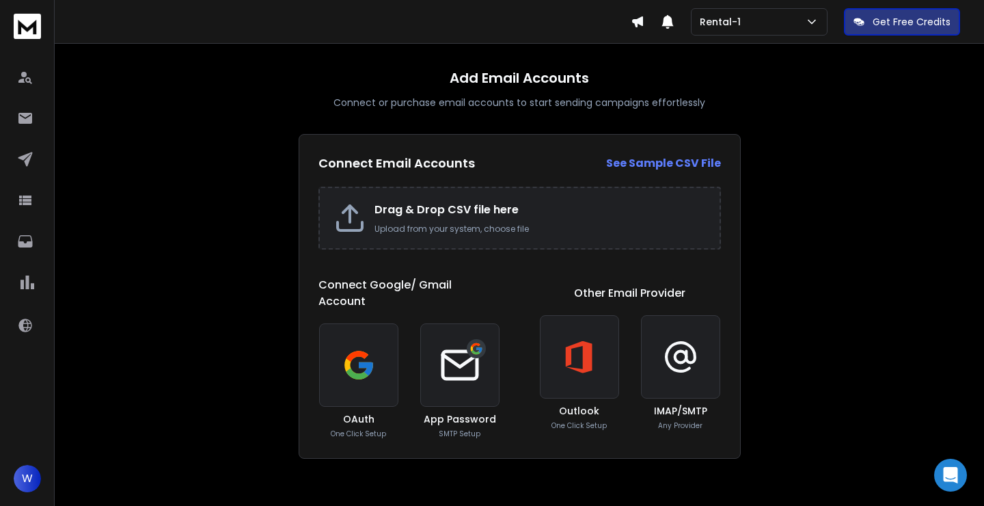
click at [355, 365] on icon at bounding box center [359, 364] width 34 height 41
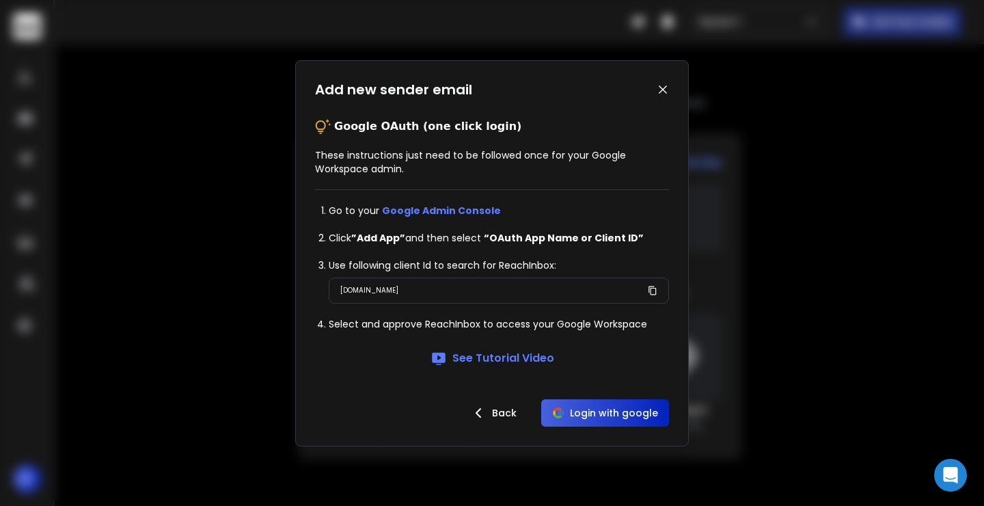
click at [617, 411] on button "Login with google" at bounding box center [605, 412] width 128 height 27
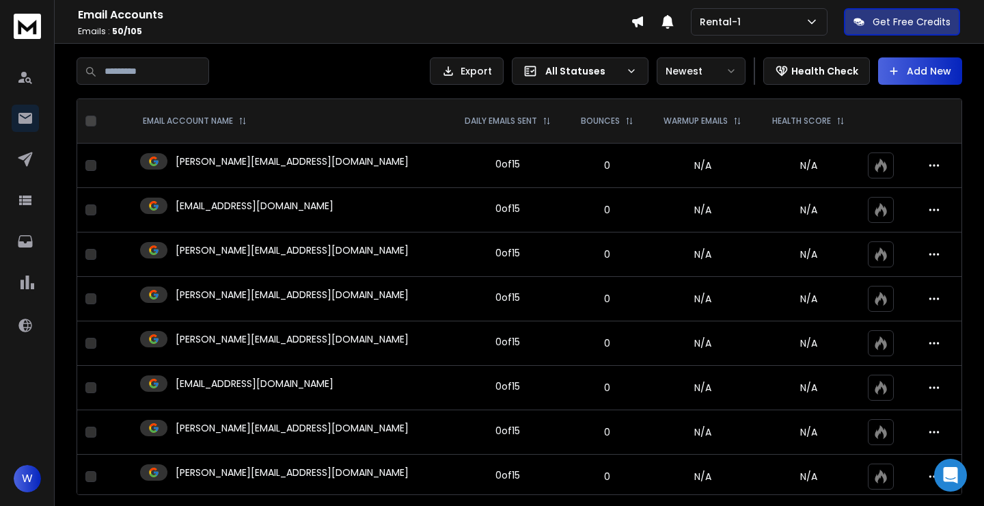
click at [911, 81] on button "Add New" at bounding box center [920, 70] width 84 height 27
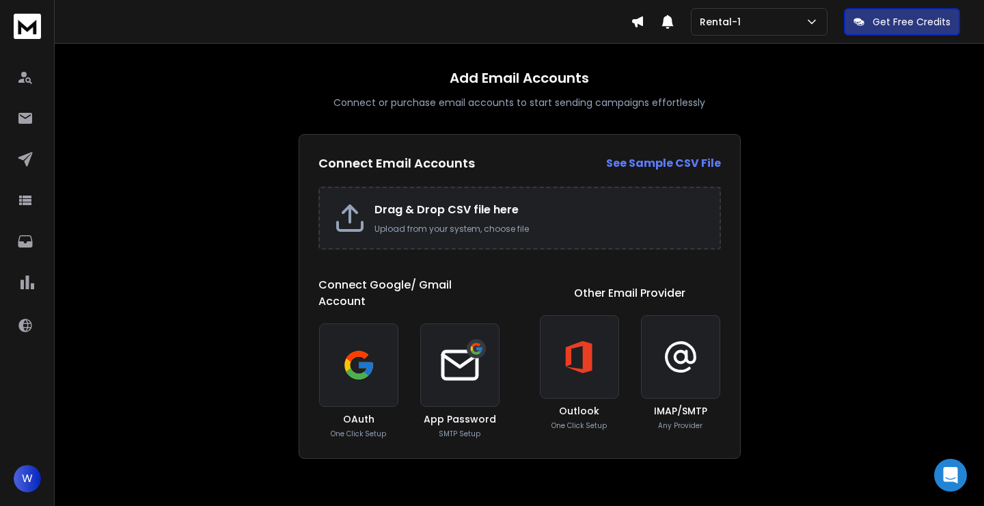
click at [345, 344] on icon at bounding box center [359, 364] width 34 height 41
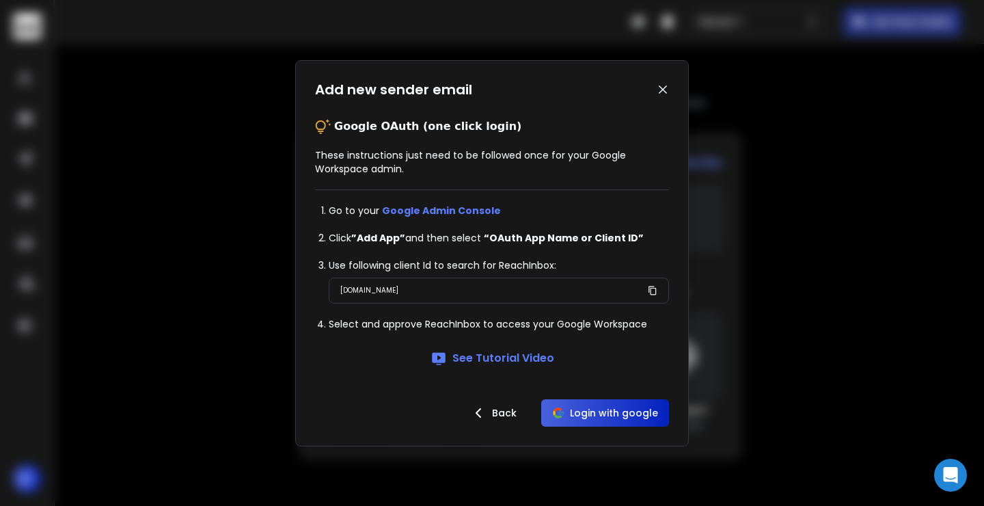
click at [583, 422] on button "Login with google" at bounding box center [605, 412] width 128 height 27
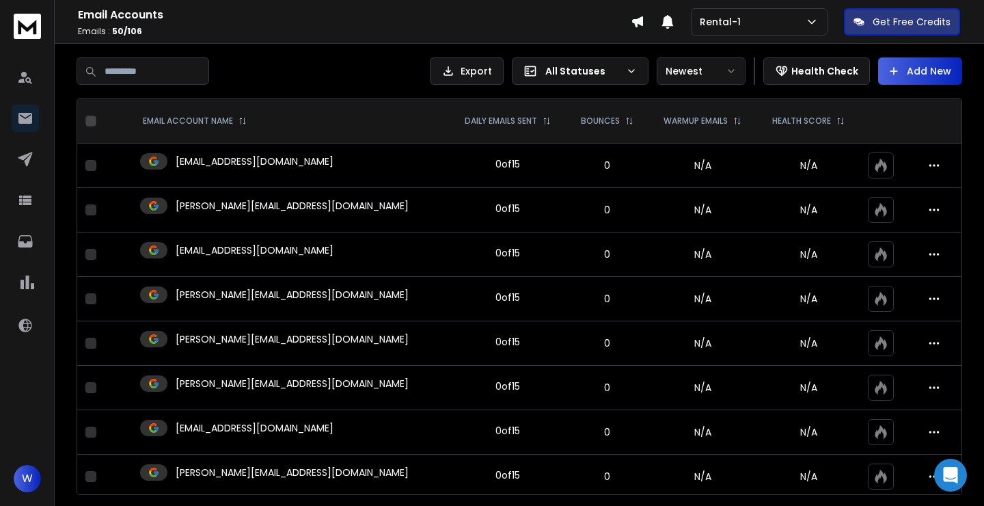
click at [901, 62] on button "Add New" at bounding box center [920, 70] width 84 height 27
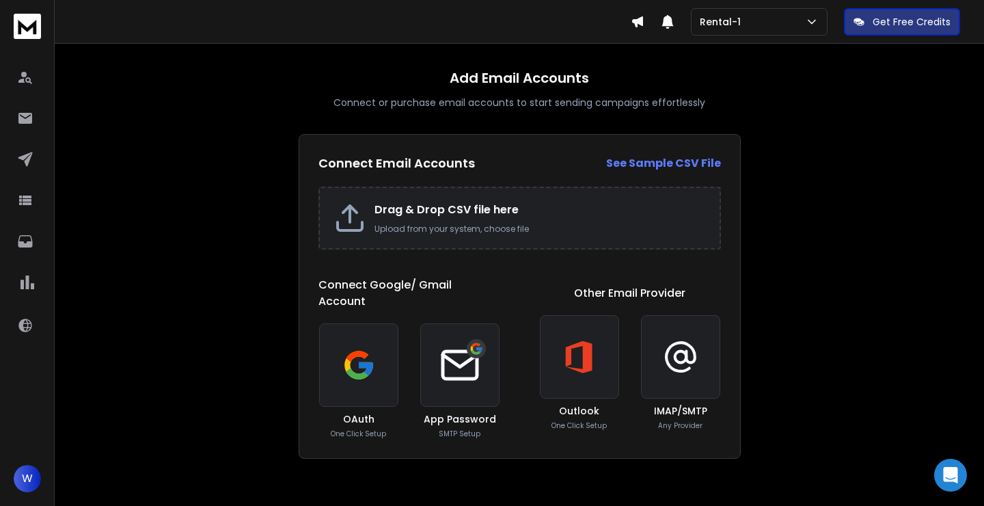
click at [385, 379] on div at bounding box center [358, 364] width 79 height 83
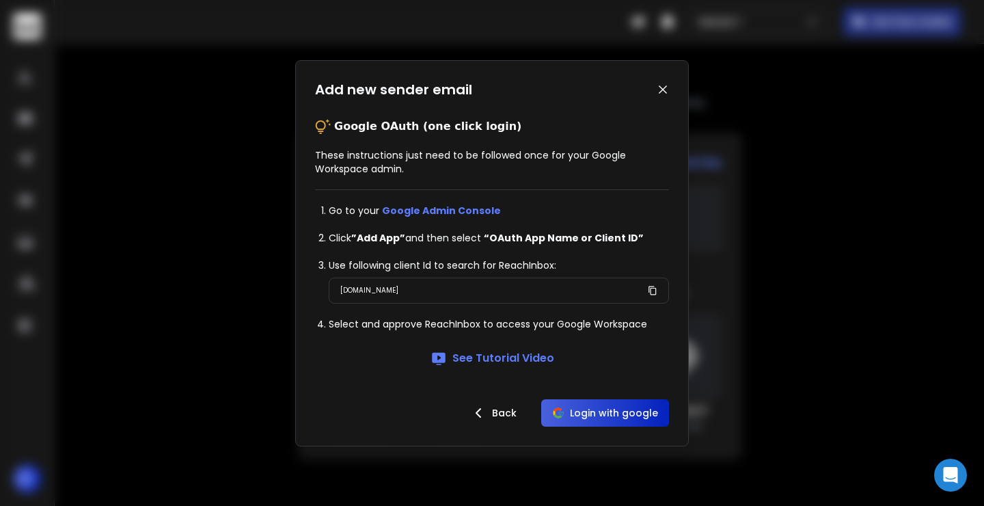
click at [566, 419] on button "Login with google" at bounding box center [605, 412] width 128 height 27
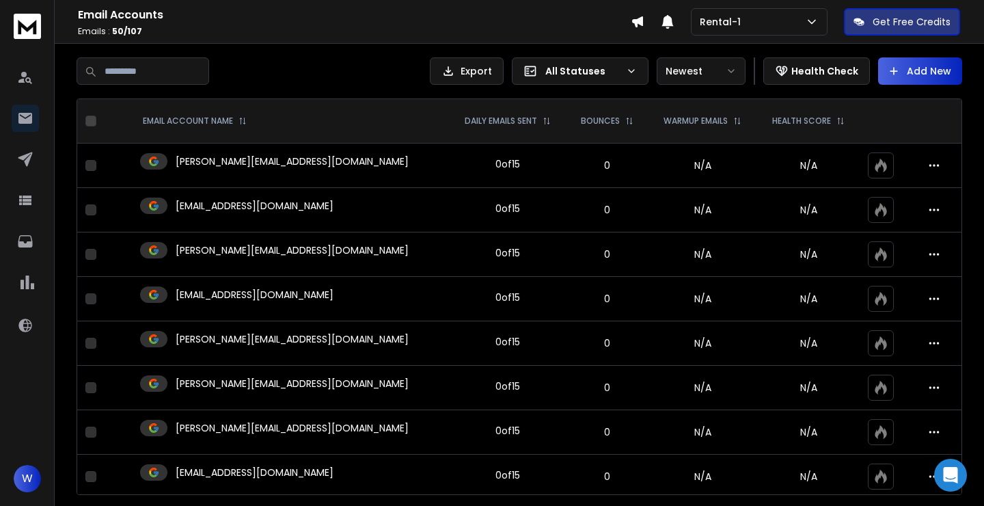
click at [922, 68] on button "Add New" at bounding box center [920, 70] width 84 height 27
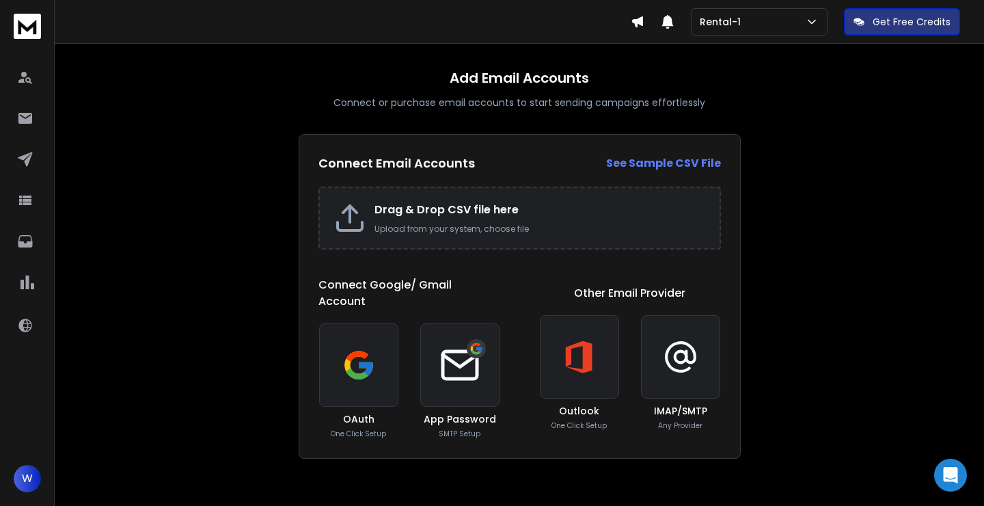
click at [359, 389] on div at bounding box center [358, 364] width 79 height 83
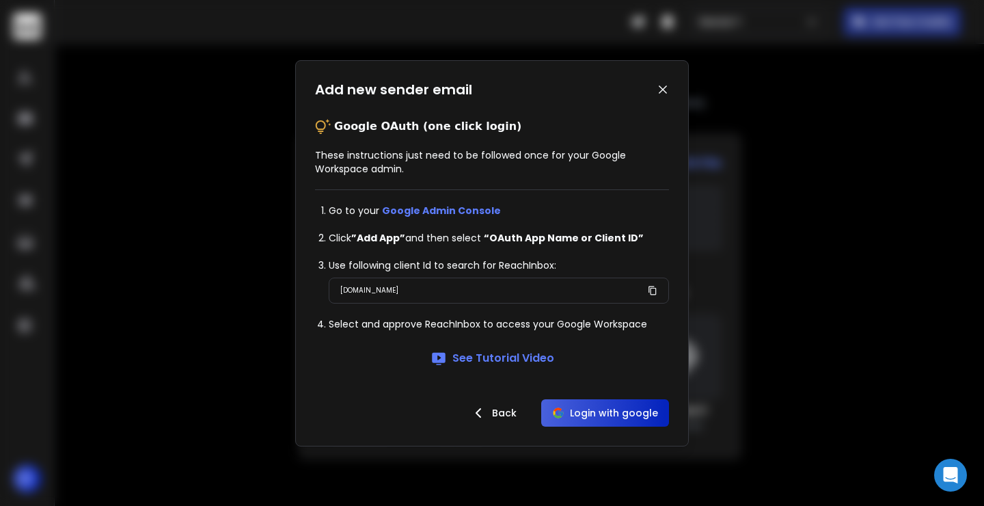
click at [571, 421] on button "Login with google" at bounding box center [605, 412] width 128 height 27
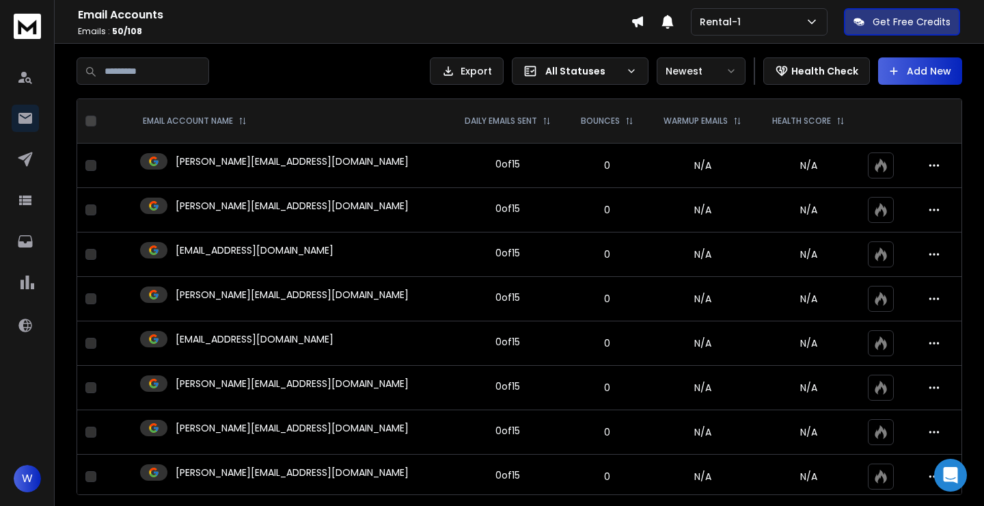
click at [903, 63] on button "Add New" at bounding box center [920, 70] width 84 height 27
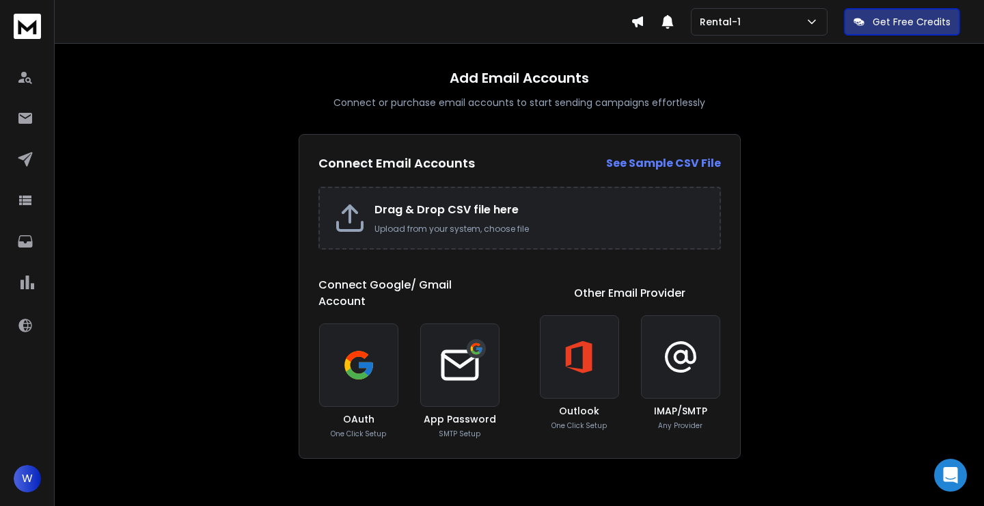
click at [362, 344] on icon at bounding box center [359, 364] width 34 height 41
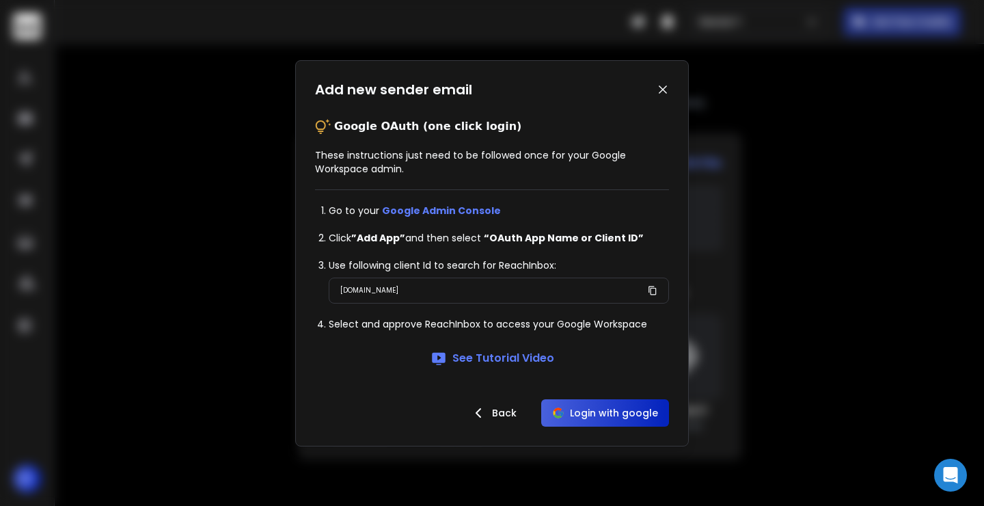
click at [622, 437] on div "Add new sender email Google OAuth (one click login) These instructions just nee…" at bounding box center [492, 253] width 394 height 386
click at [623, 419] on button "Login with google" at bounding box center [605, 412] width 128 height 27
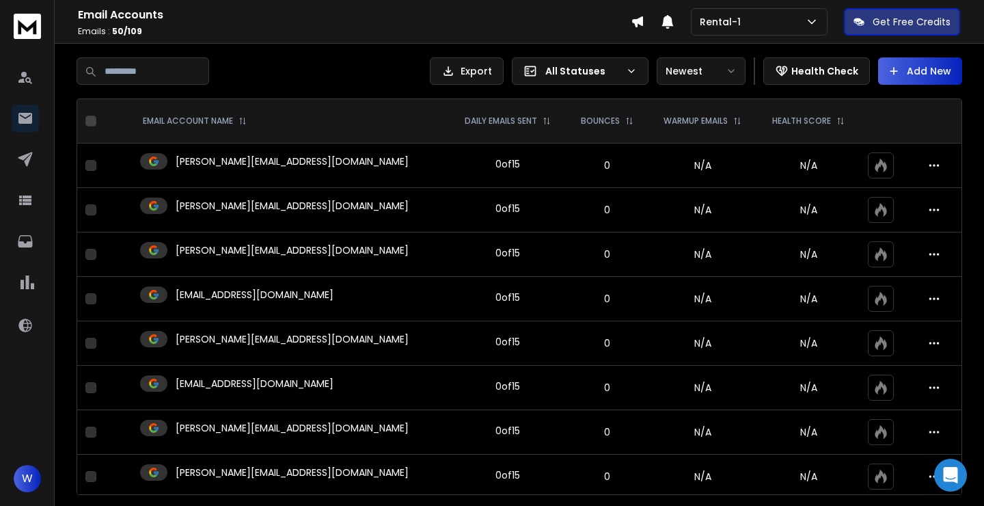
click at [924, 79] on button "Add New" at bounding box center [920, 70] width 84 height 27
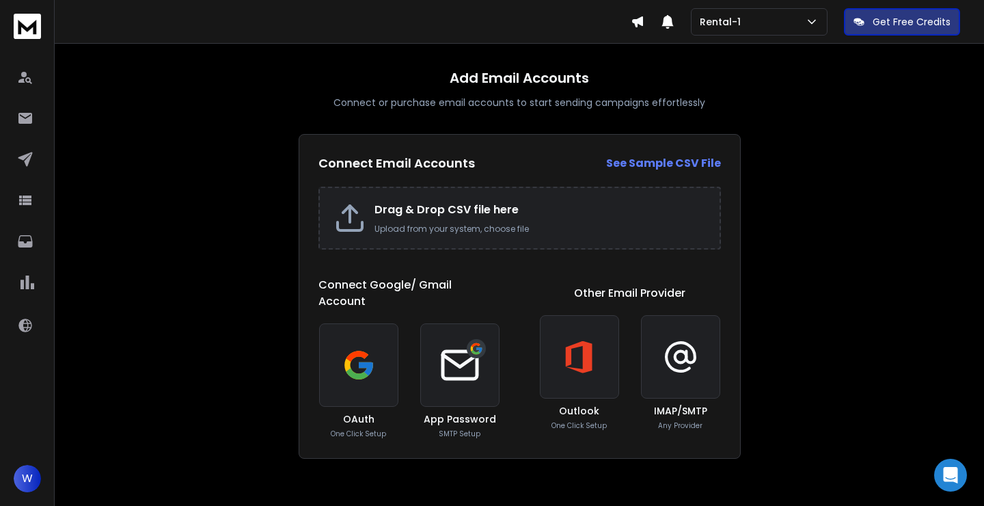
click at [328, 361] on div at bounding box center [358, 364] width 79 height 83
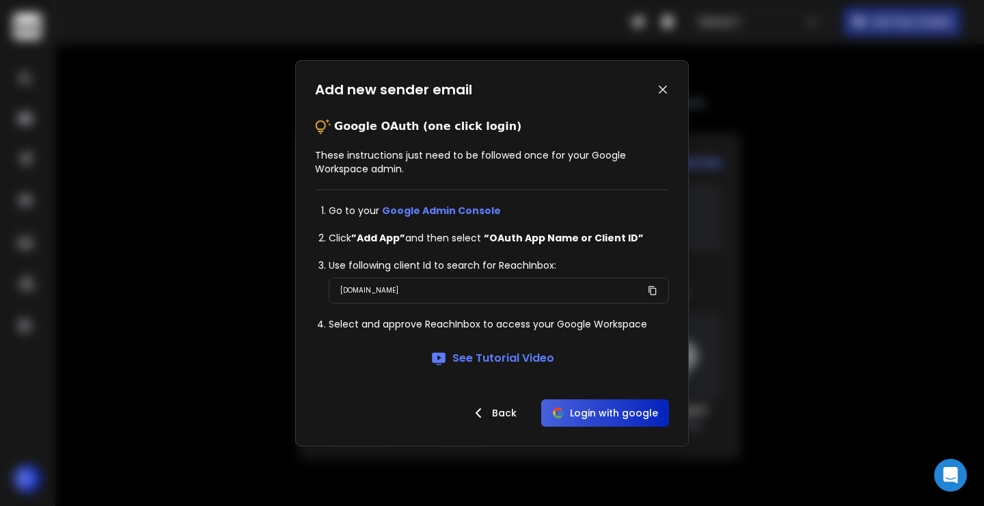
click at [590, 391] on div "Google OAuth (one click login) These instructions just need to be followed once…" at bounding box center [492, 272] width 354 height 308
click at [590, 411] on button "Login with google" at bounding box center [605, 412] width 128 height 27
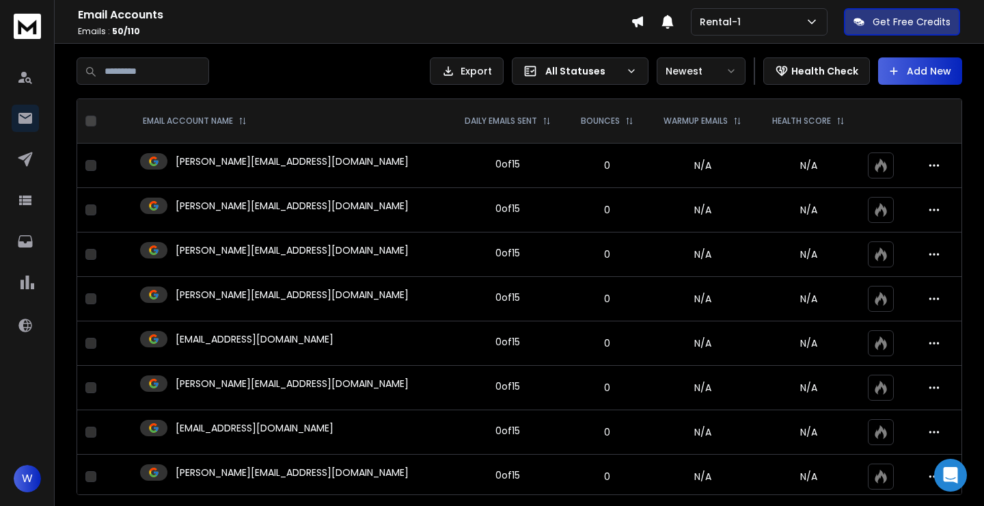
click at [905, 71] on button "Add New" at bounding box center [920, 70] width 84 height 27
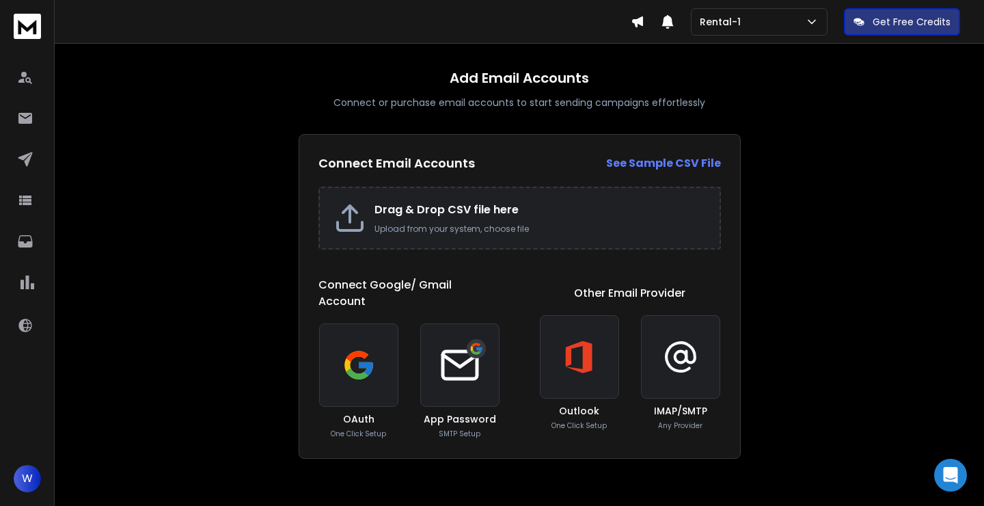
click at [379, 330] on div at bounding box center [358, 364] width 79 height 83
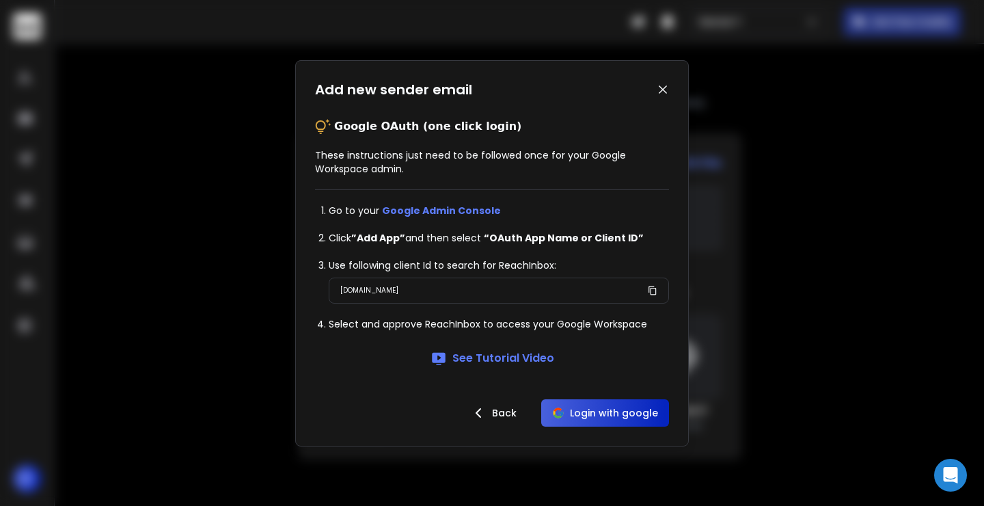
click at [614, 396] on div "Google OAuth (one click login) These instructions just need to be followed once…" at bounding box center [492, 272] width 354 height 308
click at [614, 410] on button "Login with google" at bounding box center [605, 412] width 128 height 27
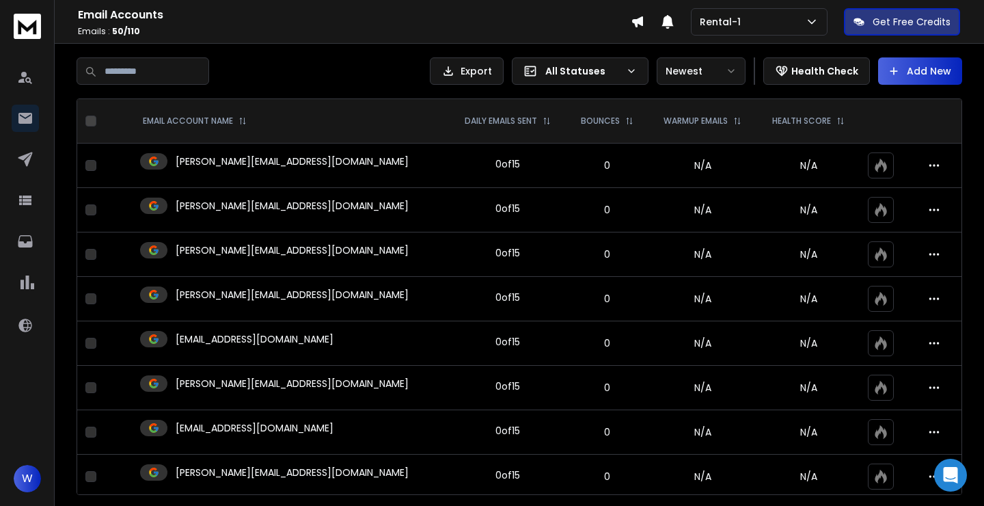
click at [911, 76] on button "Add New" at bounding box center [920, 70] width 84 height 27
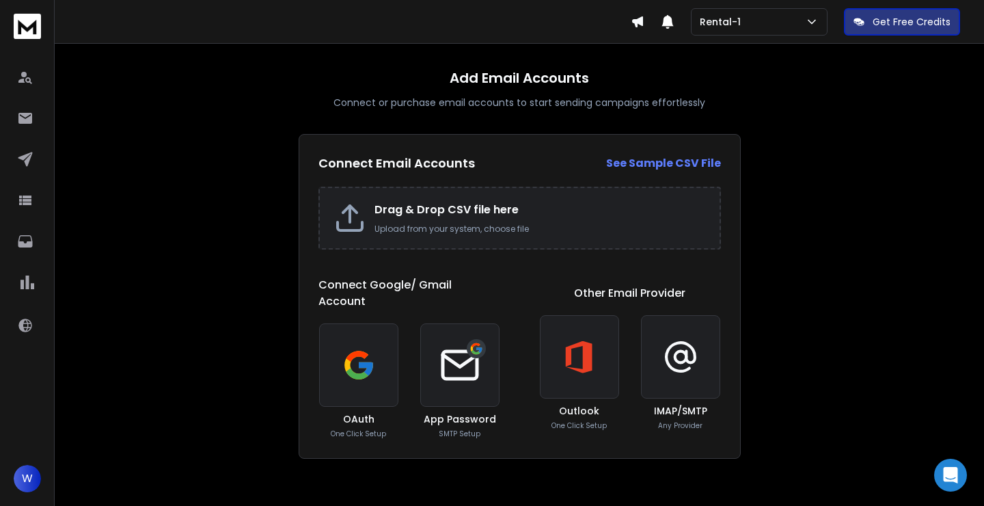
click at [364, 378] on div at bounding box center [358, 364] width 79 height 83
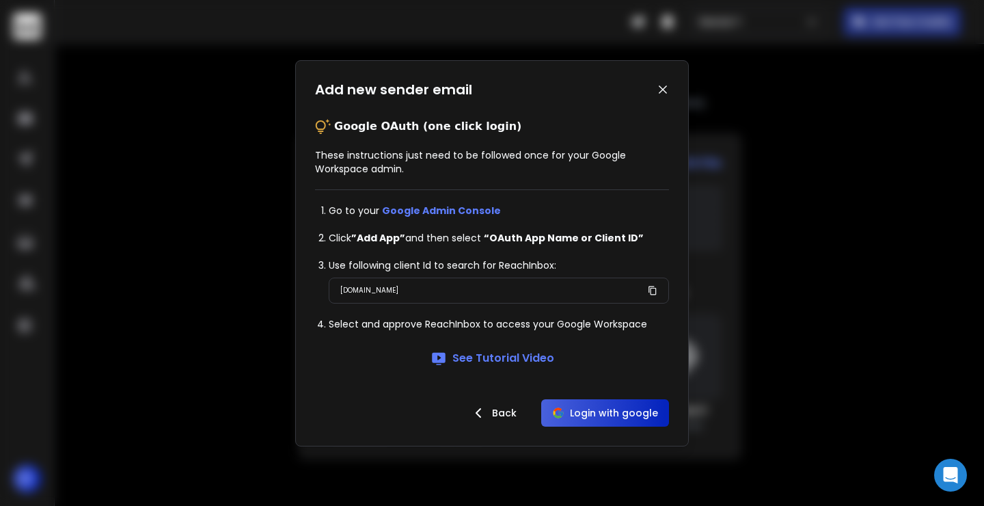
click at [580, 415] on button "Login with google" at bounding box center [605, 412] width 128 height 27
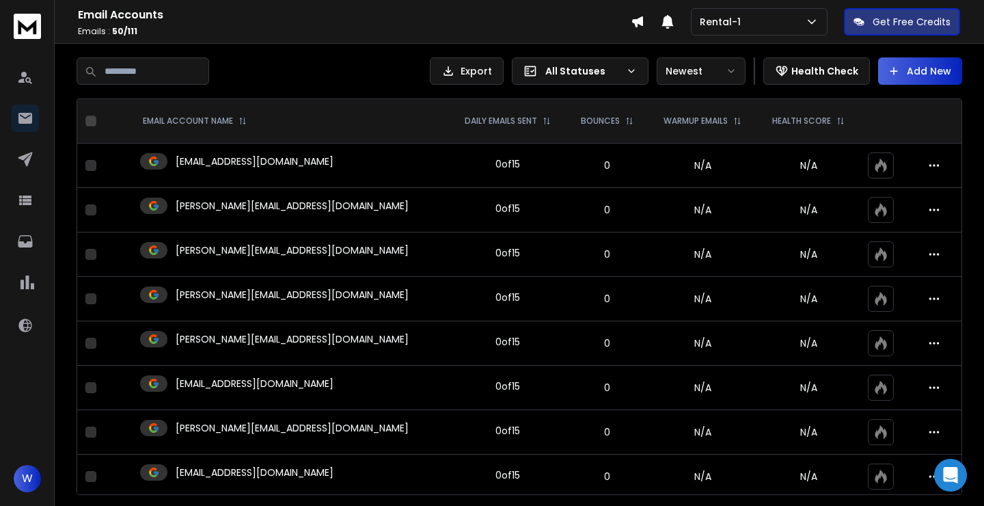
click at [902, 64] on button "Add New" at bounding box center [920, 70] width 84 height 27
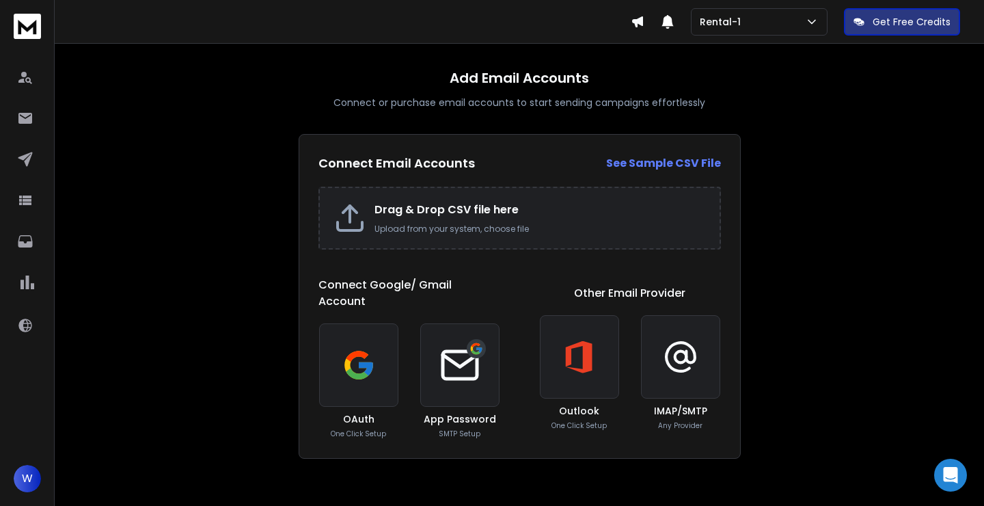
click at [376, 375] on div at bounding box center [358, 364] width 79 height 83
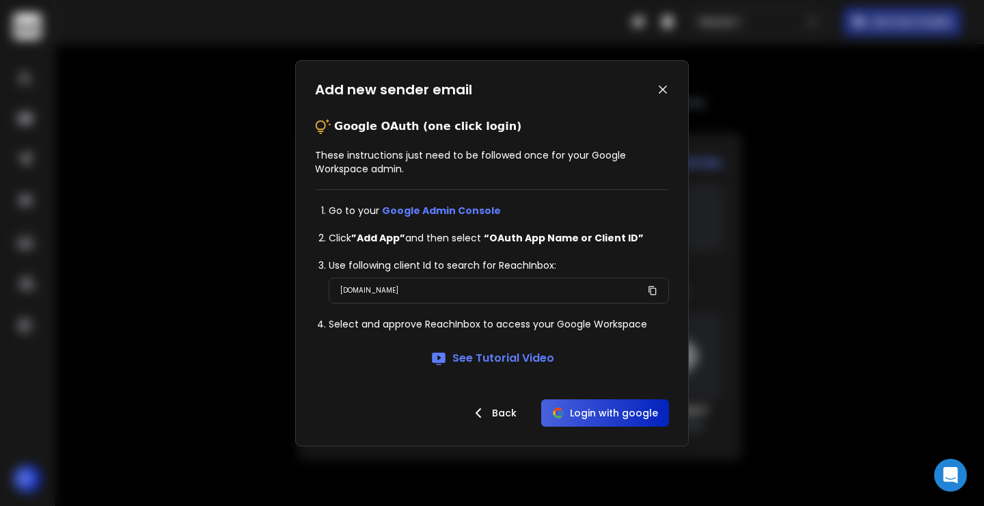
click at [601, 415] on button "Login with google" at bounding box center [605, 412] width 128 height 27
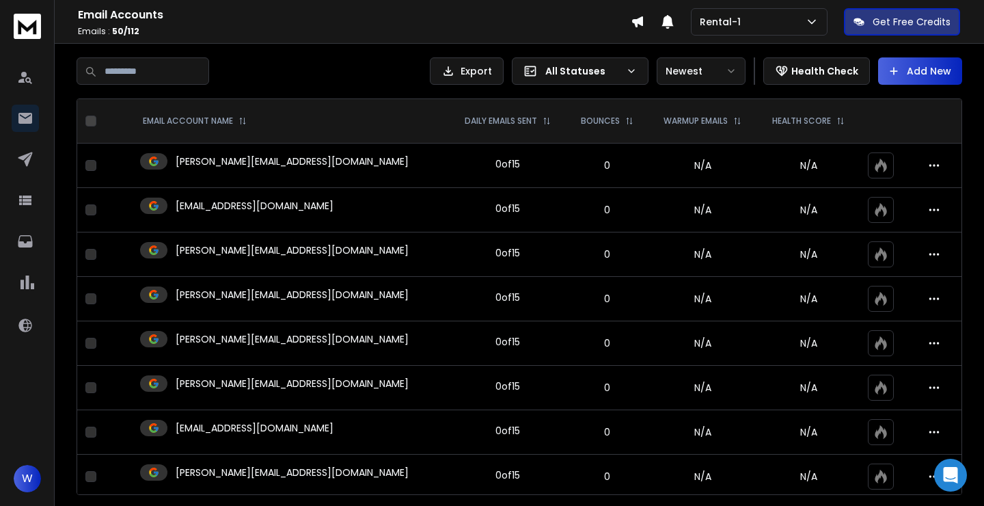
click at [896, 68] on icon at bounding box center [894, 71] width 10 height 10
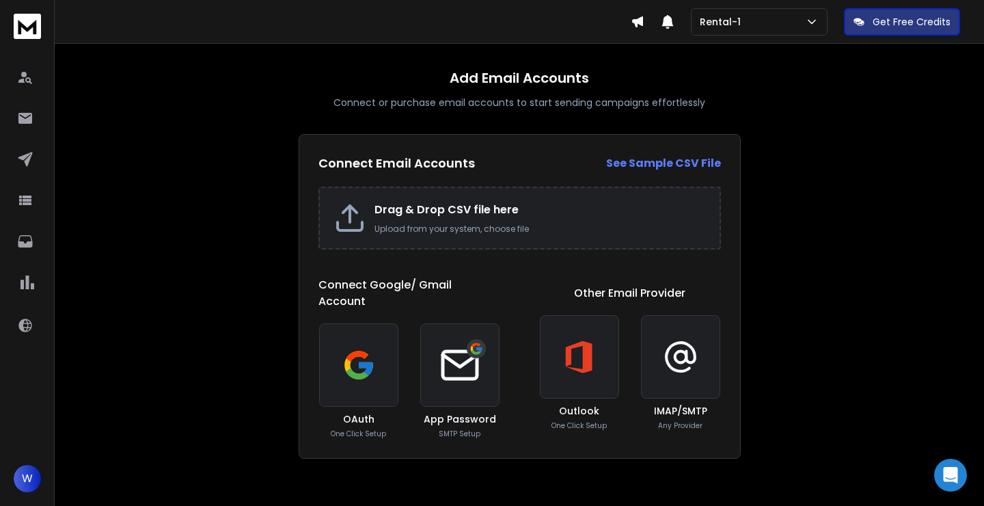
click at [370, 344] on icon at bounding box center [359, 364] width 34 height 41
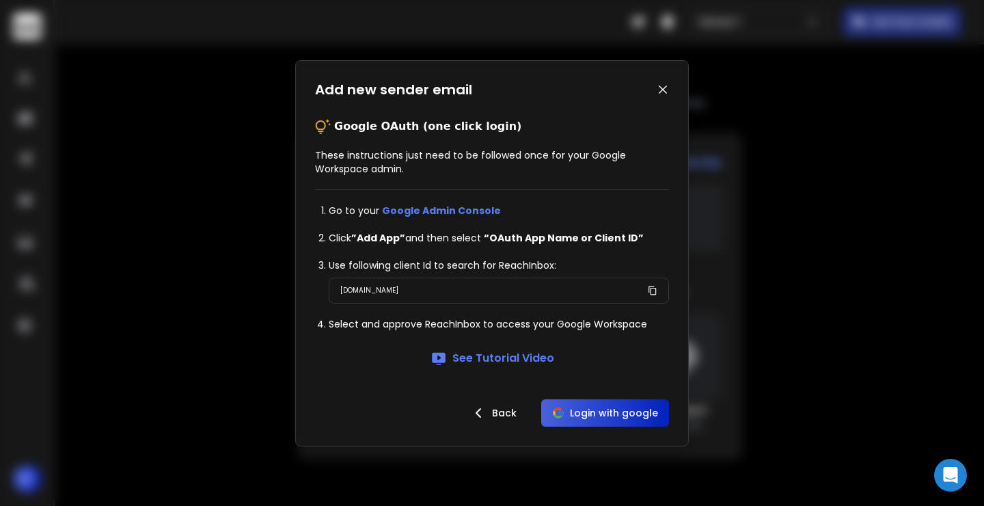
click at [596, 408] on button "Login with google" at bounding box center [605, 412] width 128 height 27
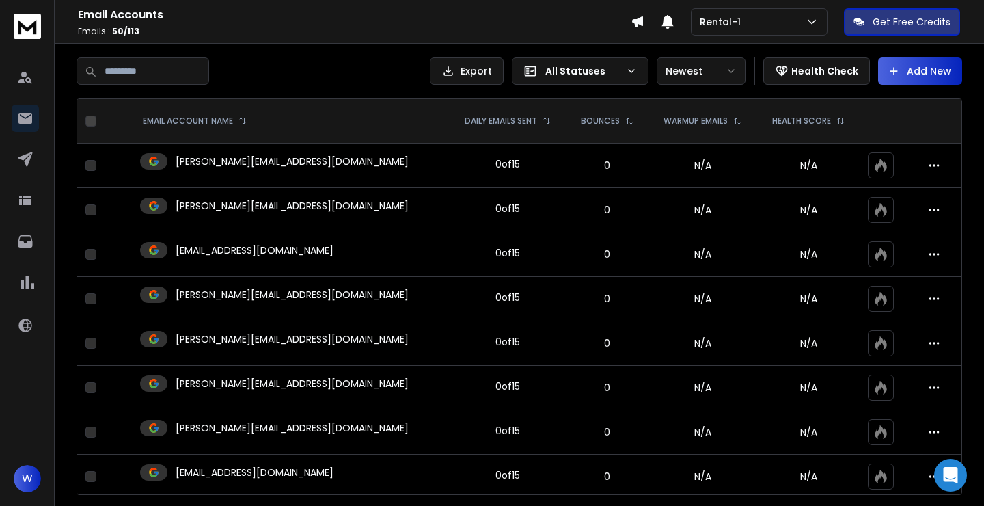
click at [932, 63] on button "Add New" at bounding box center [920, 70] width 84 height 27
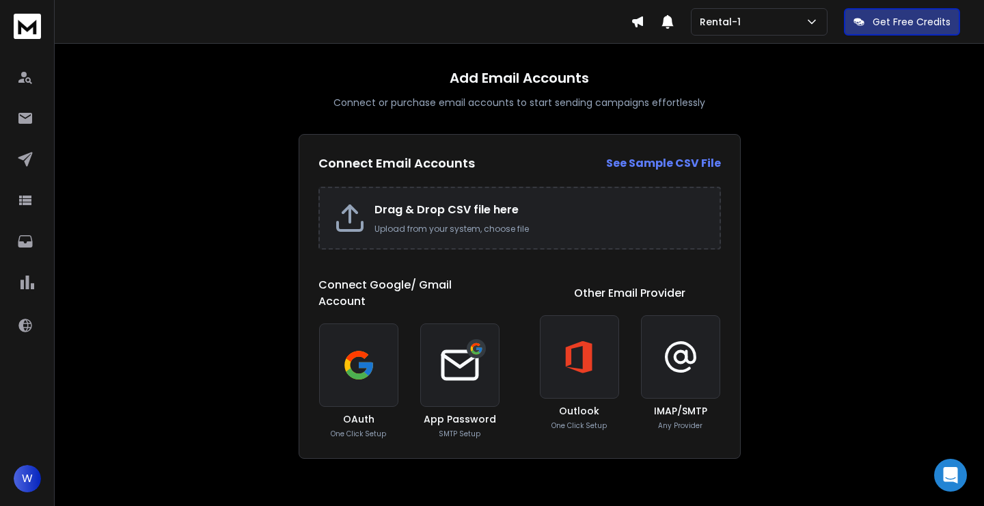
click at [358, 370] on div at bounding box center [358, 364] width 79 height 83
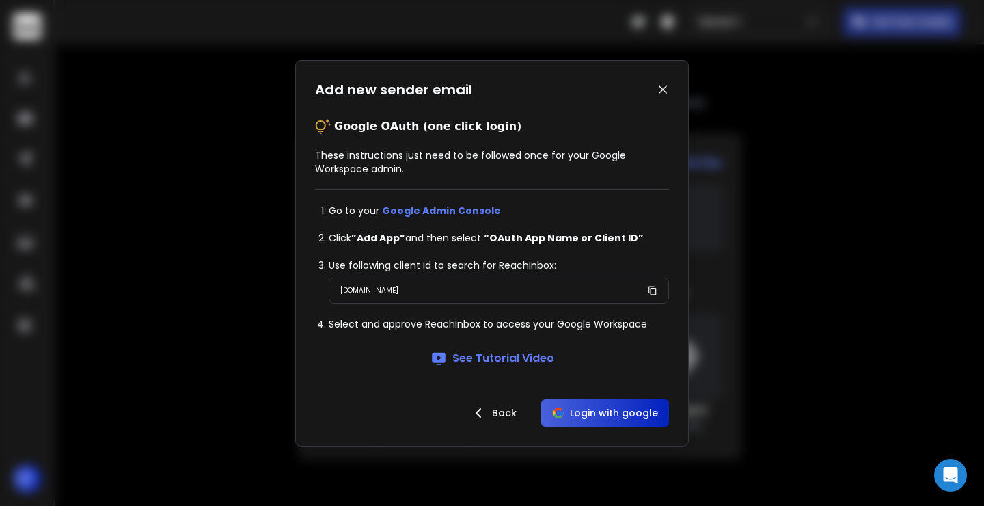
click at [590, 405] on button "Login with google" at bounding box center [605, 412] width 128 height 27
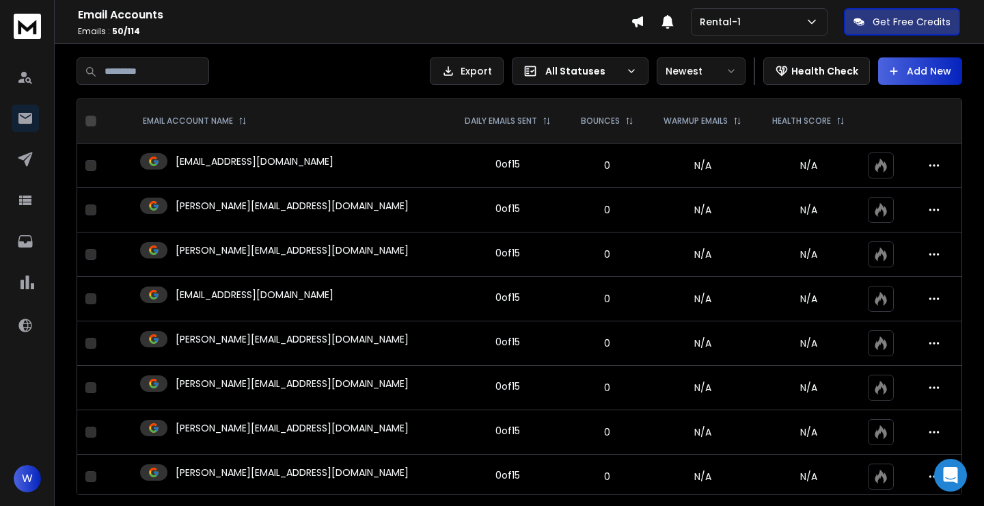
click at [911, 78] on button "Add New" at bounding box center [920, 70] width 84 height 27
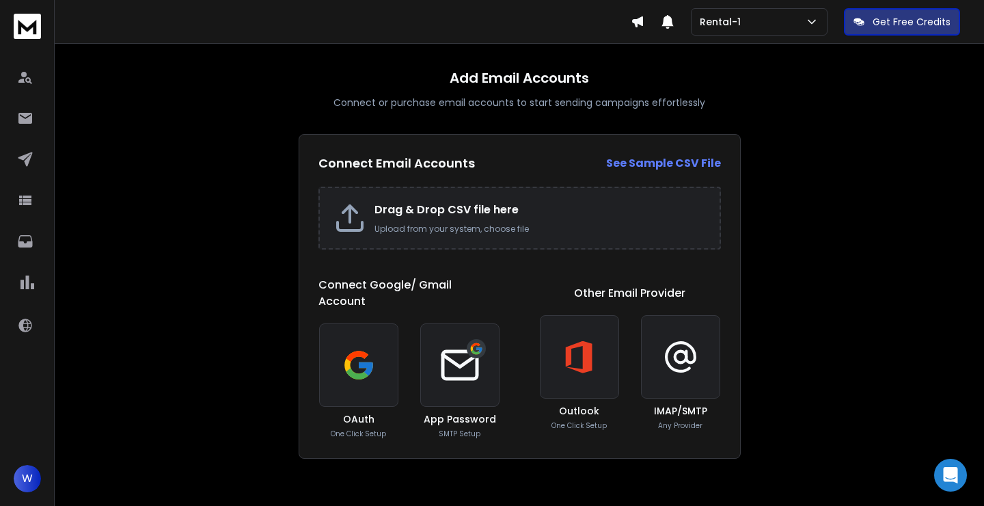
click at [366, 363] on icon at bounding box center [359, 364] width 34 height 41
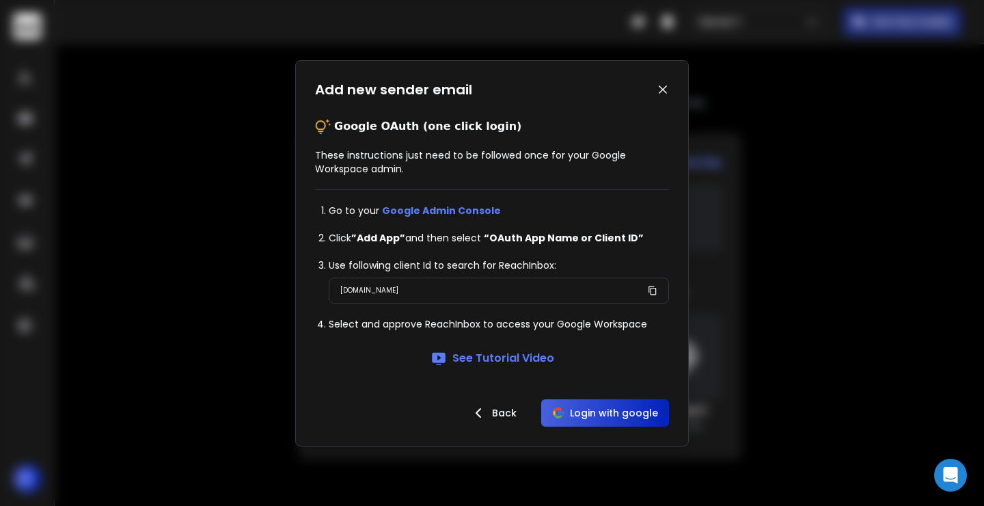
click at [600, 409] on button "Login with google" at bounding box center [605, 412] width 128 height 27
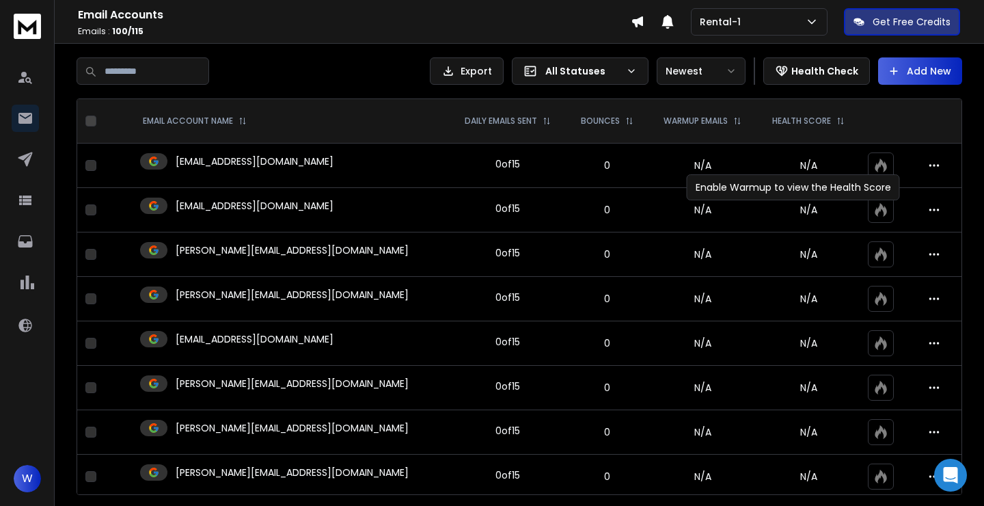
click at [932, 68] on button "Add New" at bounding box center [920, 70] width 84 height 27
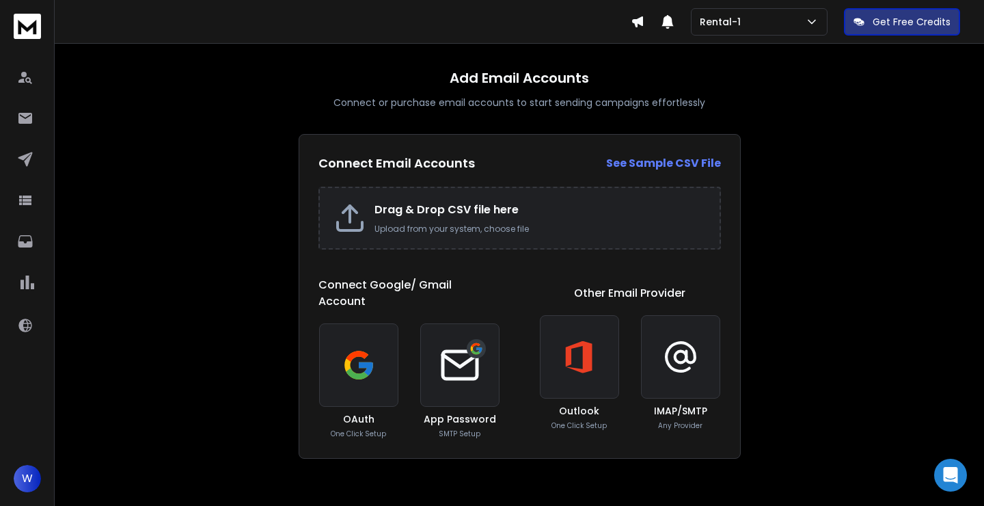
click at [368, 344] on icon at bounding box center [359, 364] width 34 height 41
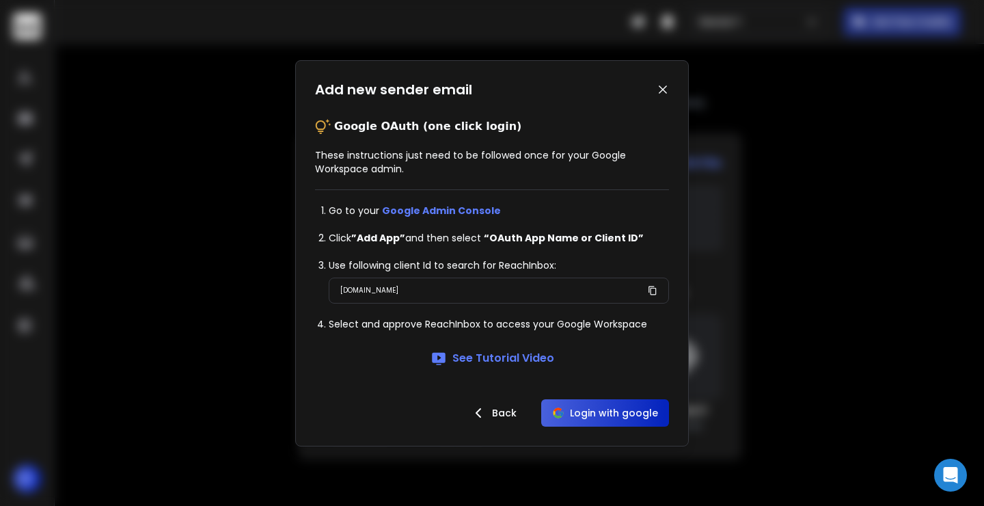
click at [607, 417] on button "Login with google" at bounding box center [605, 412] width 128 height 27
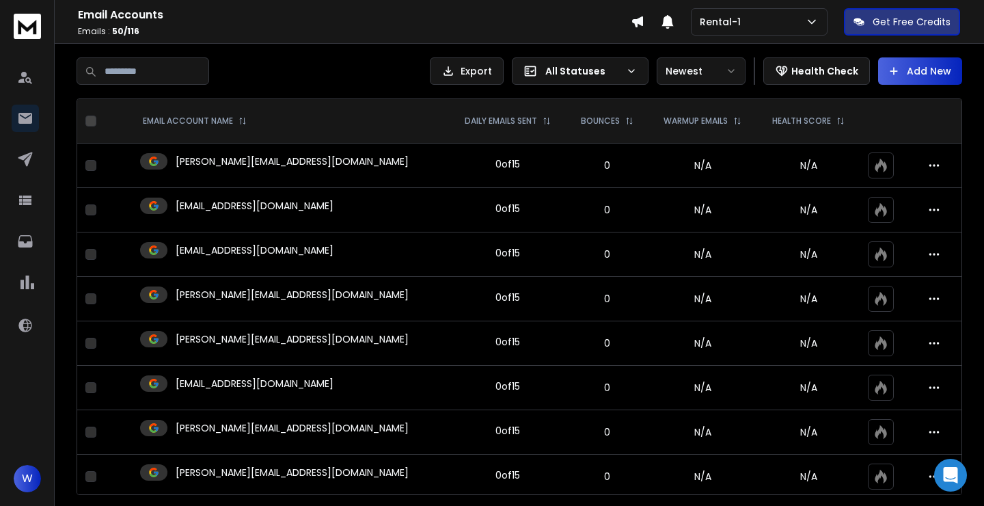
click at [911, 69] on button "Add New" at bounding box center [920, 70] width 84 height 27
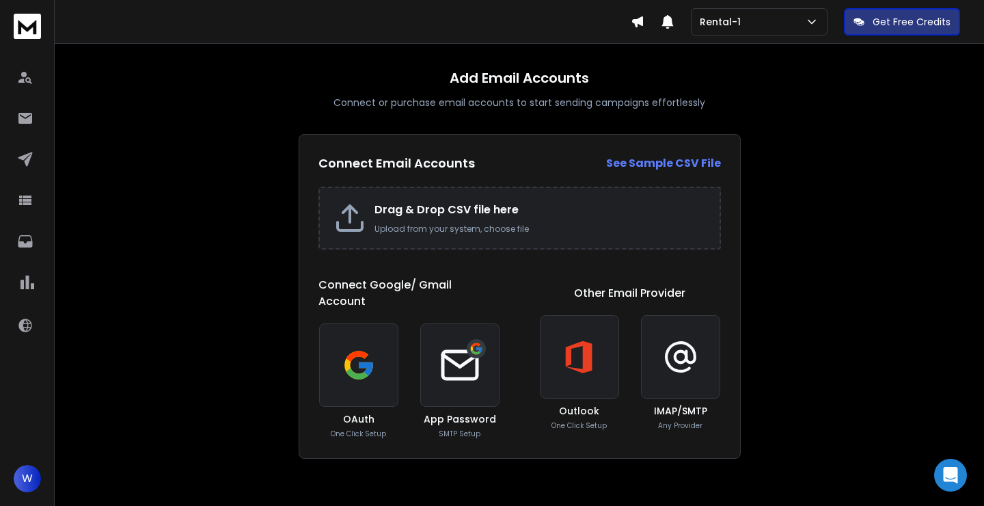
click at [348, 368] on icon at bounding box center [357, 374] width 23 height 12
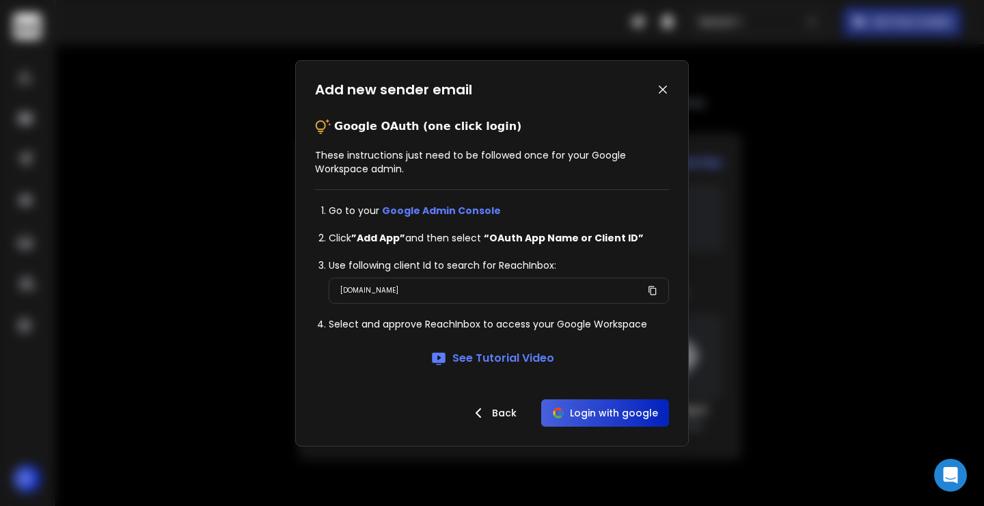
click at [600, 420] on button "Login with google" at bounding box center [605, 412] width 128 height 27
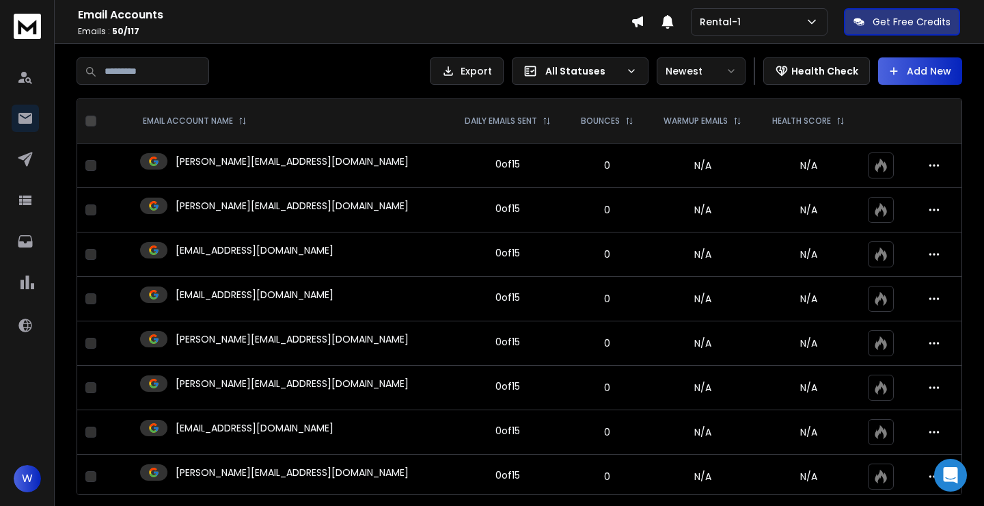
click at [923, 64] on button "Add New" at bounding box center [920, 70] width 84 height 27
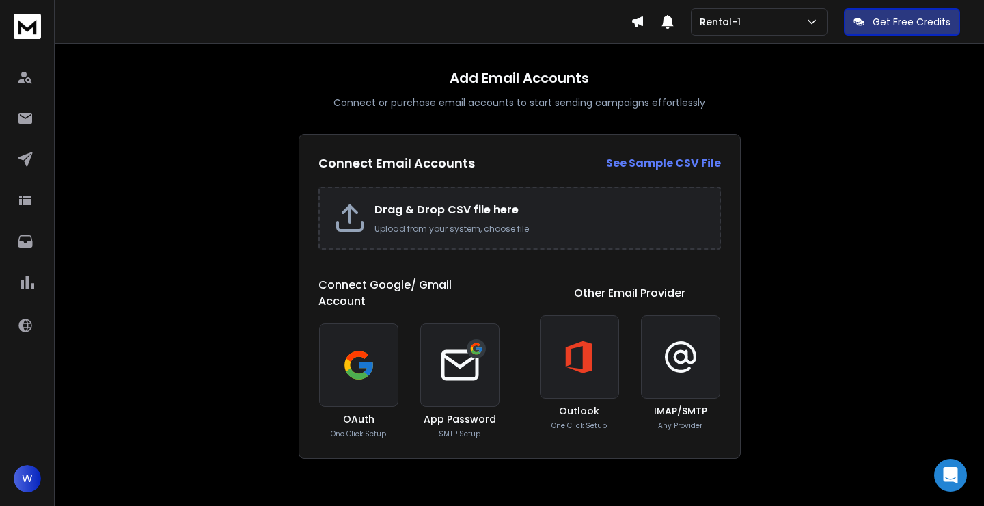
click at [357, 345] on icon at bounding box center [359, 364] width 34 height 41
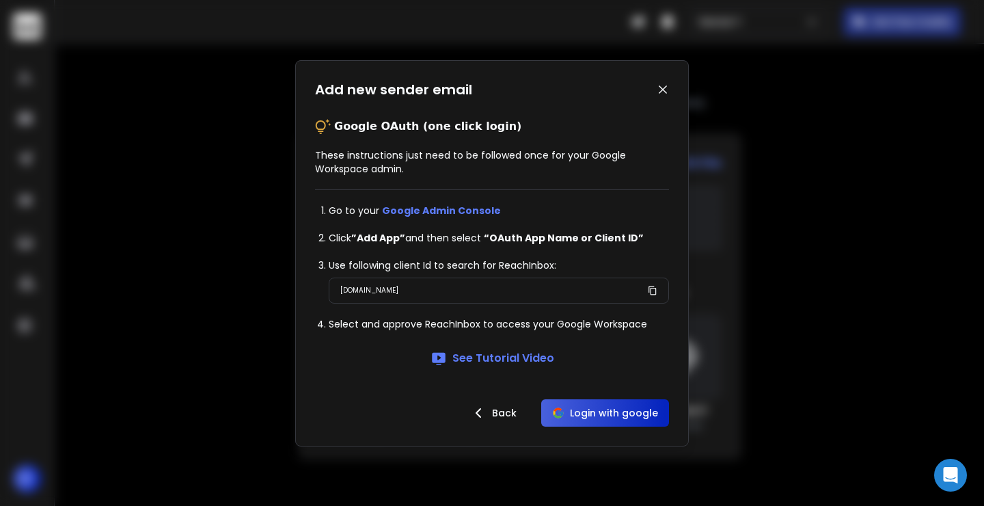
click at [590, 420] on button "Login with google" at bounding box center [605, 412] width 128 height 27
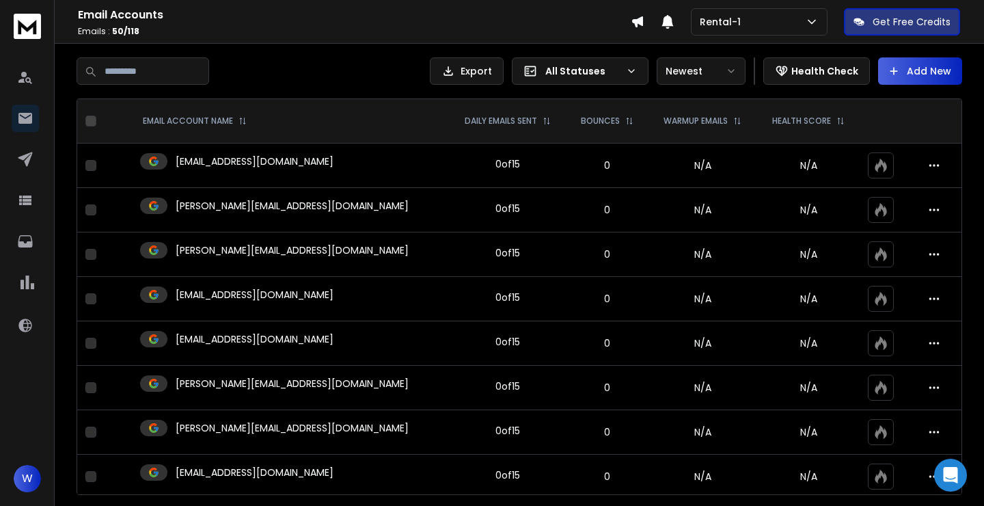
click at [920, 71] on button "Add New" at bounding box center [920, 70] width 84 height 27
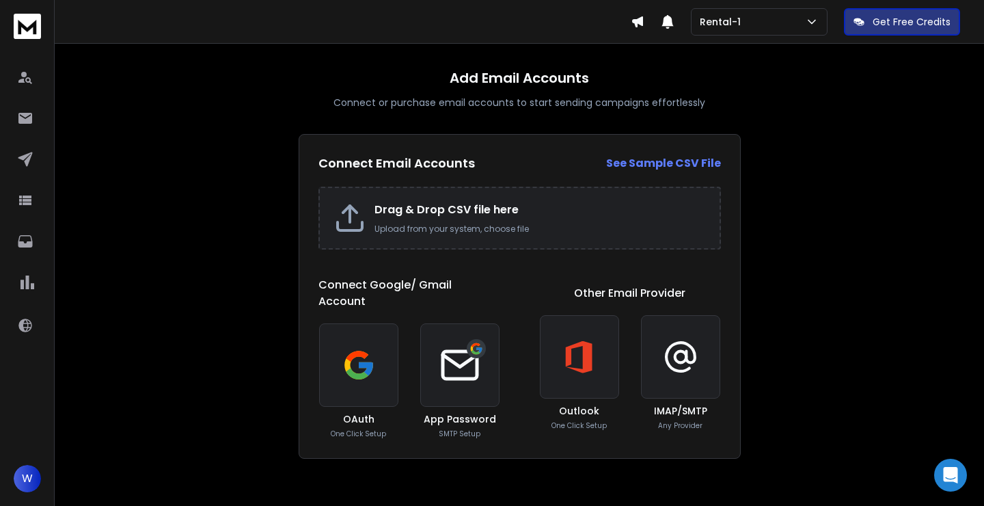
click at [347, 371] on div at bounding box center [358, 364] width 79 height 83
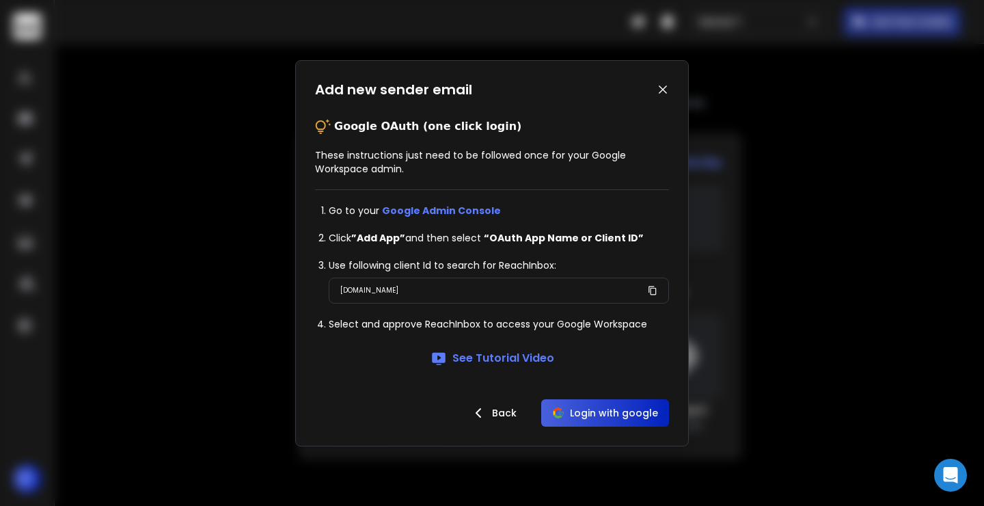
click at [616, 406] on button "Login with google" at bounding box center [605, 412] width 128 height 27
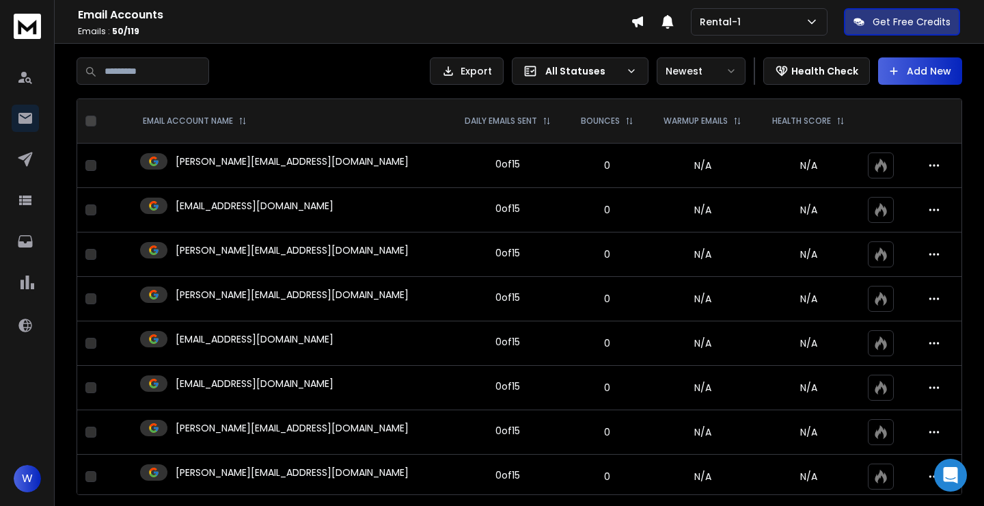
click at [896, 75] on icon at bounding box center [894, 71] width 10 height 10
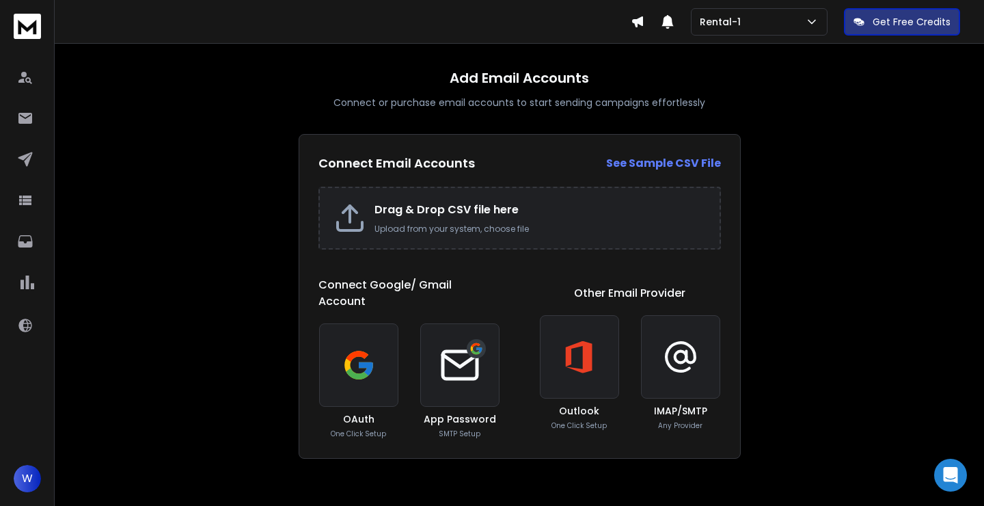
click at [353, 366] on icon at bounding box center [359, 364] width 34 height 41
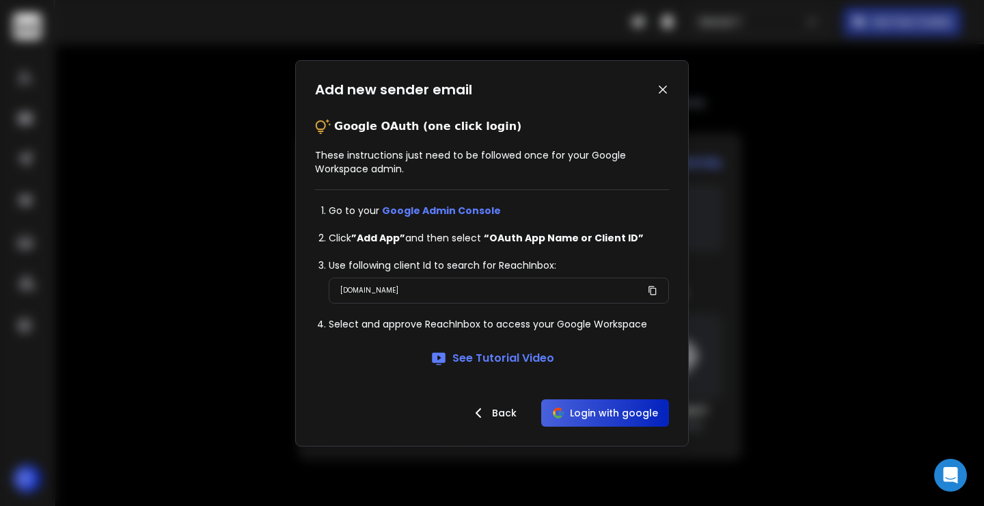
click at [593, 410] on button "Login with google" at bounding box center [605, 412] width 128 height 27
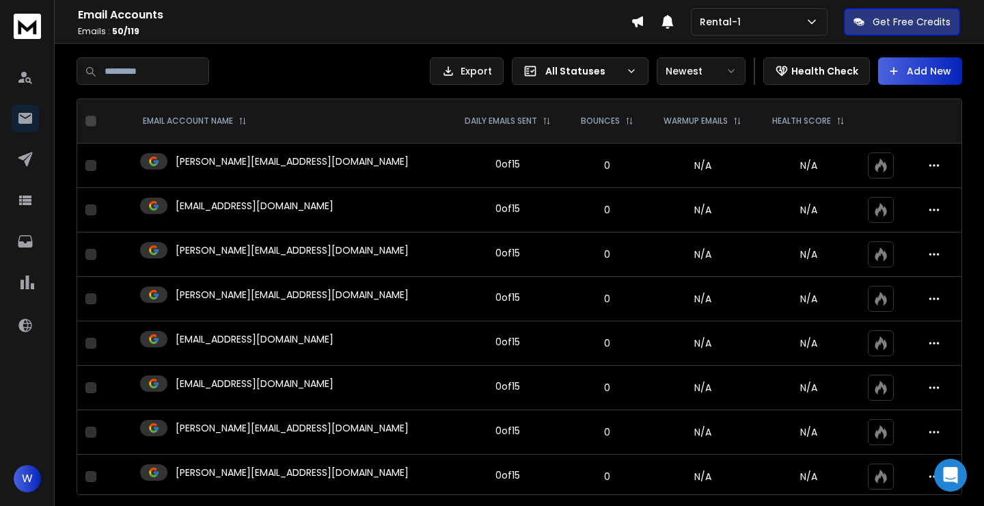
click at [931, 68] on button "Add New" at bounding box center [920, 70] width 84 height 27
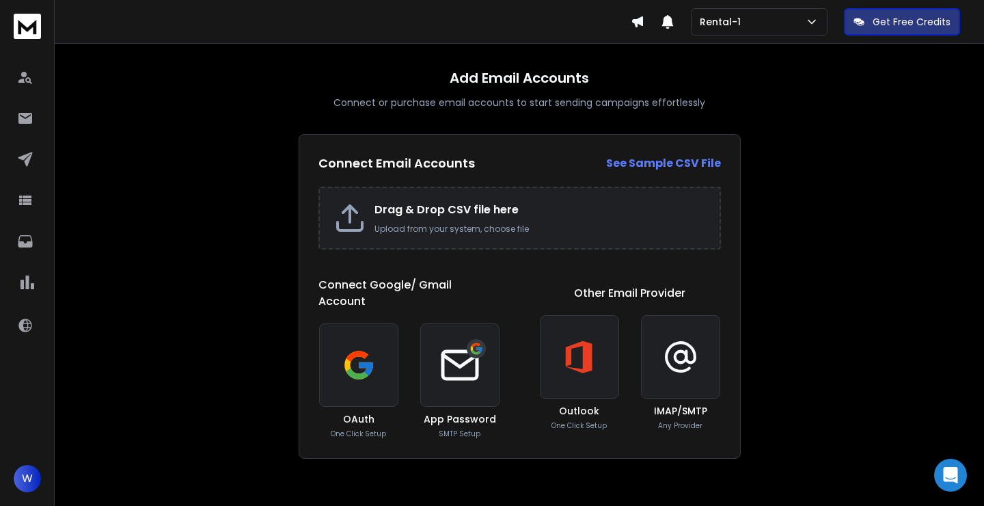
click at [375, 352] on icon at bounding box center [359, 364] width 34 height 41
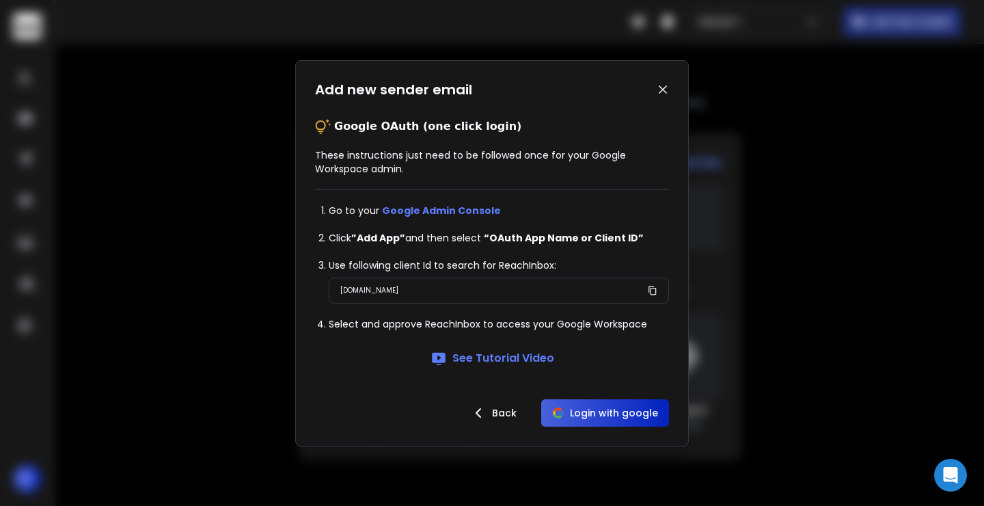
click at [586, 414] on button "Login with google" at bounding box center [605, 412] width 128 height 27
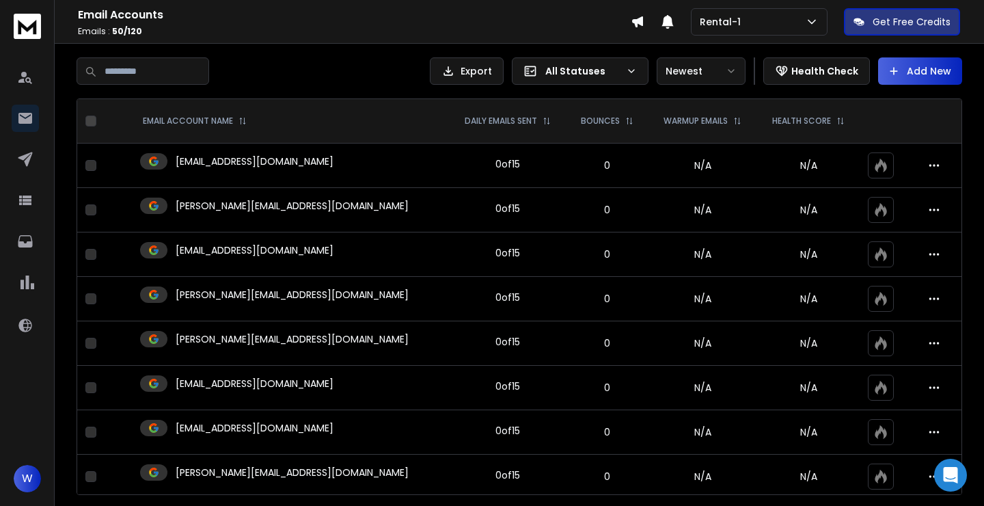
click at [931, 71] on button "Add New" at bounding box center [920, 70] width 84 height 27
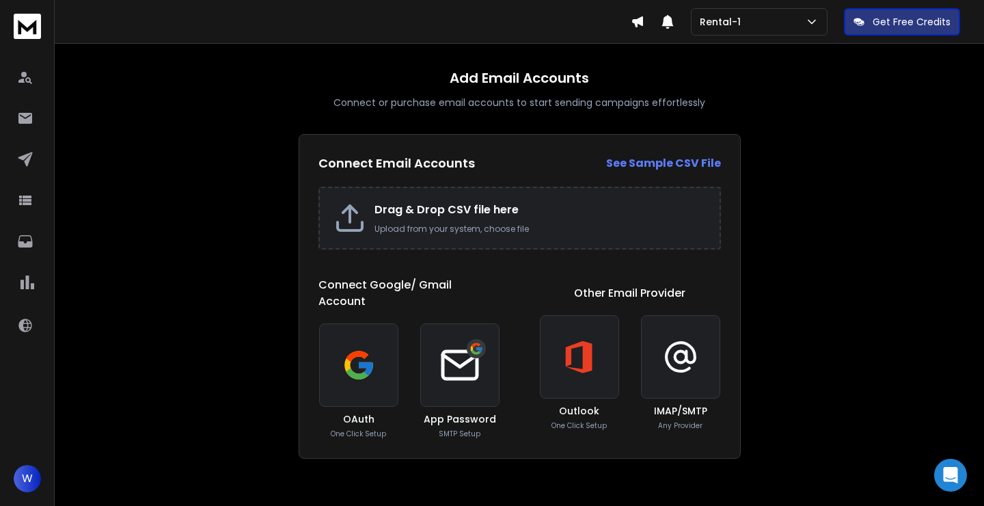
click at [338, 347] on div at bounding box center [358, 364] width 79 height 83
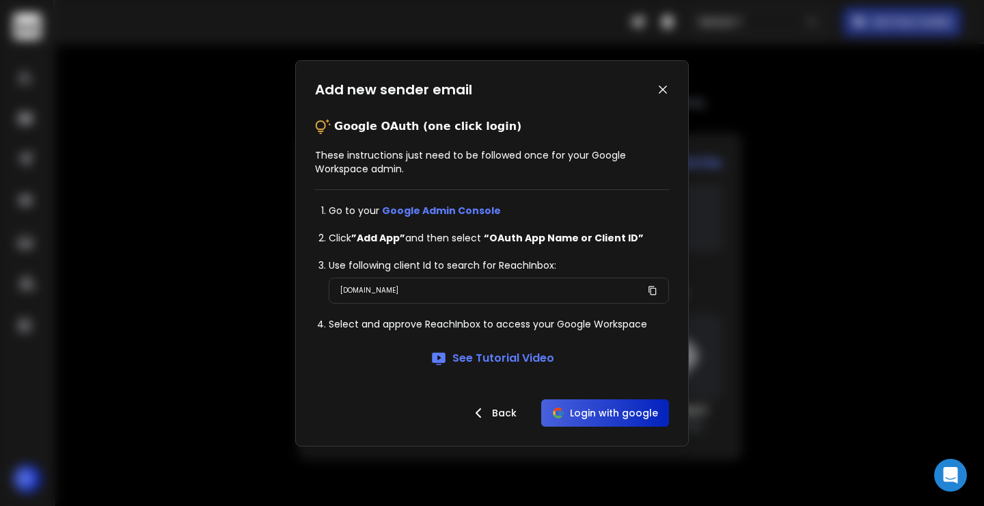
click at [598, 422] on button "Login with google" at bounding box center [605, 412] width 128 height 27
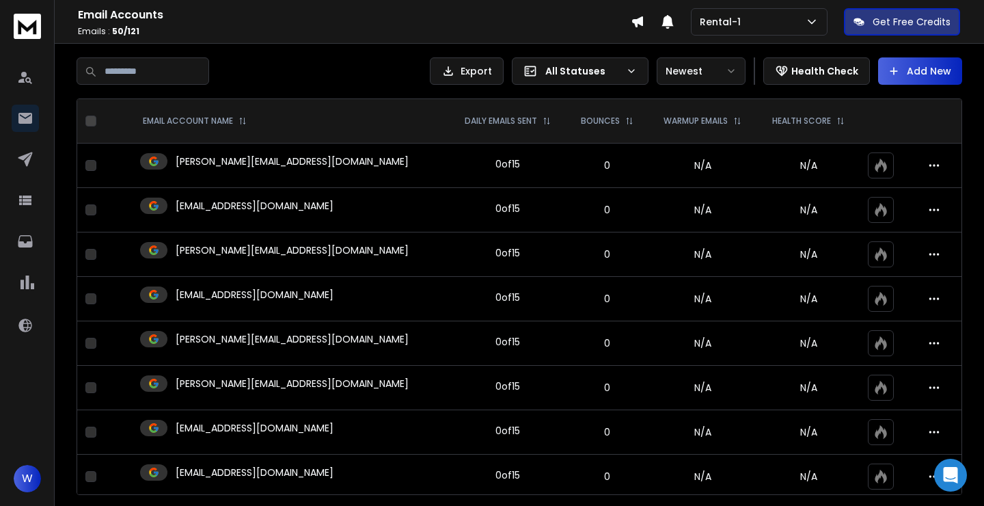
click at [933, 77] on button "Add New" at bounding box center [920, 70] width 84 height 27
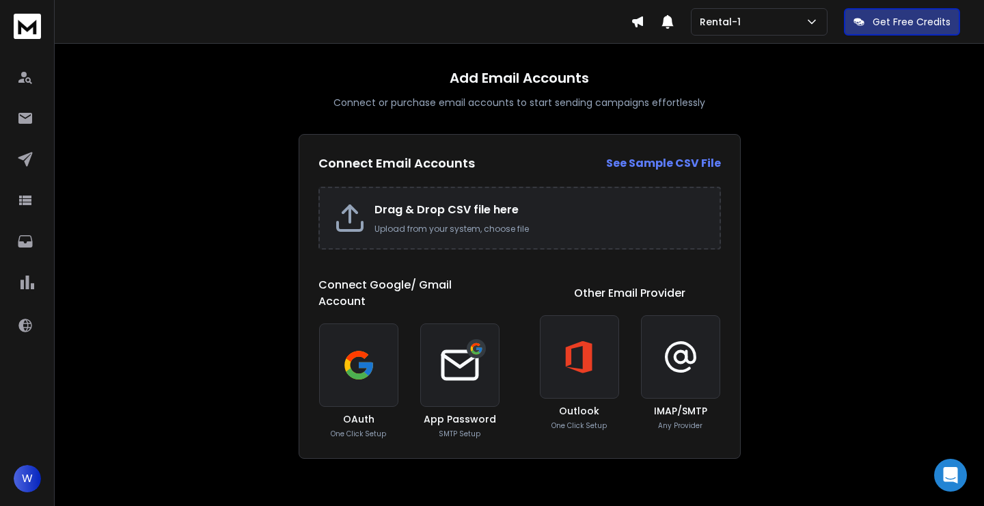
click at [341, 362] on div at bounding box center [358, 364] width 79 height 83
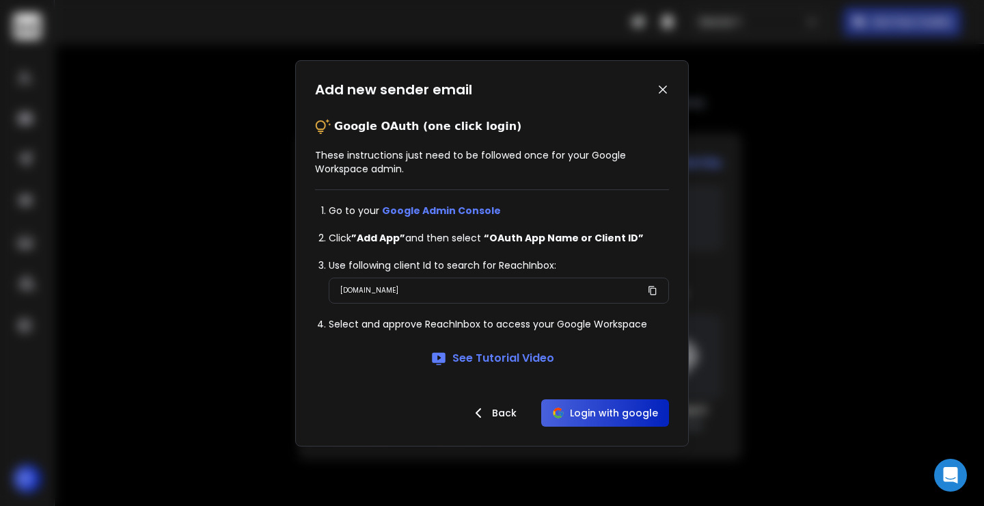
click at [603, 409] on button "Login with google" at bounding box center [605, 412] width 128 height 27
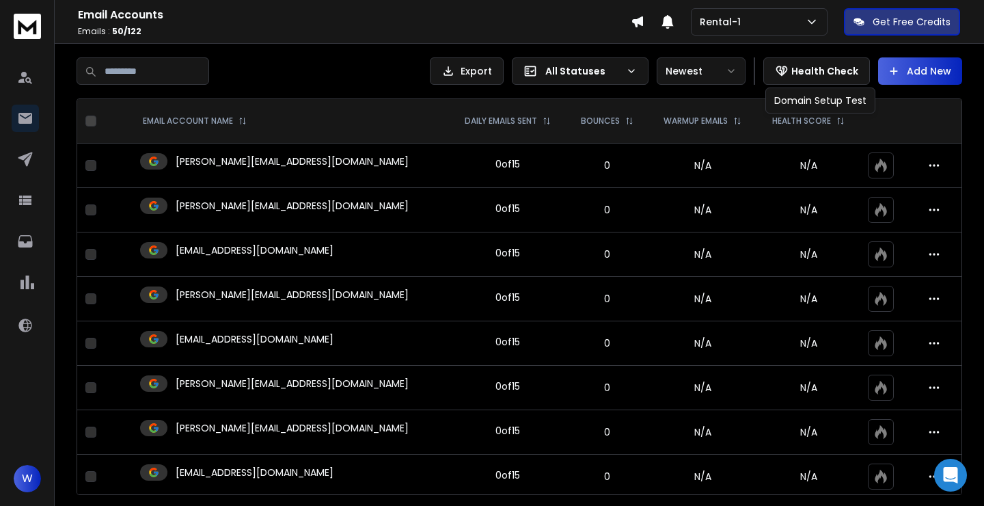
click at [924, 58] on button "Add New" at bounding box center [920, 70] width 84 height 27
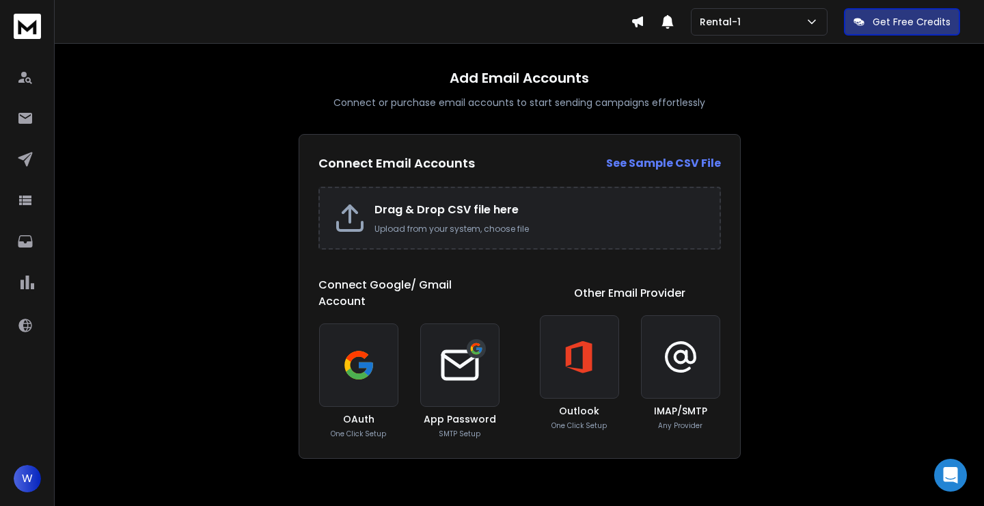
click at [360, 363] on icon at bounding box center [359, 364] width 34 height 41
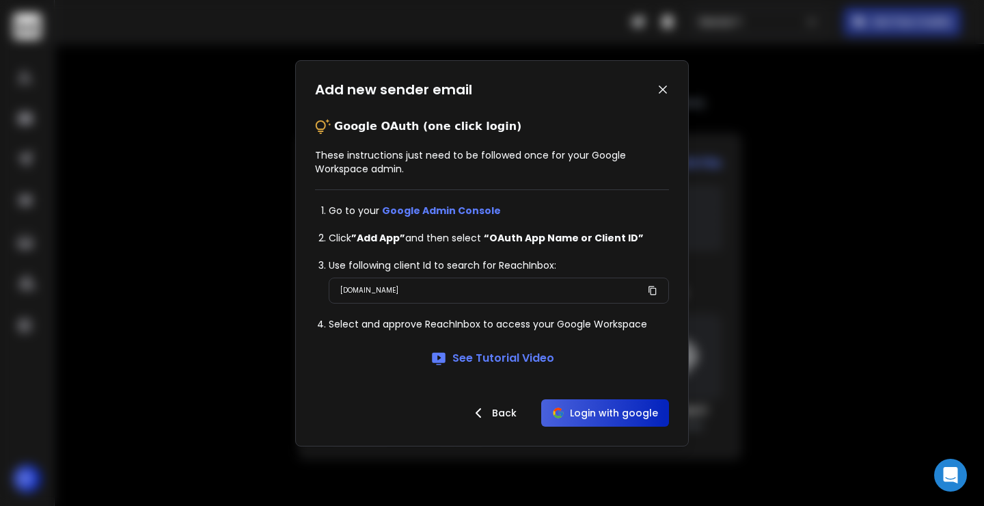
click at [592, 416] on button "Login with google" at bounding box center [605, 412] width 128 height 27
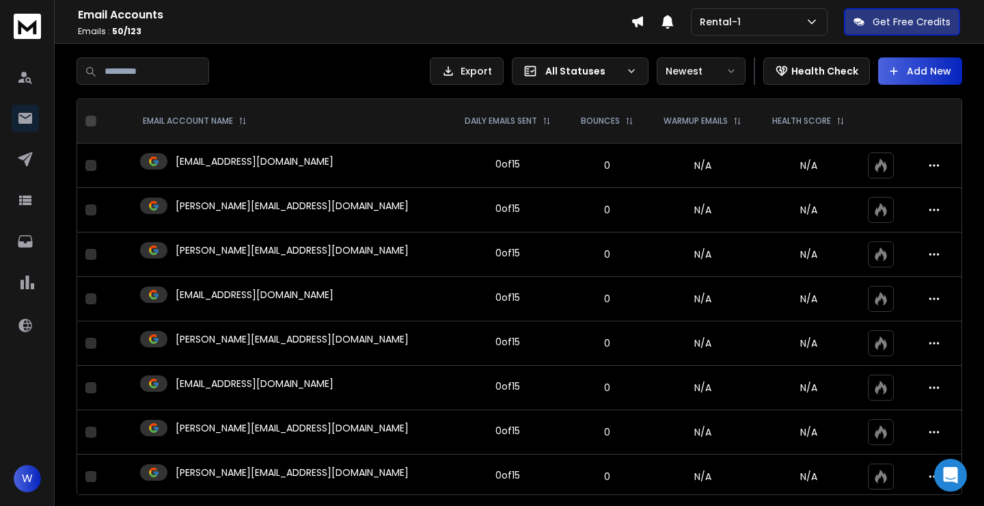
click at [901, 78] on button "Add New" at bounding box center [920, 70] width 84 height 27
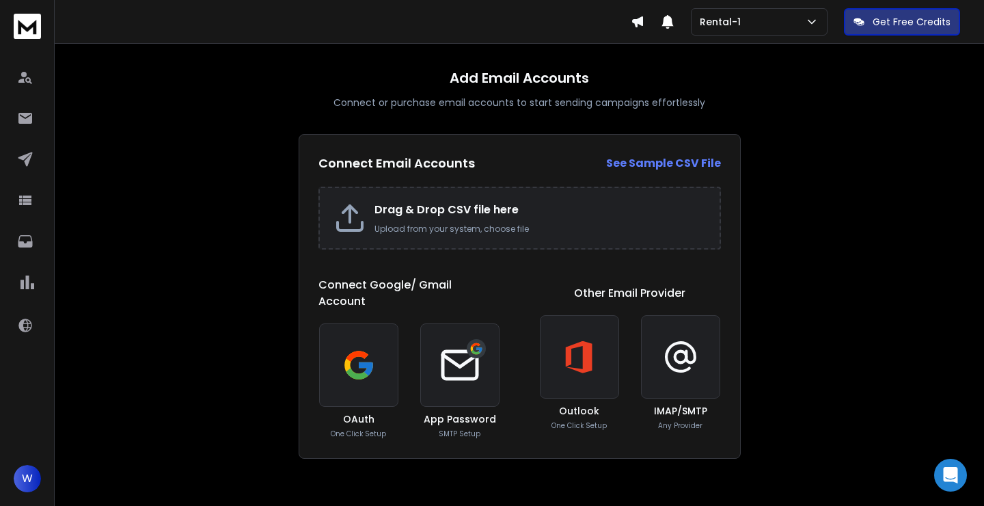
click at [360, 363] on icon at bounding box center [359, 364] width 34 height 41
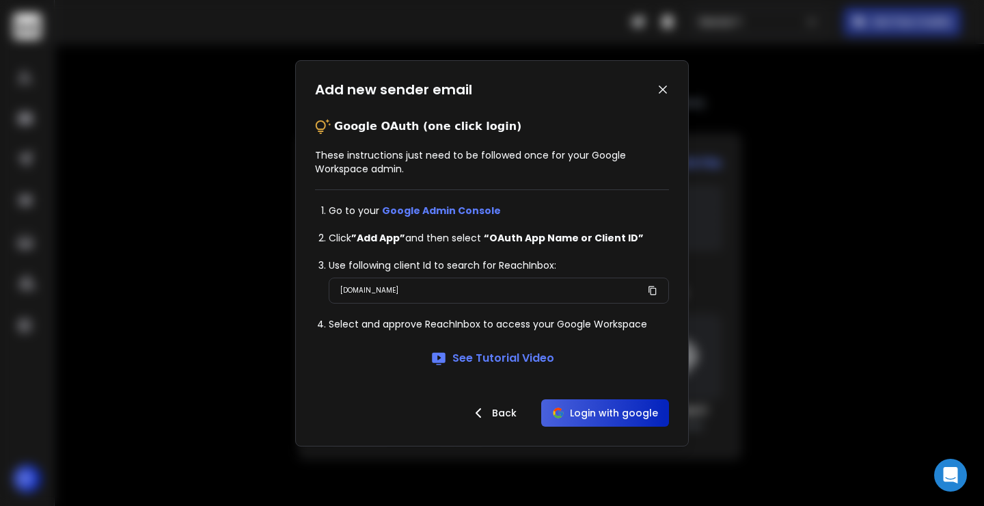
click at [596, 407] on button "Login with google" at bounding box center [605, 412] width 128 height 27
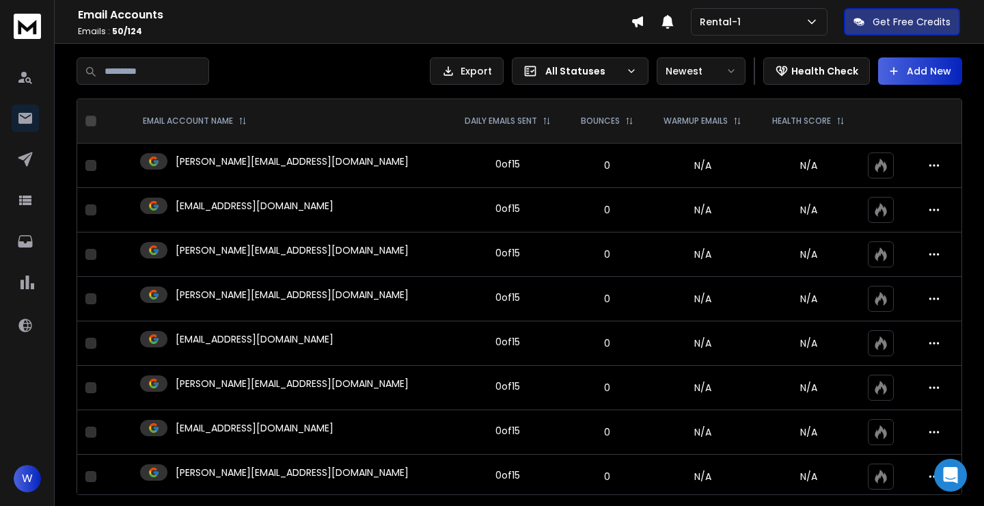
click at [935, 75] on button "Add New" at bounding box center [920, 70] width 84 height 27
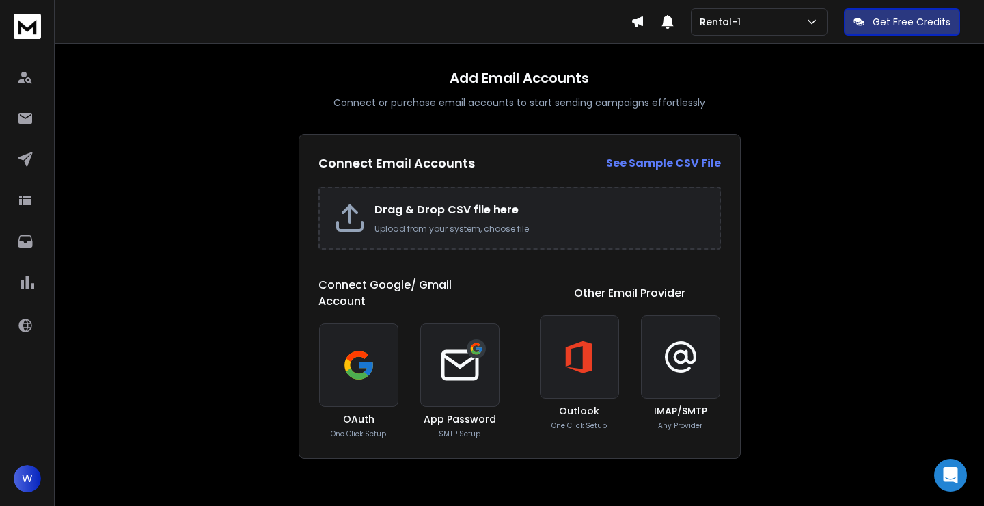
click at [350, 363] on icon at bounding box center [359, 364] width 34 height 41
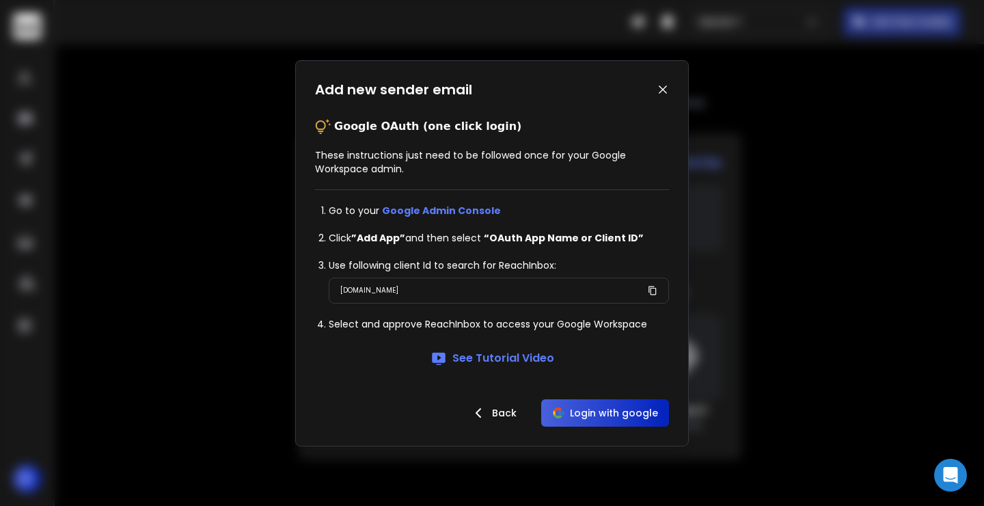
click at [583, 404] on button "Login with google" at bounding box center [605, 412] width 128 height 27
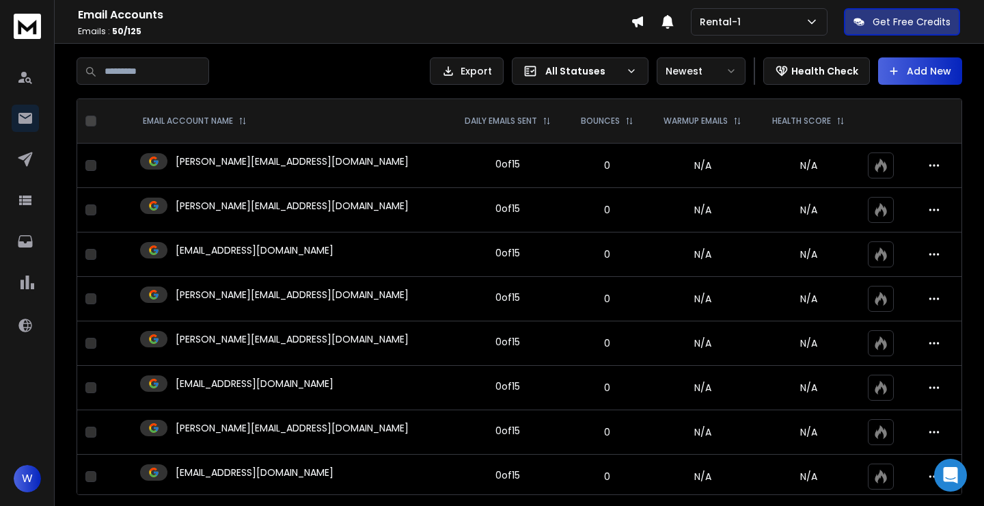
click at [904, 82] on button "Add New" at bounding box center [920, 70] width 84 height 27
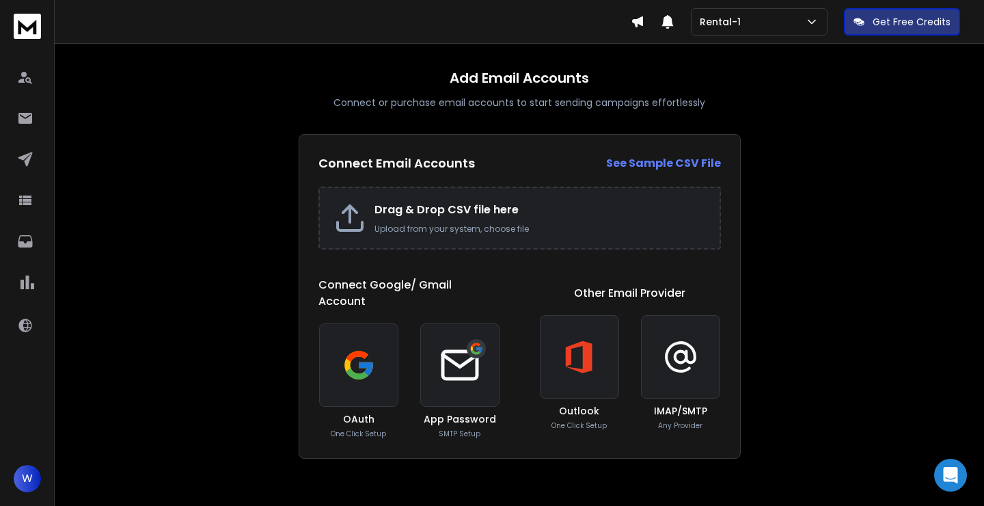
click at [373, 344] on icon at bounding box center [359, 364] width 34 height 41
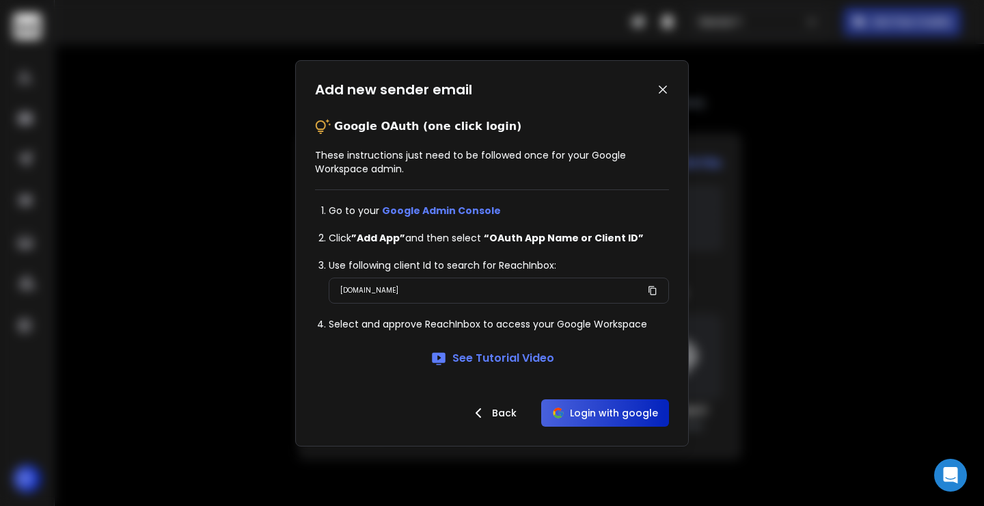
click at [591, 420] on button "Login with google" at bounding box center [605, 412] width 128 height 27
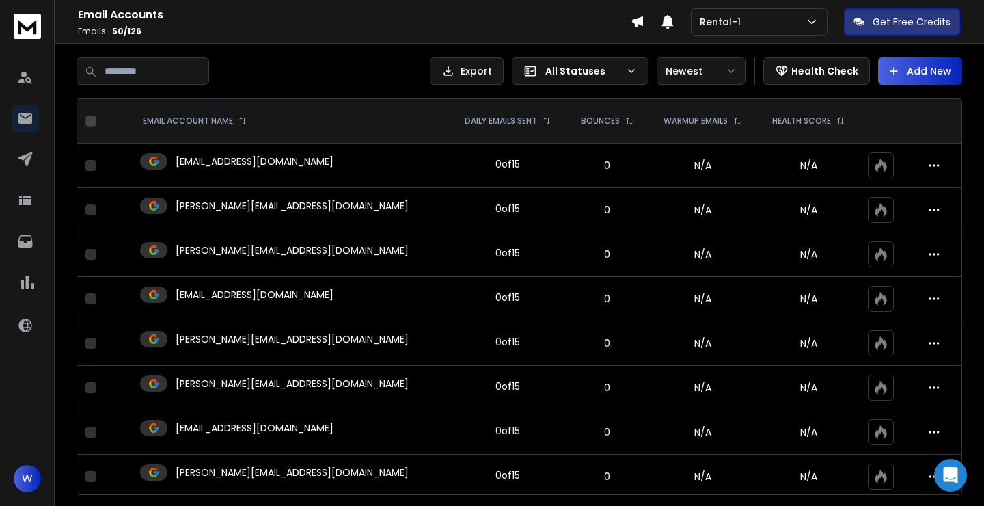
click at [916, 54] on div "Export All Statuses Newest Health Check Add New EMAIL ACCOUNT NAME DAILY EMAILS…" at bounding box center [519, 276] width 929 height 465
click at [916, 73] on button "Add New" at bounding box center [920, 70] width 84 height 27
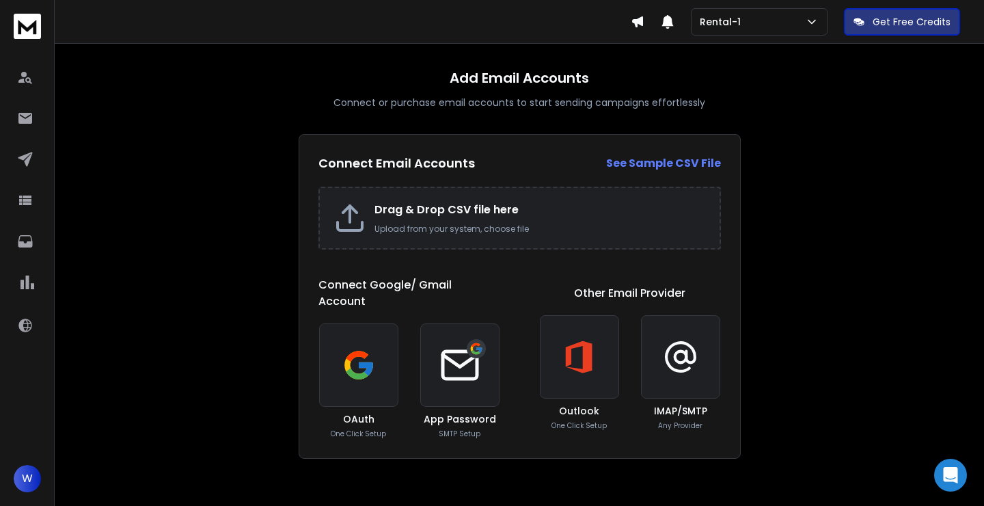
click at [353, 373] on div at bounding box center [358, 364] width 79 height 83
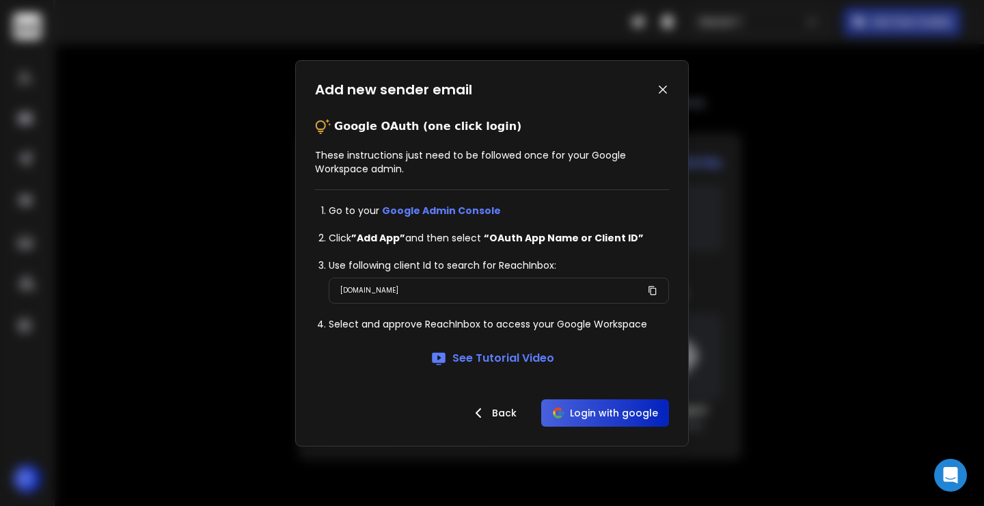
click at [571, 420] on button "Login with google" at bounding box center [605, 412] width 128 height 27
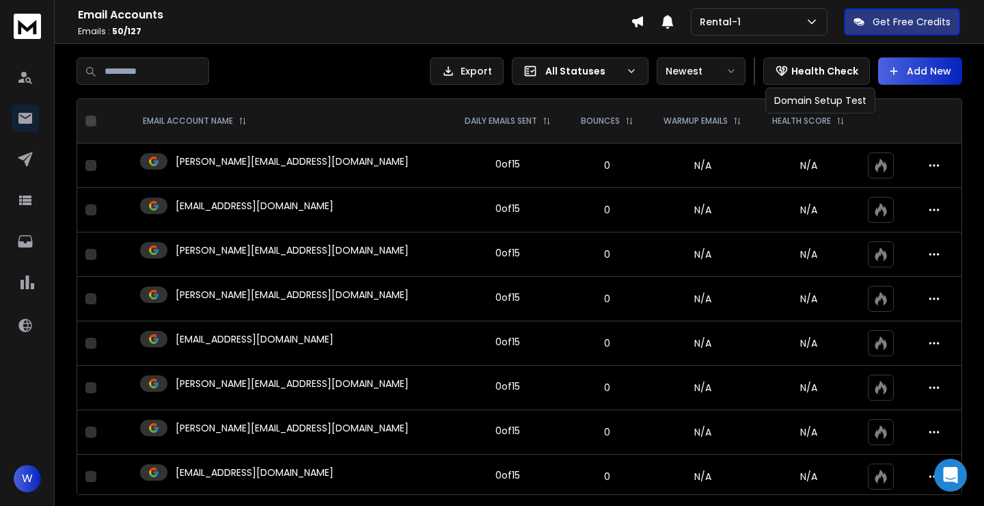
click at [907, 70] on button "Add New" at bounding box center [920, 70] width 84 height 27
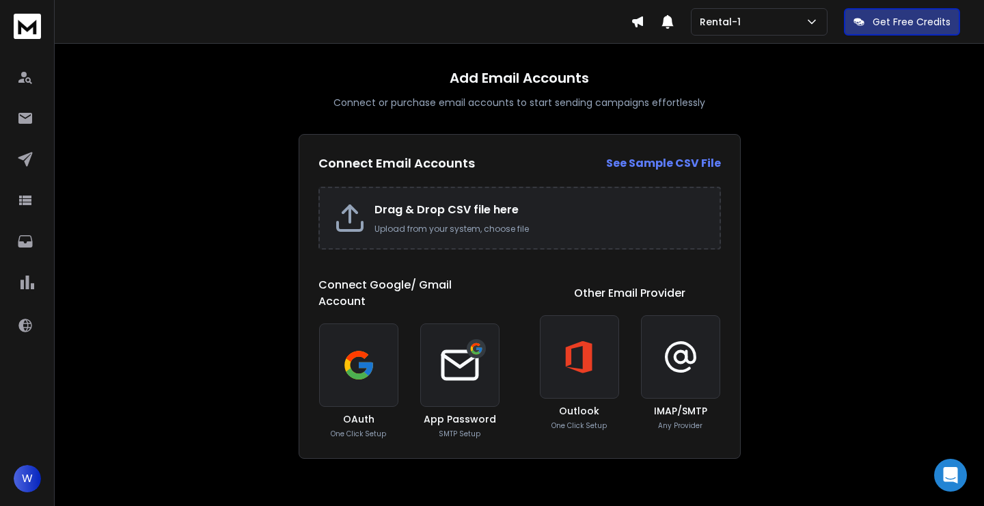
click at [344, 374] on div at bounding box center [358, 364] width 79 height 83
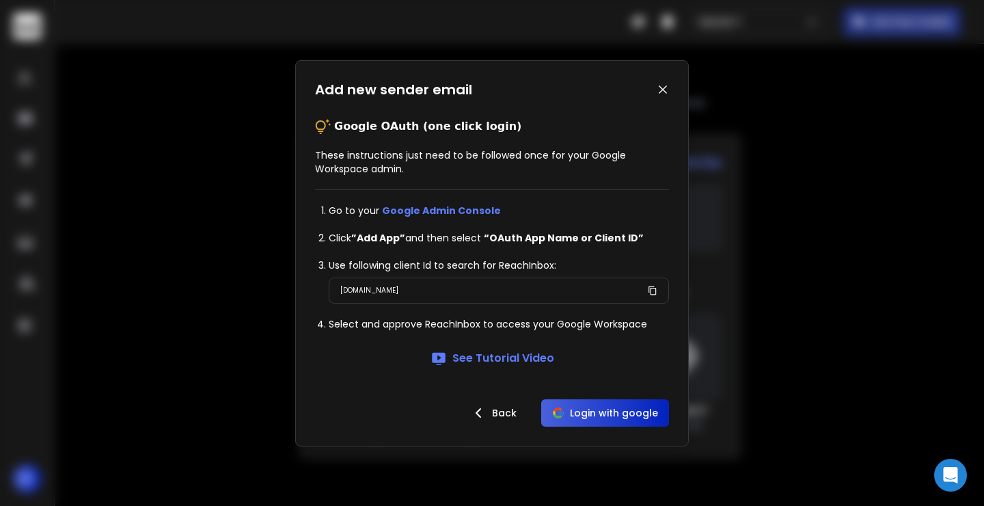
click at [588, 400] on button "Login with google" at bounding box center [605, 412] width 128 height 27
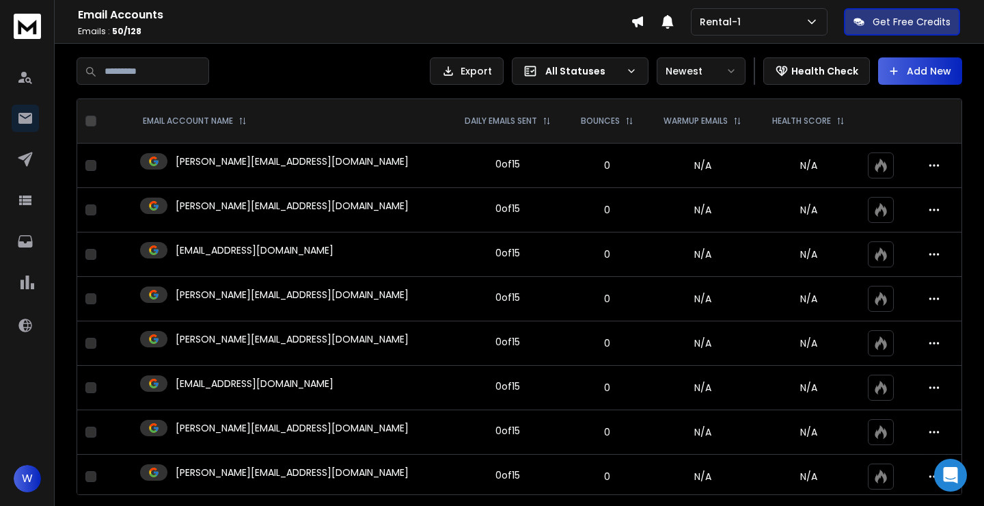
click at [921, 70] on button "Add New" at bounding box center [920, 70] width 84 height 27
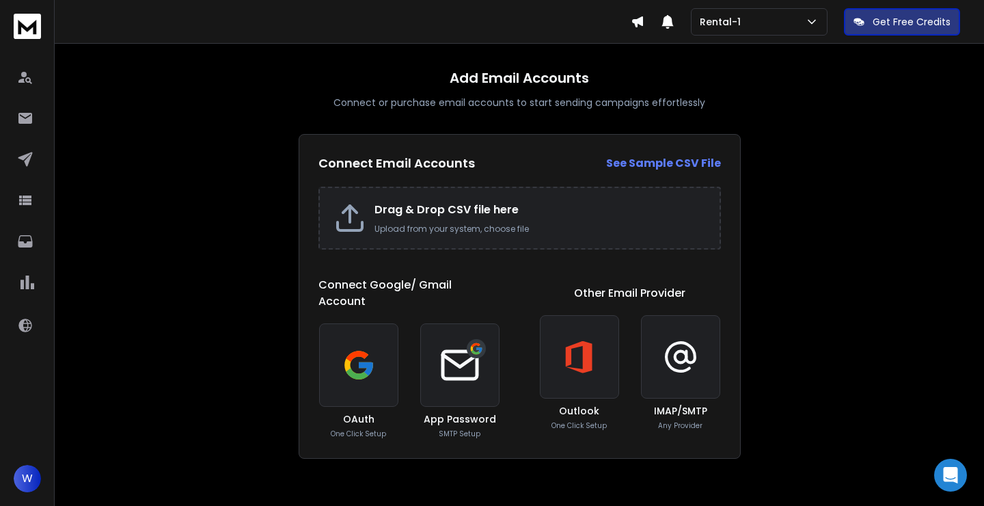
click at [369, 344] on icon at bounding box center [359, 364] width 34 height 41
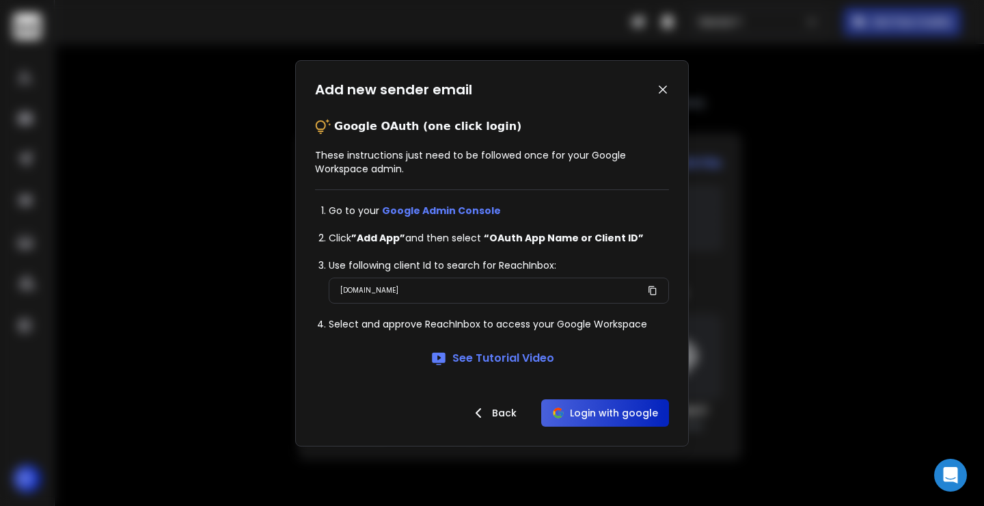
click at [607, 406] on button "Login with google" at bounding box center [605, 412] width 128 height 27
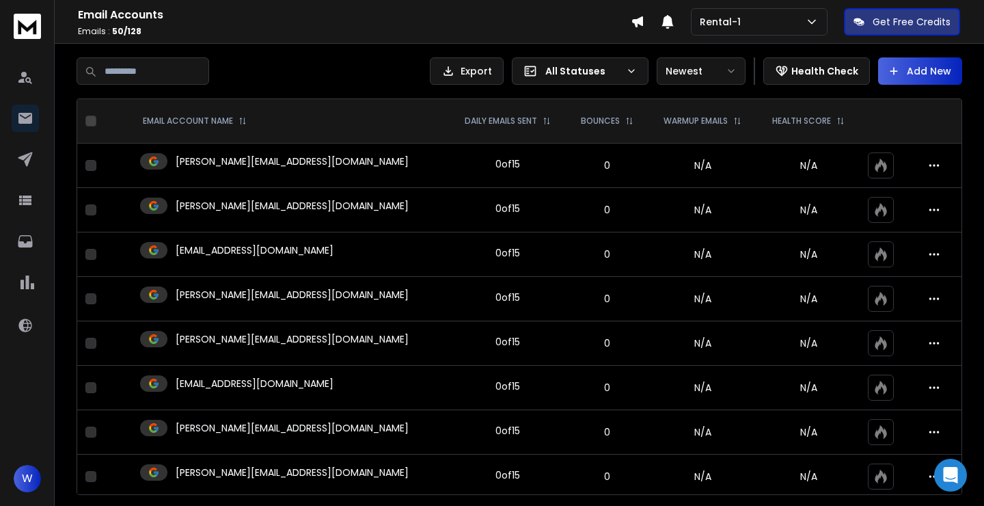
click at [920, 72] on button "Add New" at bounding box center [920, 70] width 84 height 27
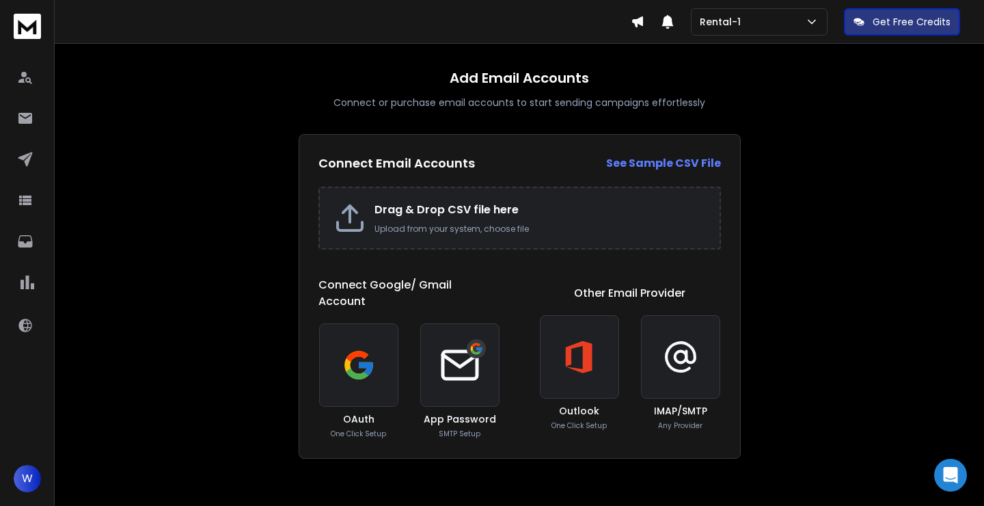
click at [363, 351] on icon at bounding box center [357, 356] width 23 height 11
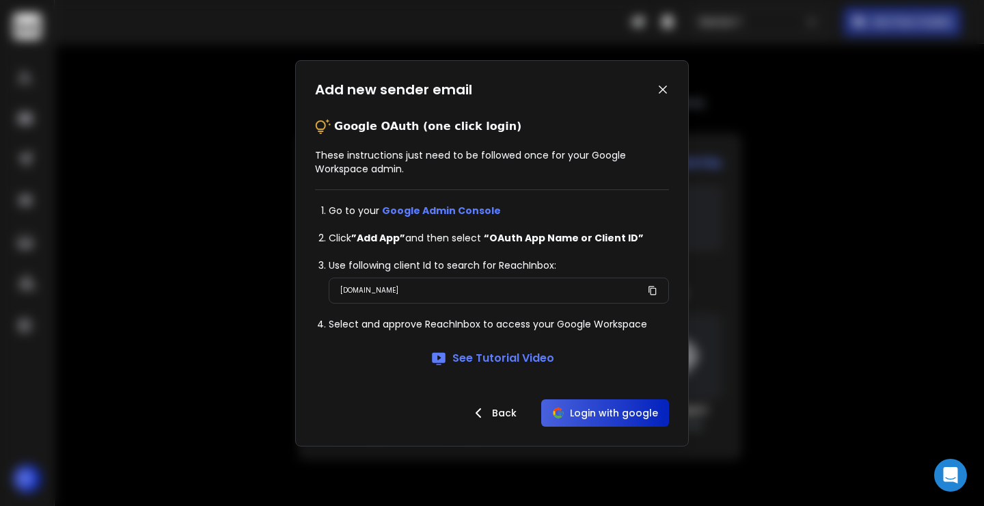
click at [610, 402] on button "Login with google" at bounding box center [605, 412] width 128 height 27
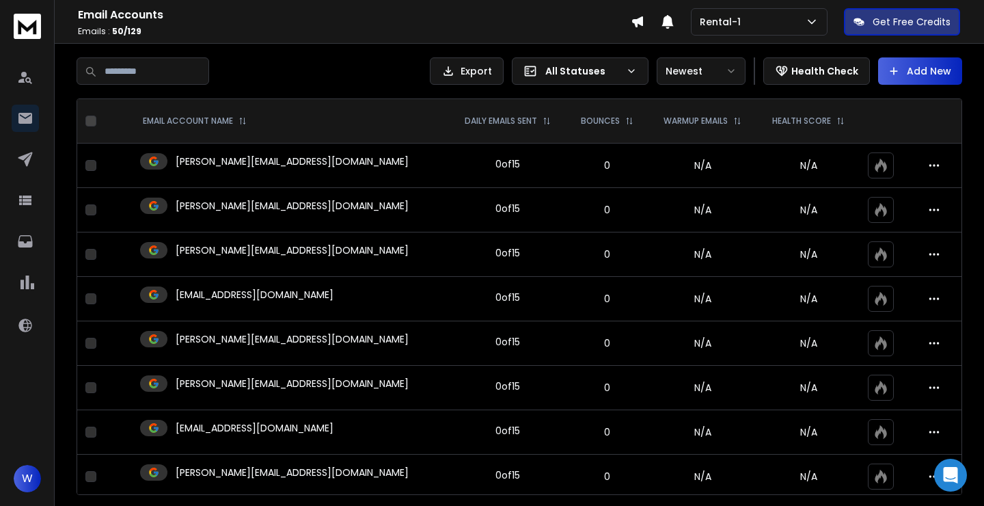
click at [925, 74] on button "Add New" at bounding box center [920, 70] width 84 height 27
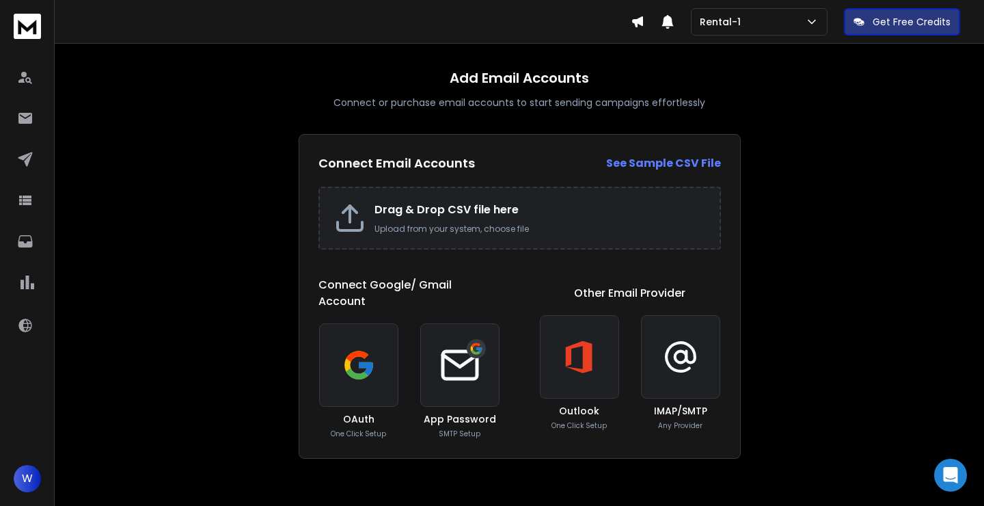
click at [346, 353] on icon at bounding box center [358, 365] width 29 height 29
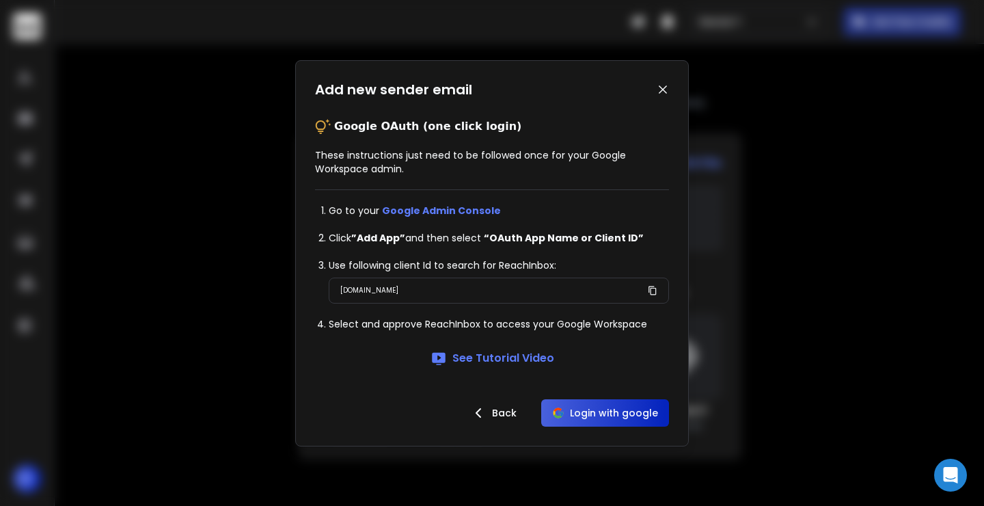
click at [598, 407] on button "Login with google" at bounding box center [605, 412] width 128 height 27
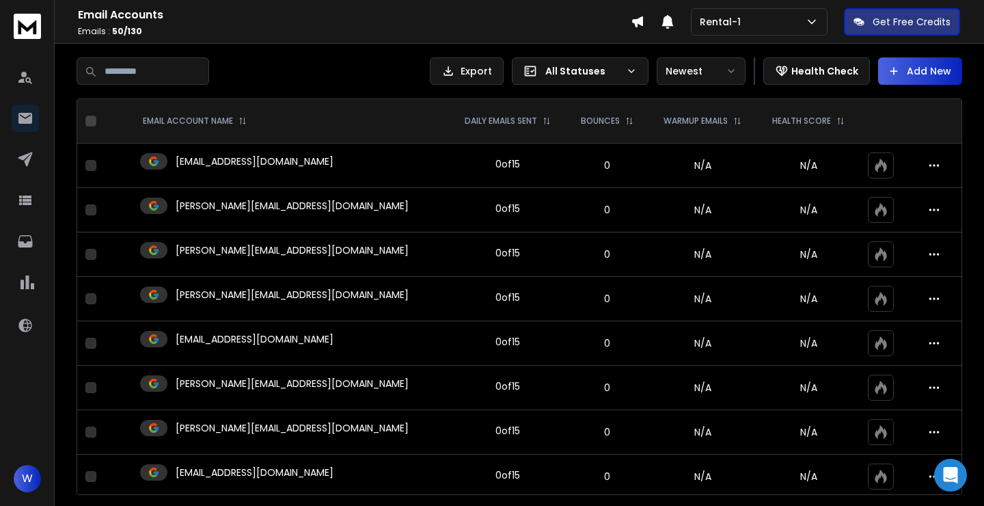
click at [923, 73] on button "Add New" at bounding box center [920, 70] width 84 height 27
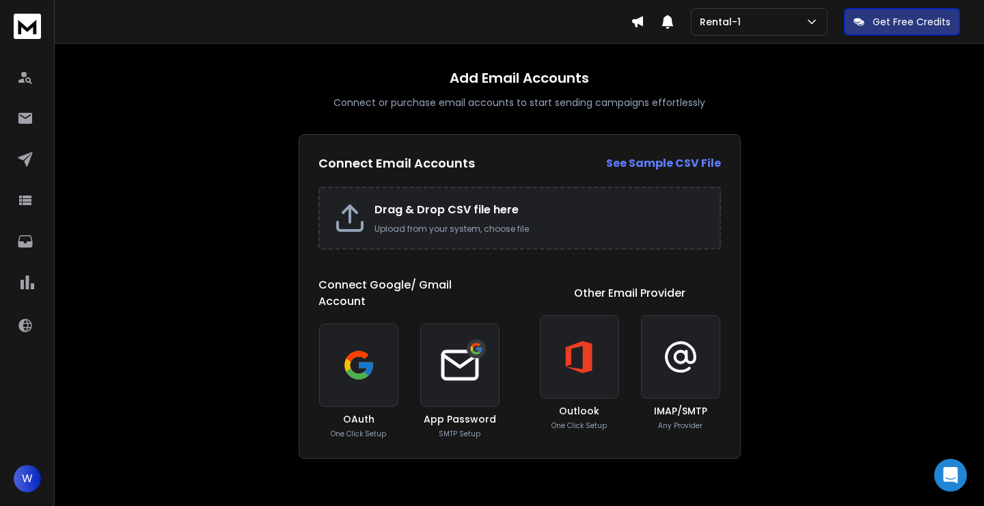
click at [335, 376] on div at bounding box center [358, 364] width 79 height 83
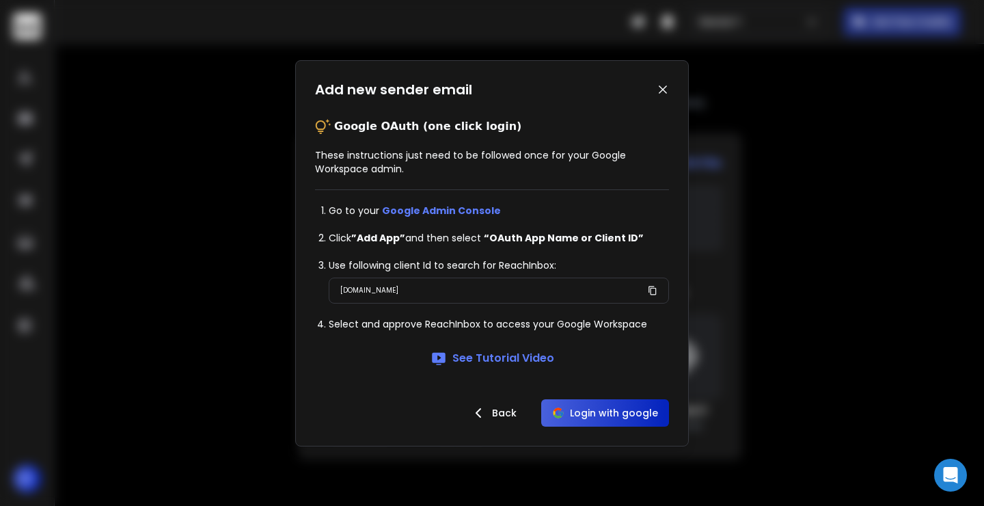
click at [612, 417] on button "Login with google" at bounding box center [605, 412] width 128 height 27
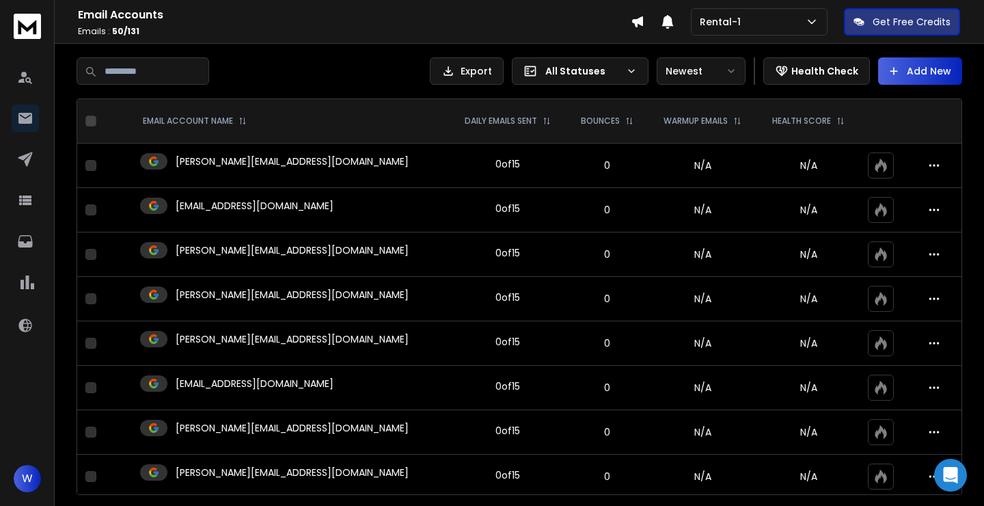
click at [924, 65] on button "Add New" at bounding box center [920, 70] width 84 height 27
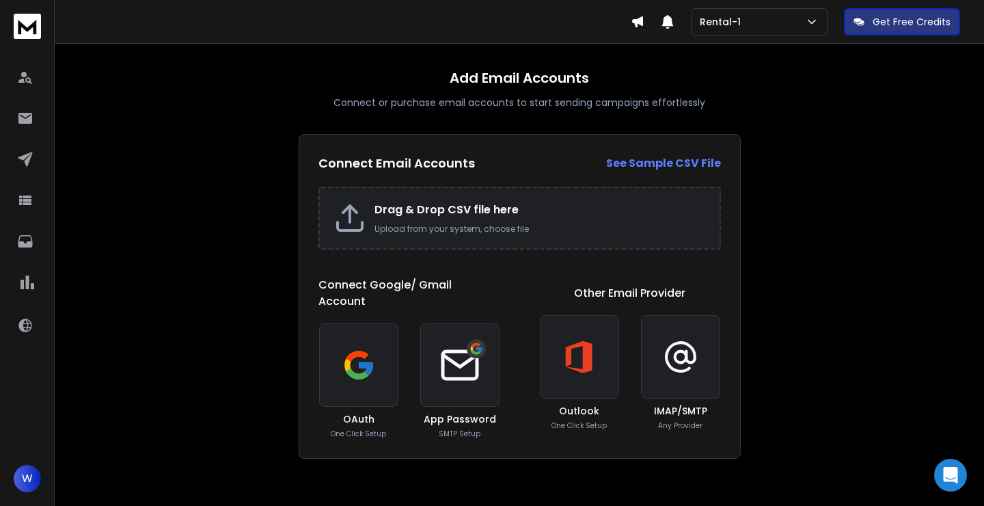
click at [370, 324] on div at bounding box center [358, 364] width 79 height 83
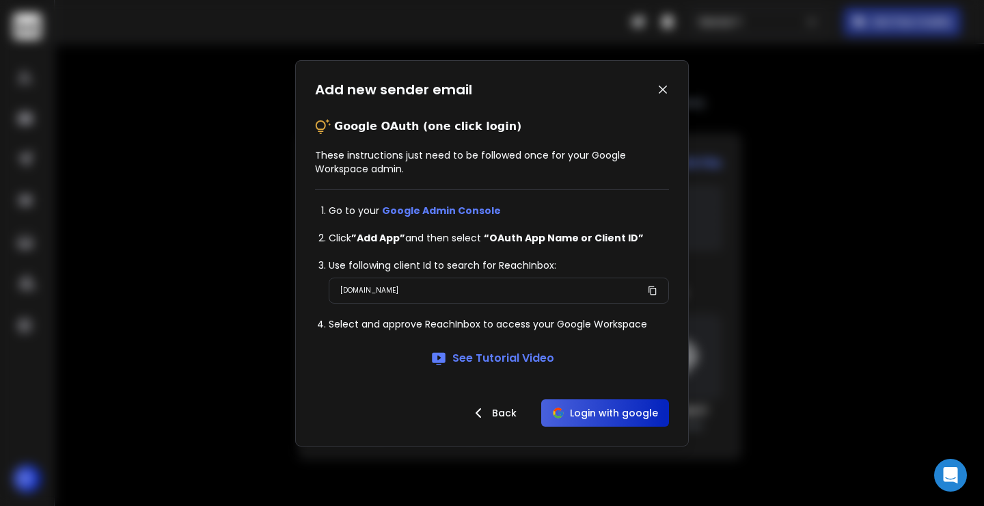
click at [574, 413] on button "Login with google" at bounding box center [605, 412] width 128 height 27
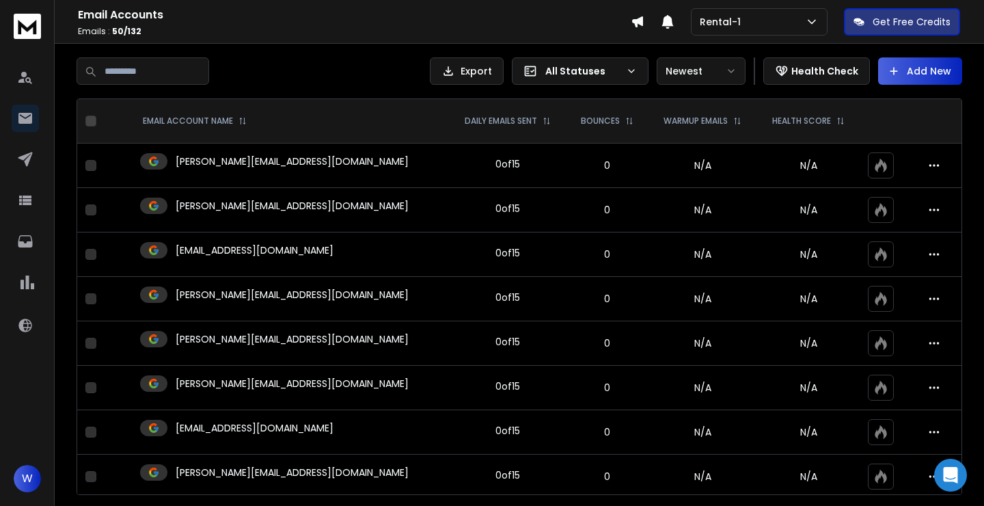
click at [908, 77] on button "Add New" at bounding box center [920, 70] width 84 height 27
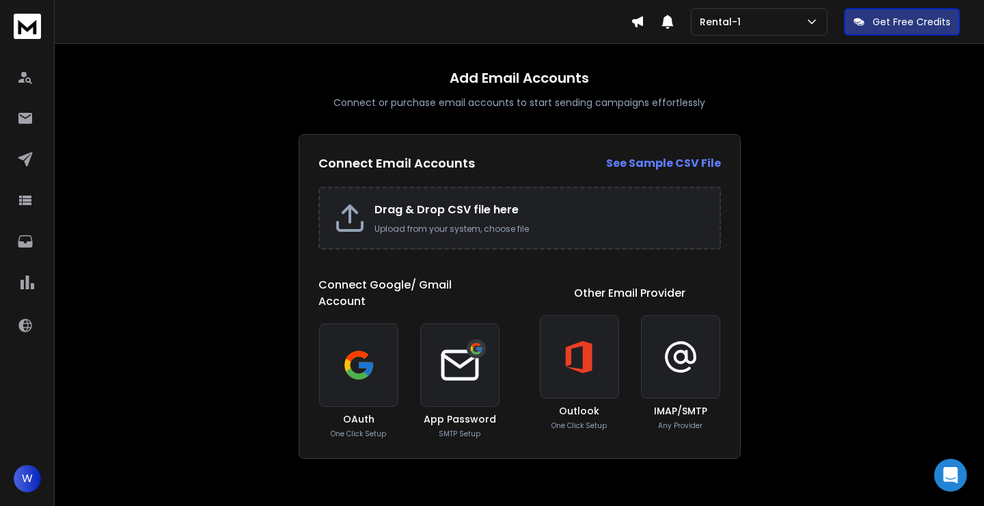
click at [379, 369] on div at bounding box center [358, 364] width 79 height 83
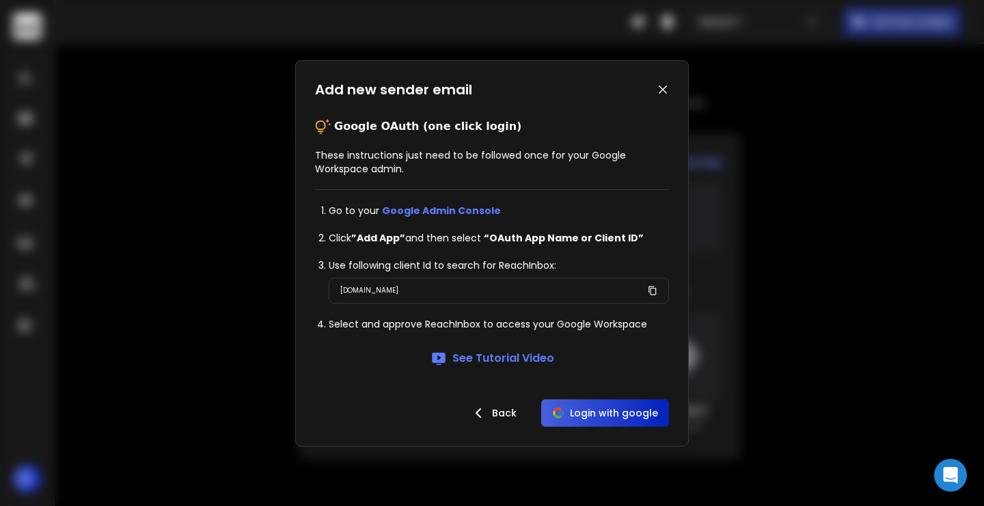
click at [618, 409] on button "Login with google" at bounding box center [605, 412] width 128 height 27
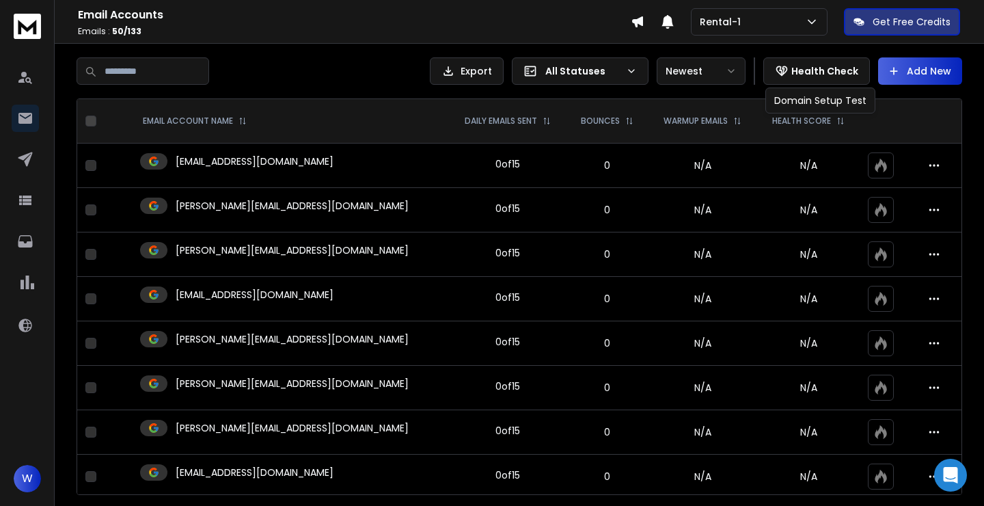
click at [891, 77] on button "Add New" at bounding box center [920, 70] width 84 height 27
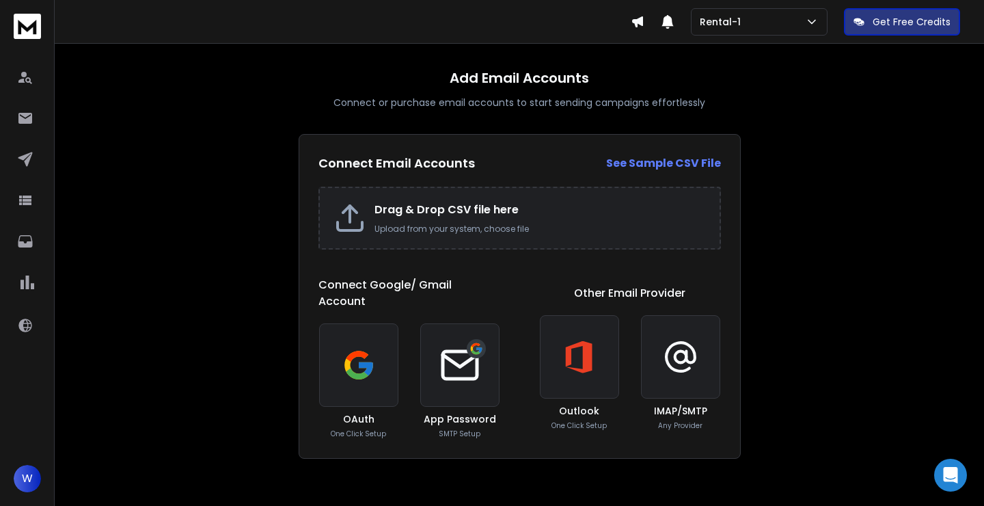
click at [370, 362] on icon at bounding box center [366, 369] width 14 height 14
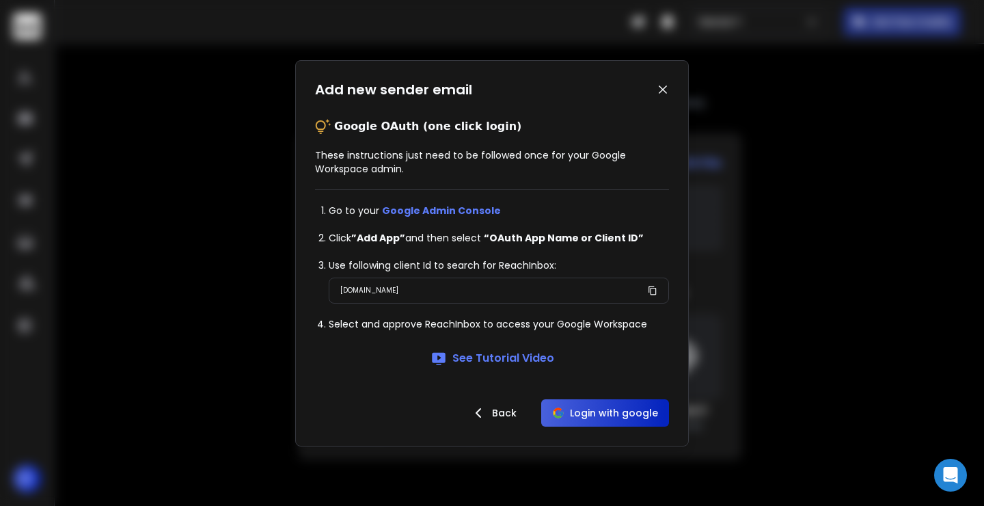
click at [592, 410] on button "Login with google" at bounding box center [605, 412] width 128 height 27
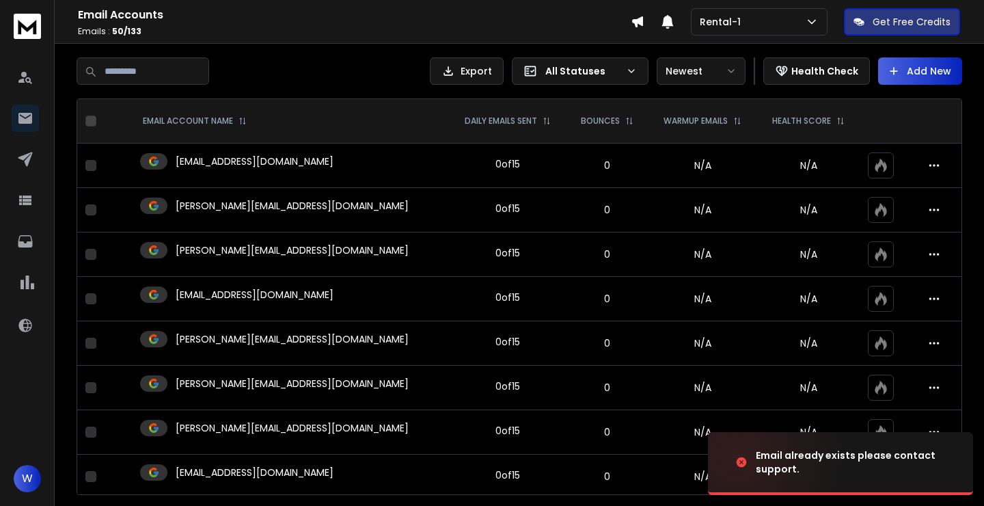
click at [915, 66] on button "Add New" at bounding box center [920, 70] width 84 height 27
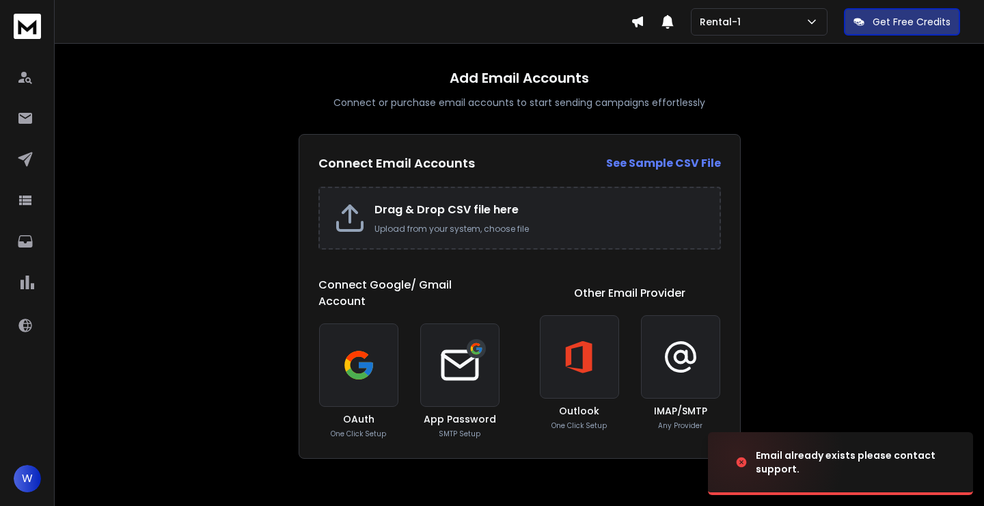
click at [317, 353] on div "Connect Email Accounts See Sample CSV File Drag & Drop CSV file here Upload fro…" at bounding box center [520, 296] width 442 height 325
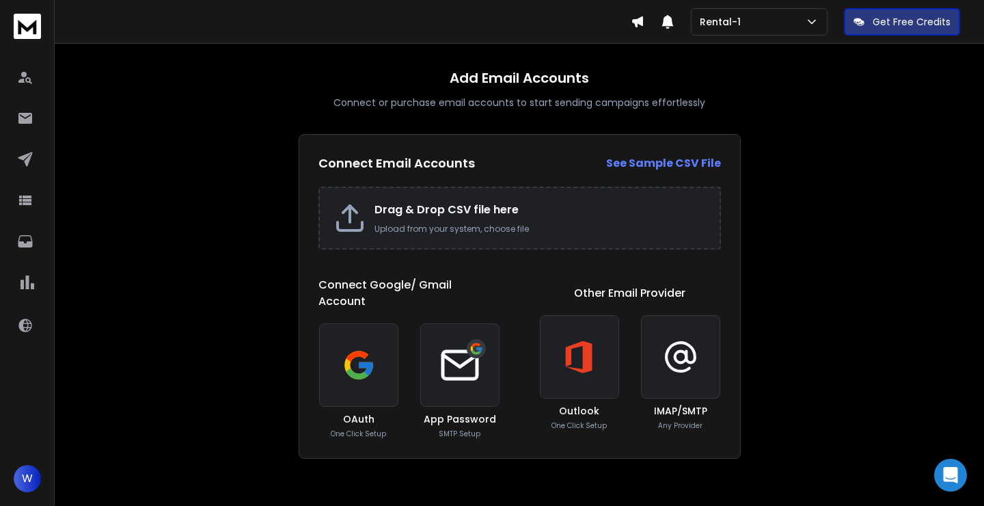
click at [367, 344] on icon at bounding box center [359, 364] width 34 height 41
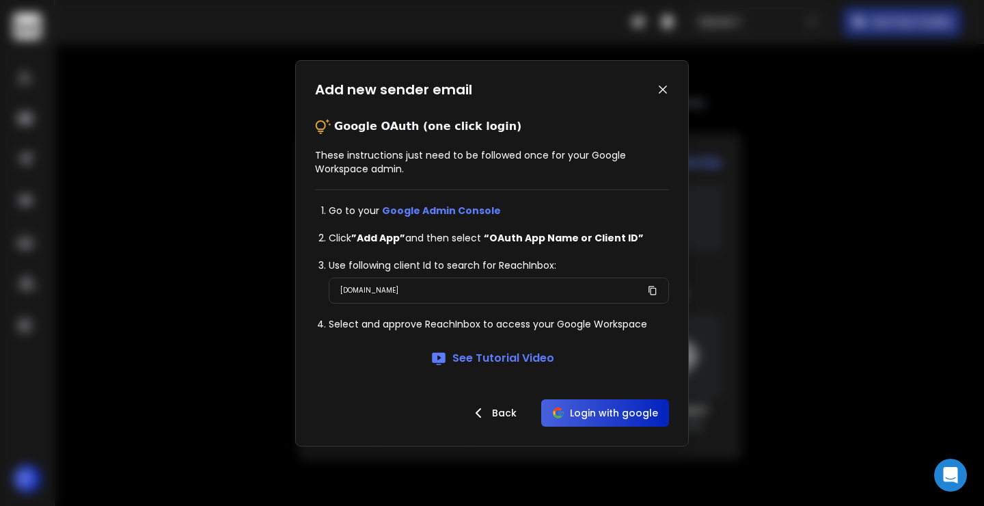
click at [583, 404] on button "Login with google" at bounding box center [605, 412] width 128 height 27
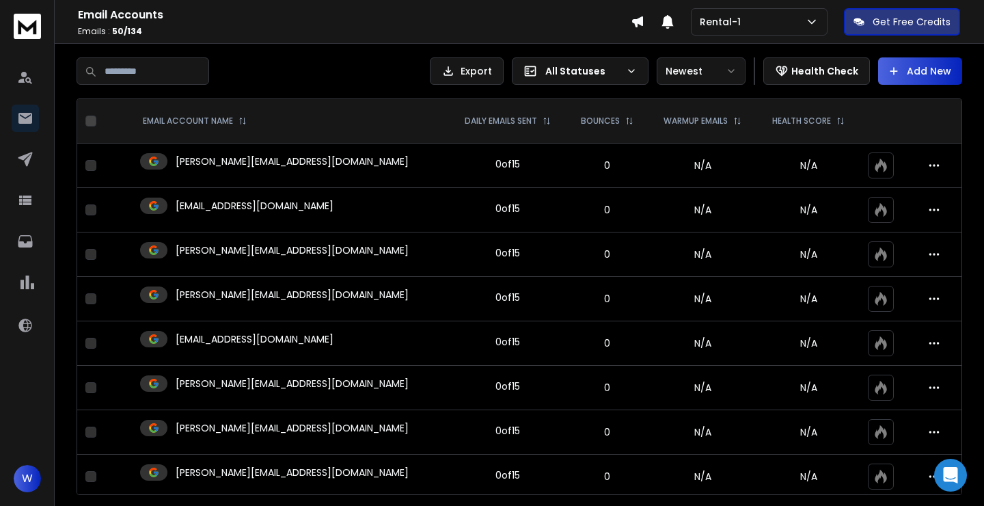
click at [910, 72] on button "Add New" at bounding box center [920, 70] width 84 height 27
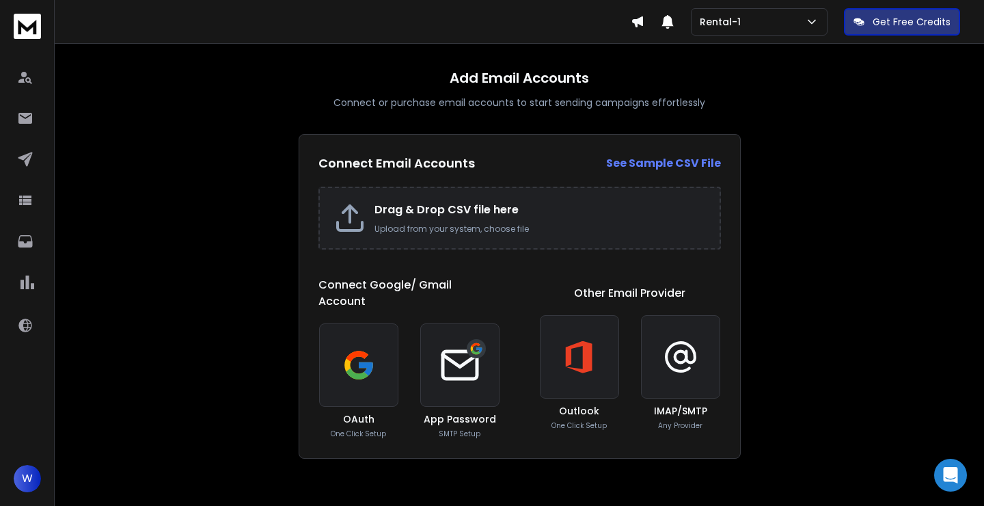
click at [357, 344] on icon at bounding box center [359, 364] width 34 height 41
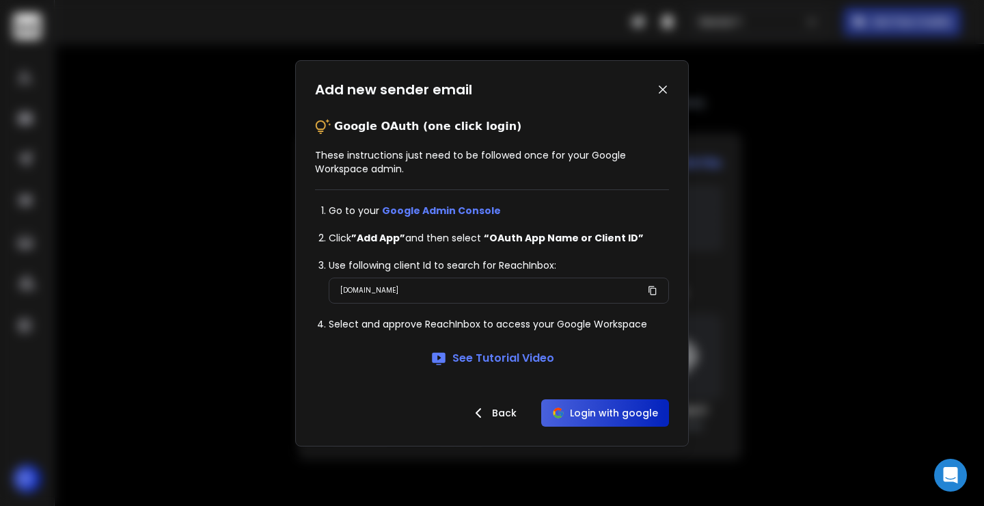
click at [588, 415] on button "Login with google" at bounding box center [605, 412] width 128 height 27
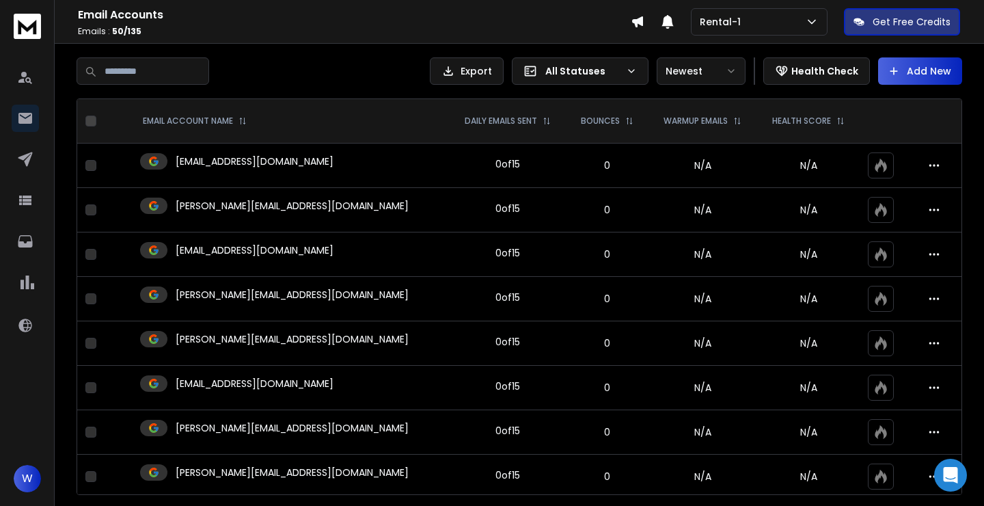
click at [901, 79] on button "Add New" at bounding box center [920, 70] width 84 height 27
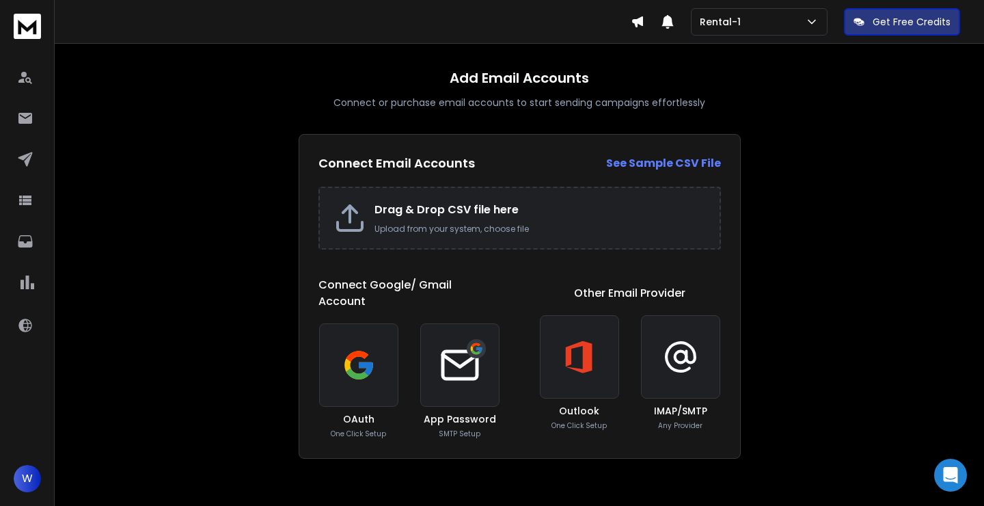
click at [356, 377] on div at bounding box center [358, 364] width 79 height 83
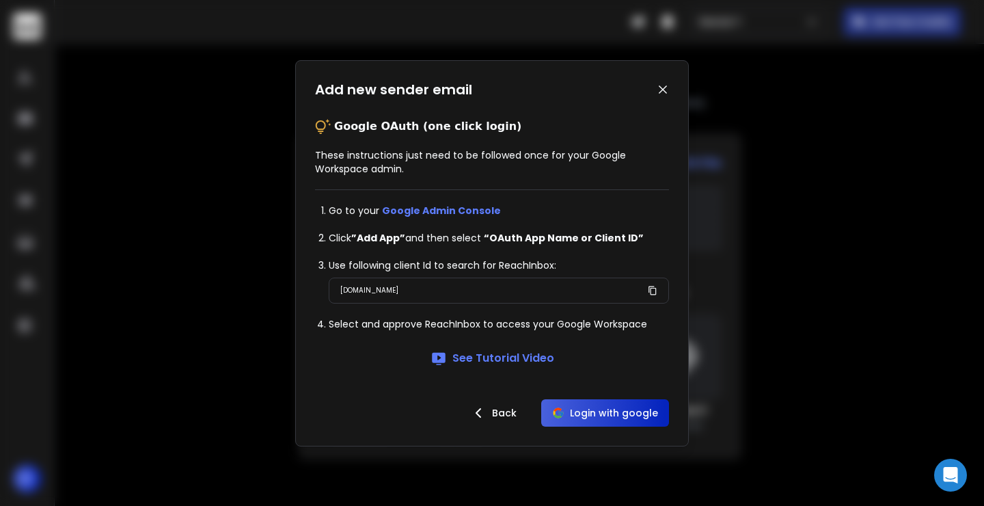
click at [606, 408] on button "Login with google" at bounding box center [605, 412] width 128 height 27
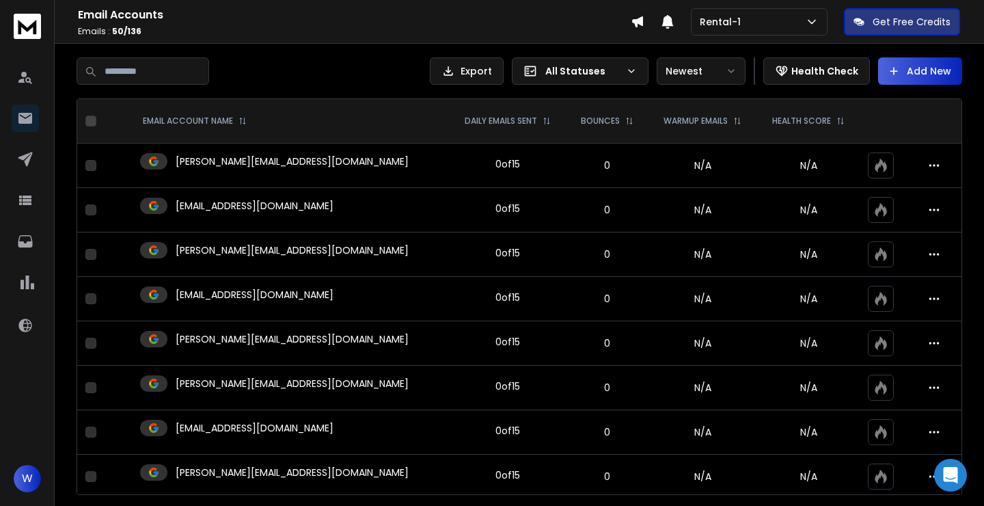
click at [883, 69] on button "Add New" at bounding box center [920, 70] width 84 height 27
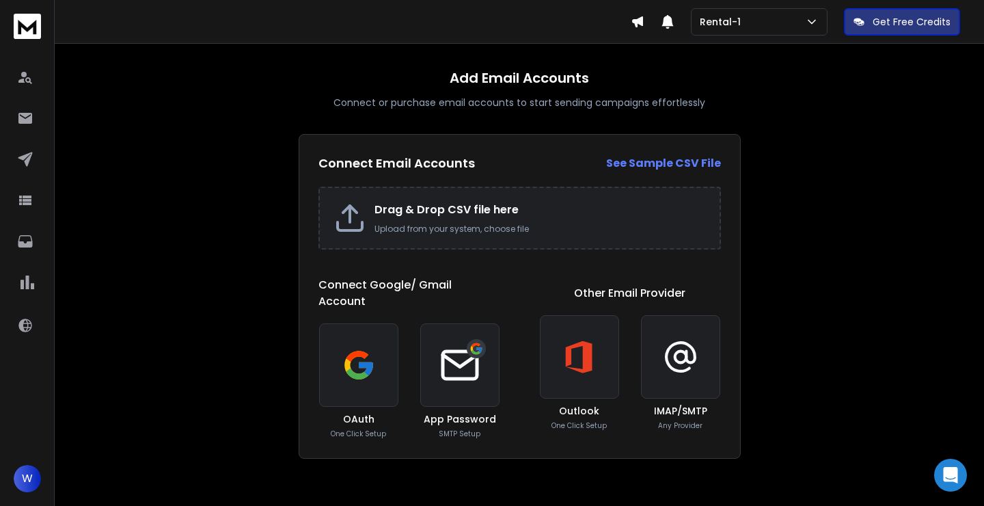
click at [359, 362] on icon at bounding box center [366, 369] width 14 height 14
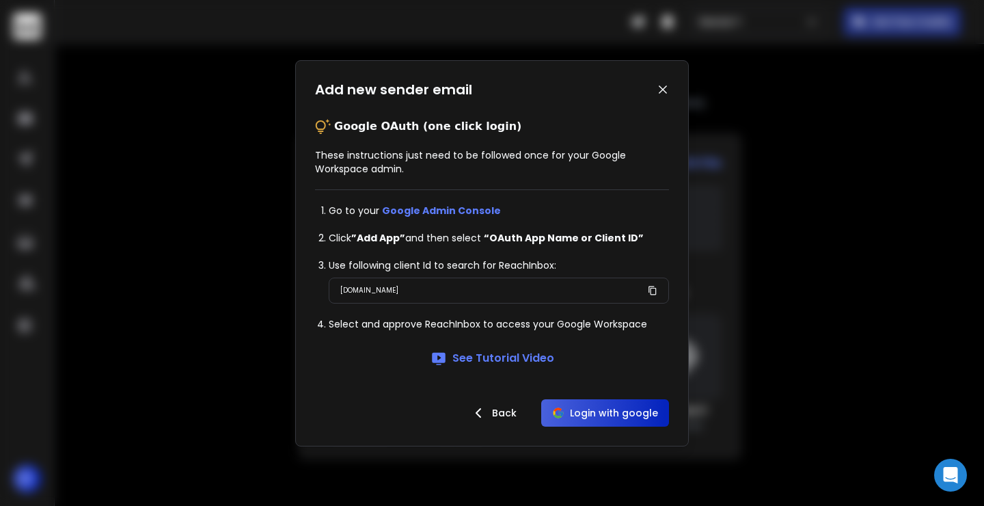
click at [596, 421] on button "Login with google" at bounding box center [605, 412] width 128 height 27
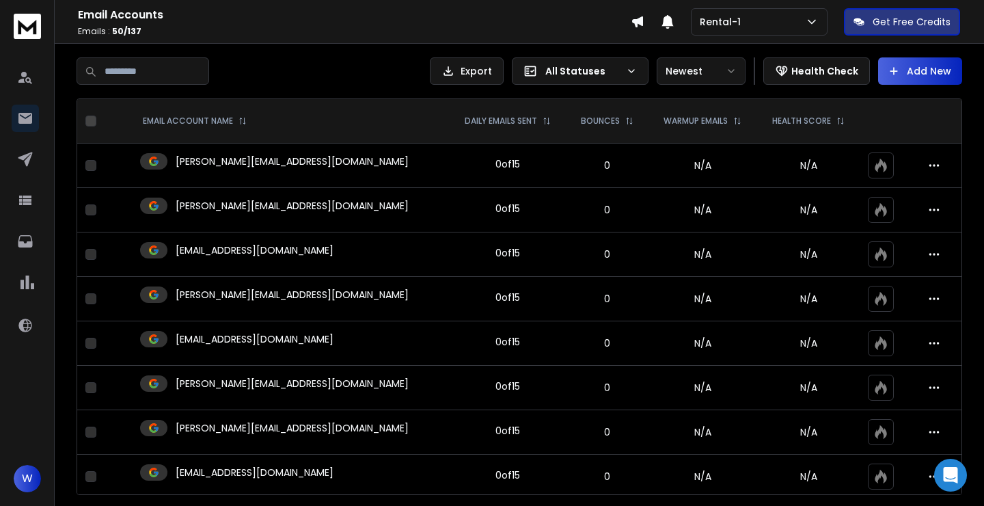
click at [933, 73] on button "Add New" at bounding box center [920, 70] width 84 height 27
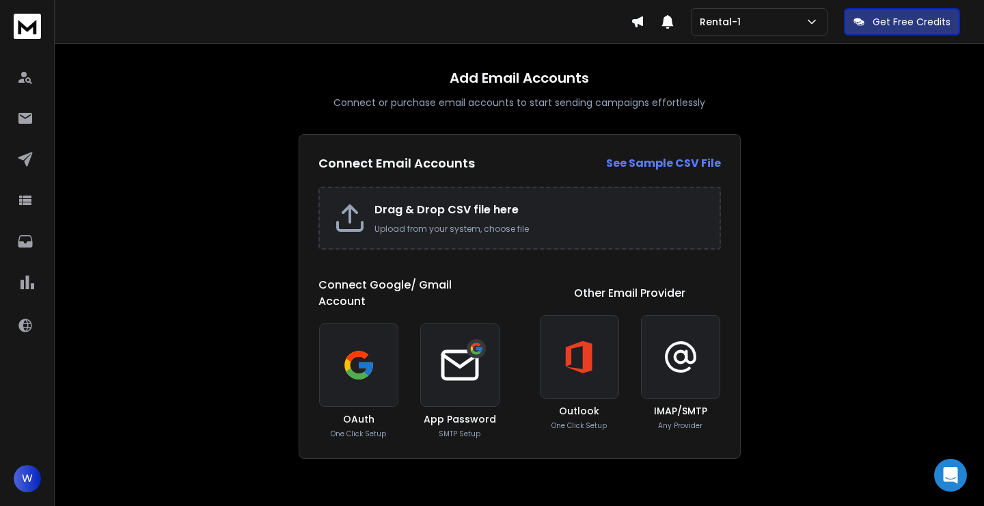
click at [342, 357] on icon at bounding box center [359, 364] width 34 height 41
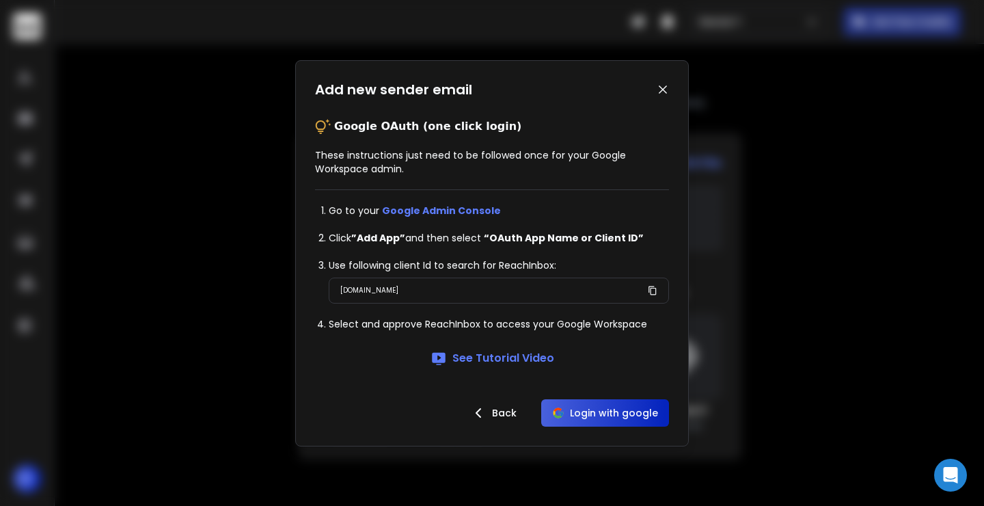
click at [589, 409] on button "Login with google" at bounding box center [605, 412] width 128 height 27
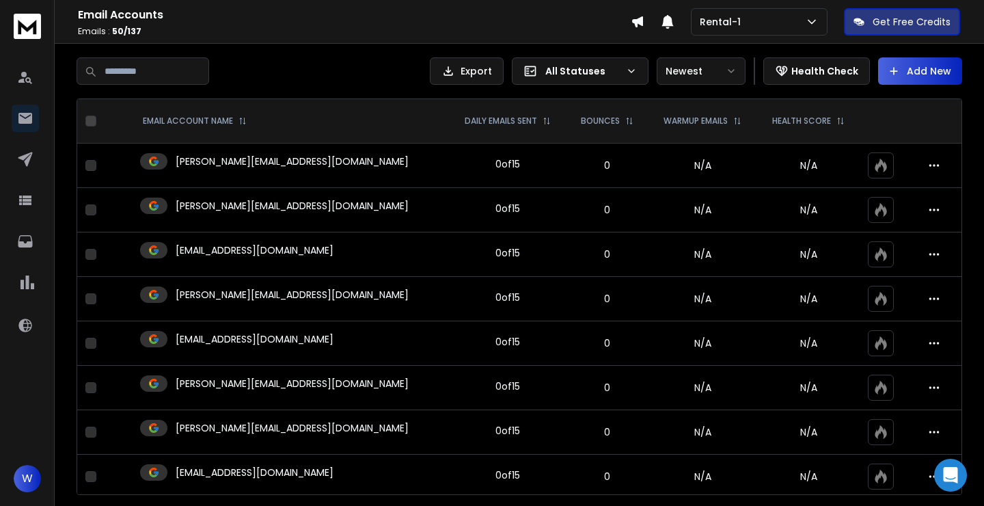
click at [926, 79] on button "Add New" at bounding box center [920, 70] width 84 height 27
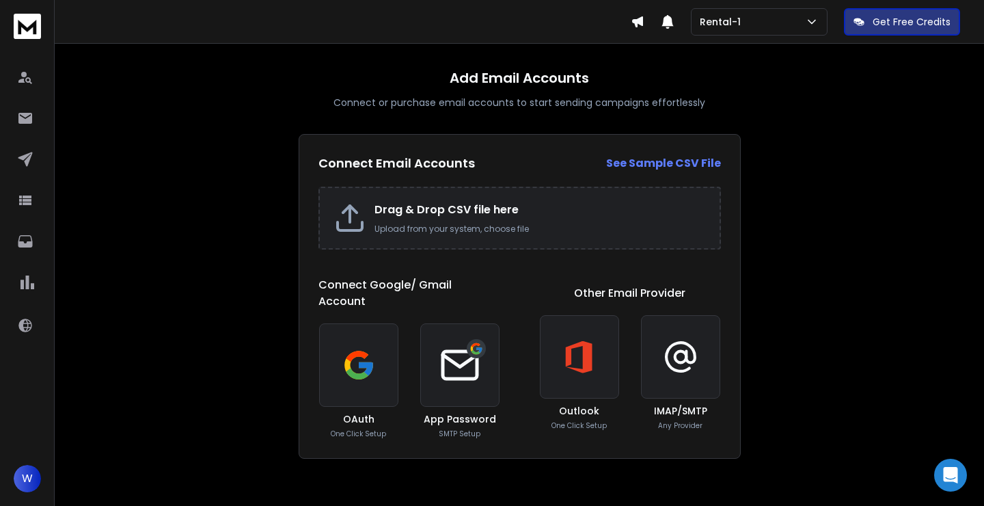
click at [346, 412] on h3 "OAuth" at bounding box center [358, 419] width 31 height 14
click at [354, 364] on icon at bounding box center [359, 364] width 34 height 41
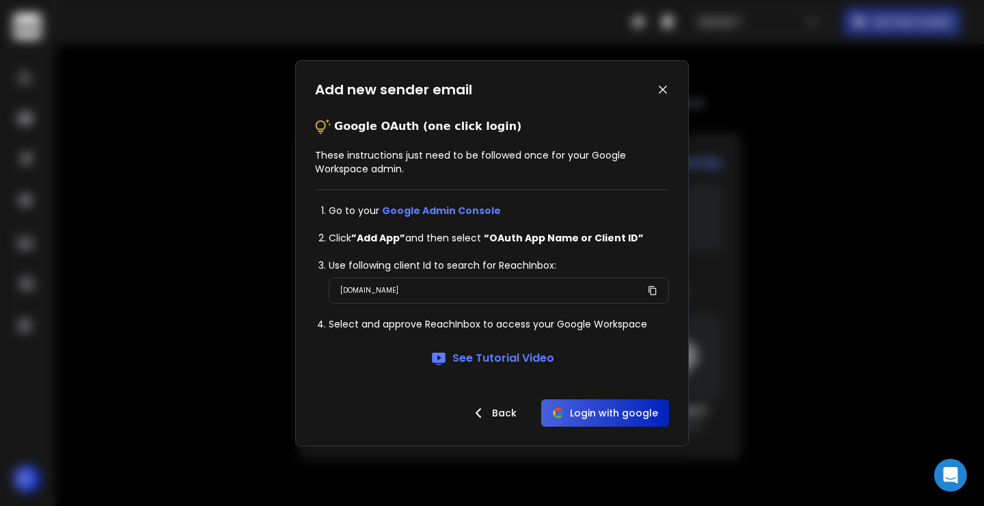
click at [592, 409] on button "Login with google" at bounding box center [605, 412] width 128 height 27
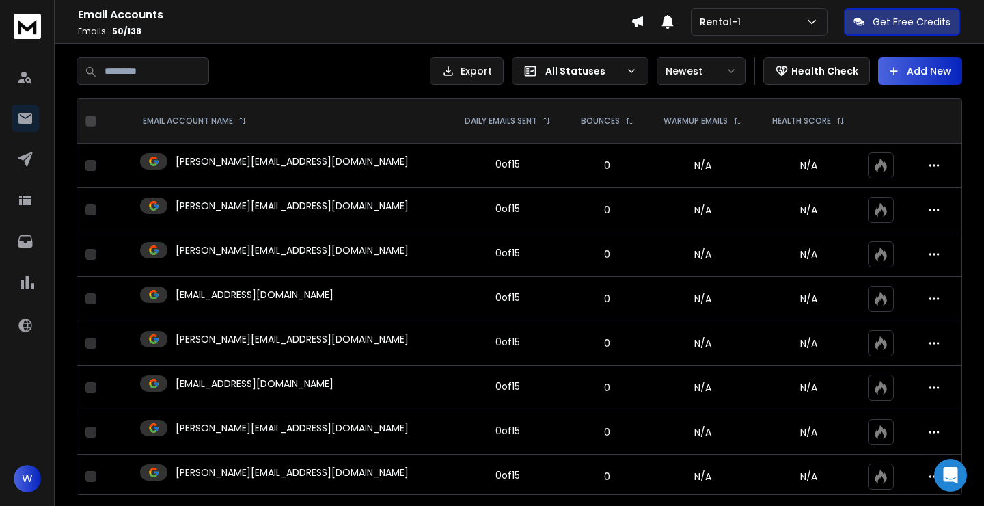
click at [913, 78] on button "Add New" at bounding box center [920, 70] width 84 height 27
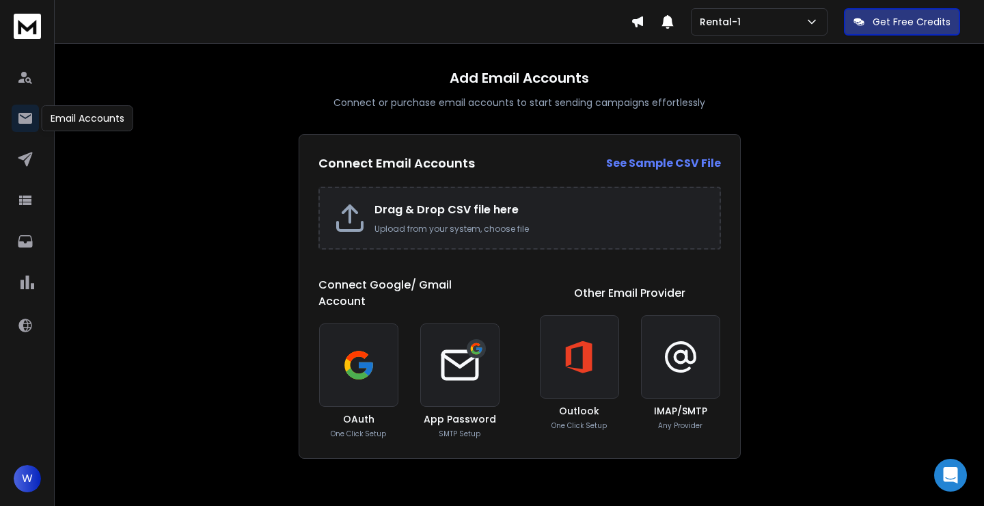
click at [34, 116] on link at bounding box center [25, 118] width 27 height 27
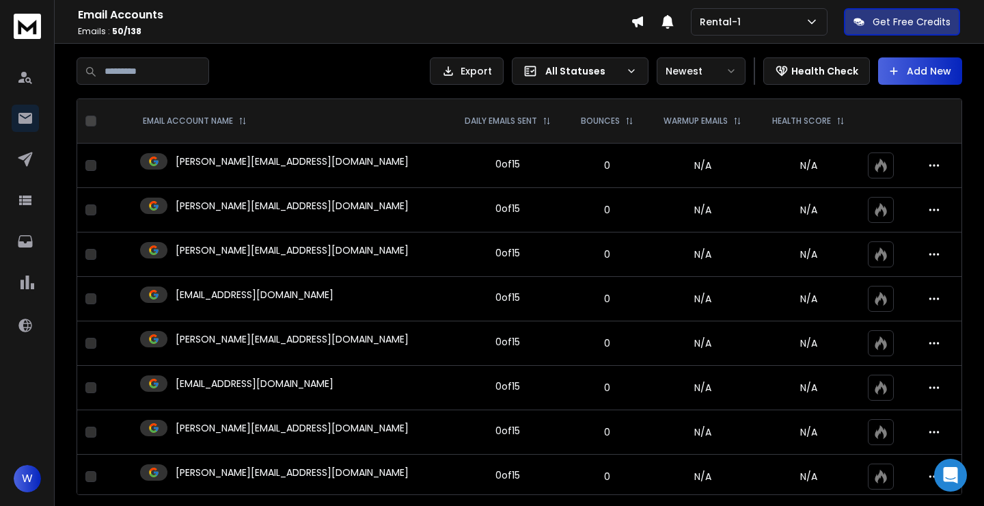
click at [911, 66] on button "Add New" at bounding box center [920, 70] width 84 height 27
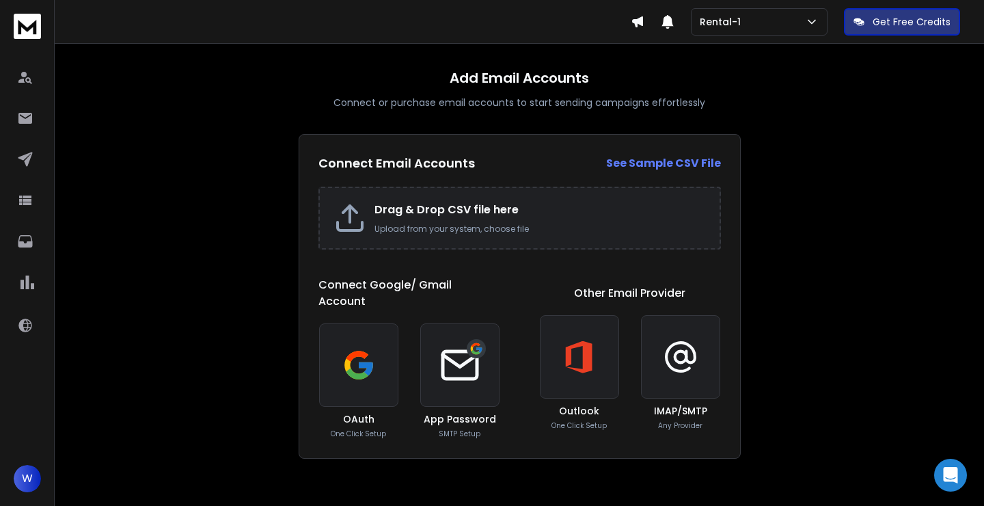
click at [361, 325] on div at bounding box center [358, 364] width 79 height 83
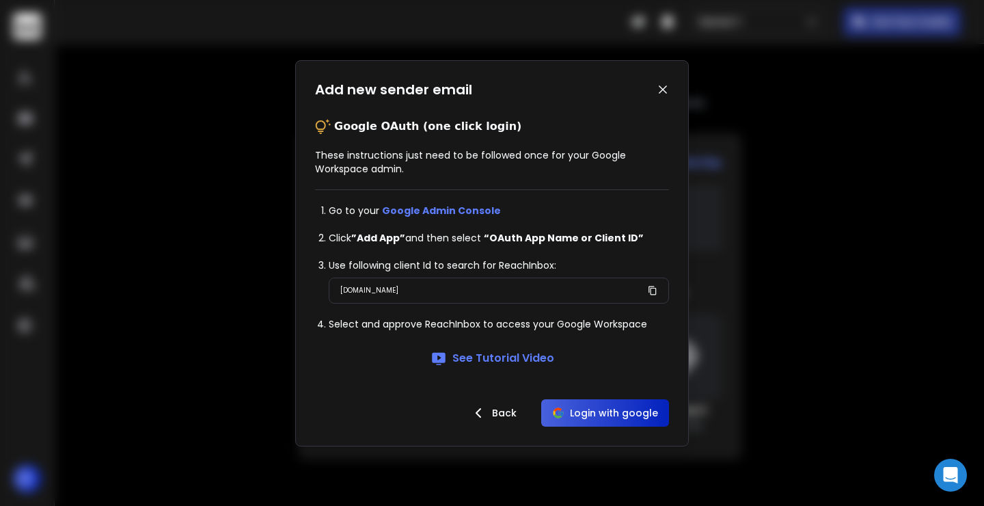
click at [608, 414] on button "Login with google" at bounding box center [605, 412] width 128 height 27
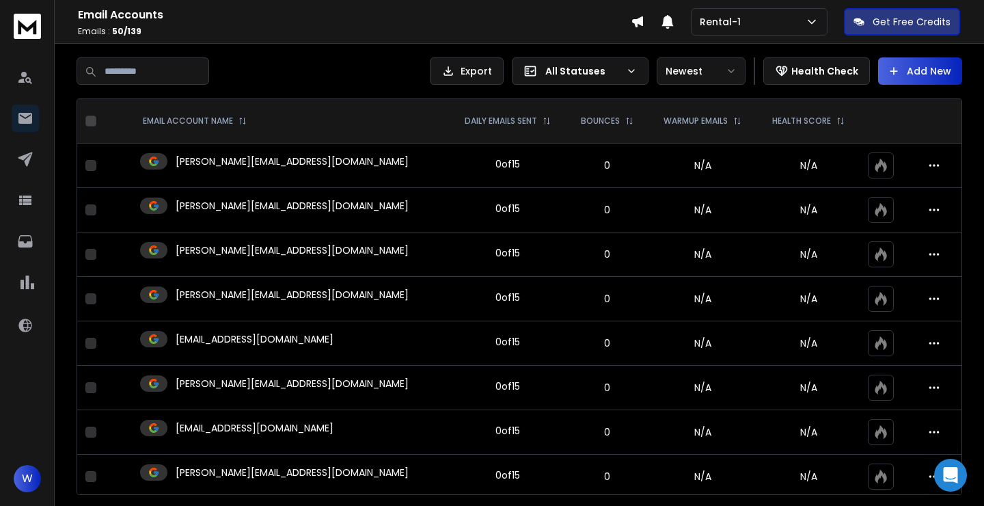
click at [918, 81] on button "Add New" at bounding box center [920, 70] width 84 height 27
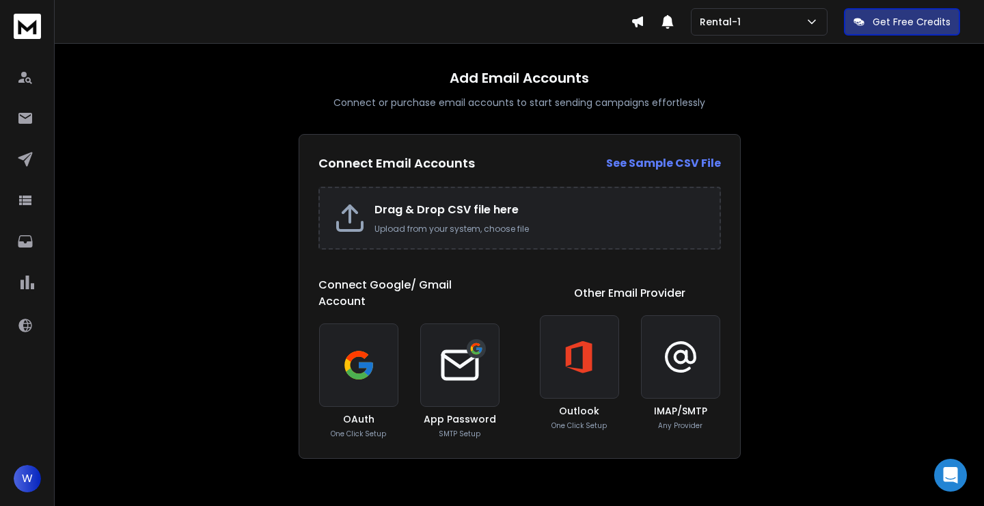
click at [350, 323] on div at bounding box center [358, 364] width 79 height 83
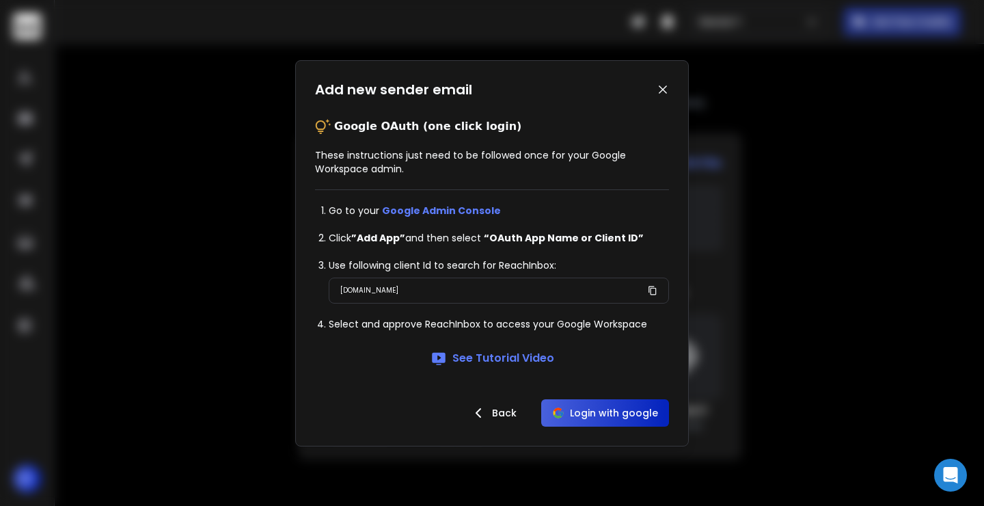
click at [612, 412] on button "Login with google" at bounding box center [605, 412] width 128 height 27
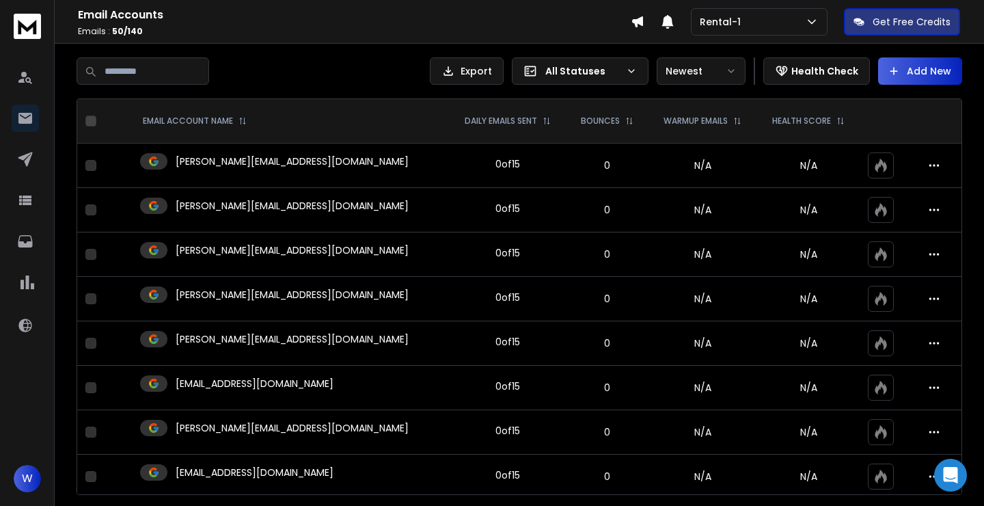
click at [920, 77] on button "Add New" at bounding box center [920, 70] width 84 height 27
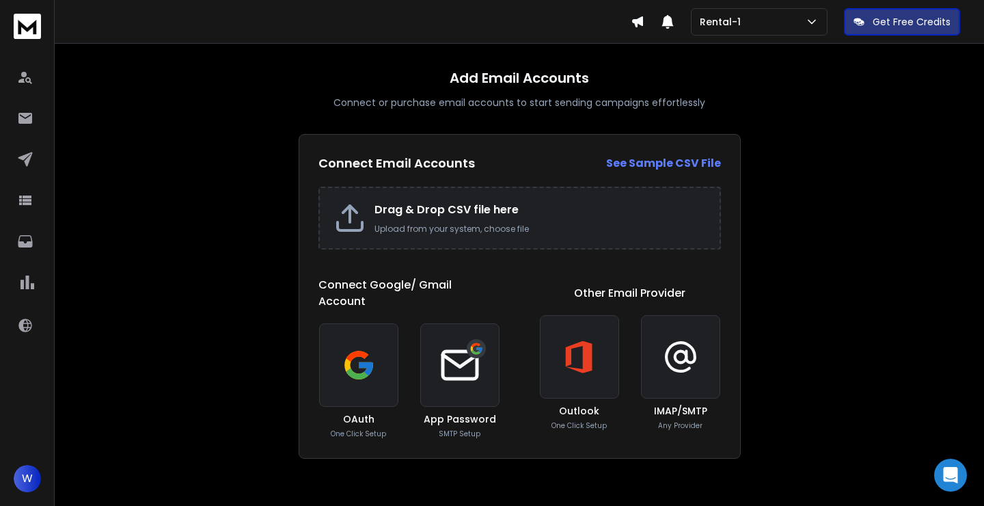
click at [351, 364] on icon at bounding box center [359, 364] width 34 height 41
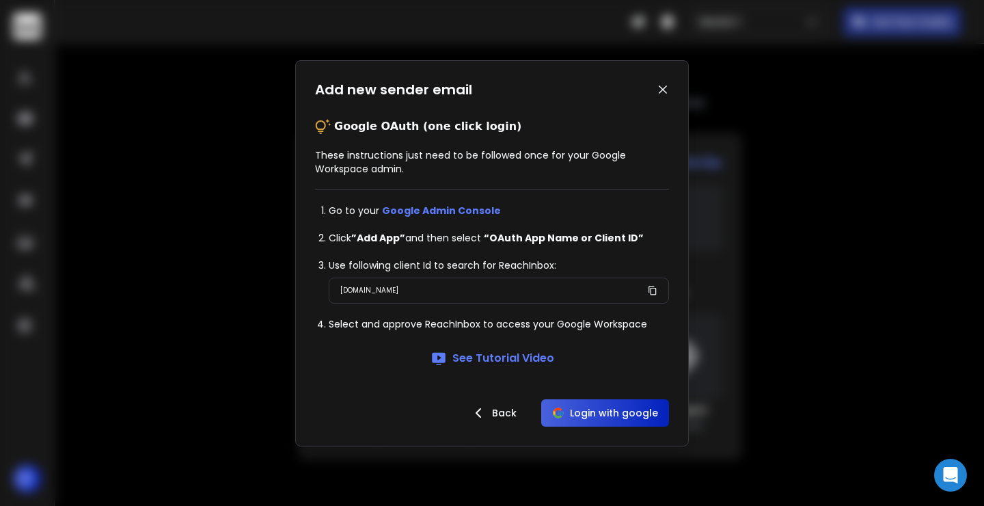
click at [607, 413] on button "Login with google" at bounding box center [605, 412] width 128 height 27
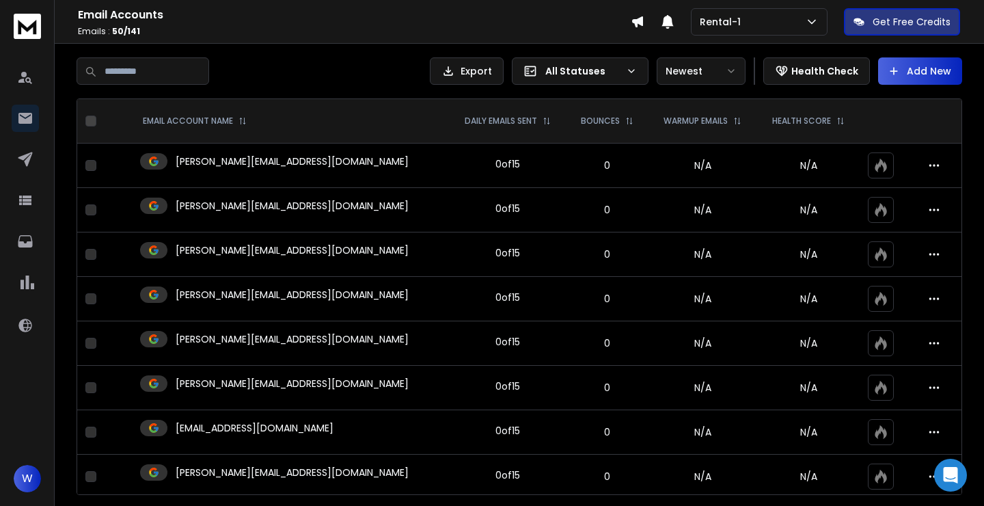
click at [945, 74] on button "Add New" at bounding box center [920, 70] width 84 height 27
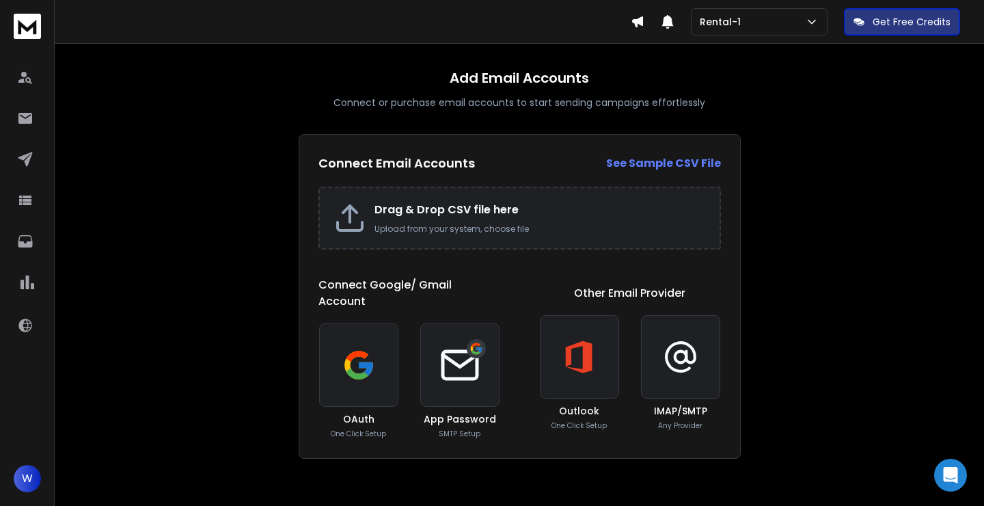
click at [355, 374] on div at bounding box center [358, 364] width 79 height 83
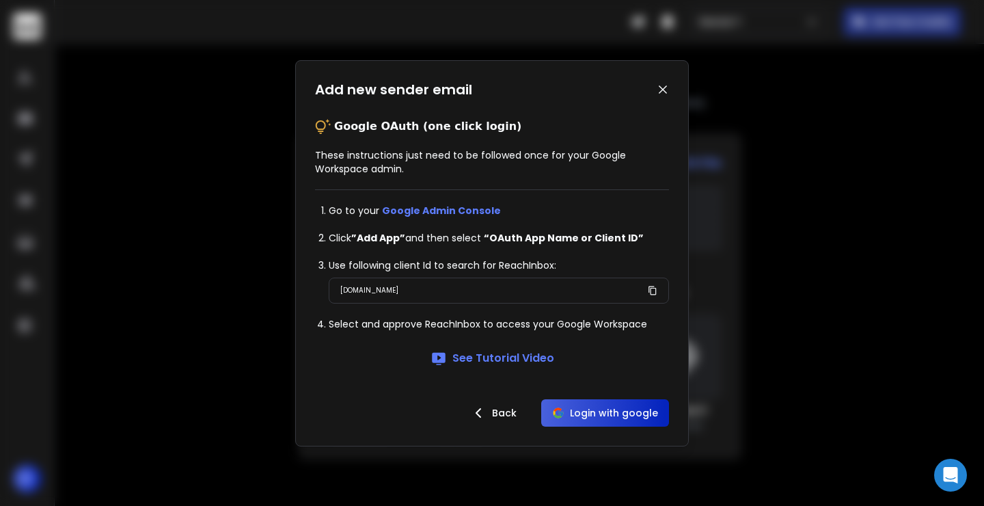
click at [610, 413] on button "Login with google" at bounding box center [605, 412] width 128 height 27
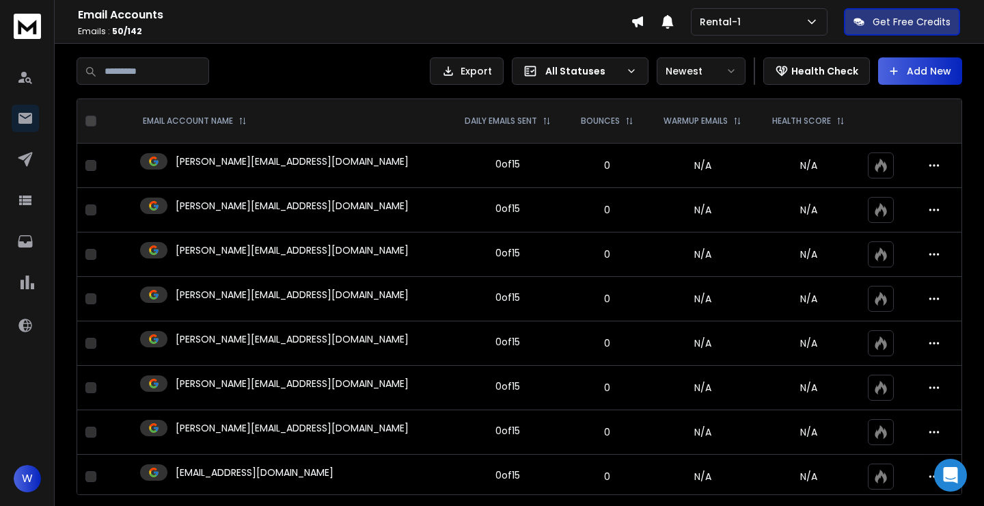
click at [902, 71] on button "Add New" at bounding box center [920, 70] width 84 height 27
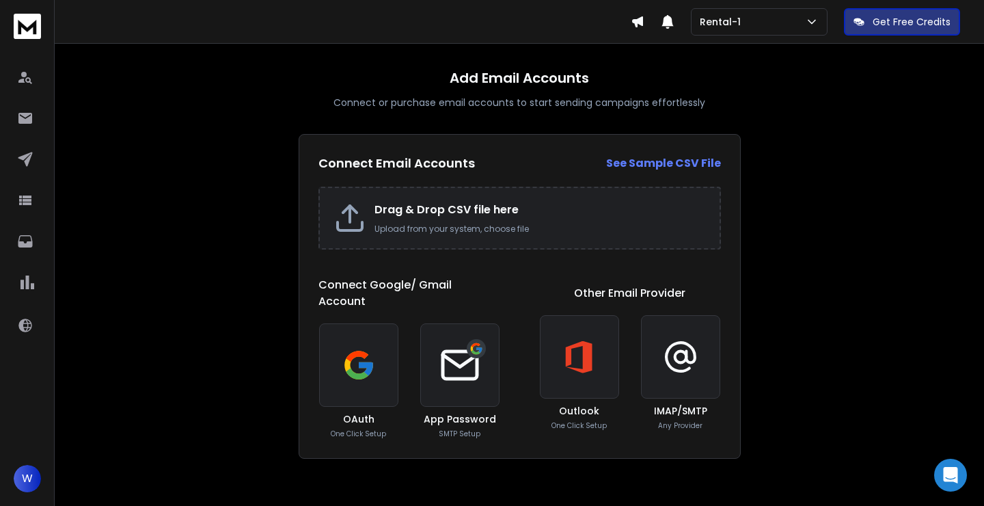
click at [369, 327] on div at bounding box center [358, 364] width 79 height 83
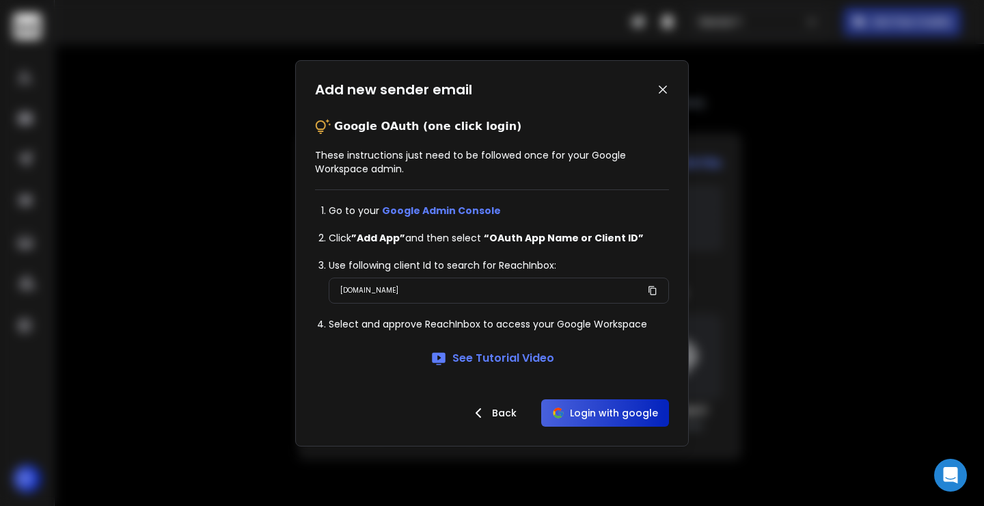
click at [601, 406] on button "Login with google" at bounding box center [605, 412] width 128 height 27
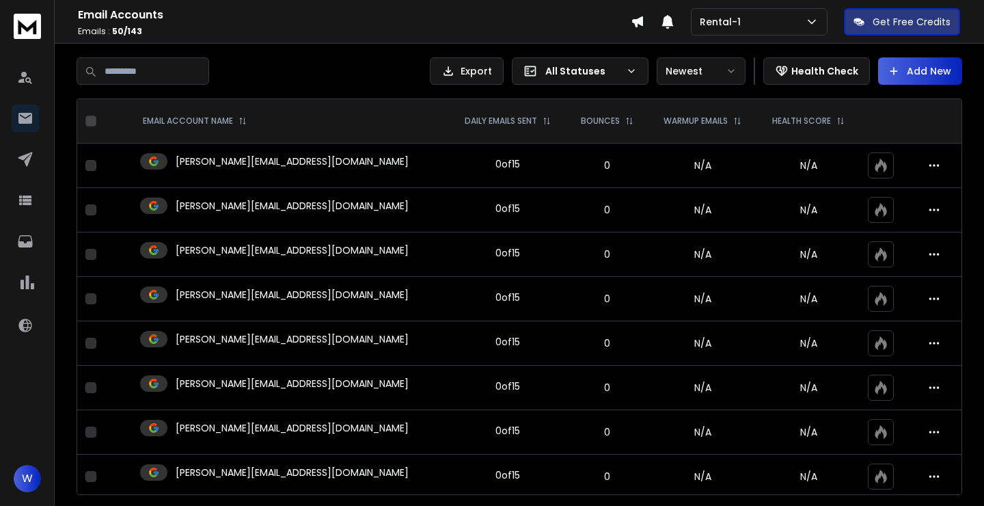
click at [915, 53] on div "Export All Statuses Newest Health Check Add New EMAIL ACCOUNT NAME DAILY EMAILS…" at bounding box center [519, 276] width 929 height 465
click at [913, 67] on button "Add New" at bounding box center [920, 70] width 84 height 27
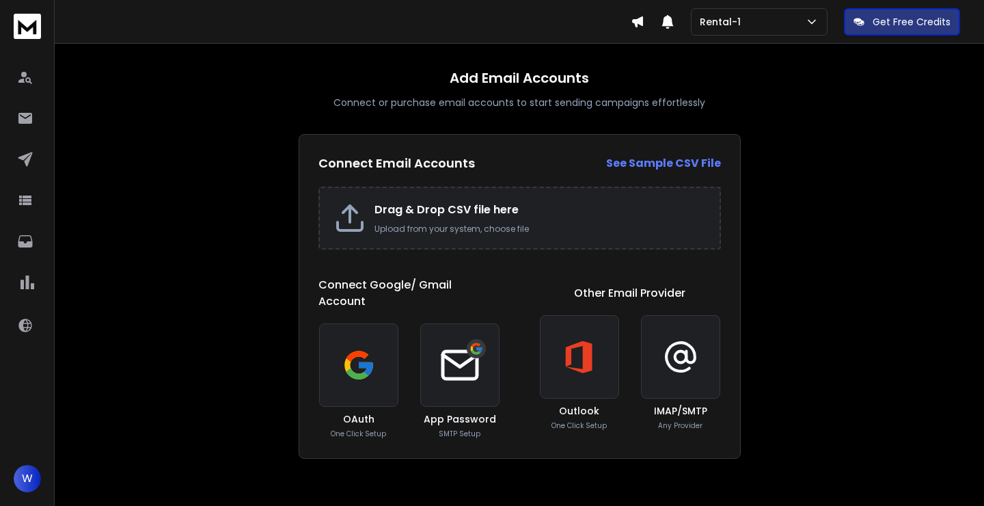
click at [348, 385] on div at bounding box center [358, 364] width 79 height 83
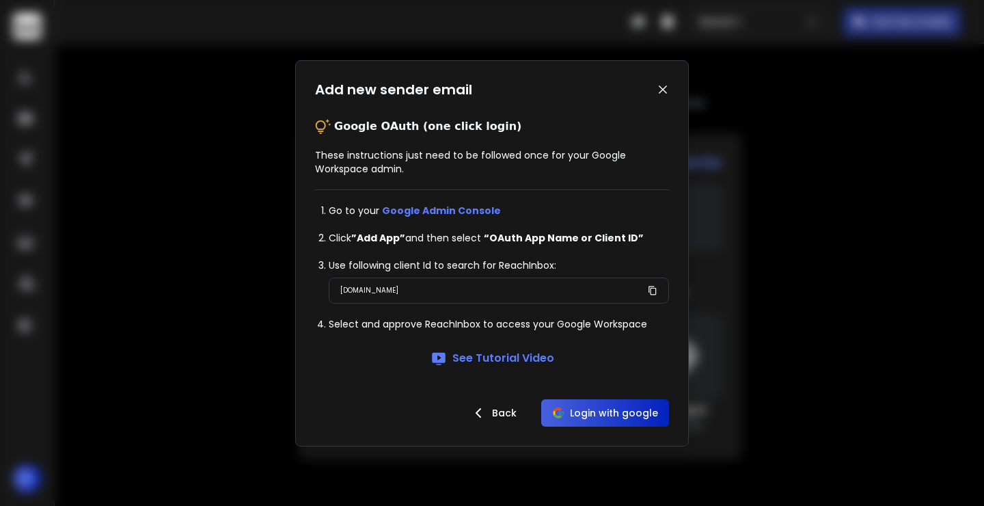
click at [597, 409] on button "Login with google" at bounding box center [605, 412] width 128 height 27
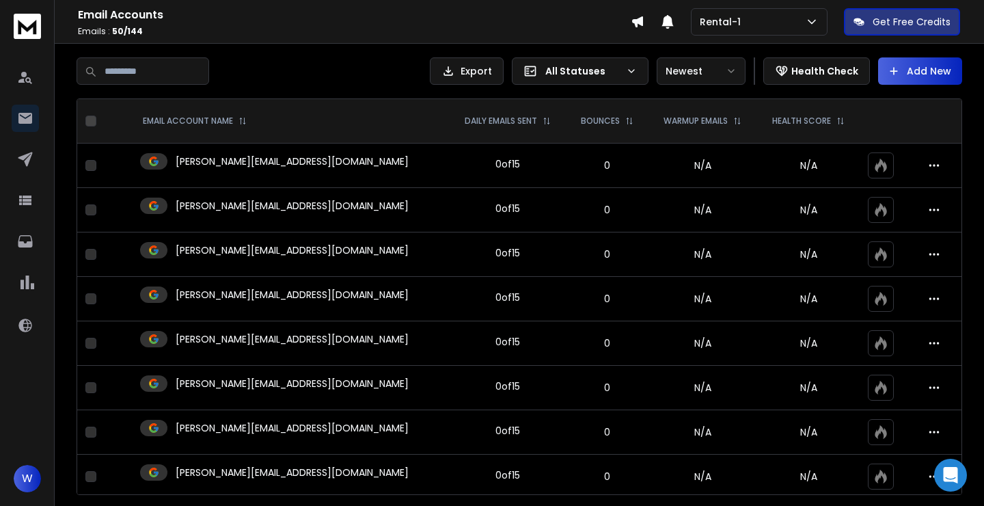
click at [905, 71] on button "Add New" at bounding box center [920, 70] width 84 height 27
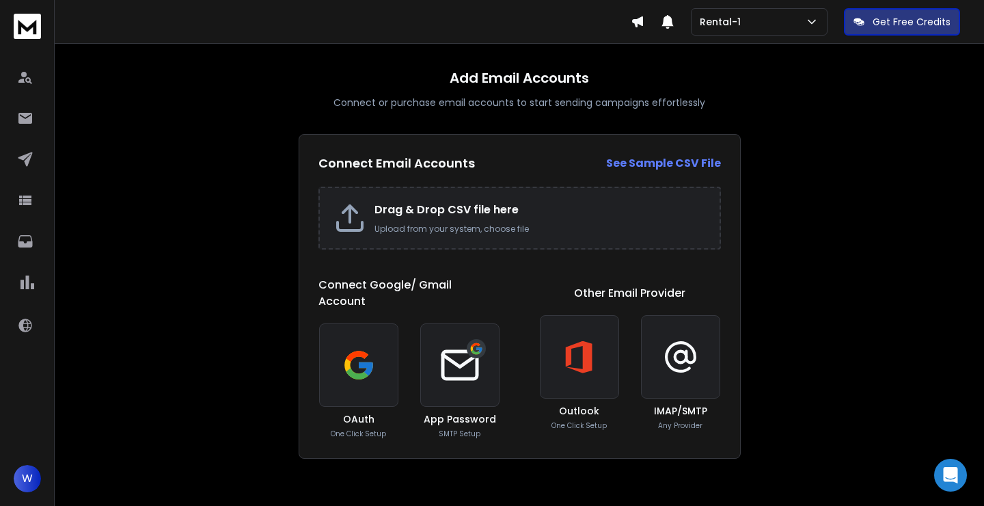
click at [346, 370] on div at bounding box center [358, 364] width 79 height 83
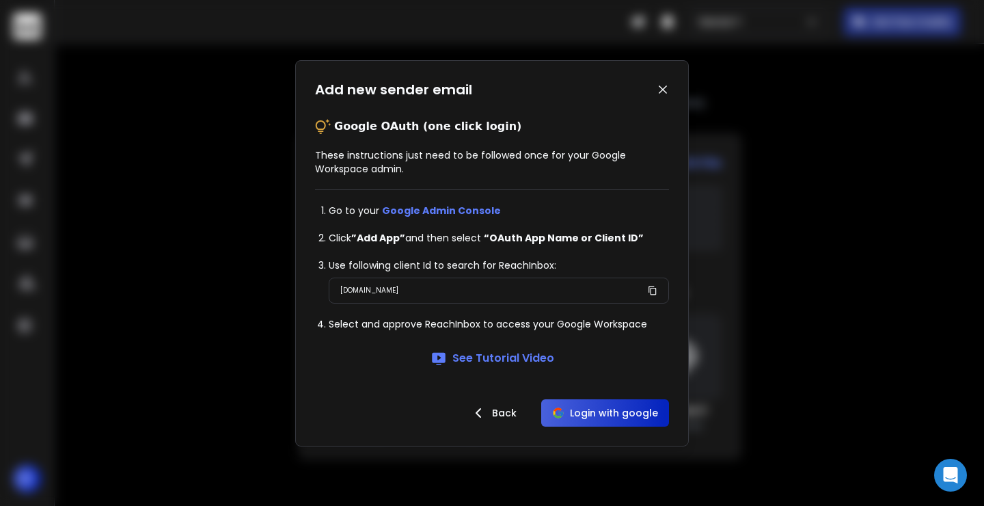
click at [609, 415] on button "Login with google" at bounding box center [605, 412] width 128 height 27
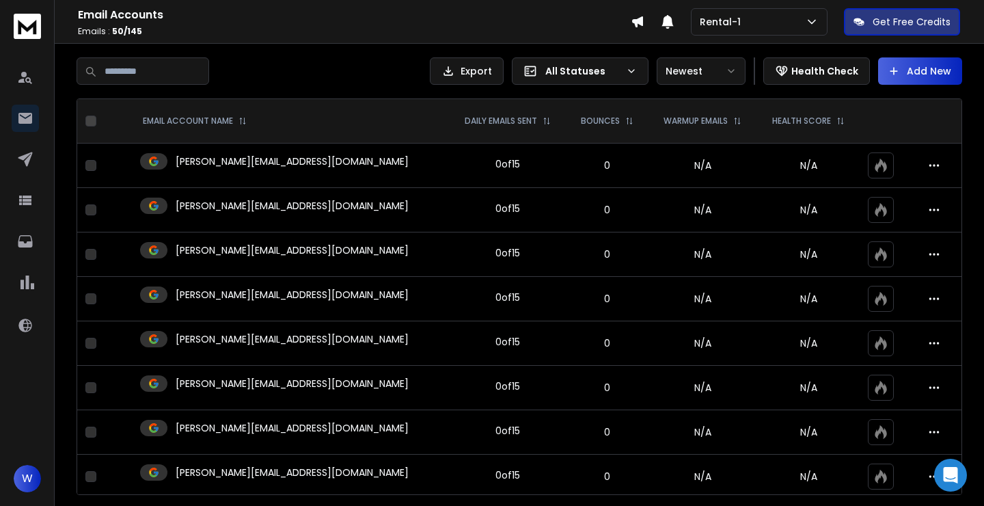
click at [914, 74] on button "Add New" at bounding box center [920, 70] width 84 height 27
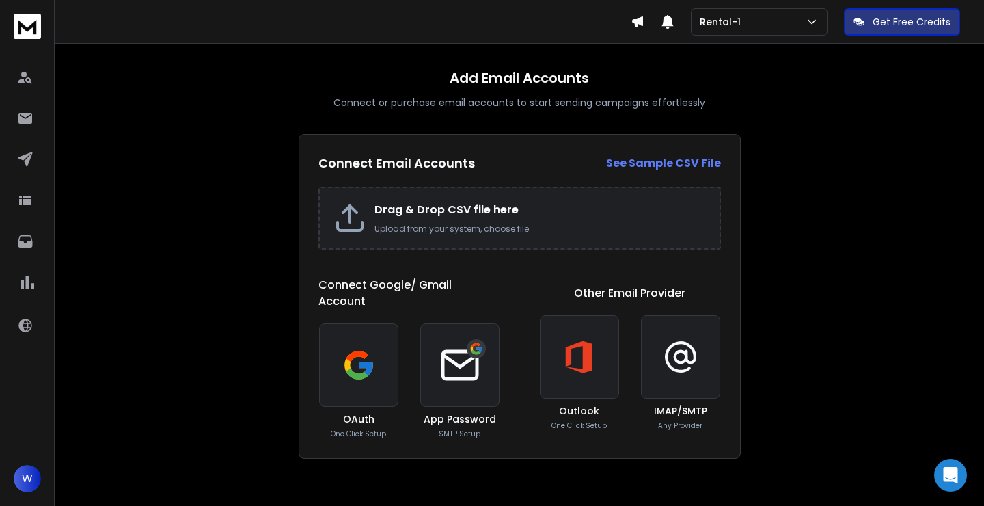
click at [368, 344] on icon at bounding box center [359, 364] width 34 height 41
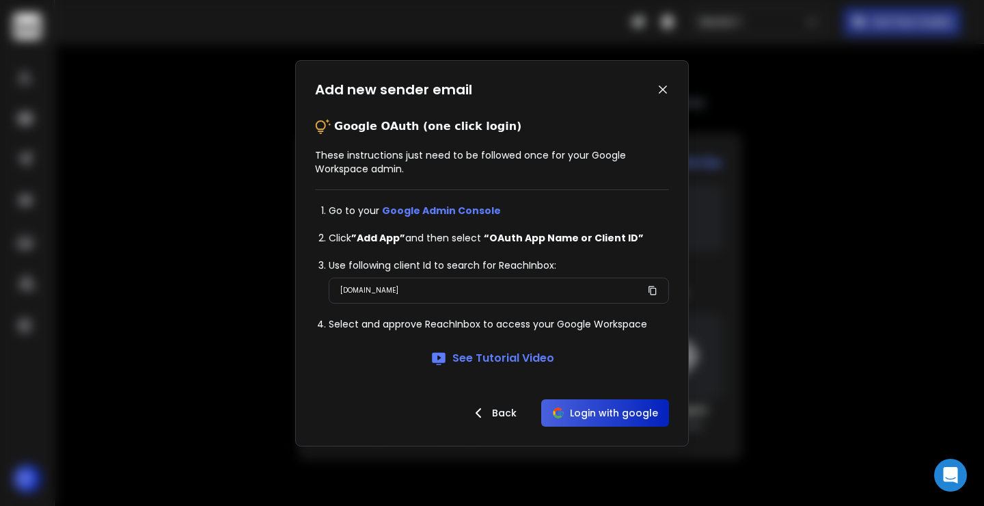
click at [618, 409] on button "Login with google" at bounding box center [605, 412] width 128 height 27
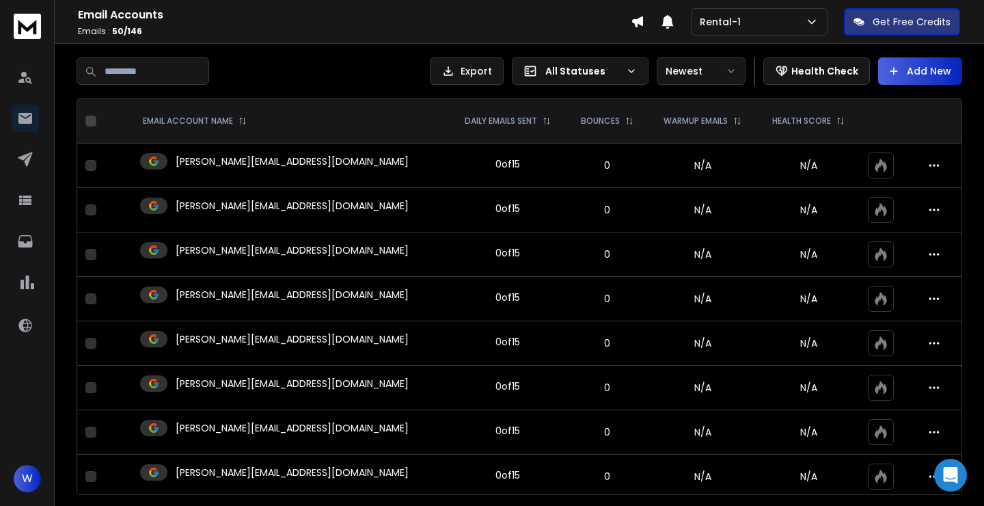
click at [916, 70] on button "Add New" at bounding box center [920, 70] width 84 height 27
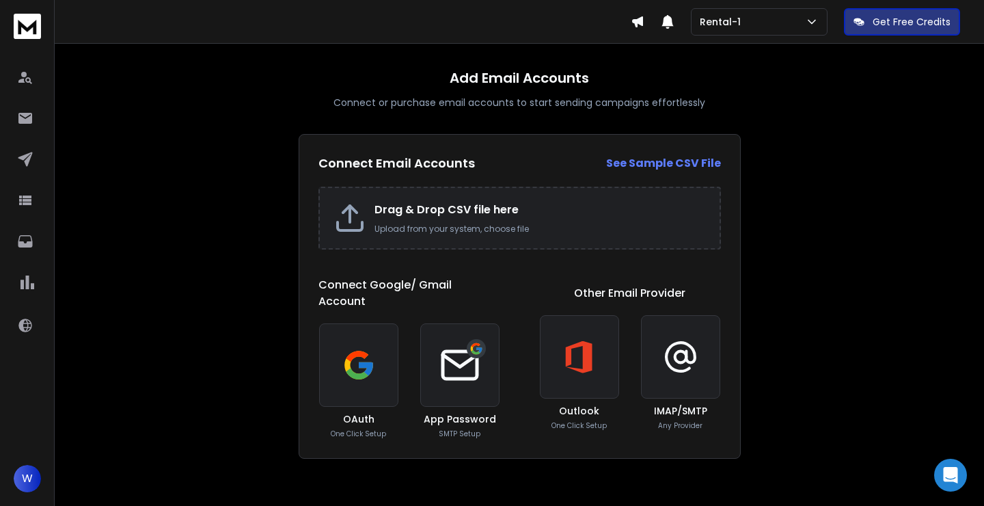
click at [360, 368] on icon at bounding box center [357, 374] width 23 height 12
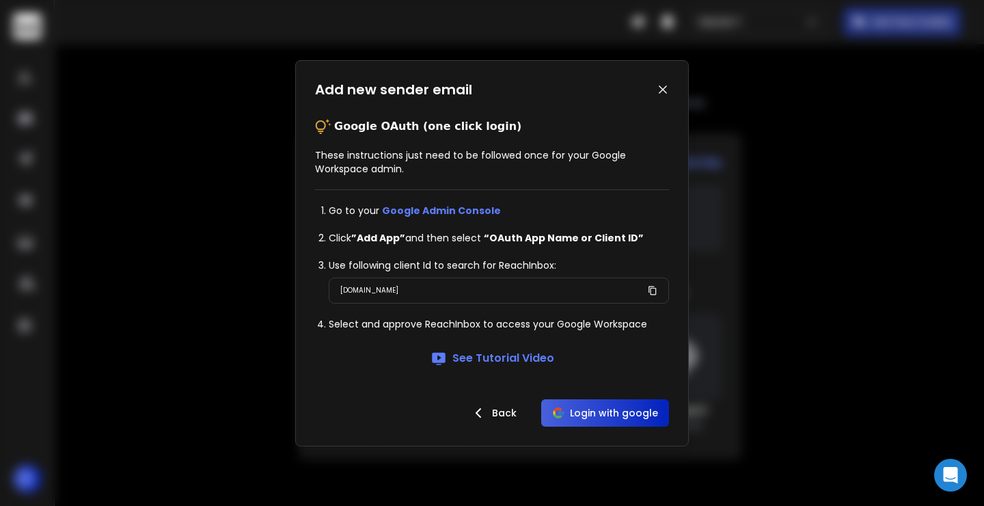
click at [608, 411] on button "Login with google" at bounding box center [605, 412] width 128 height 27
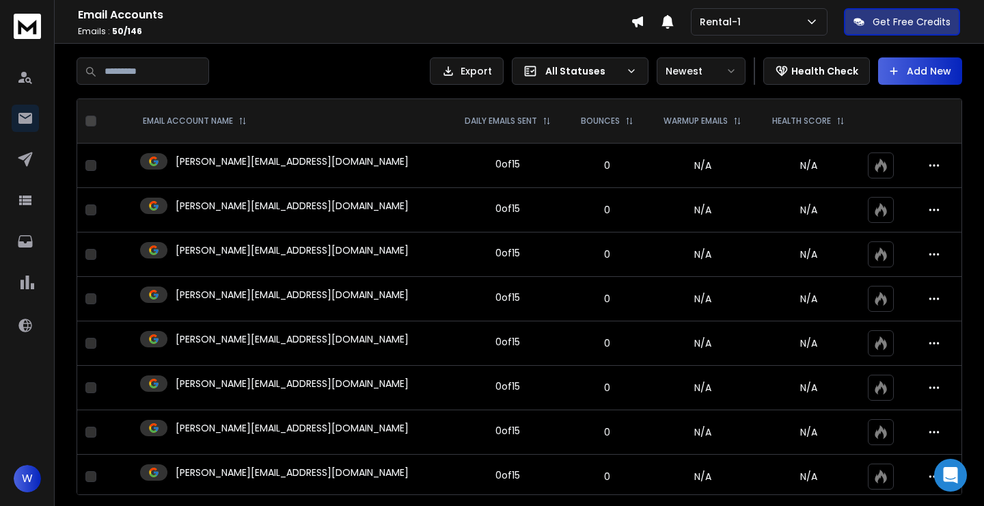
click at [890, 55] on div "Export All Statuses Newest Health Check Add New EMAIL ACCOUNT NAME DAILY EMAILS…" at bounding box center [519, 276] width 929 height 465
click at [898, 74] on icon at bounding box center [894, 71] width 10 height 10
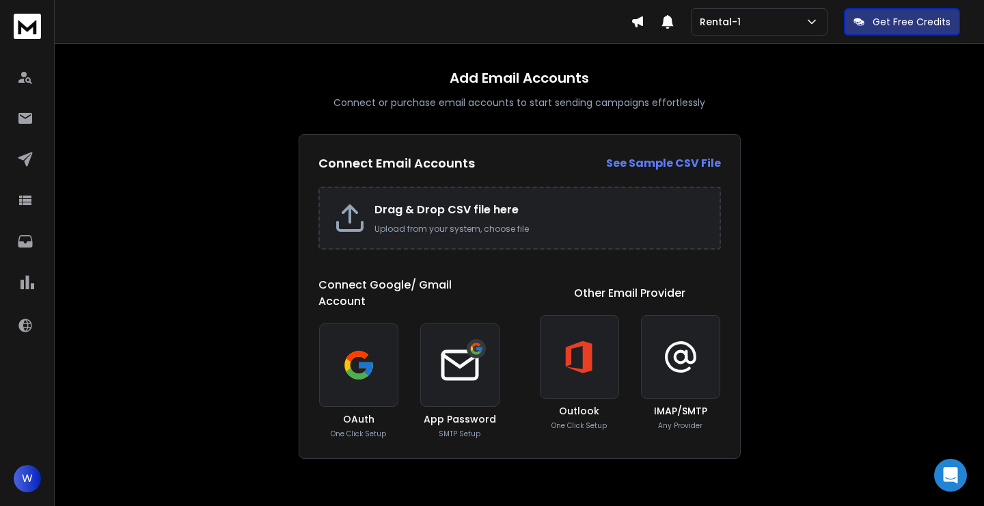
click at [316, 367] on div "Connect Email Accounts See Sample CSV File Drag & Drop CSV file here Upload fro…" at bounding box center [520, 296] width 442 height 325
click at [338, 364] on div at bounding box center [358, 364] width 79 height 83
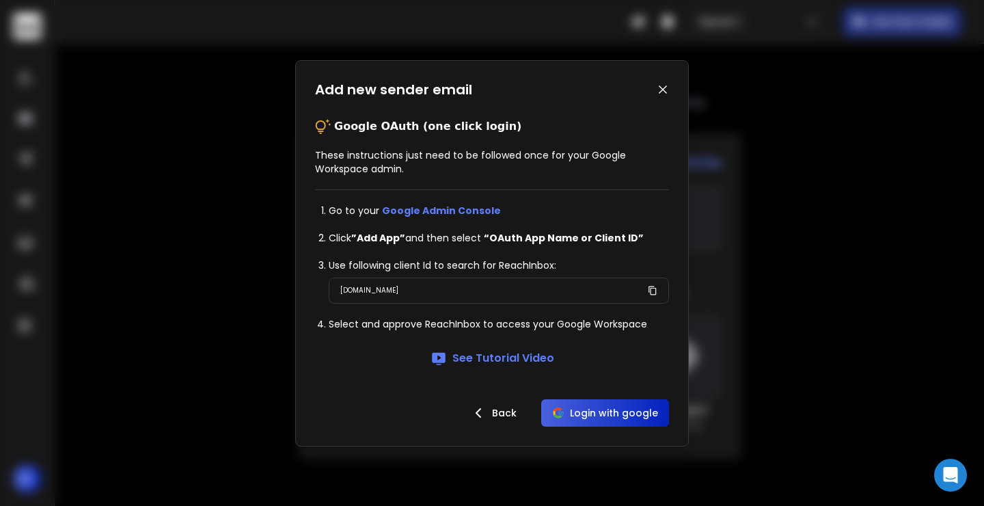
click at [581, 402] on button "Login with google" at bounding box center [605, 412] width 128 height 27
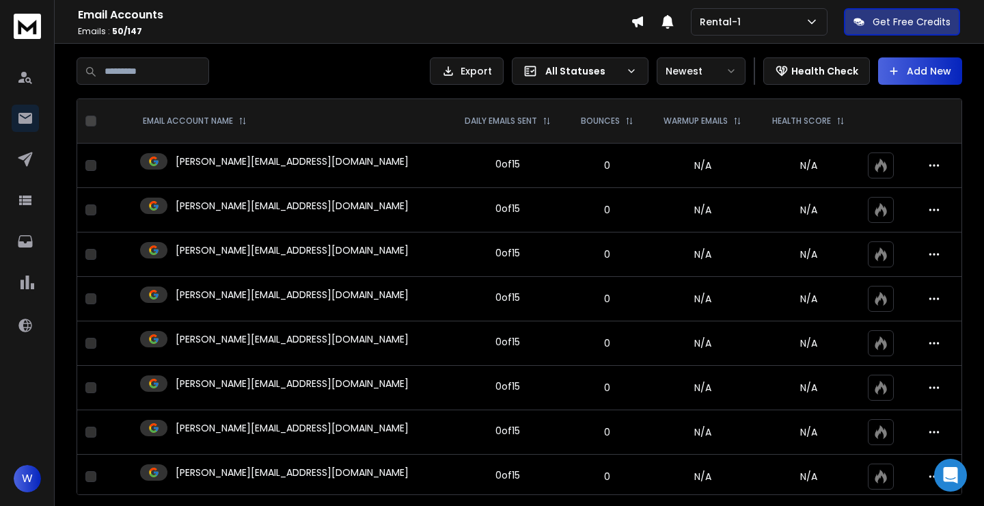
click at [930, 72] on button "Add New" at bounding box center [920, 70] width 84 height 27
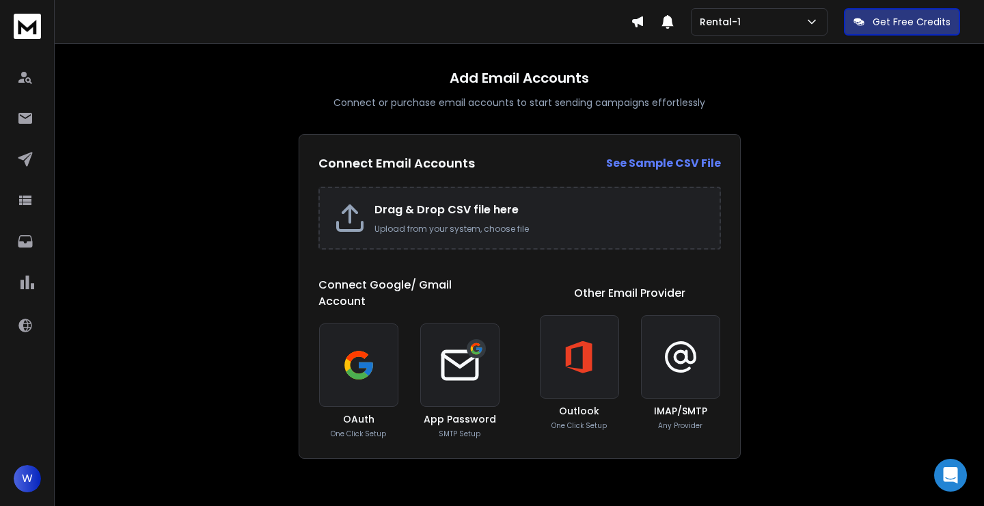
click at [322, 370] on div at bounding box center [358, 364] width 79 height 83
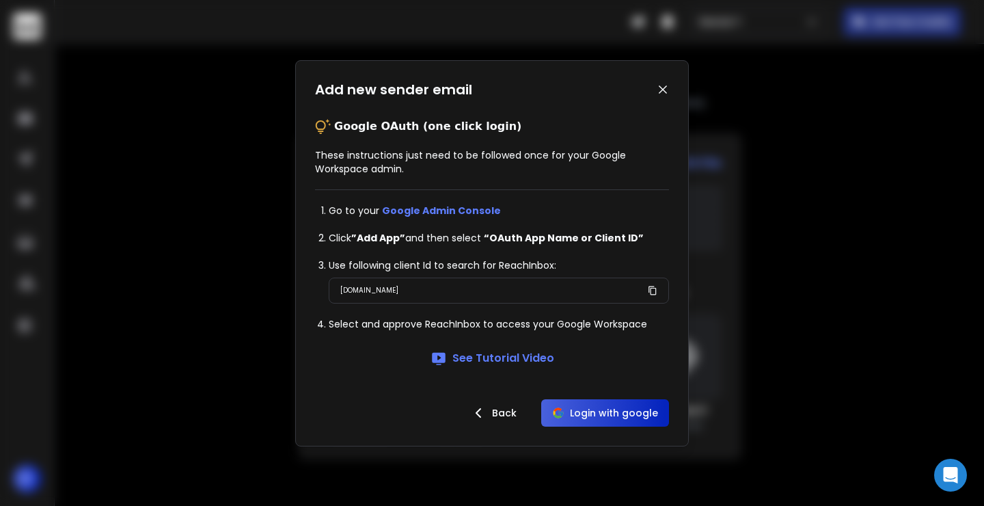
click at [618, 426] on div "Add new sender email Google OAuth (one click login) These instructions just nee…" at bounding box center [492, 253] width 394 height 386
click at [616, 410] on button "Login with google" at bounding box center [605, 412] width 128 height 27
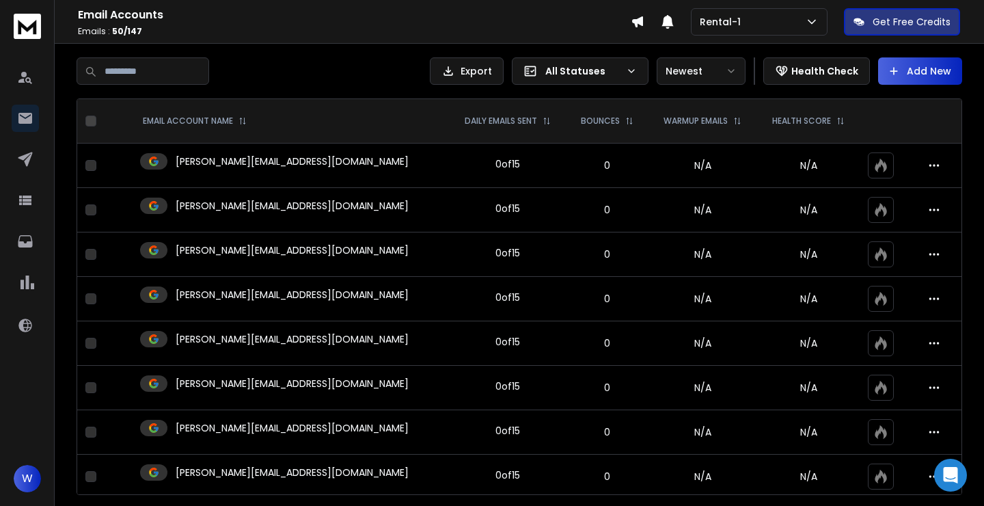
click at [933, 80] on button "Add New" at bounding box center [920, 70] width 84 height 27
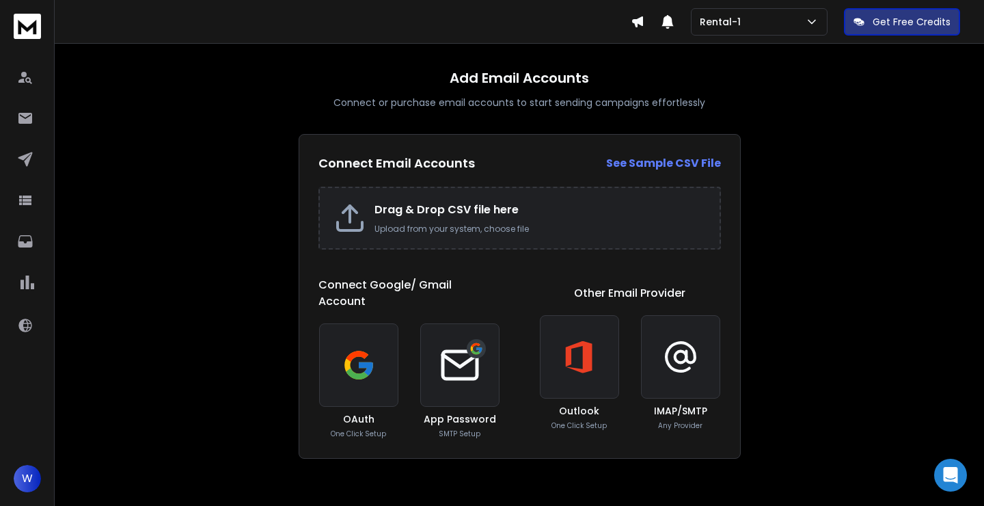
click at [375, 344] on icon at bounding box center [359, 364] width 34 height 41
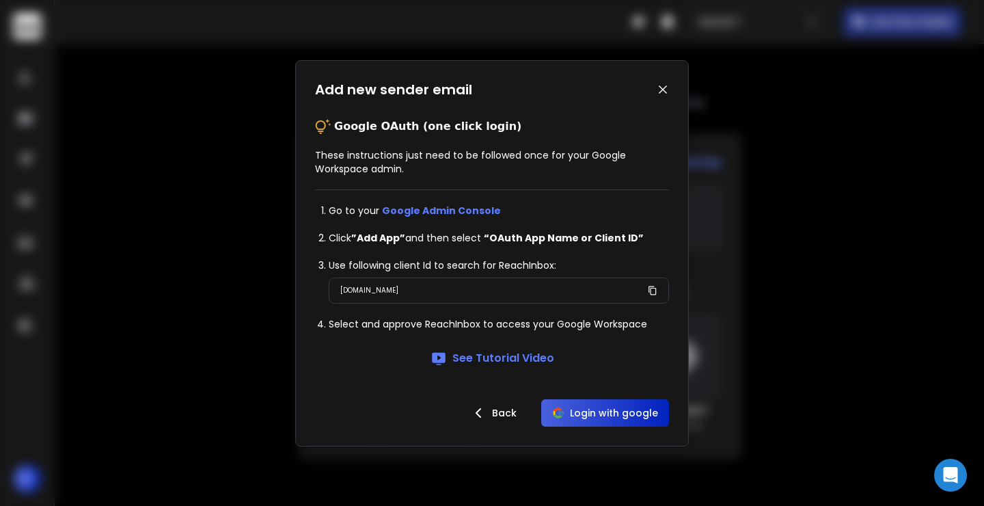
click at [596, 422] on button "Login with google" at bounding box center [605, 412] width 128 height 27
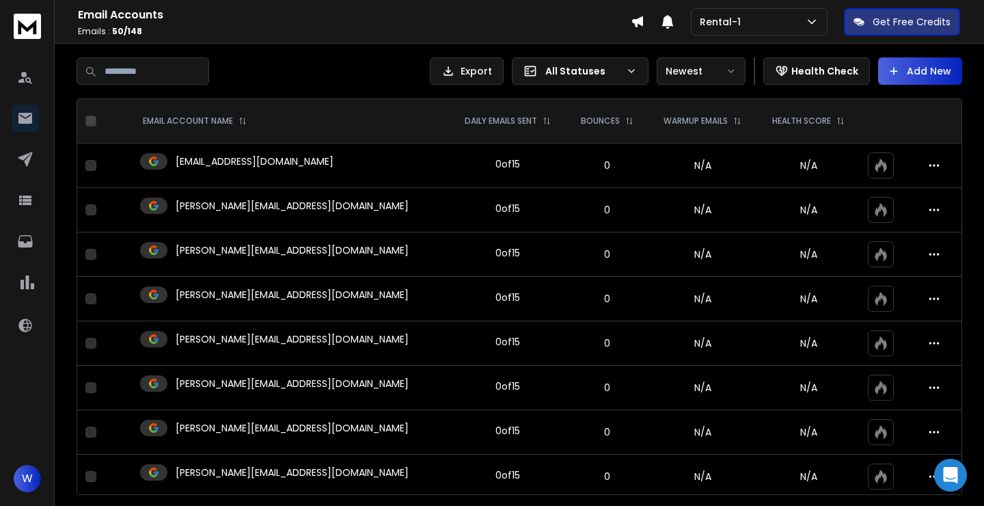
click at [936, 72] on button "Add New" at bounding box center [920, 70] width 84 height 27
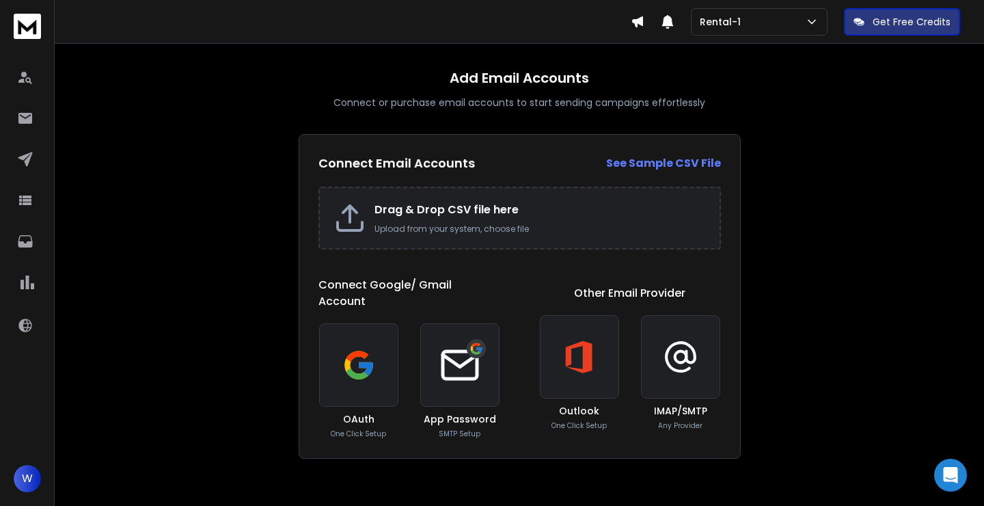
click at [355, 347] on icon at bounding box center [359, 364] width 34 height 41
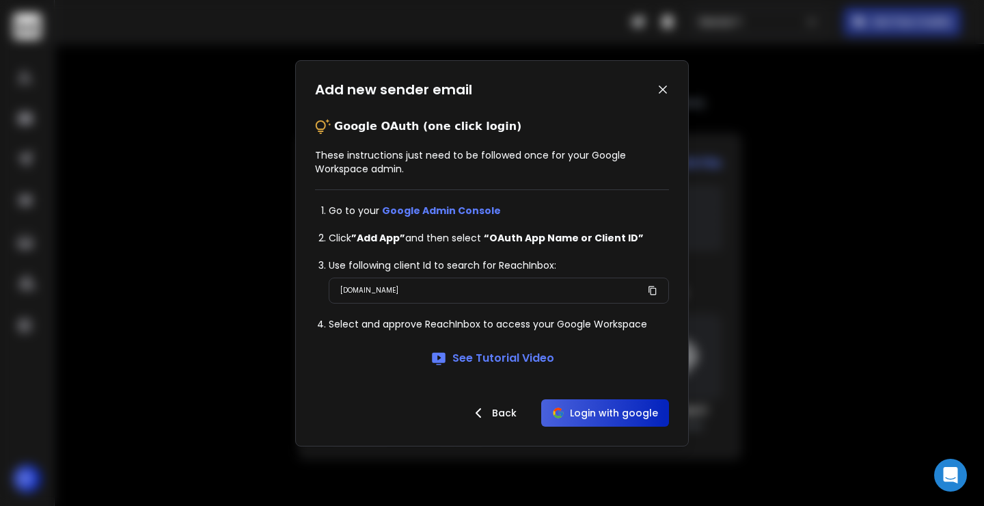
click at [588, 415] on button "Login with google" at bounding box center [605, 412] width 128 height 27
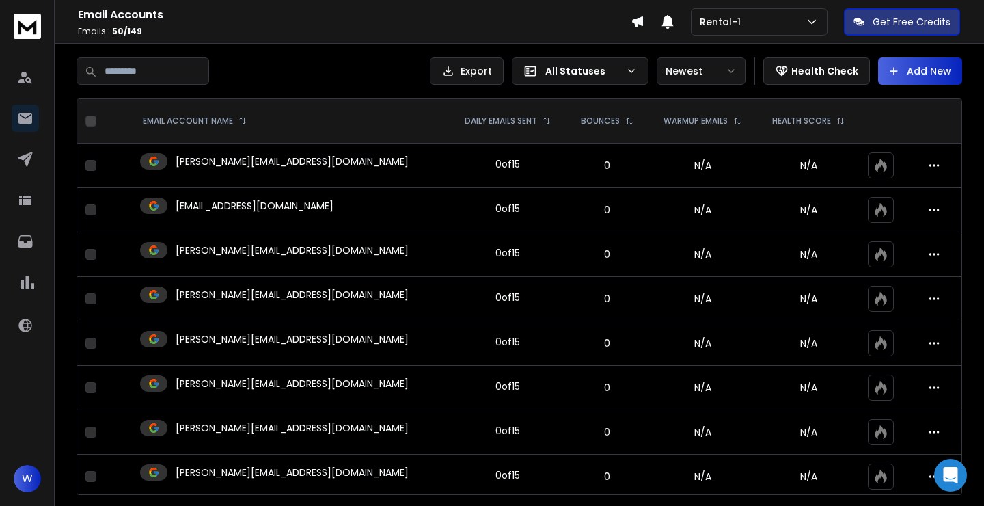
click at [926, 75] on button "Add New" at bounding box center [920, 70] width 84 height 27
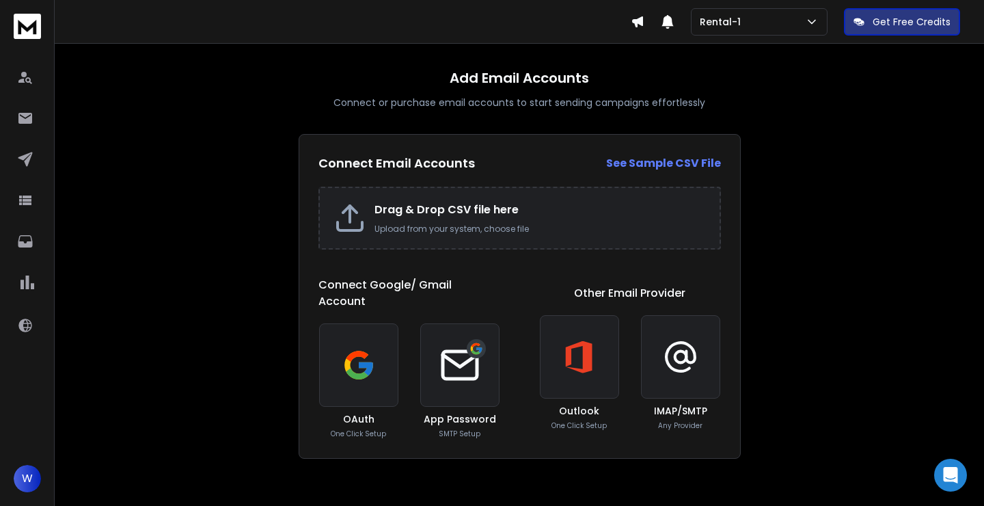
click at [346, 344] on icon at bounding box center [359, 364] width 34 height 41
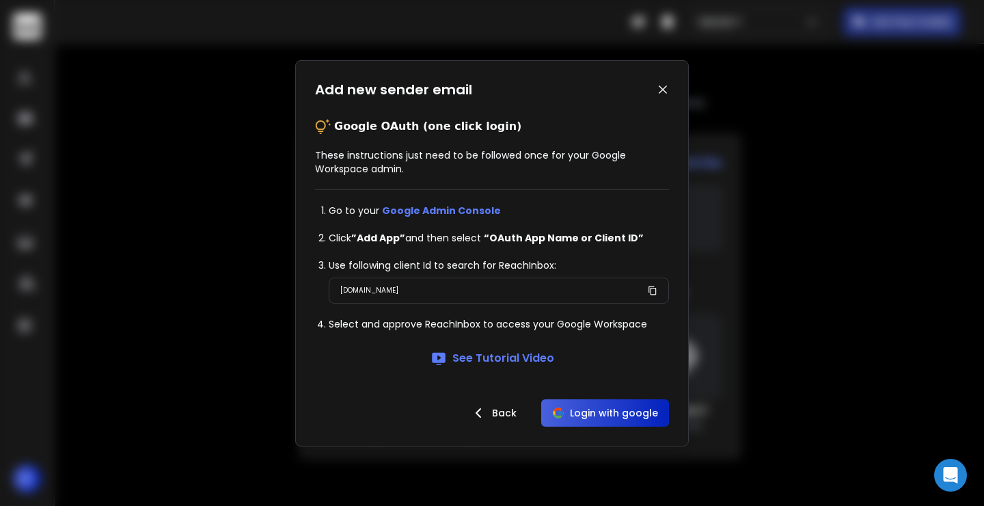
click at [619, 416] on button "Login with google" at bounding box center [605, 412] width 128 height 27
